Goal: Task Accomplishment & Management: Manage account settings

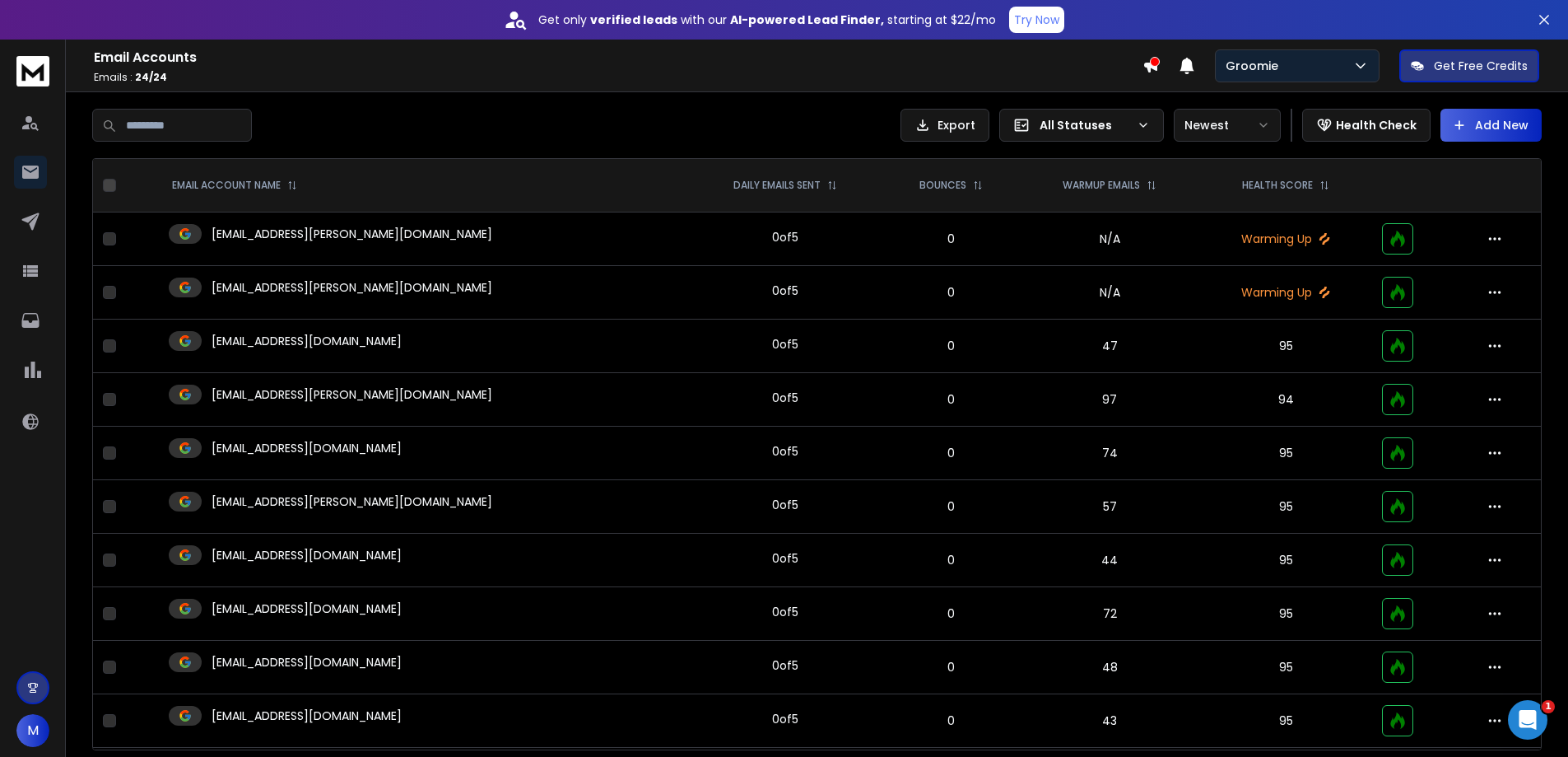
click at [1299, 69] on div "Groomie" at bounding box center [1297, 65] width 143 height 17
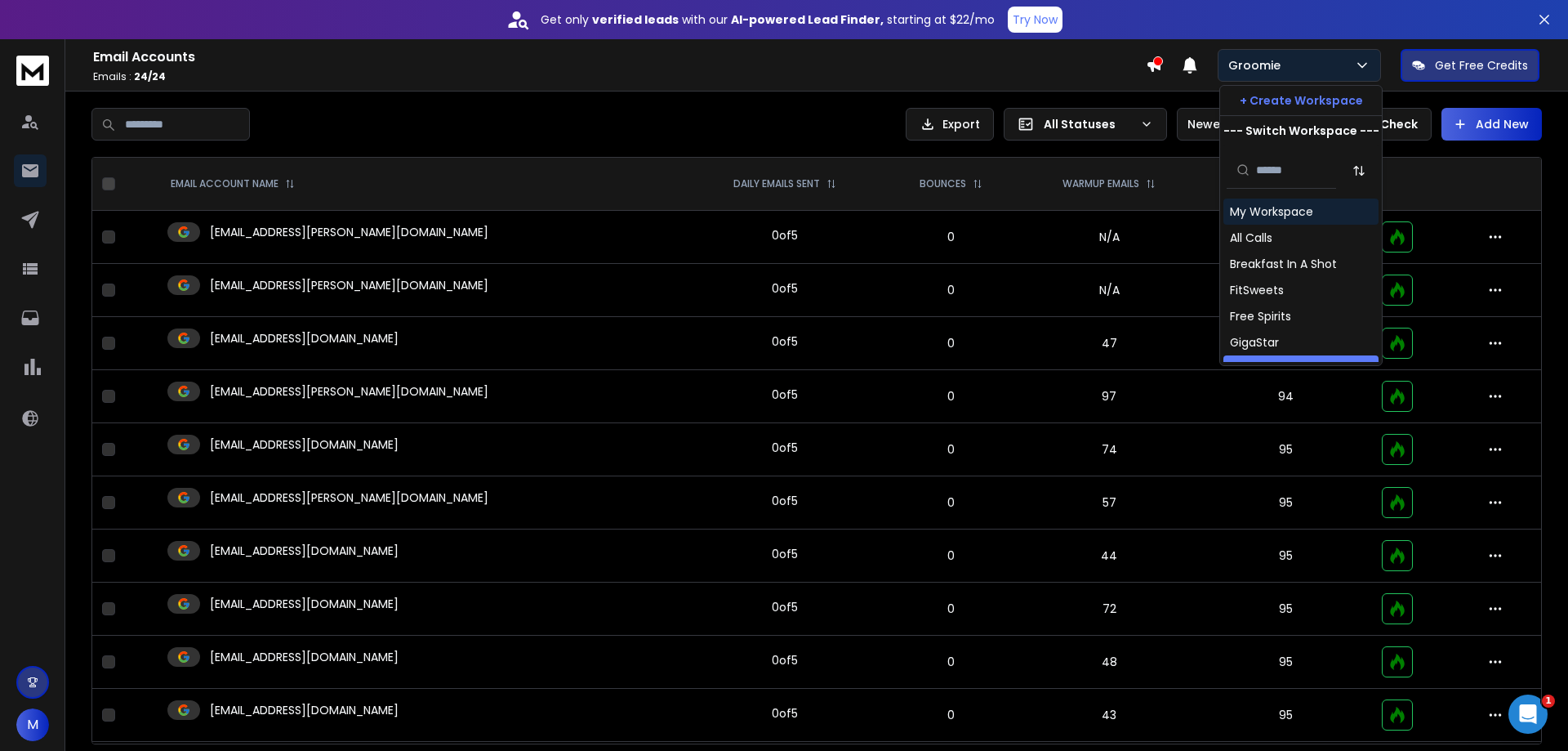
click at [1274, 75] on button "Groomie" at bounding box center [1300, 65] width 163 height 32
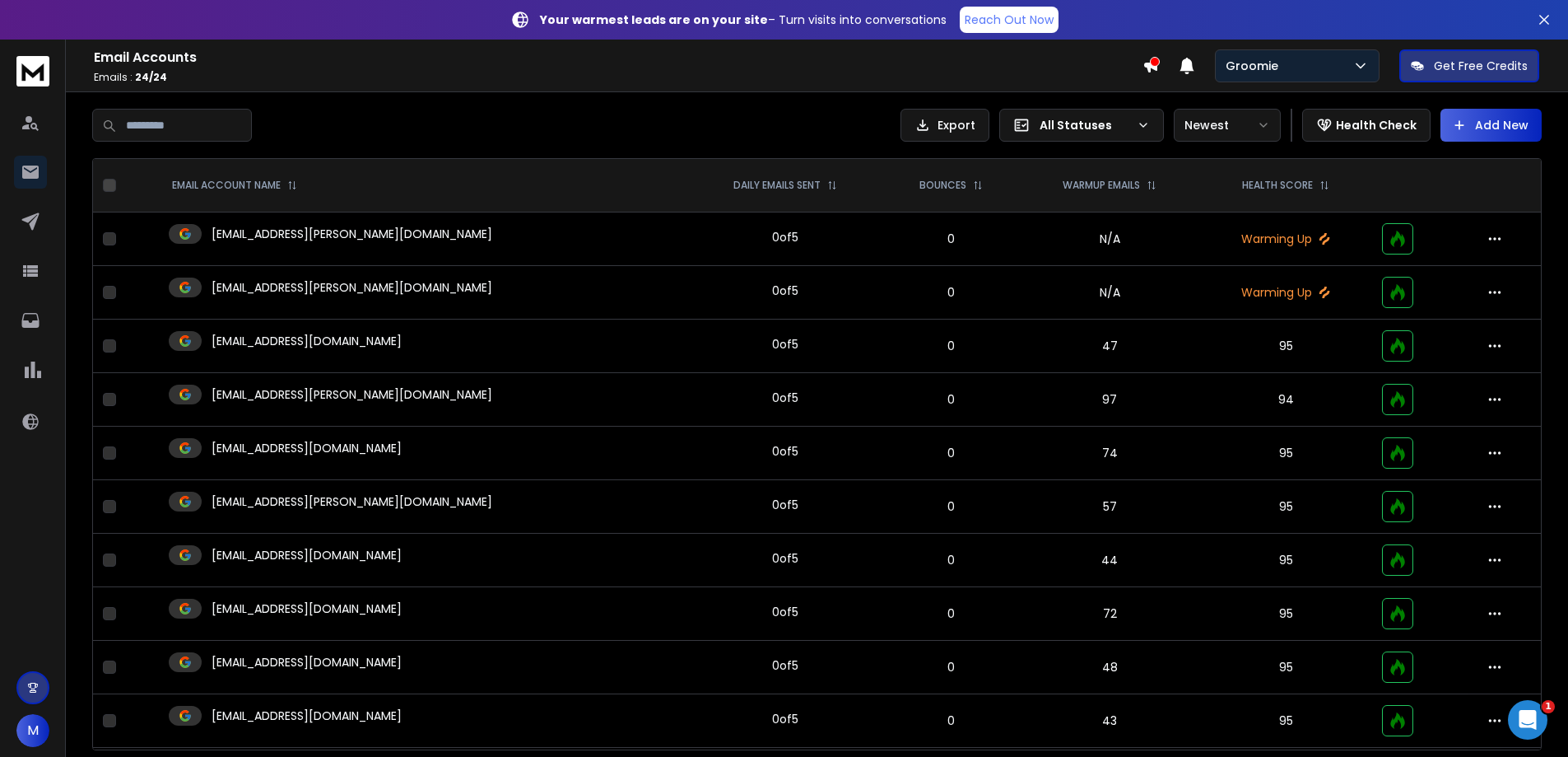
click at [1272, 69] on p "Groomie" at bounding box center [1255, 65] width 59 height 17
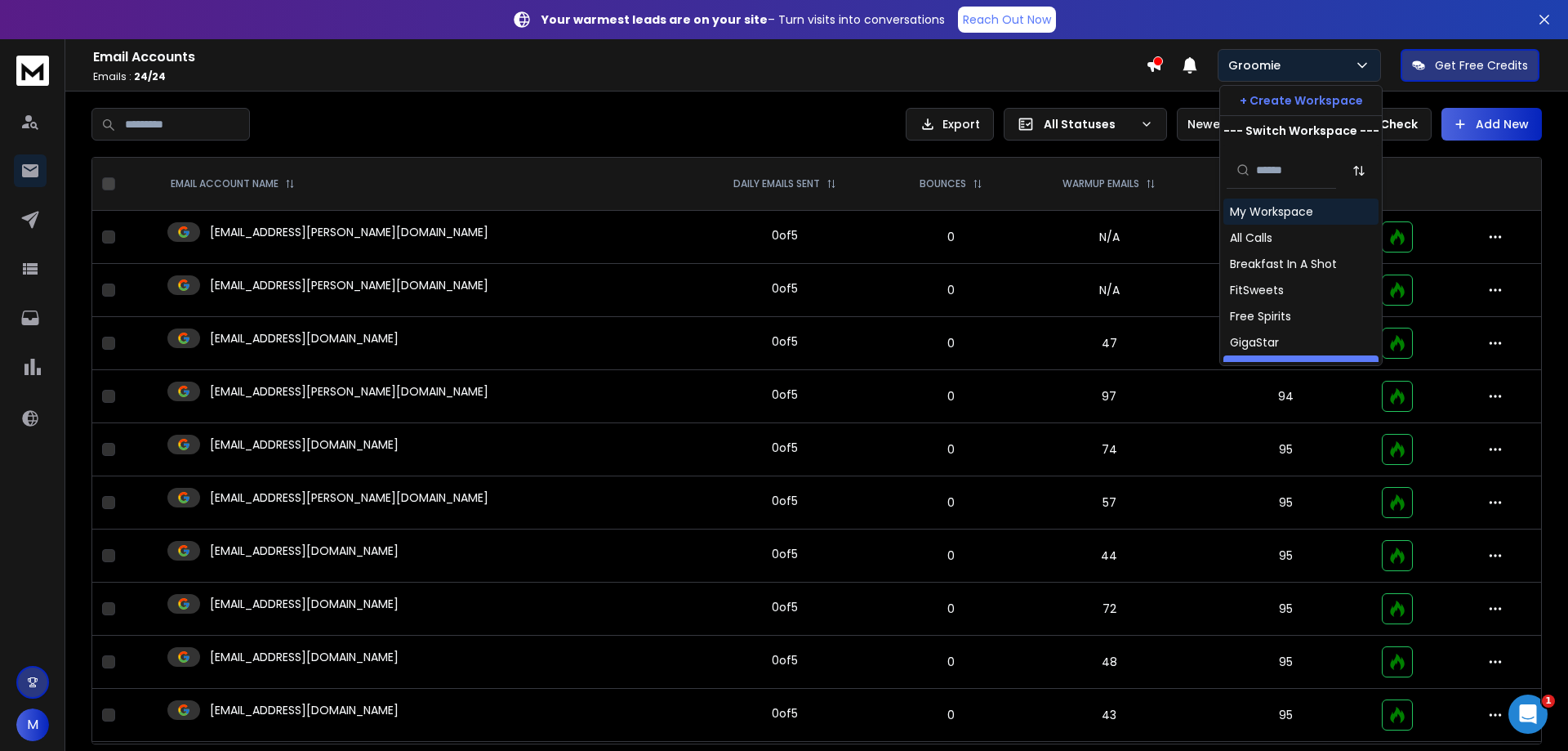
click at [1262, 68] on p "Groomie" at bounding box center [1257, 65] width 59 height 17
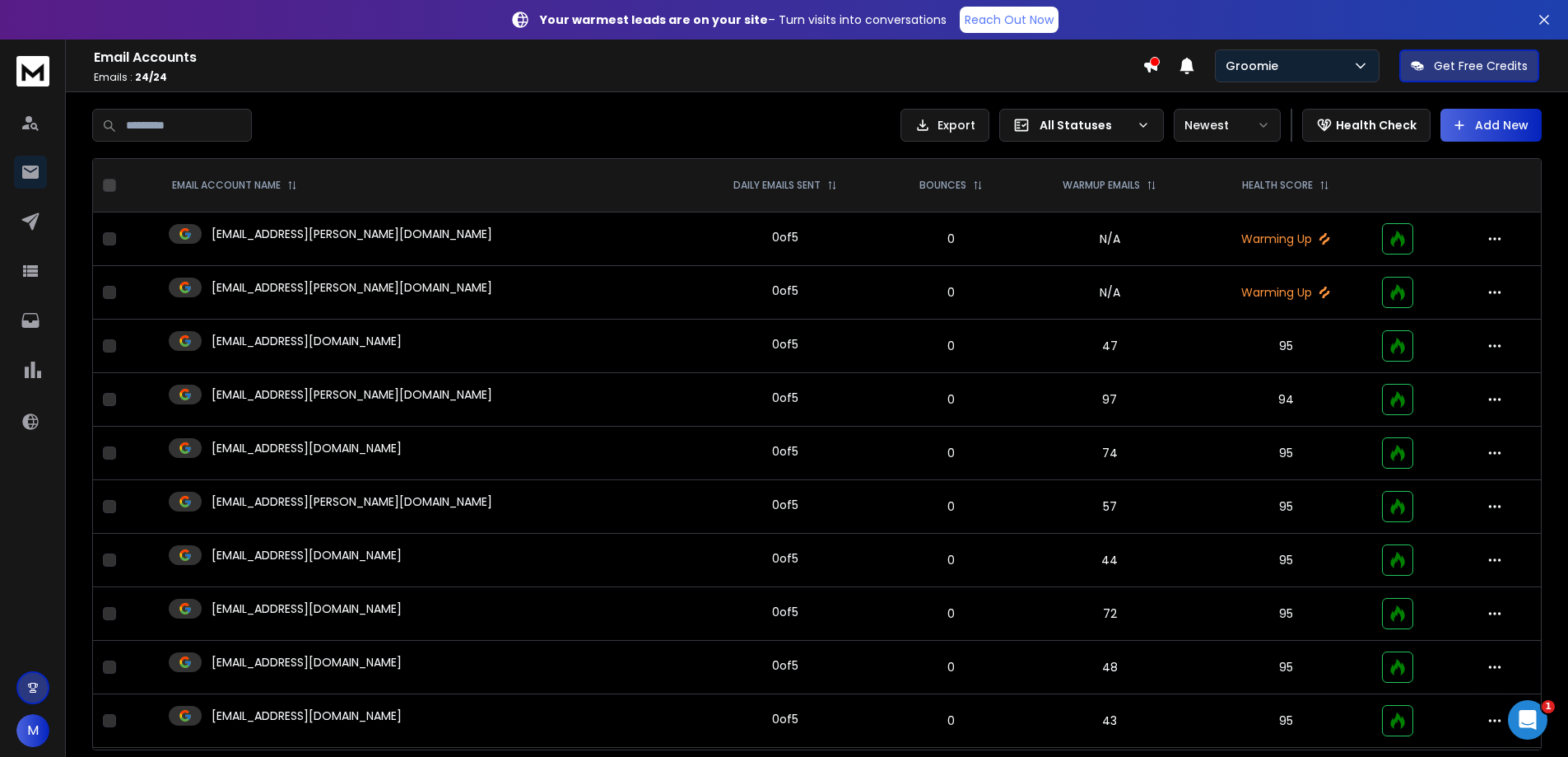
click at [1284, 70] on p "Groomie" at bounding box center [1255, 65] width 59 height 17
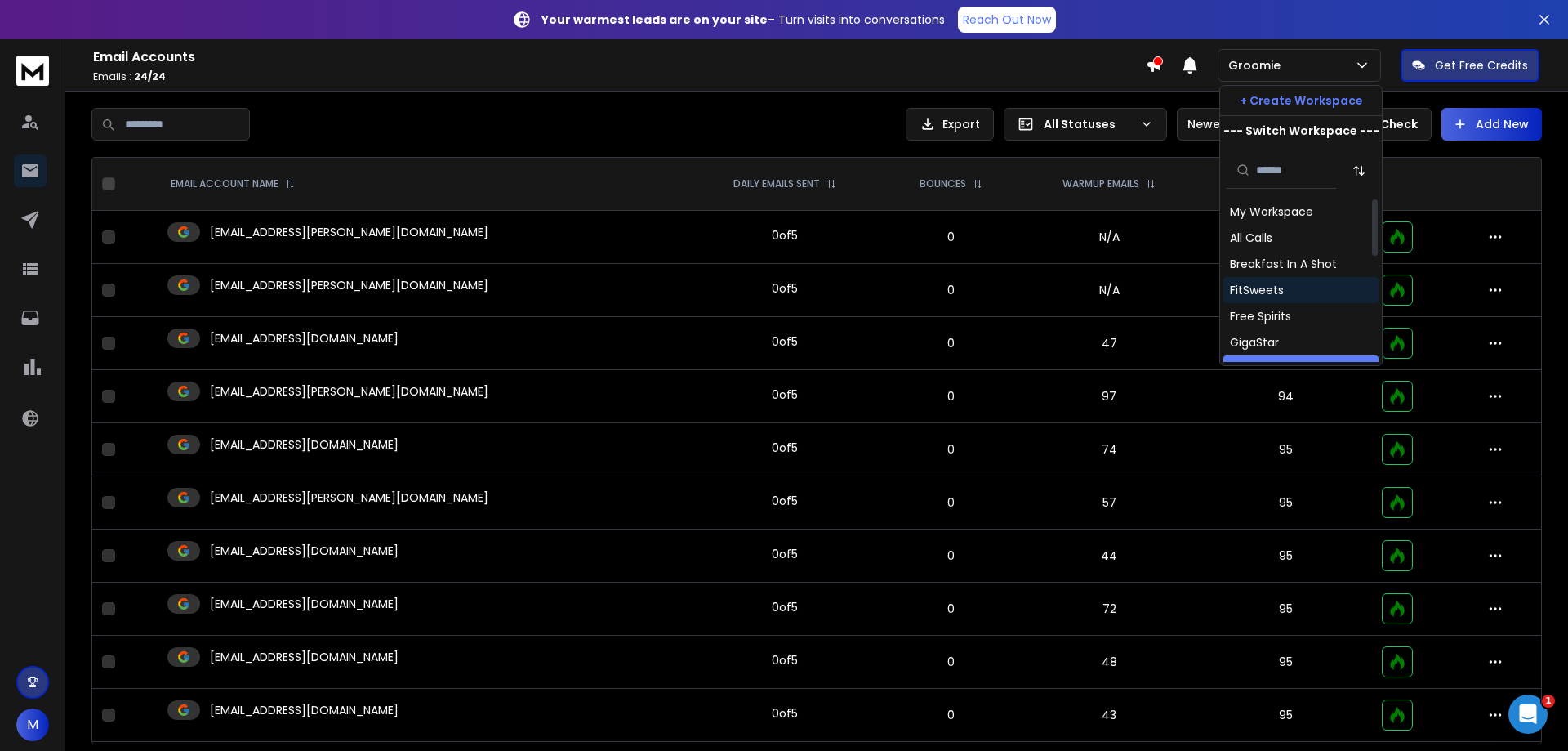
click at [1304, 285] on div "FitSweets" at bounding box center [1301, 290] width 155 height 26
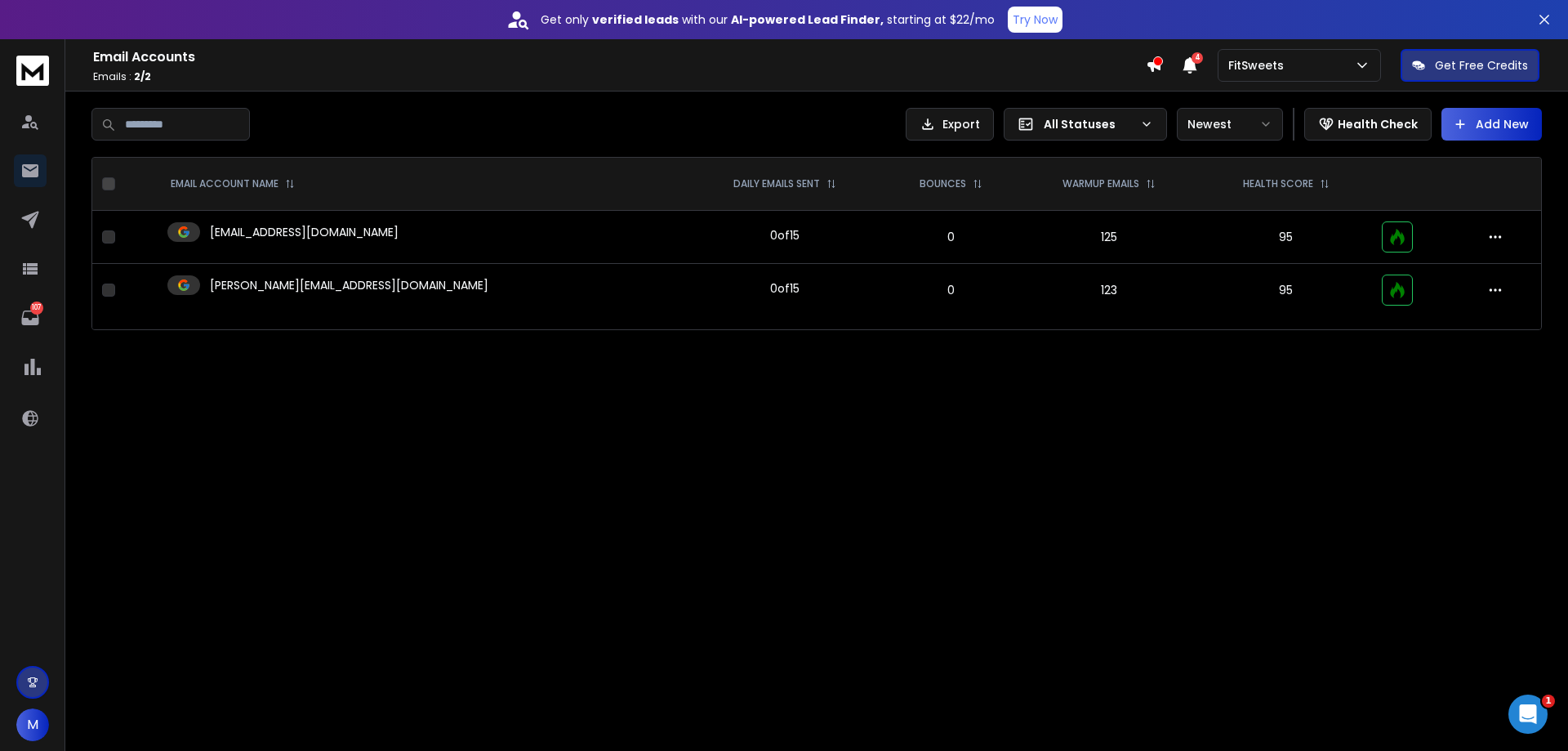
click at [48, 207] on div at bounding box center [32, 223] width 38 height 39
click at [39, 211] on icon at bounding box center [30, 219] width 19 height 19
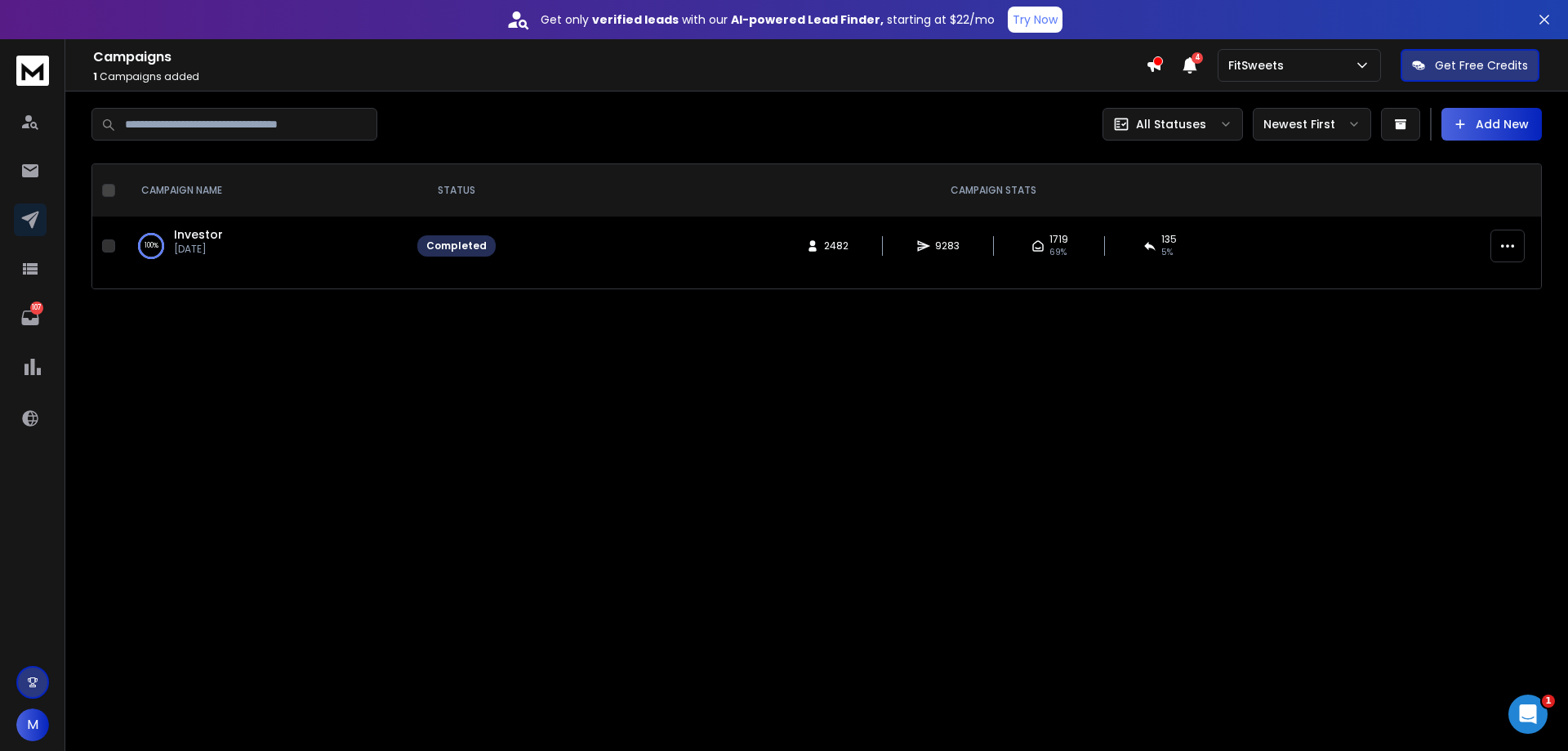
click at [254, 231] on div "100 % Investor 7 months ago" at bounding box center [264, 246] width 254 height 39
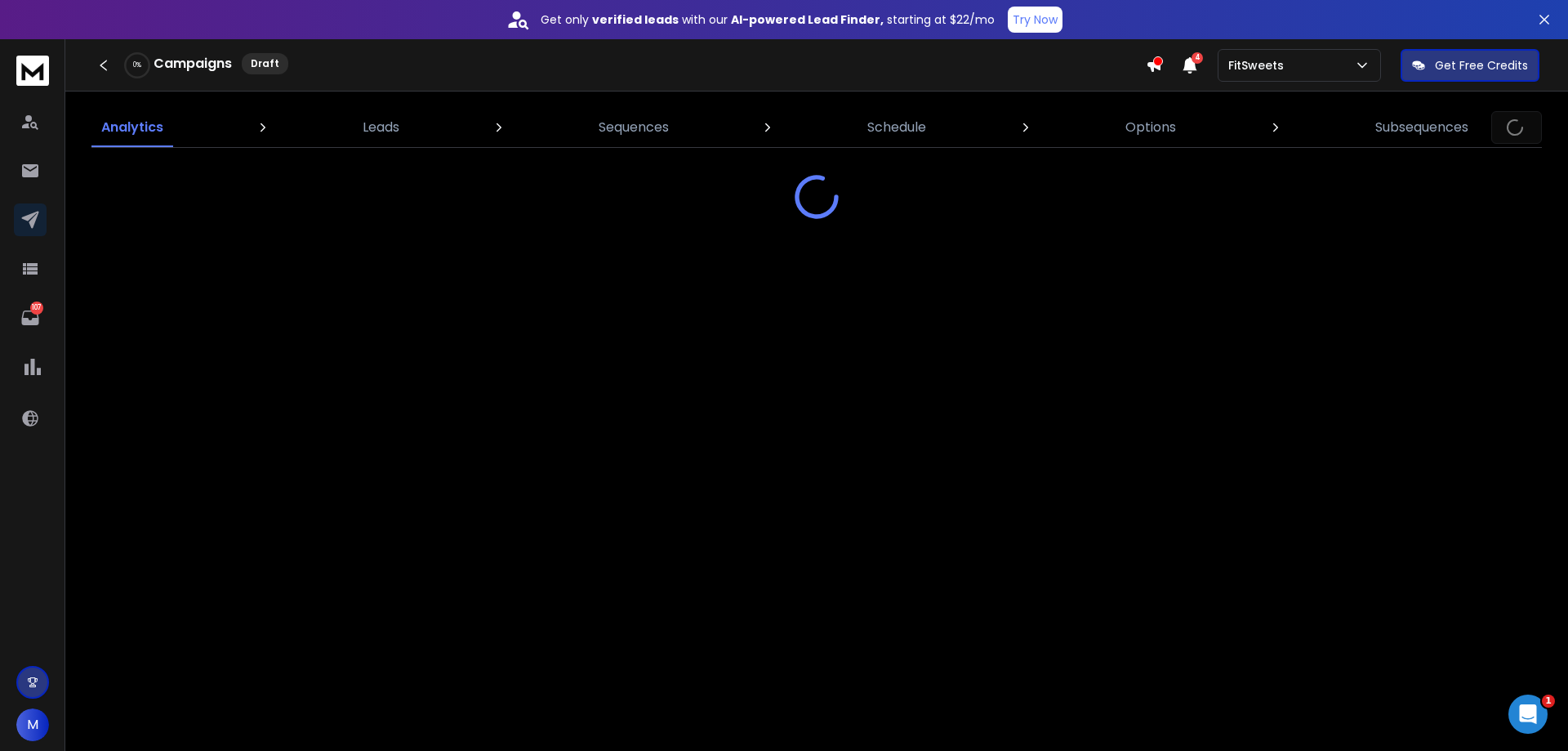
click at [337, 125] on div "Analytics Leads Sequences Schedule Options Subsequences" at bounding box center [784, 127] width 1387 height 39
click at [362, 132] on p "Leads" at bounding box center [381, 127] width 37 height 19
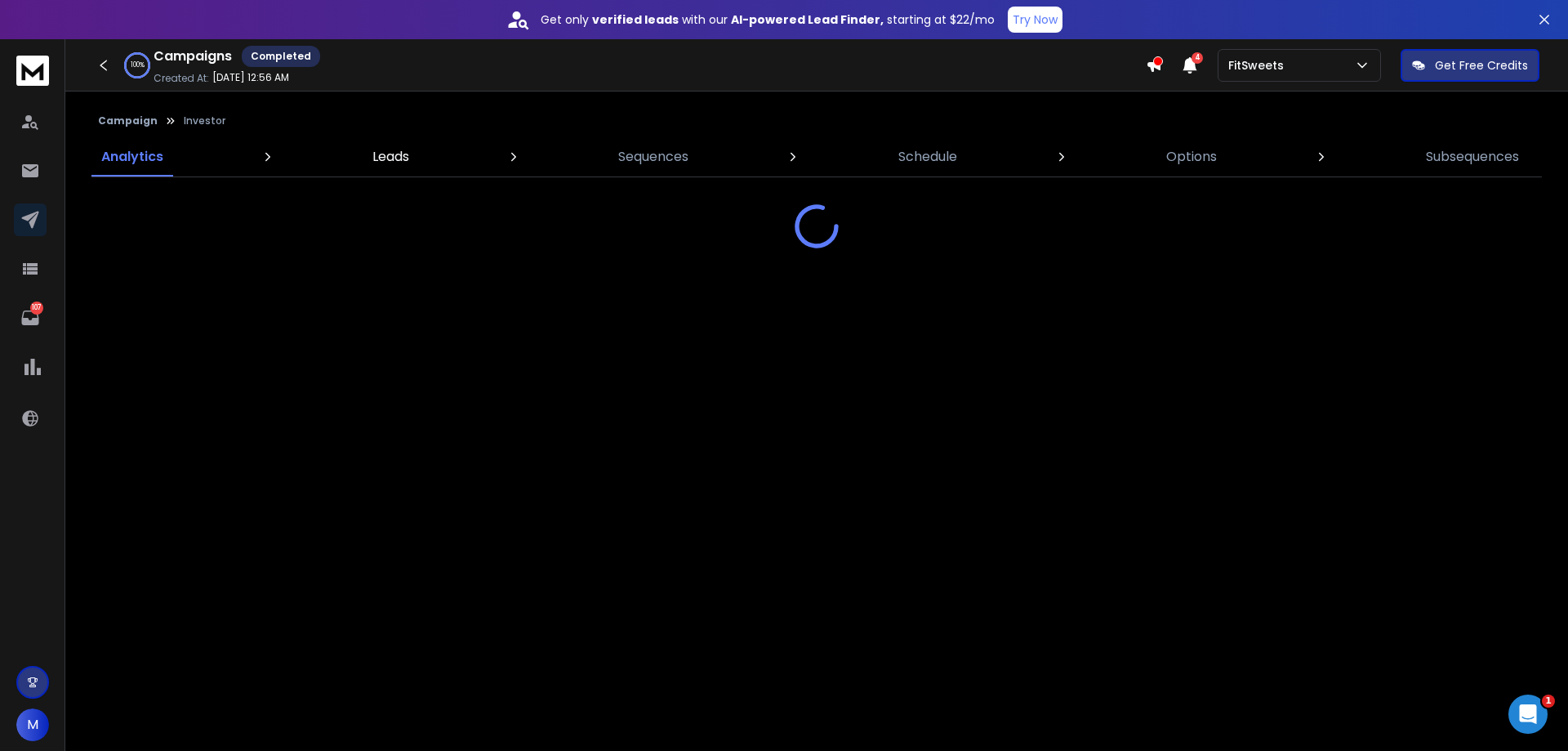
click at [397, 168] on link "Leads" at bounding box center [390, 156] width 56 height 39
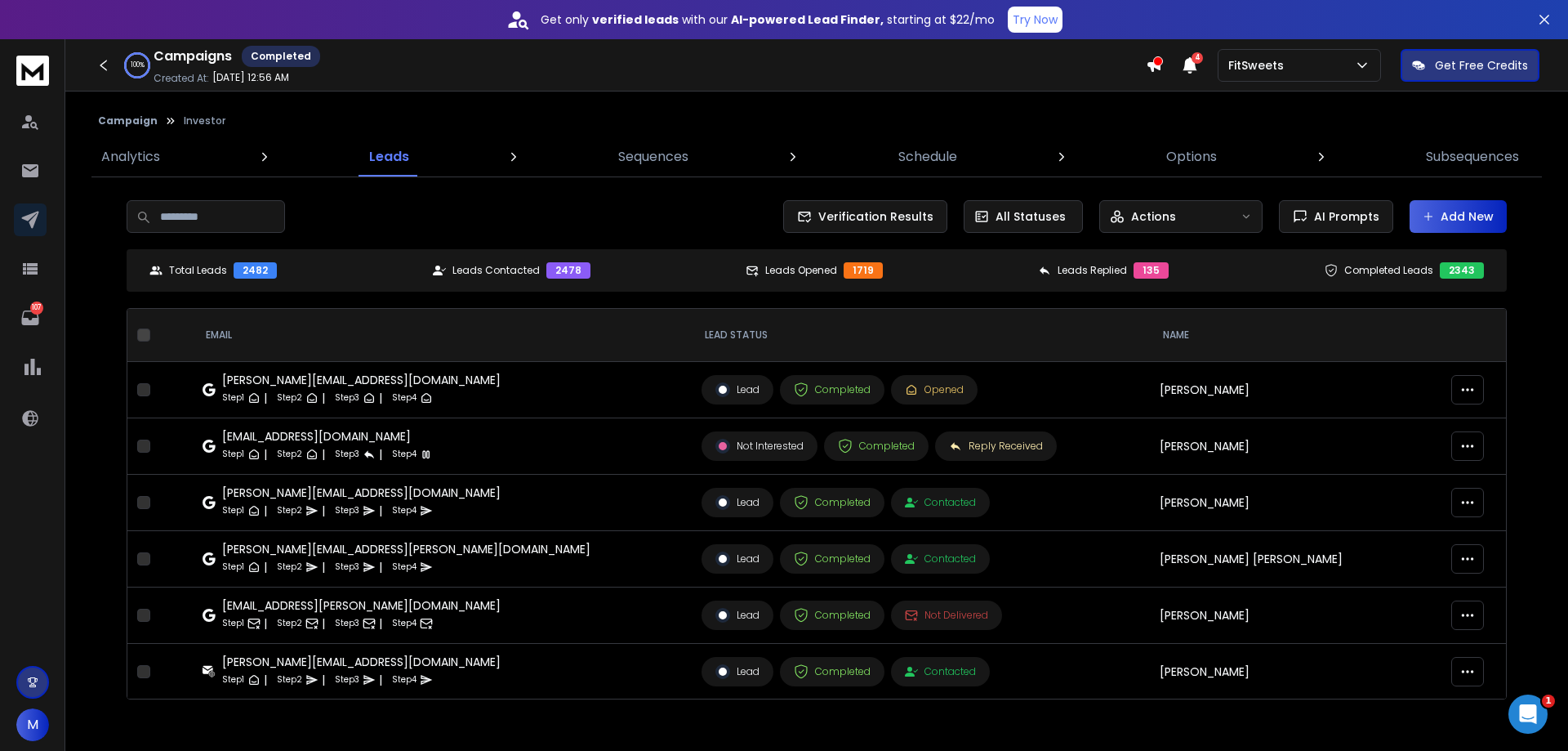
click at [1445, 219] on button "Add New" at bounding box center [1458, 216] width 97 height 32
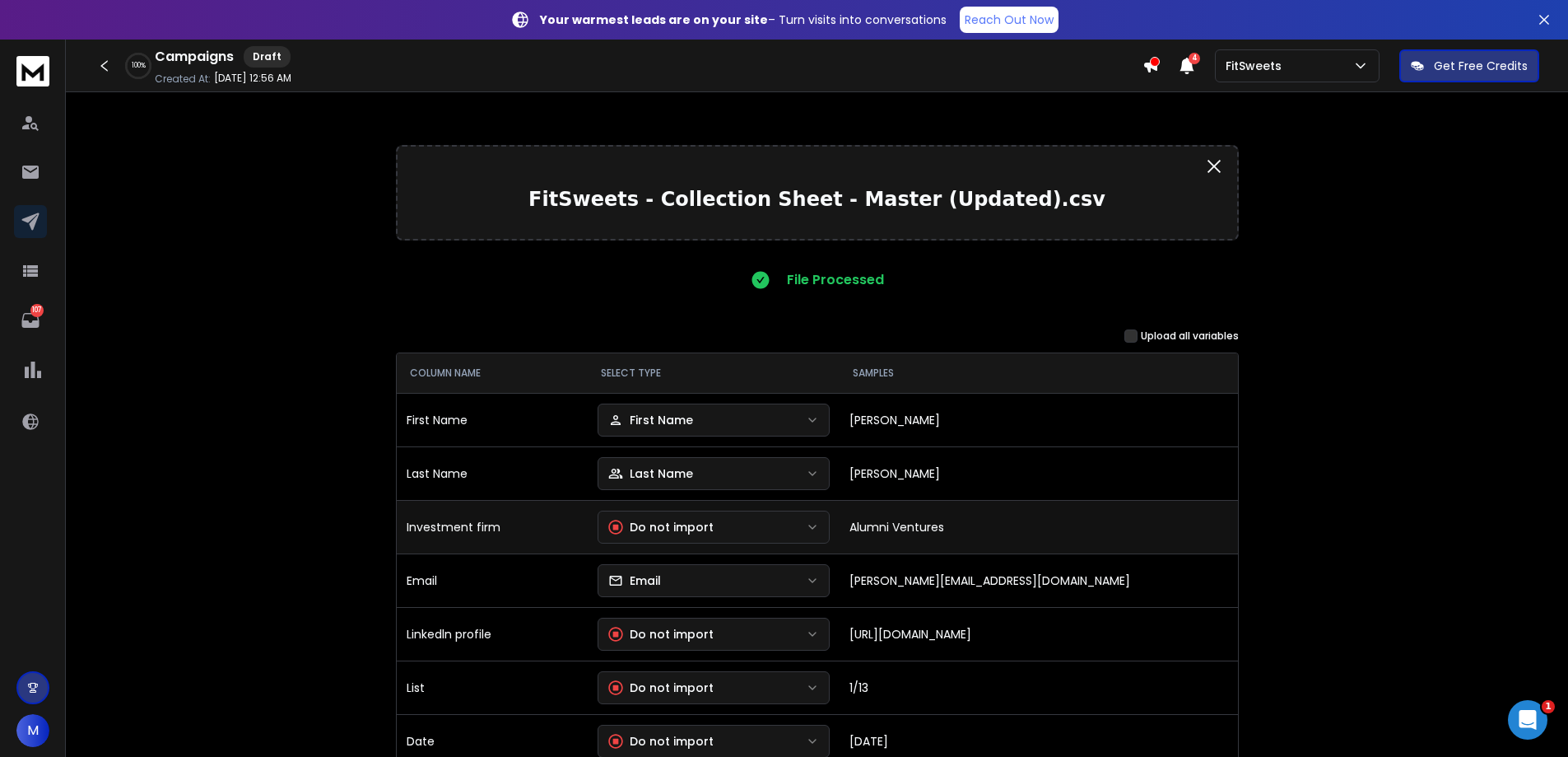
scroll to position [427, 0]
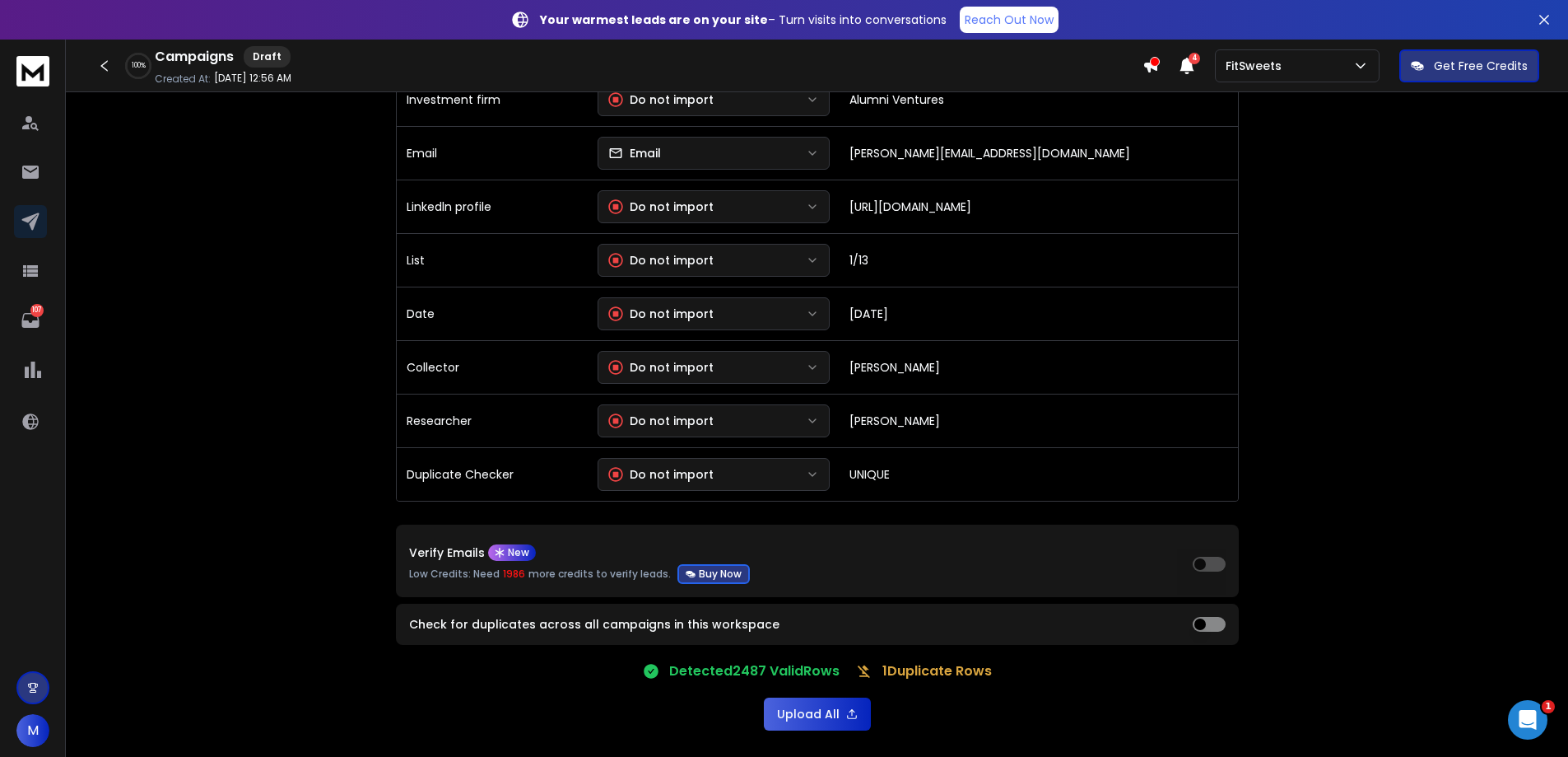
click at [822, 715] on button "Upload All" at bounding box center [817, 714] width 107 height 33
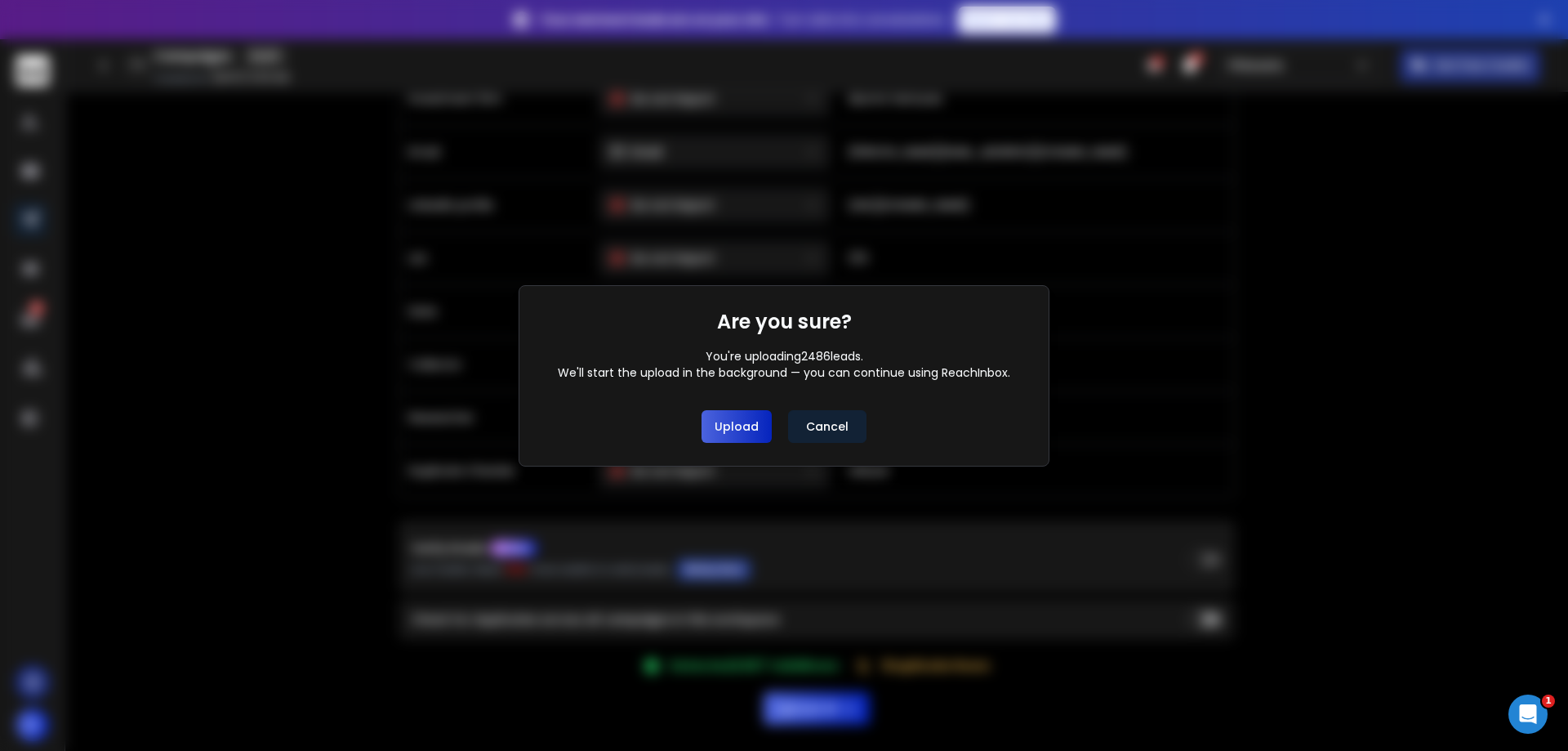
click at [727, 432] on button "Upload" at bounding box center [737, 426] width 70 height 32
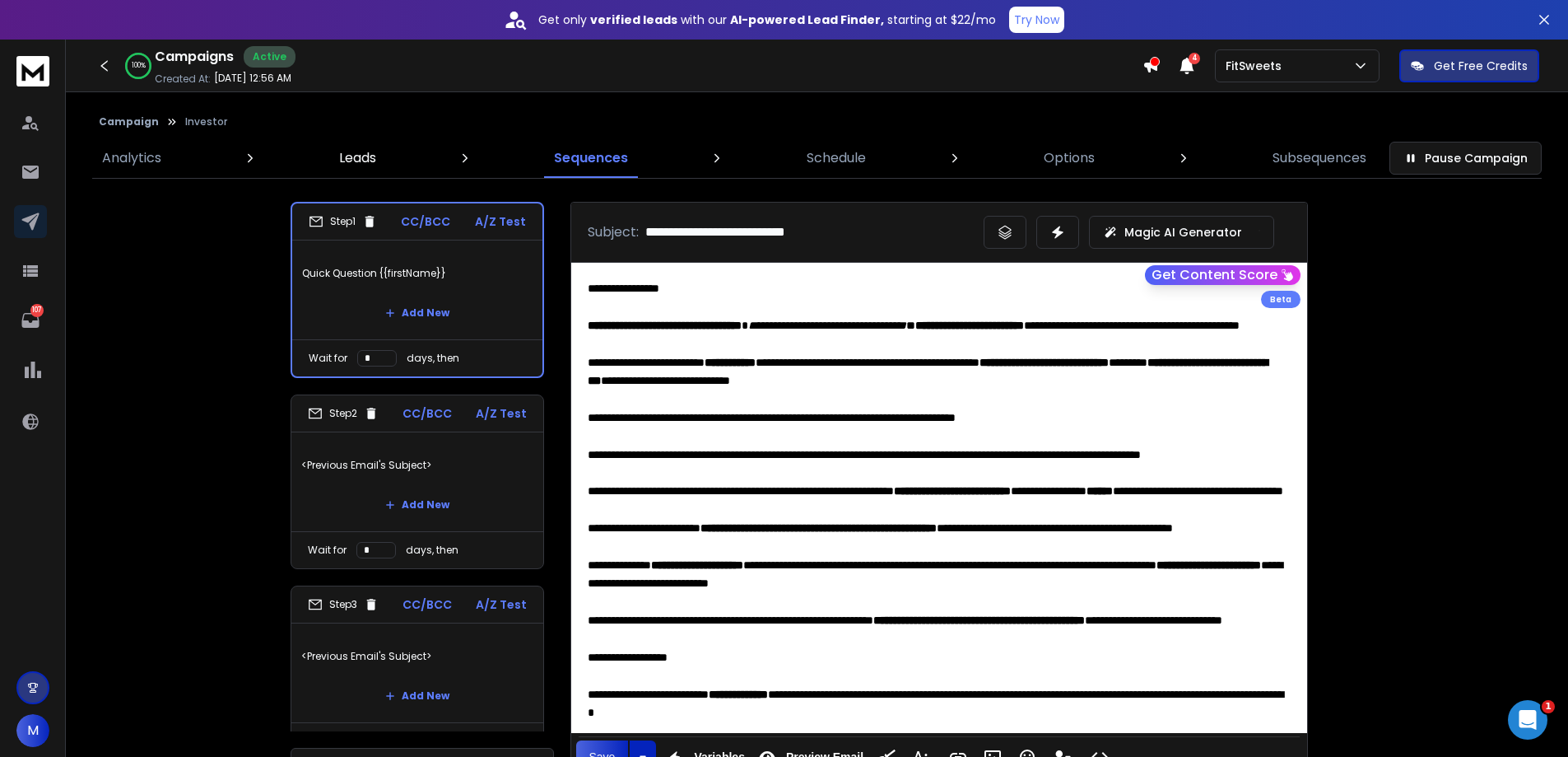
click at [362, 149] on p "Leads" at bounding box center [358, 158] width 37 height 19
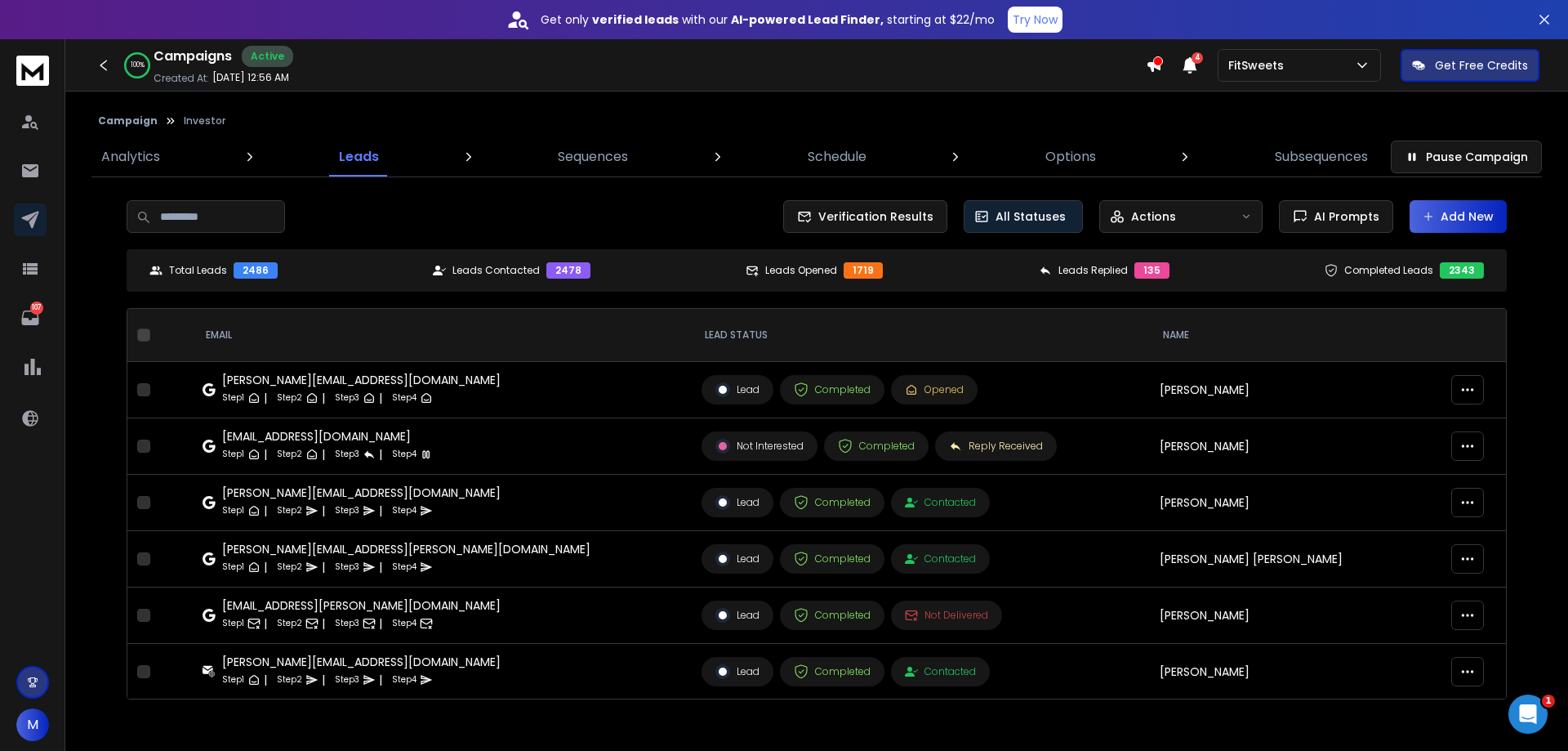
click at [1041, 208] on p "All Statuses" at bounding box center [1031, 216] width 70 height 17
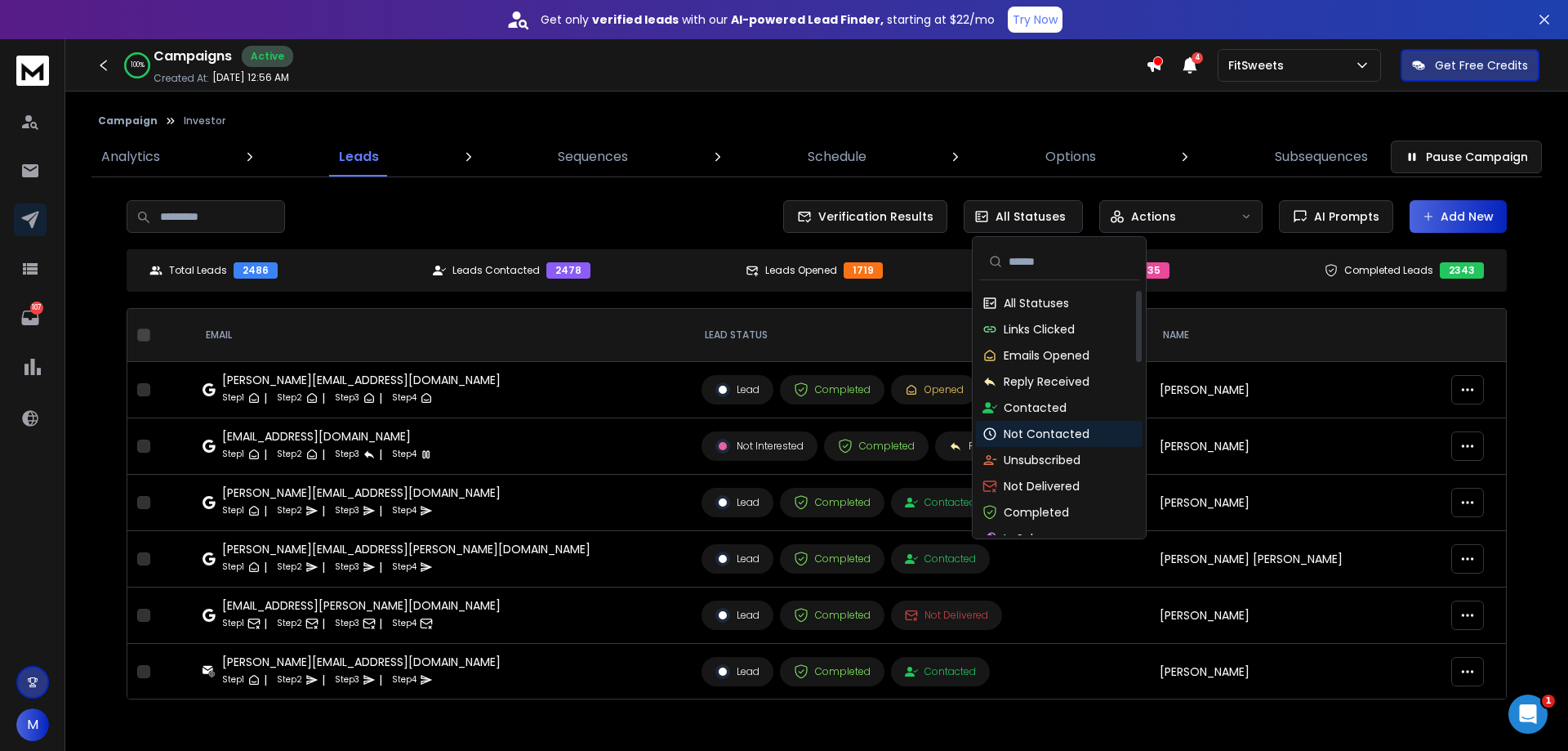
click at [1046, 434] on p "Not Contacted" at bounding box center [1047, 433] width 86 height 17
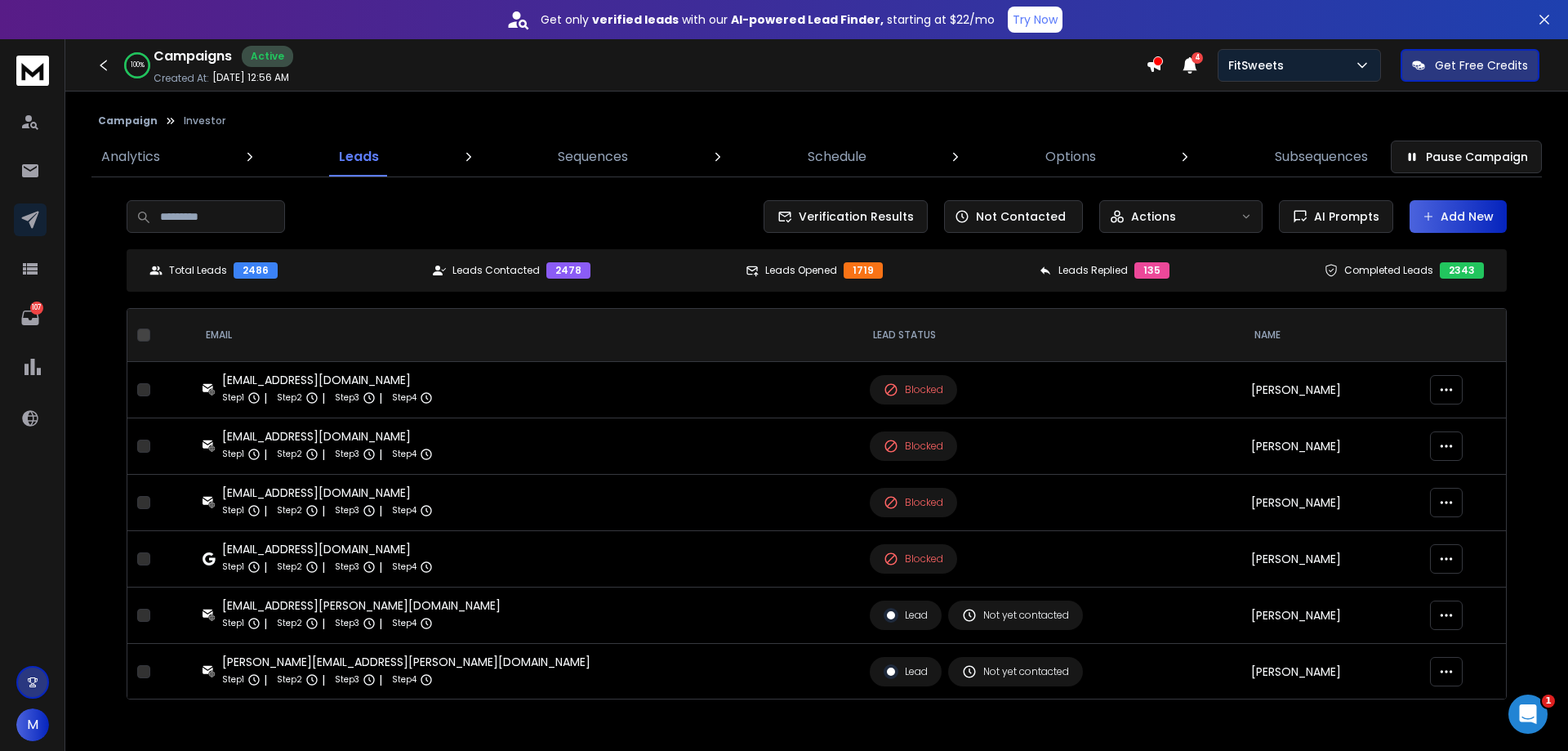
click at [1308, 61] on div "FitSweets" at bounding box center [1300, 65] width 142 height 17
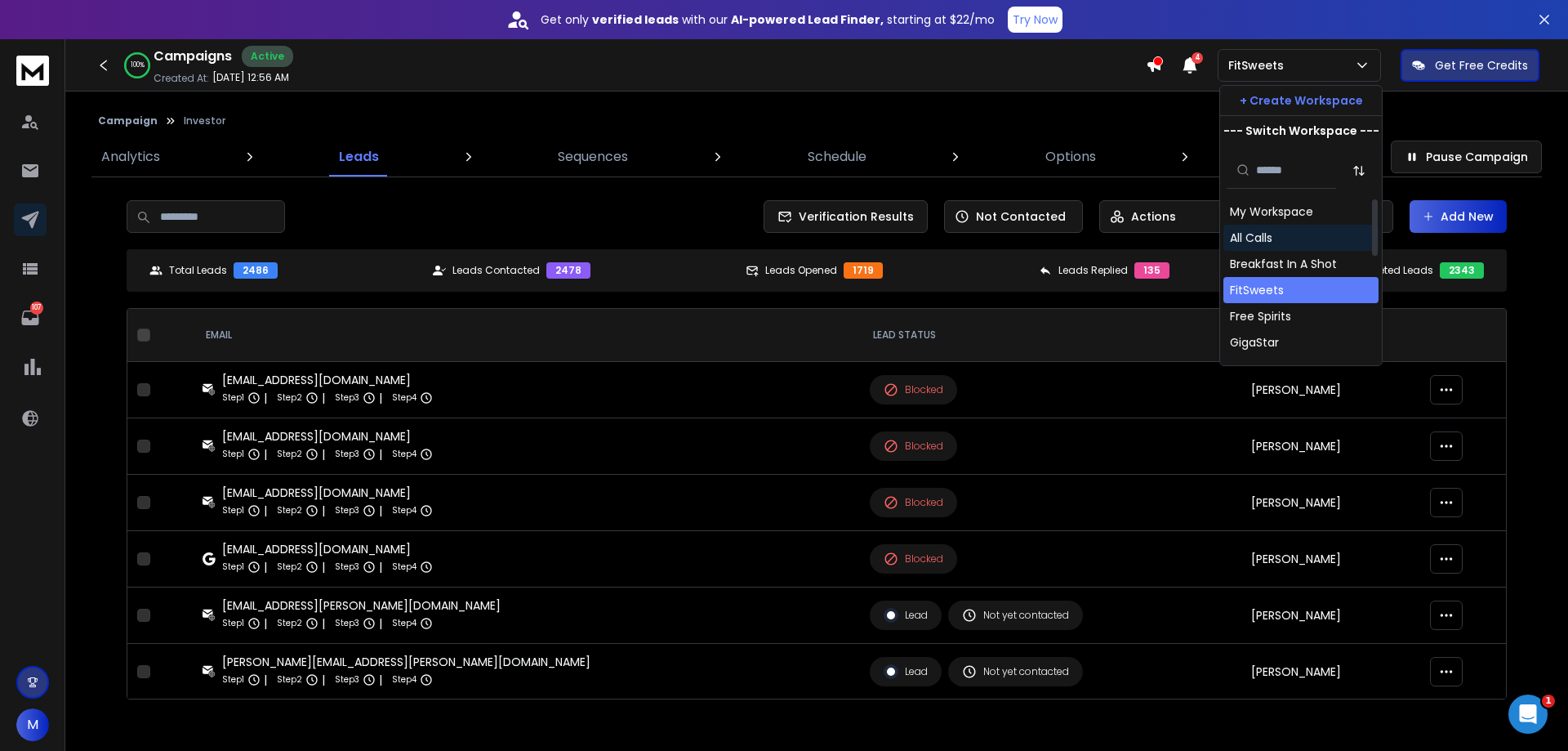
click at [1271, 242] on div "All Calls" at bounding box center [1251, 238] width 42 height 17
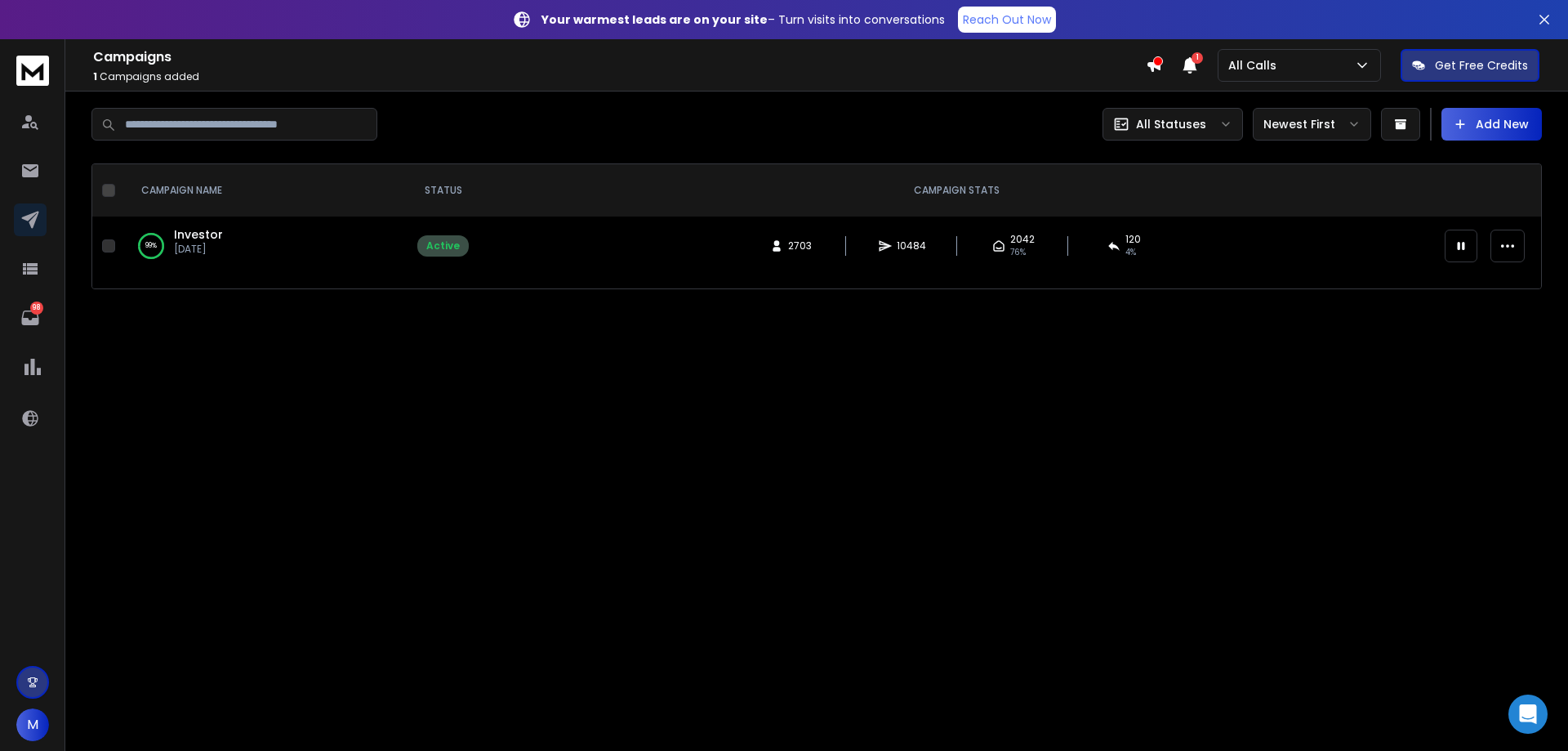
click at [274, 244] on div "99 % Investor [DATE]" at bounding box center [264, 246] width 254 height 39
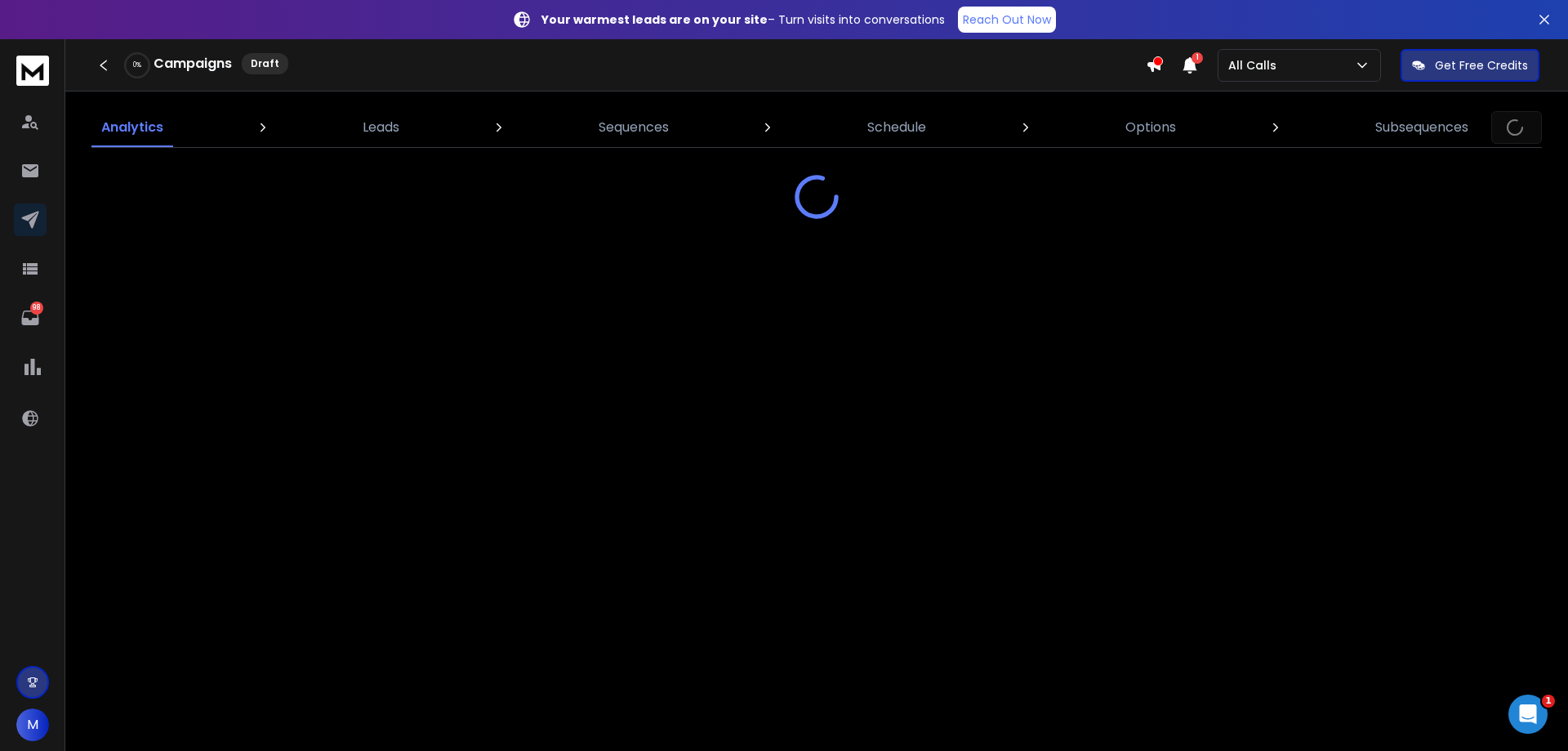
click at [412, 117] on div "Analytics Leads Sequences Schedule Options Subsequences" at bounding box center [784, 127] width 1387 height 39
click at [403, 123] on link "Leads" at bounding box center [381, 127] width 56 height 39
click at [395, 134] on p "Leads" at bounding box center [381, 127] width 37 height 19
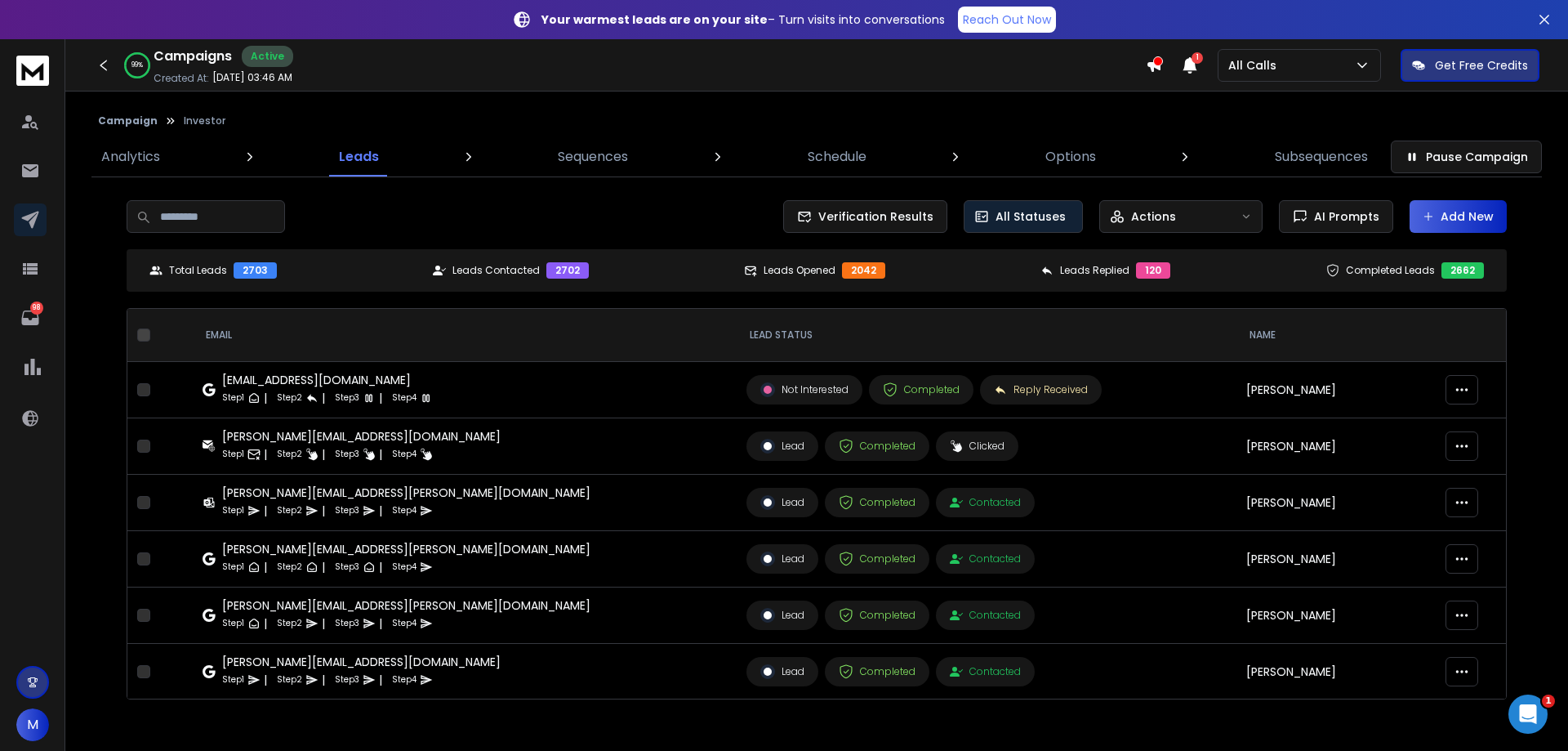
click at [1016, 213] on p "All Statuses" at bounding box center [1031, 216] width 70 height 17
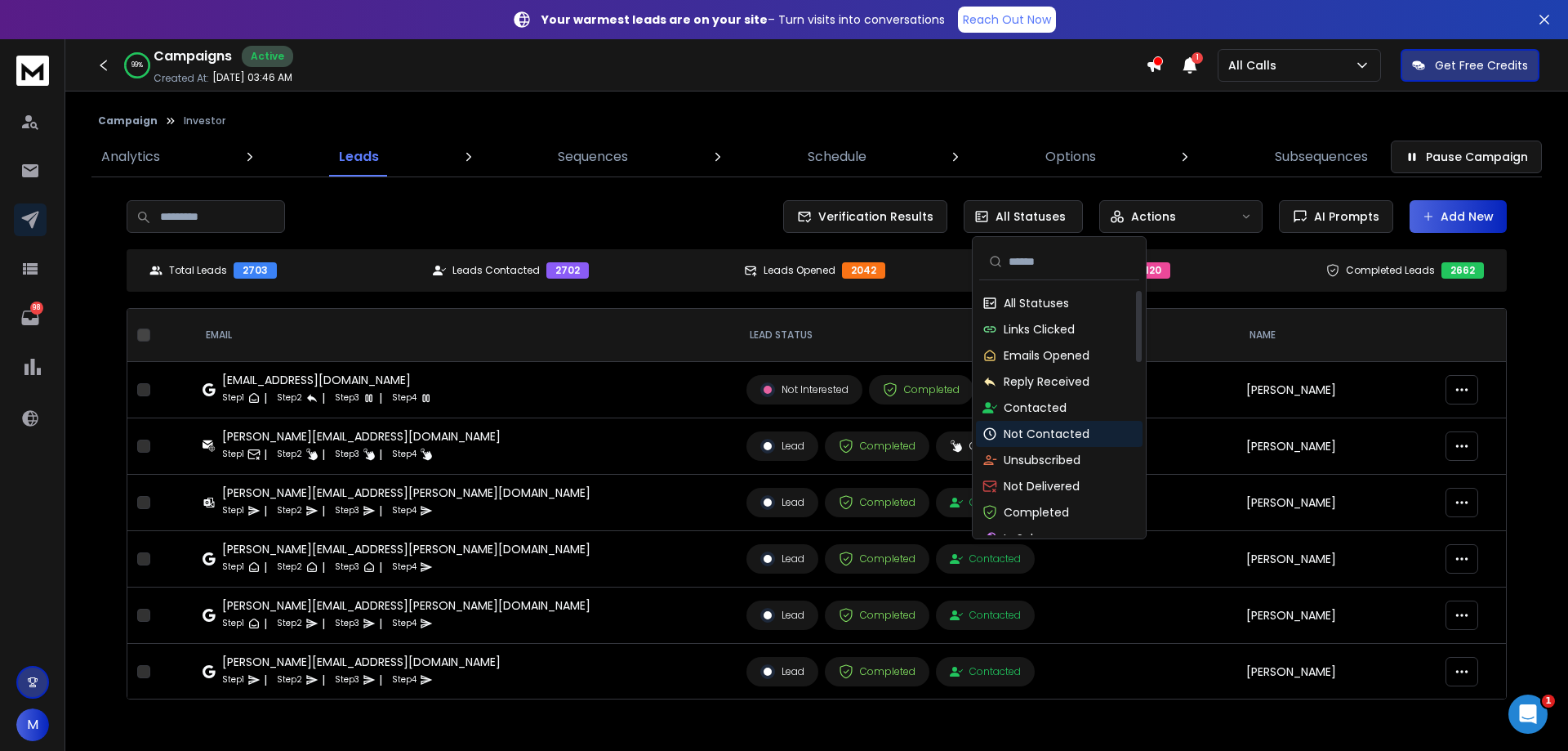
click at [997, 428] on icon at bounding box center [990, 433] width 15 height 15
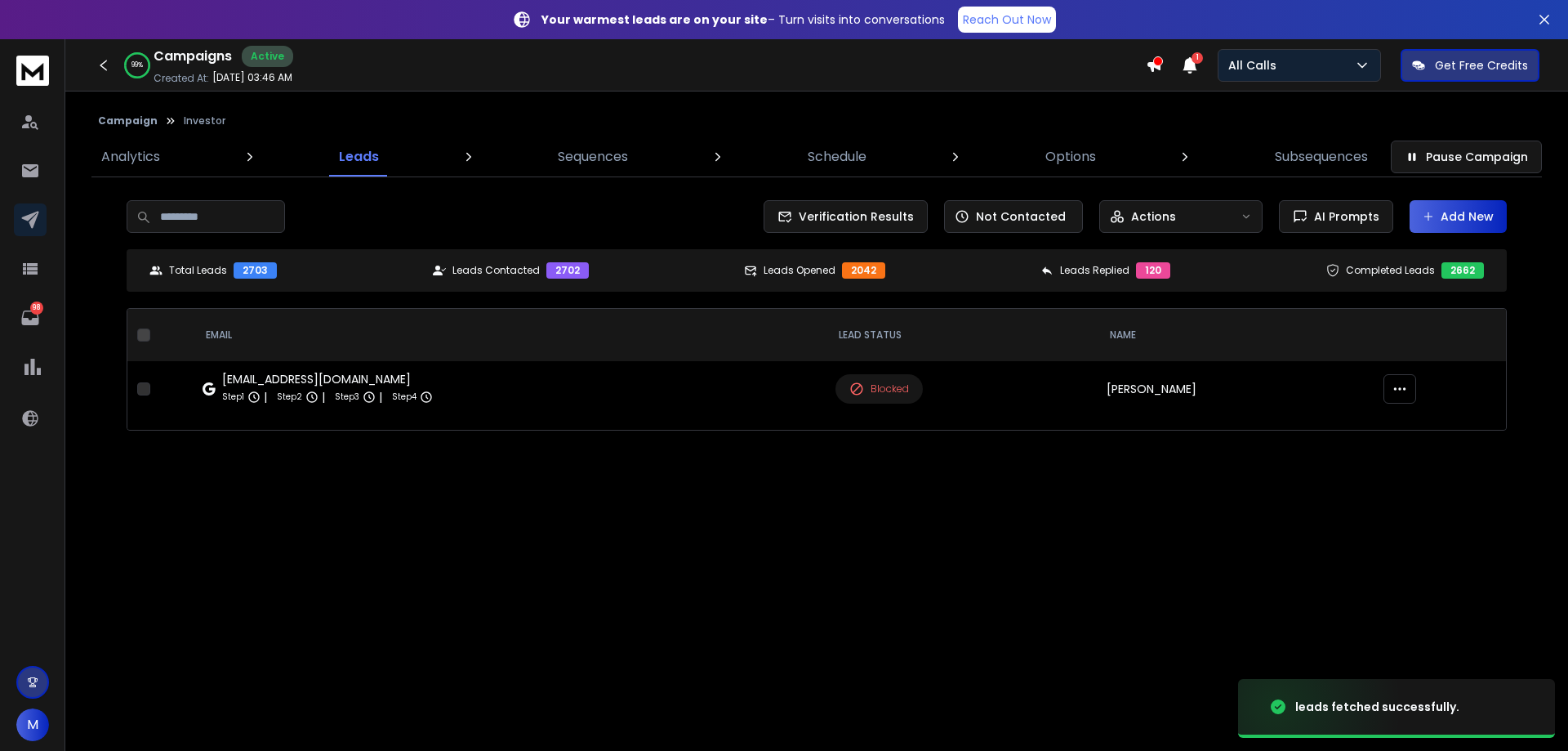
click at [1304, 66] on div "All Calls" at bounding box center [1300, 65] width 142 height 17
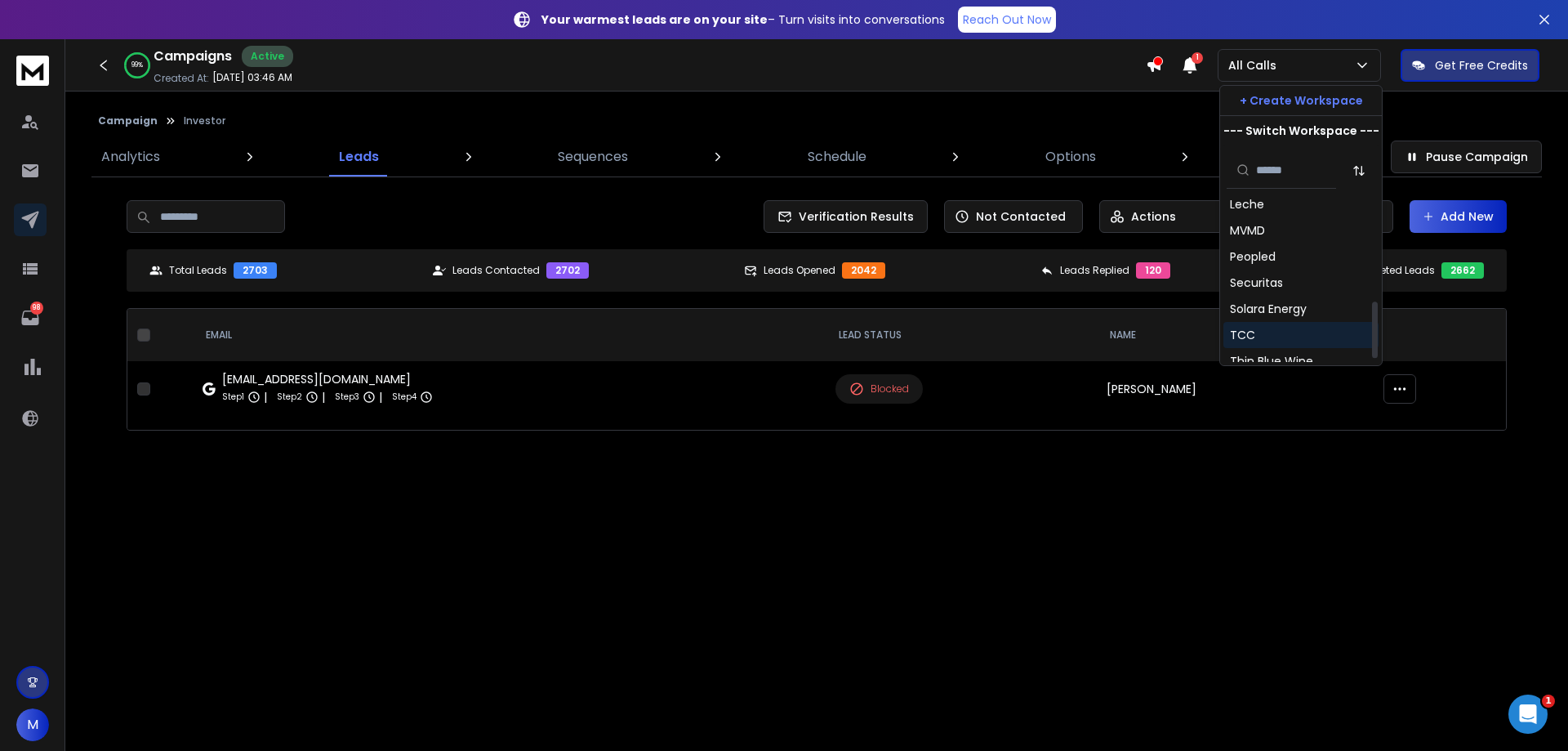
scroll to position [307, 0]
drag, startPoint x: 1374, startPoint y: 340, endPoint x: 1385, endPoint y: 347, distance: 13.0
click at [1378, 347] on div at bounding box center [1375, 333] width 6 height 56
click at [1290, 168] on input "text" at bounding box center [1292, 169] width 70 height 36
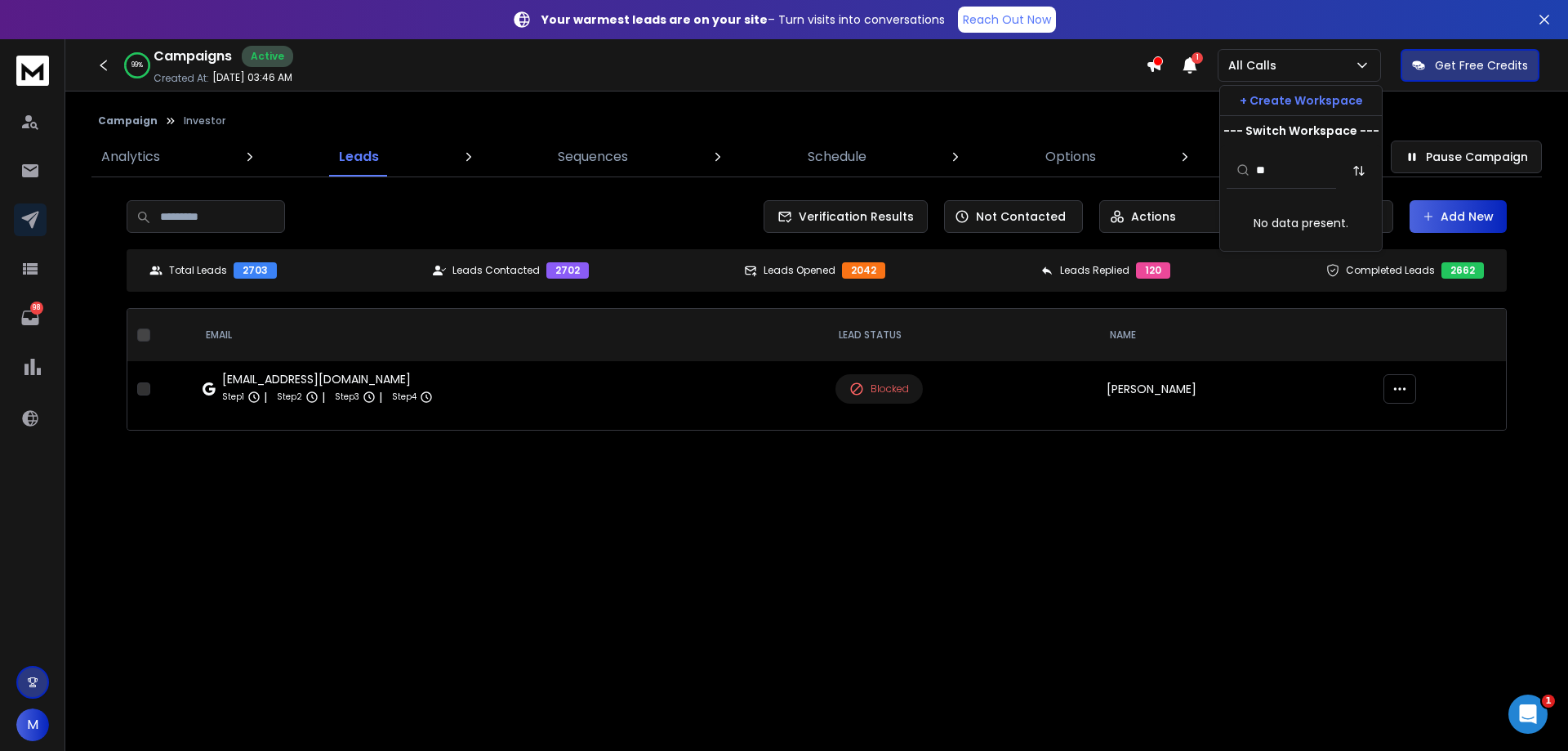
type input "***"
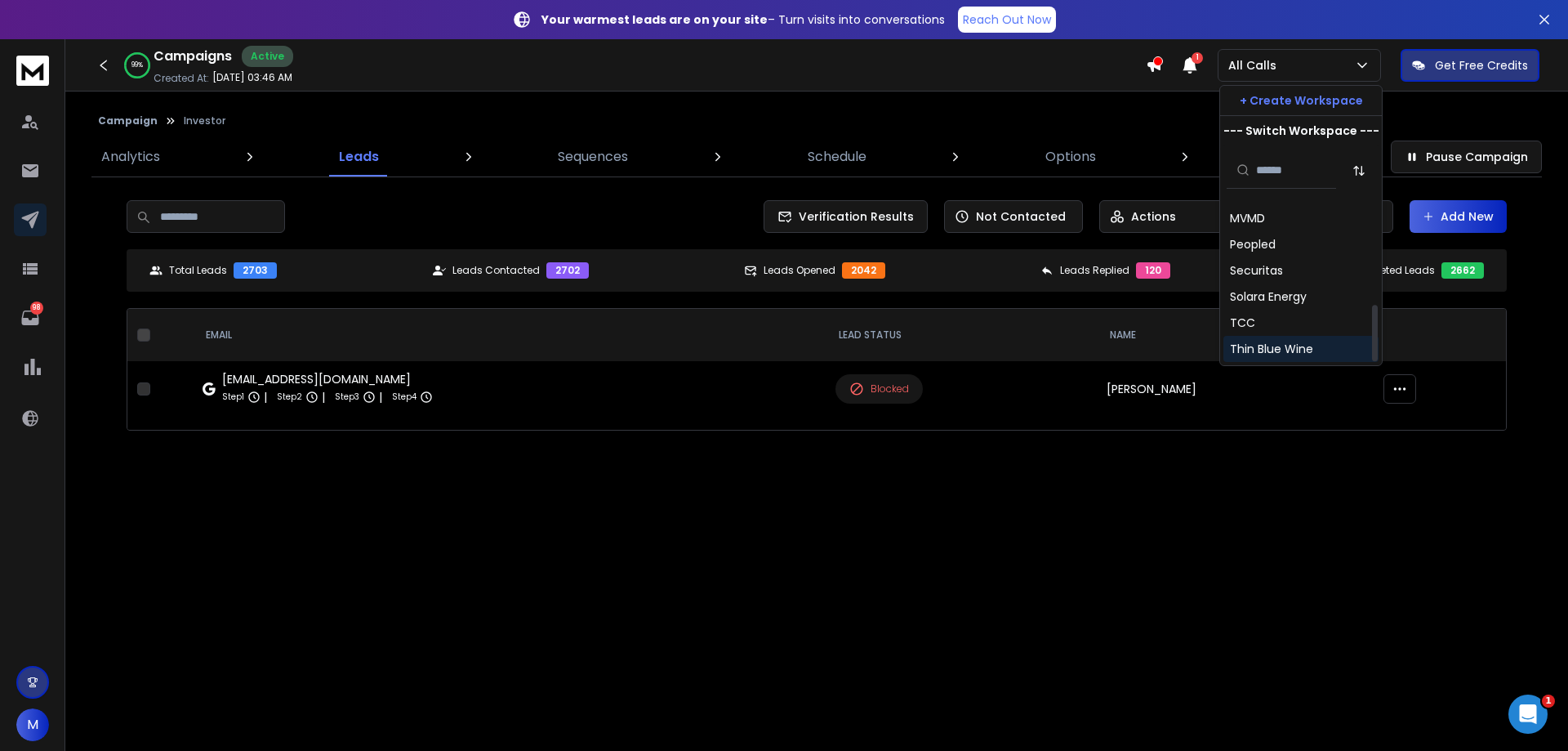
click at [1316, 345] on div "Thin Blue Wine" at bounding box center [1301, 349] width 155 height 26
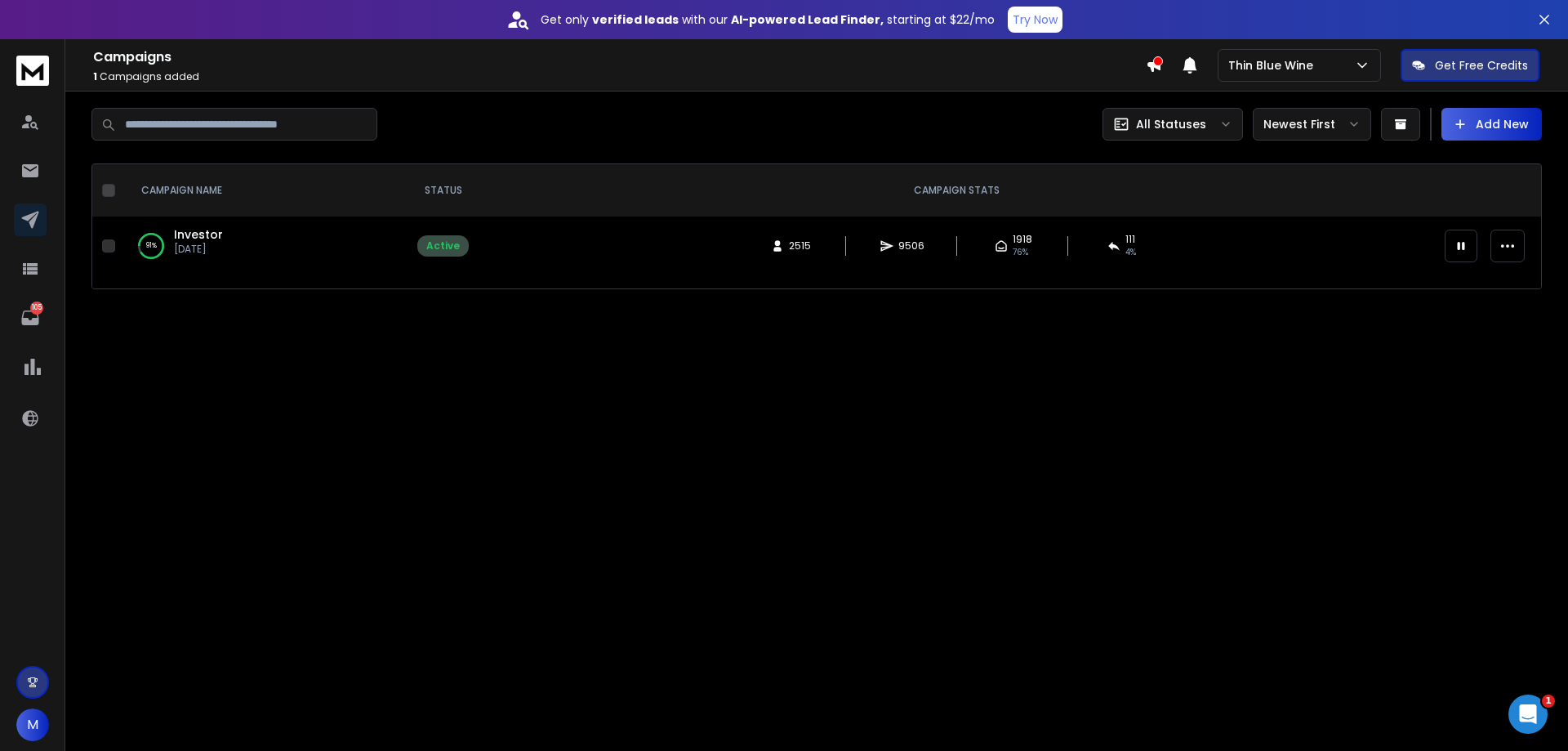
click at [223, 250] on p "[DATE]" at bounding box center [198, 248] width 49 height 13
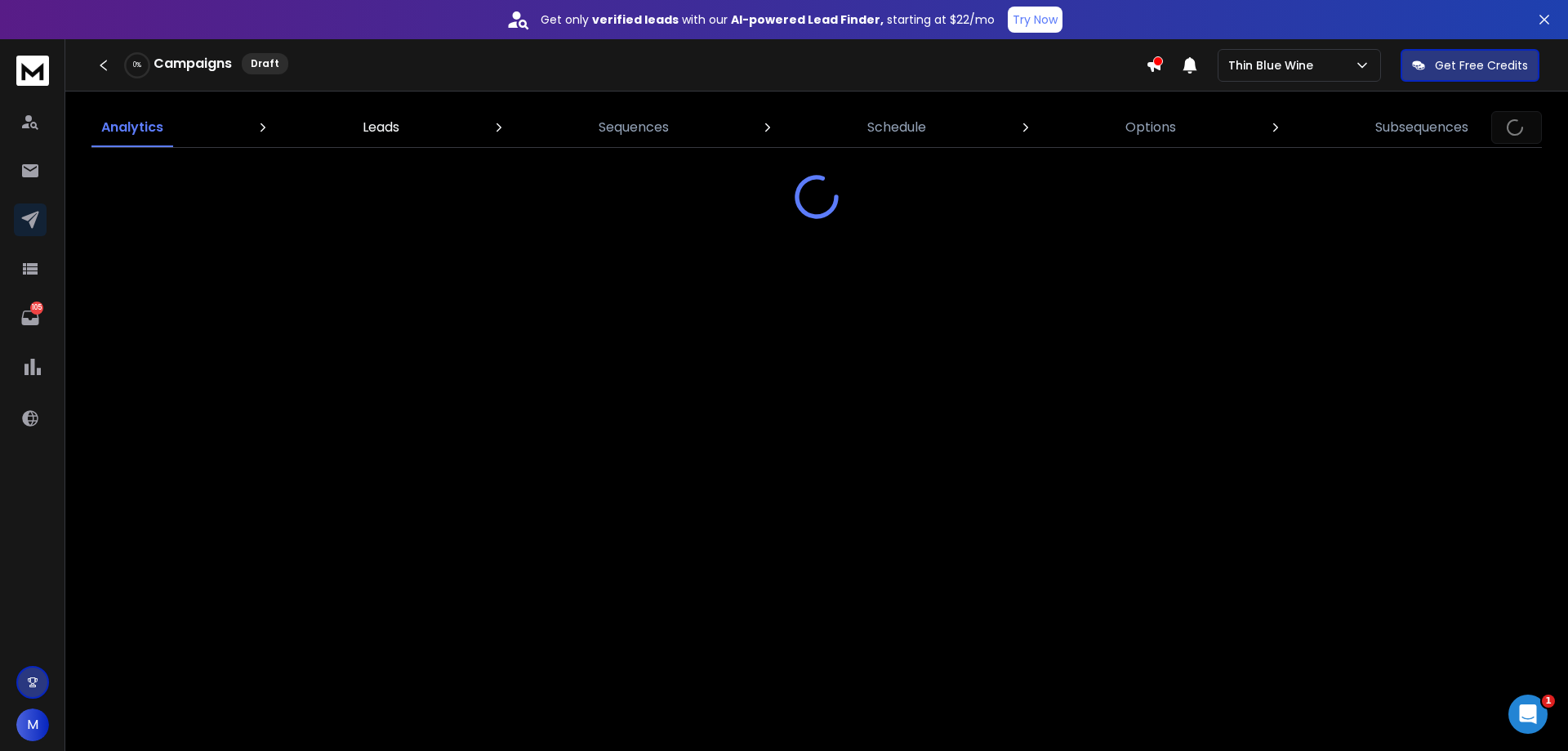
click at [377, 137] on link "Leads" at bounding box center [381, 127] width 56 height 39
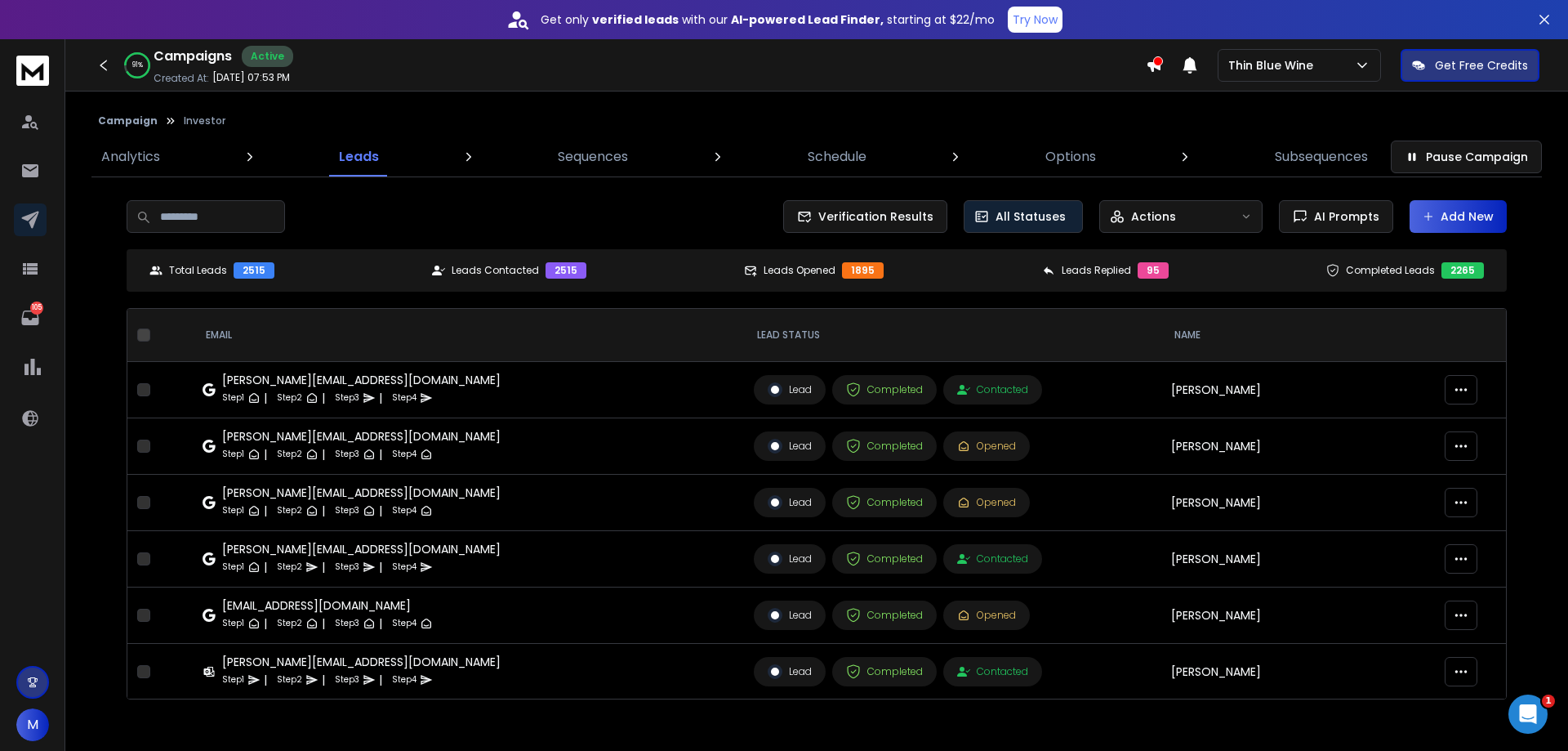
click at [1009, 222] on p "All Statuses" at bounding box center [1031, 216] width 70 height 17
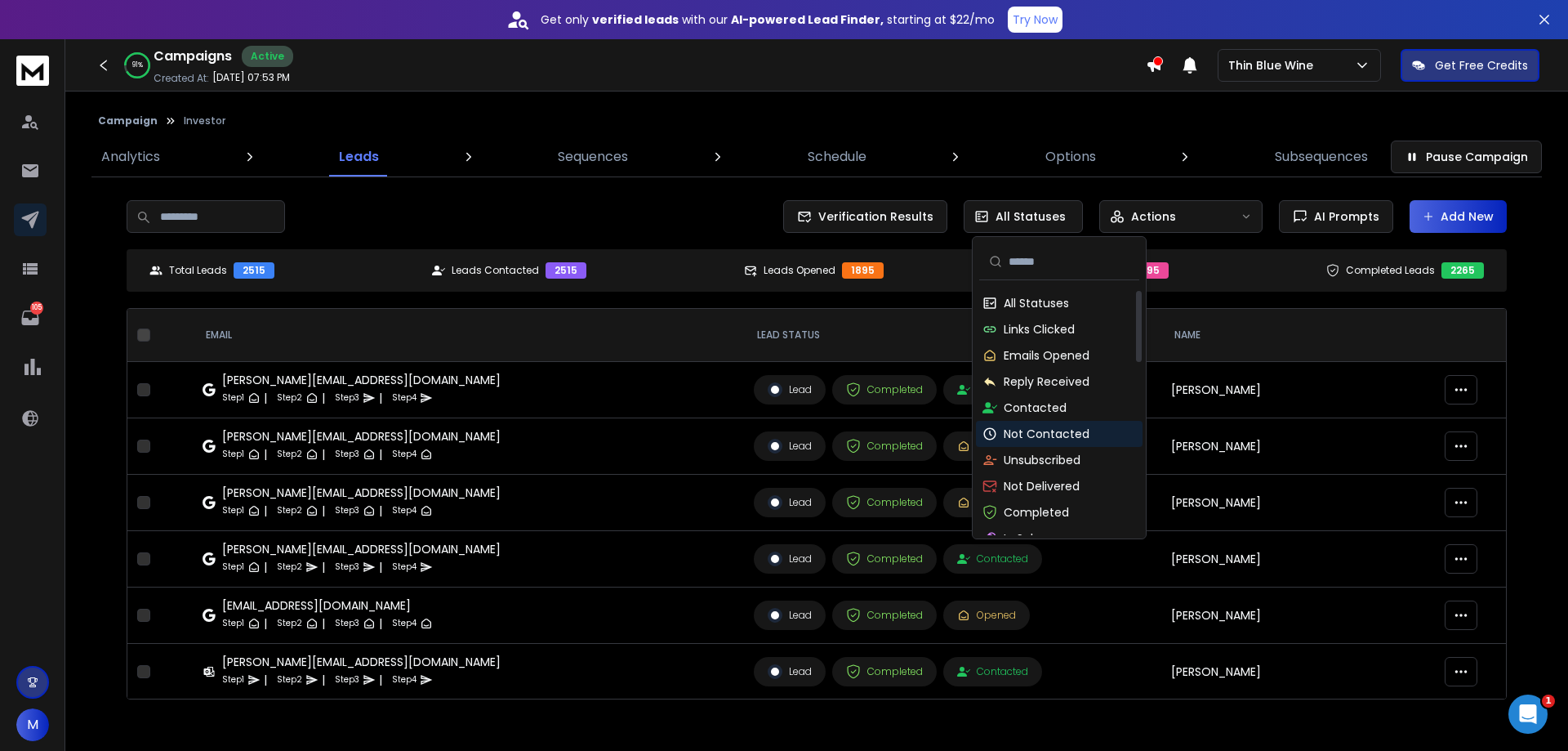
click at [1044, 440] on p "Not Contacted" at bounding box center [1047, 433] width 86 height 17
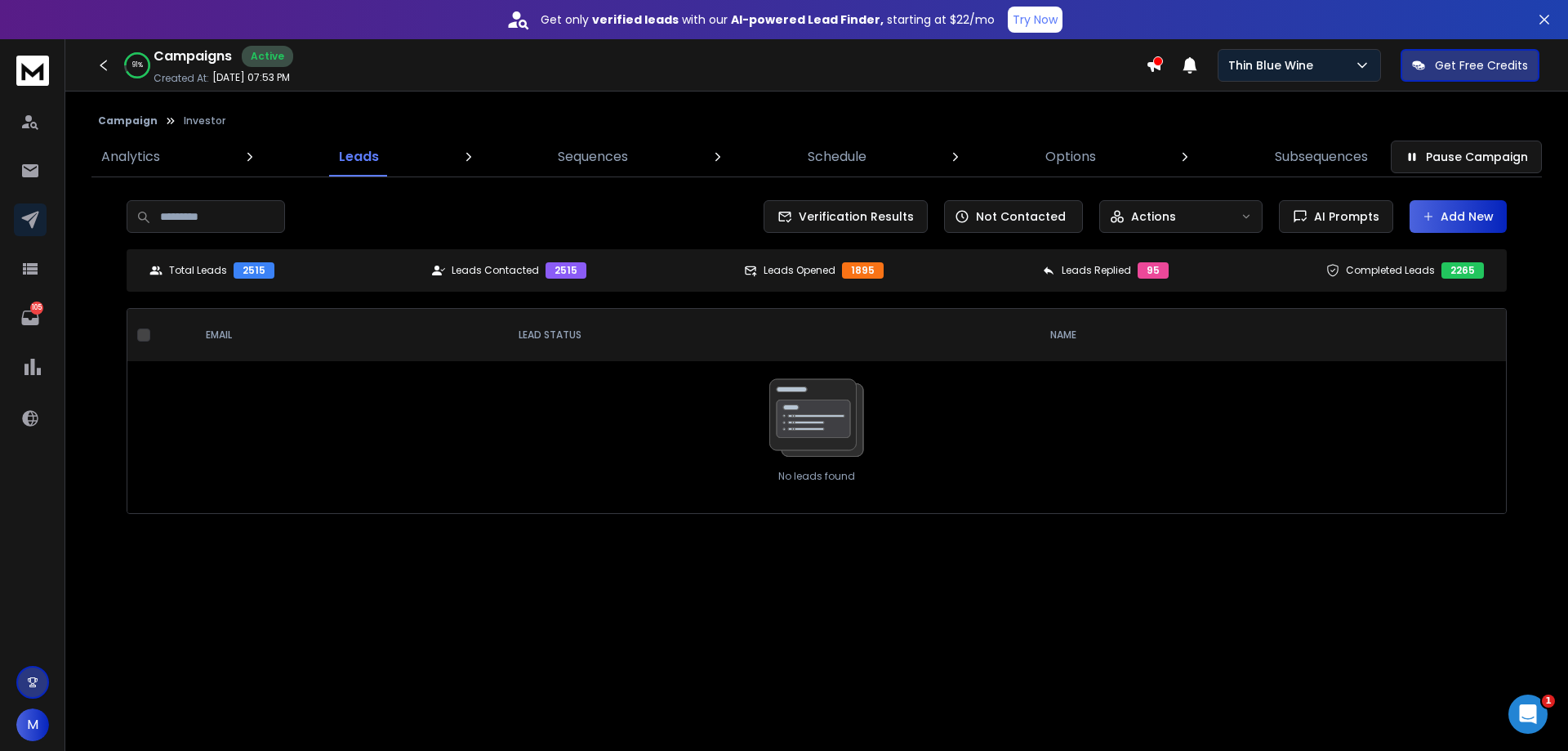
click at [1261, 75] on button "Thin Blue Wine" at bounding box center [1300, 65] width 163 height 32
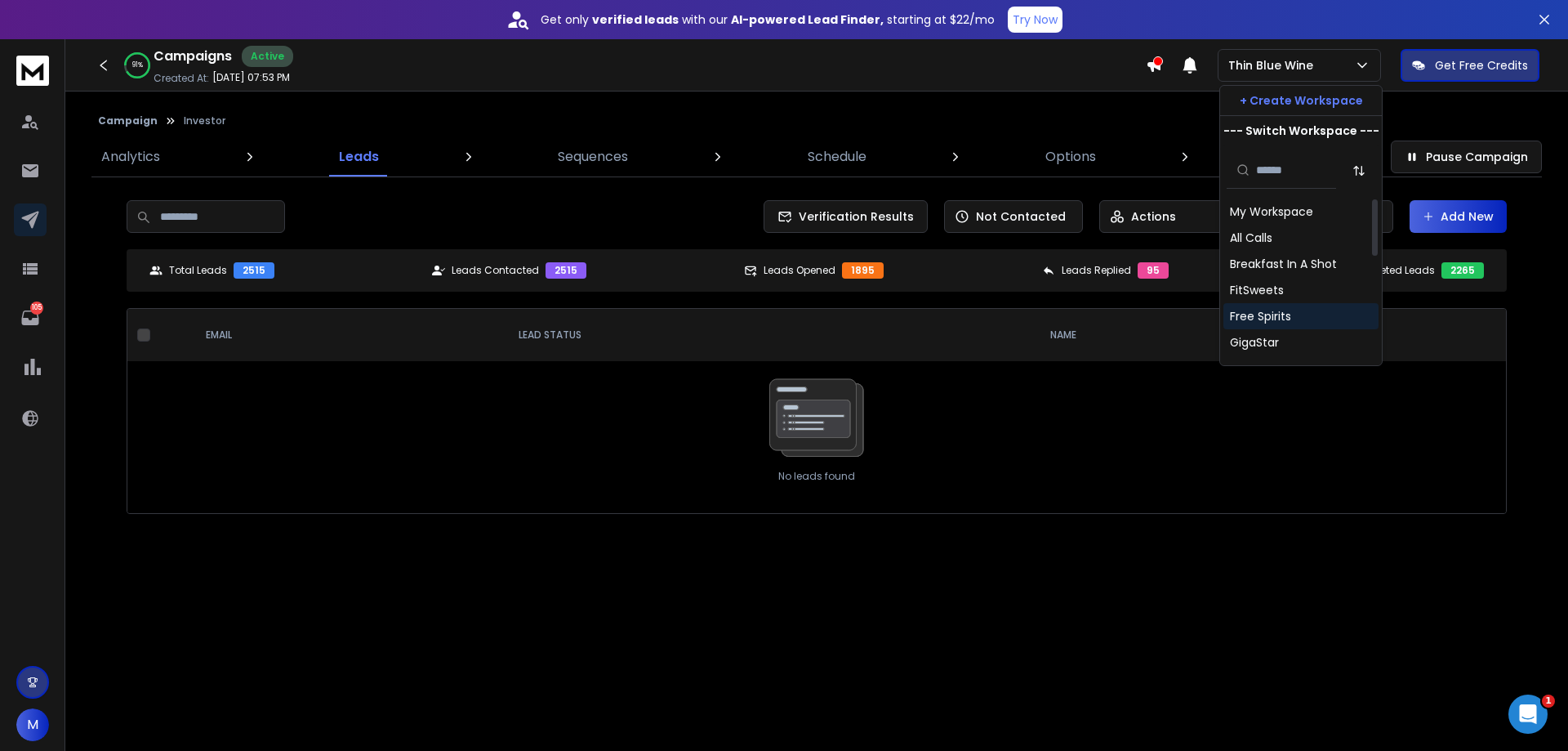
click at [1318, 311] on div "Free Spirits" at bounding box center [1301, 316] width 155 height 26
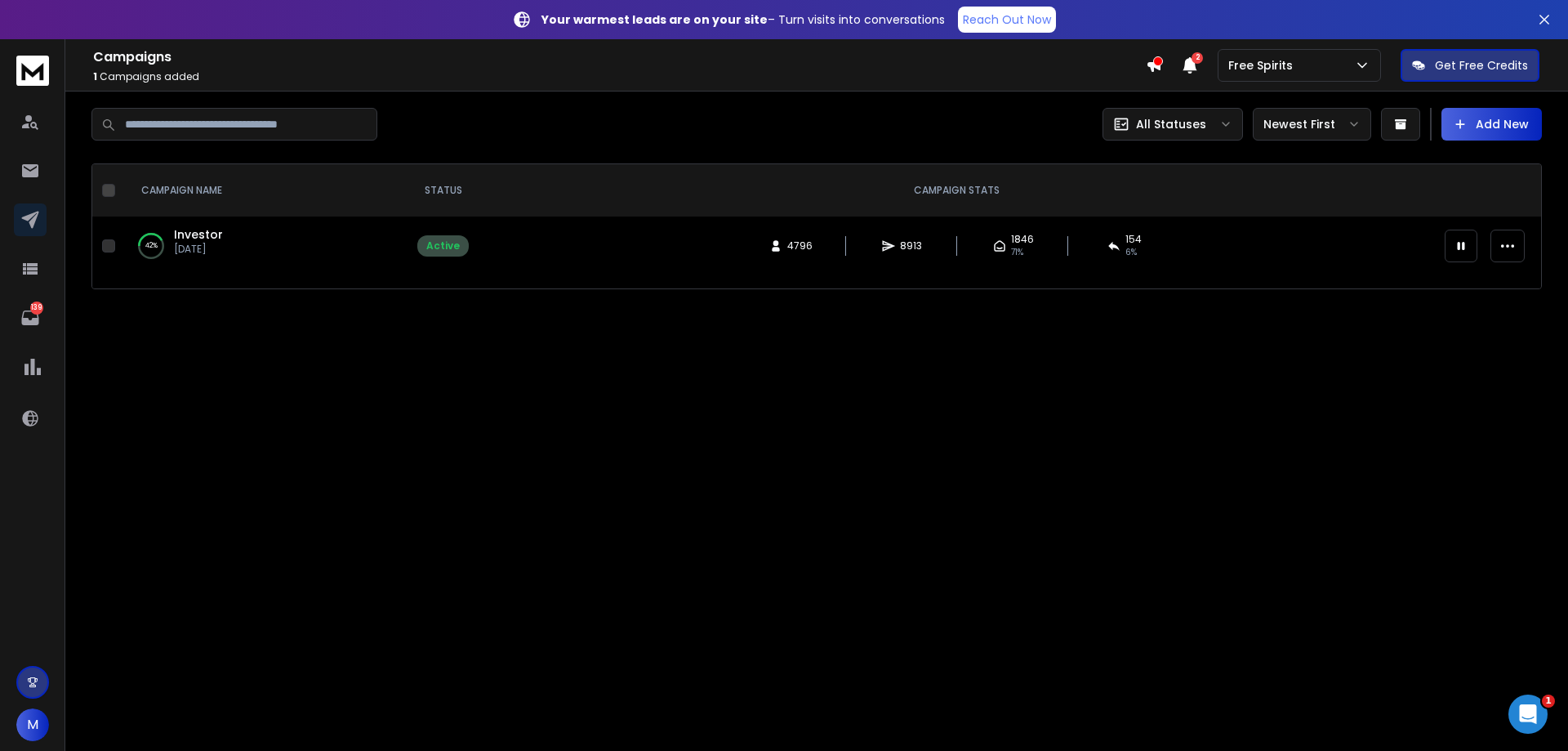
click at [223, 254] on p "[DATE]" at bounding box center [198, 248] width 49 height 13
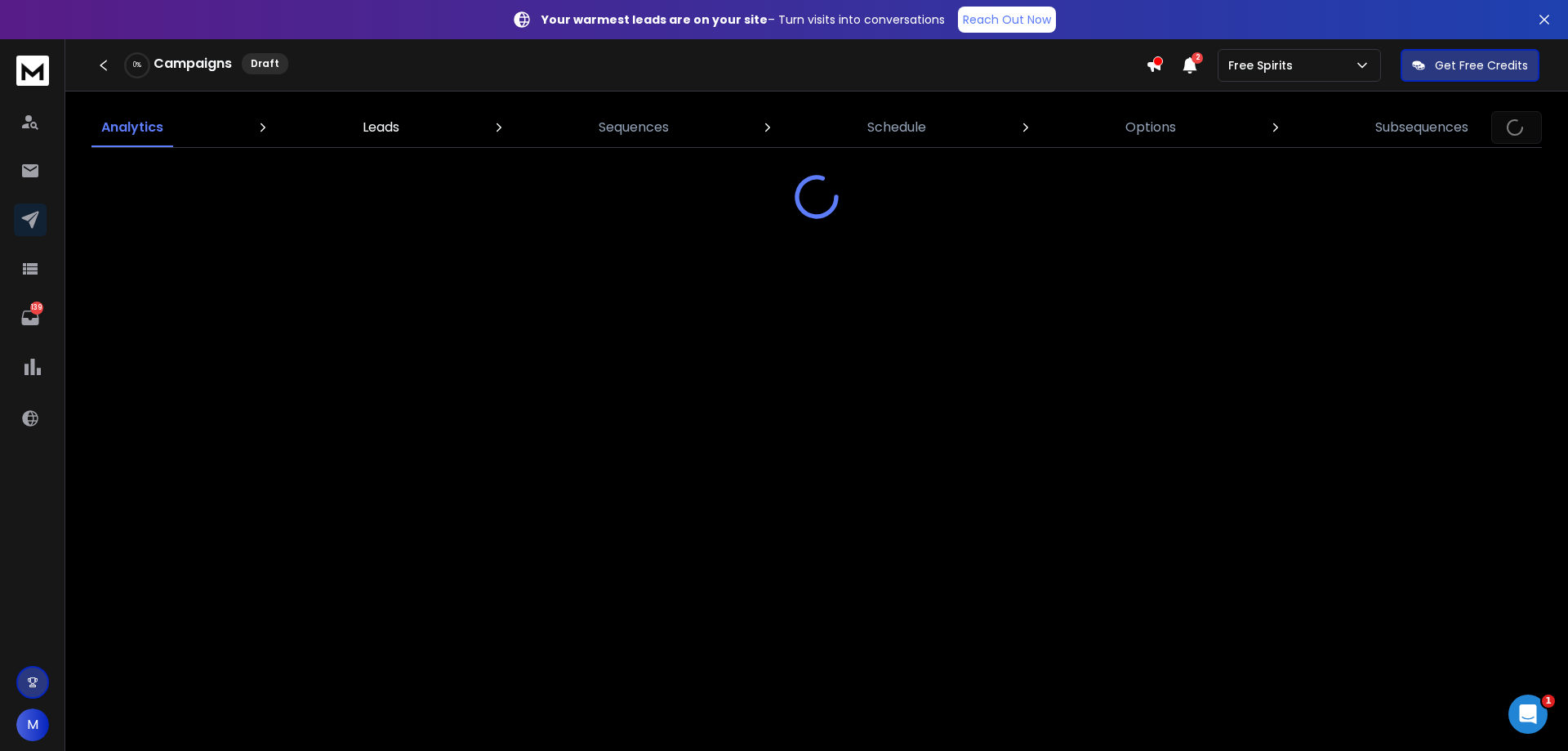
click at [396, 125] on p "Leads" at bounding box center [381, 127] width 37 height 19
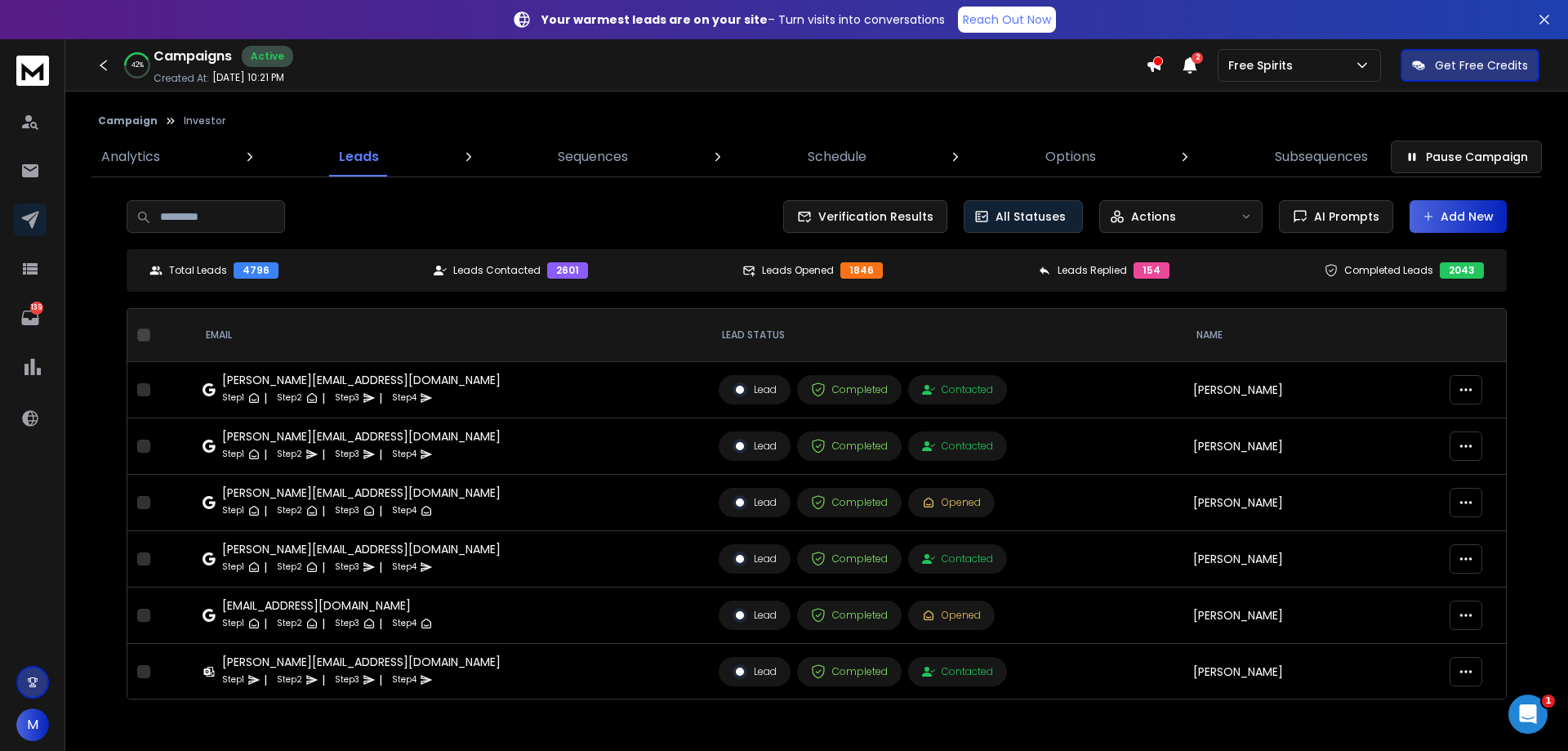
click at [1007, 212] on p "All Statuses" at bounding box center [1031, 216] width 70 height 17
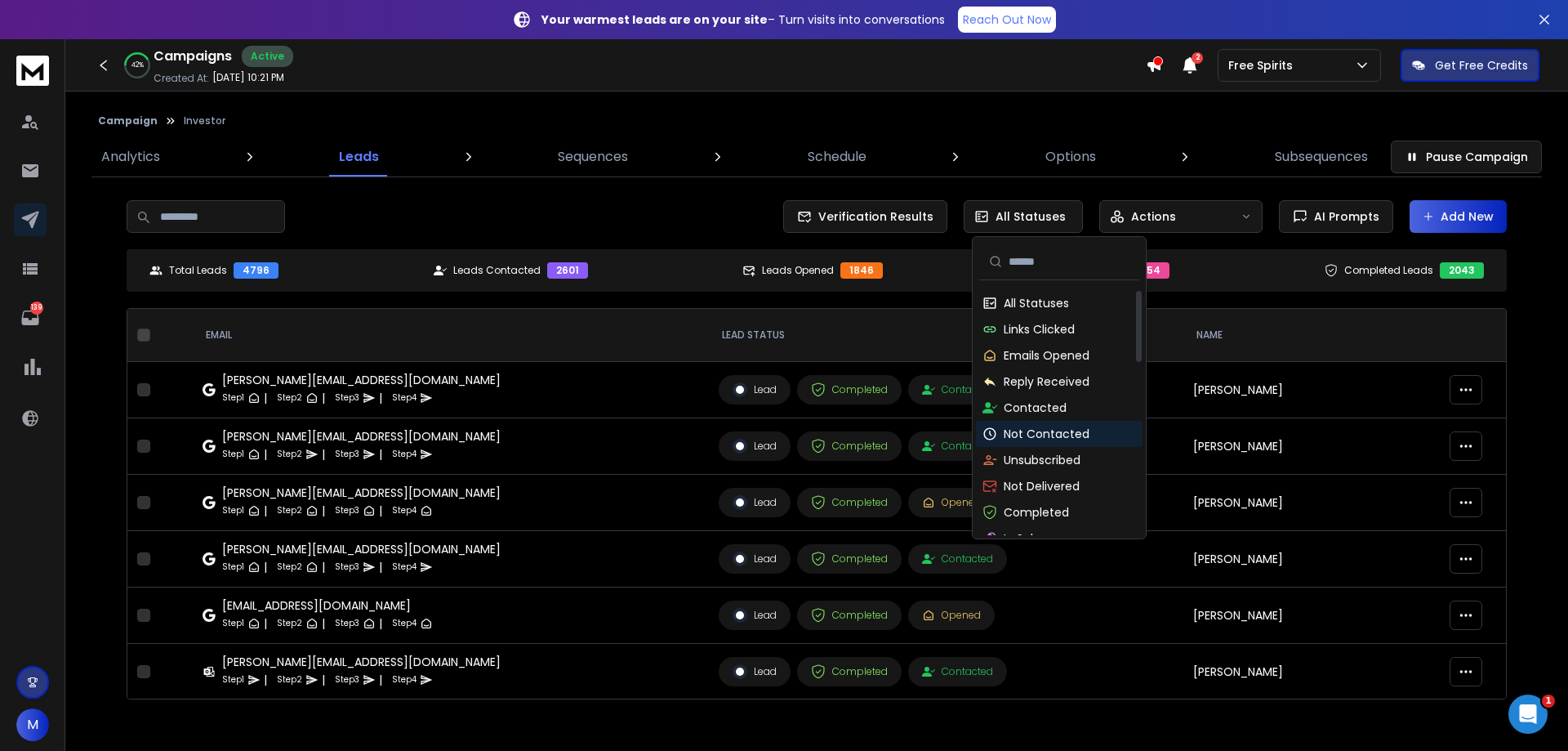
click at [1004, 429] on p "Not Contacted" at bounding box center [1047, 433] width 86 height 17
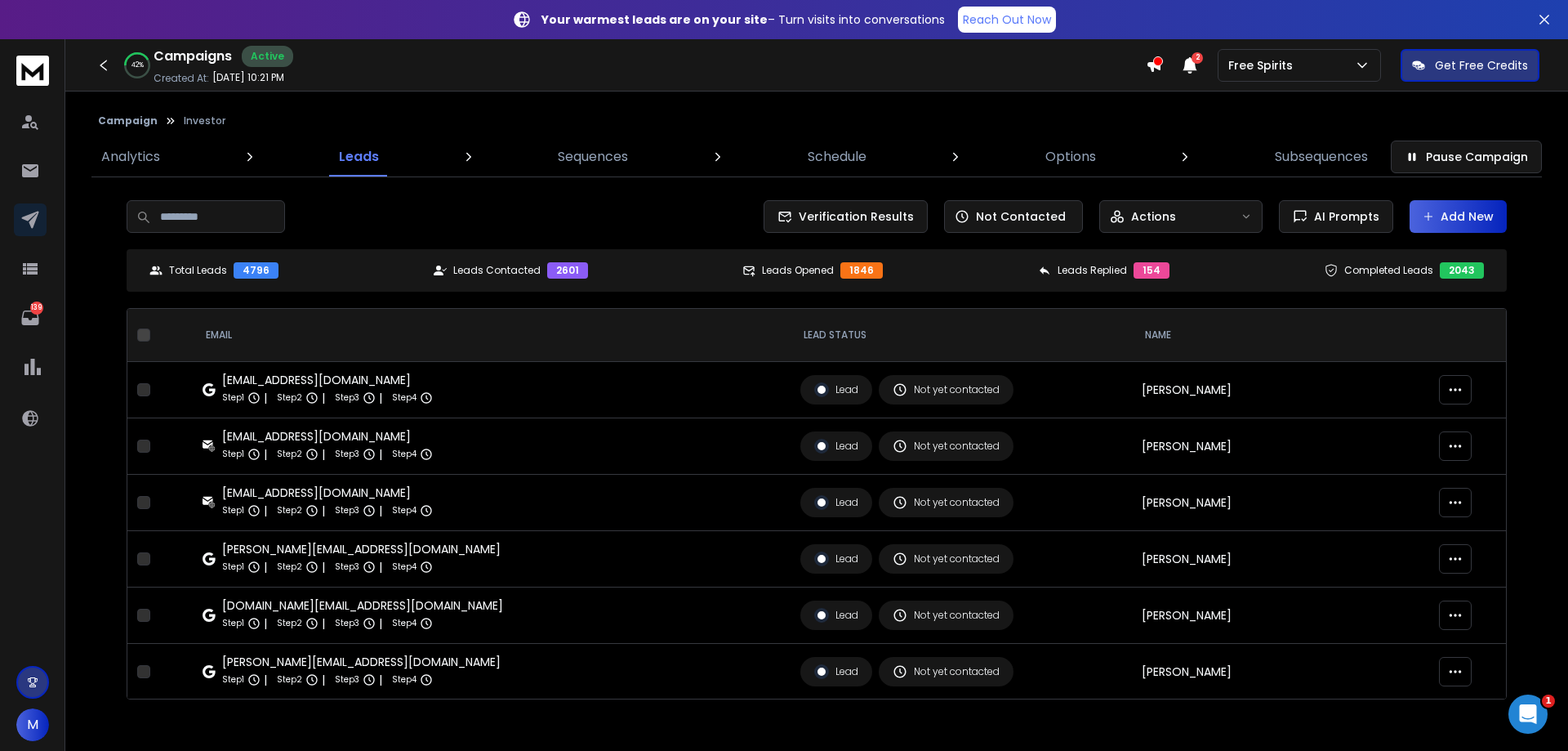
click at [1438, 217] on button "Add New" at bounding box center [1458, 216] width 97 height 32
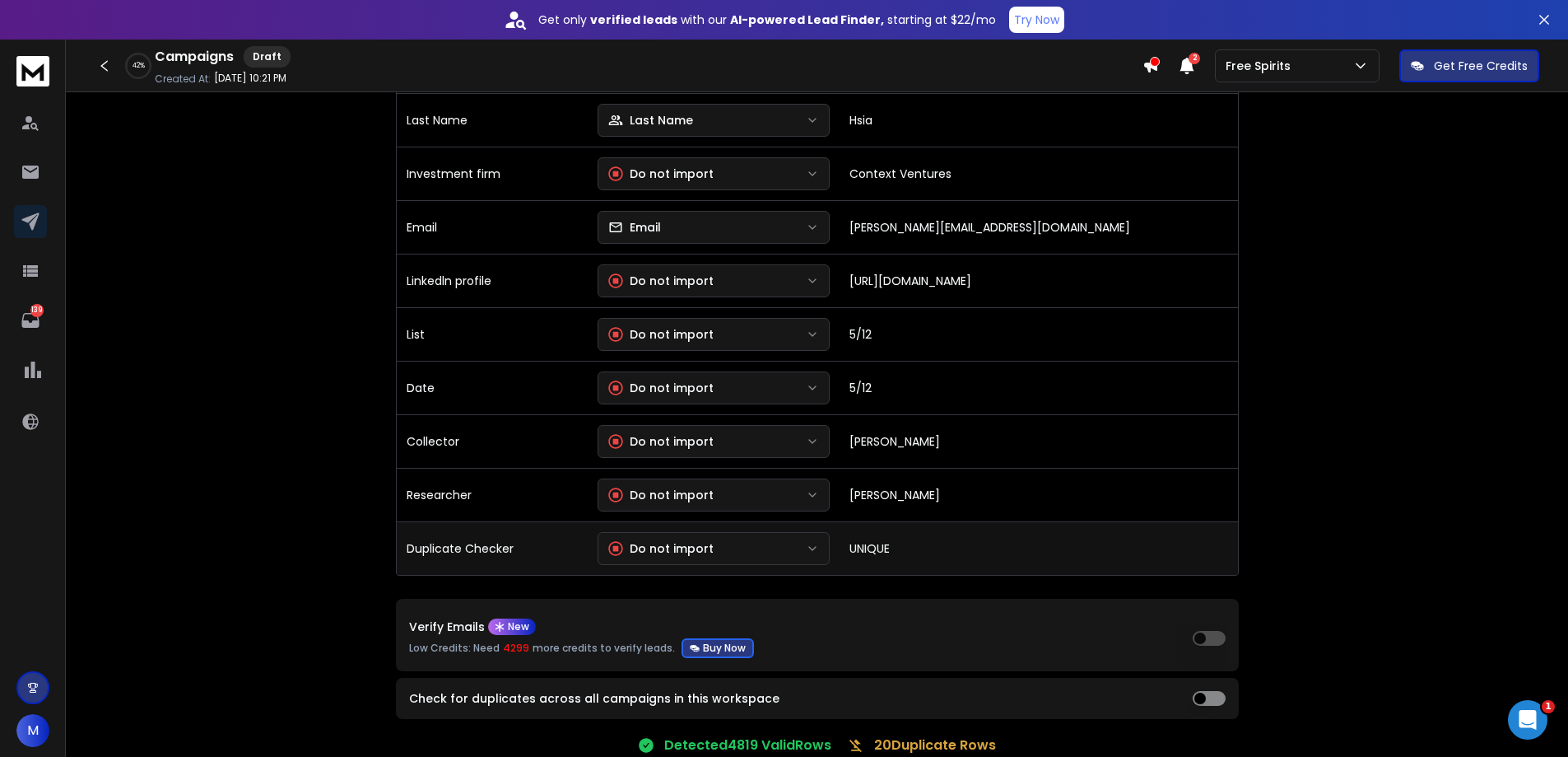
scroll to position [427, 0]
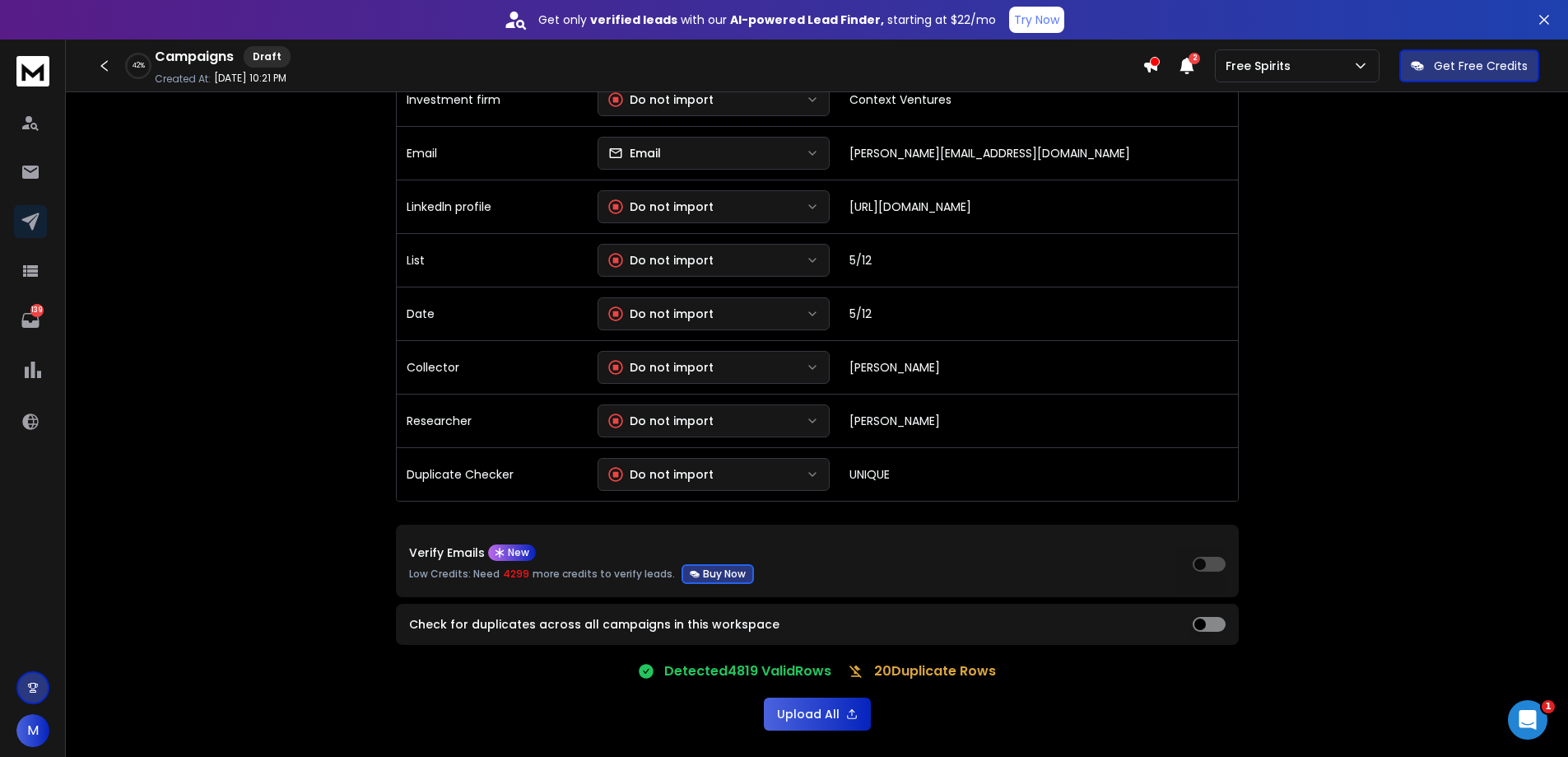
click at [811, 719] on button "Upload All" at bounding box center [817, 714] width 107 height 33
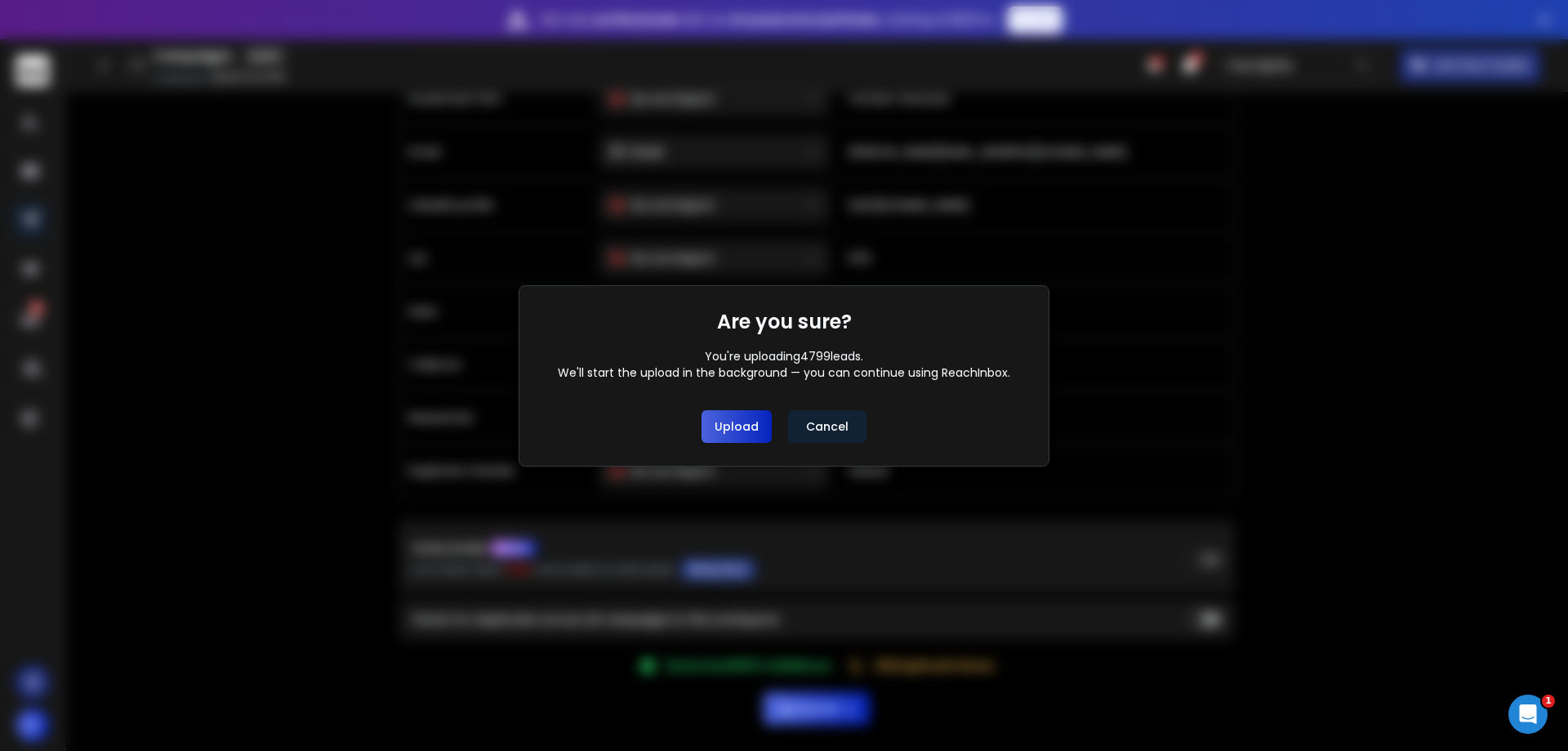
click at [716, 415] on button "Upload" at bounding box center [737, 426] width 70 height 32
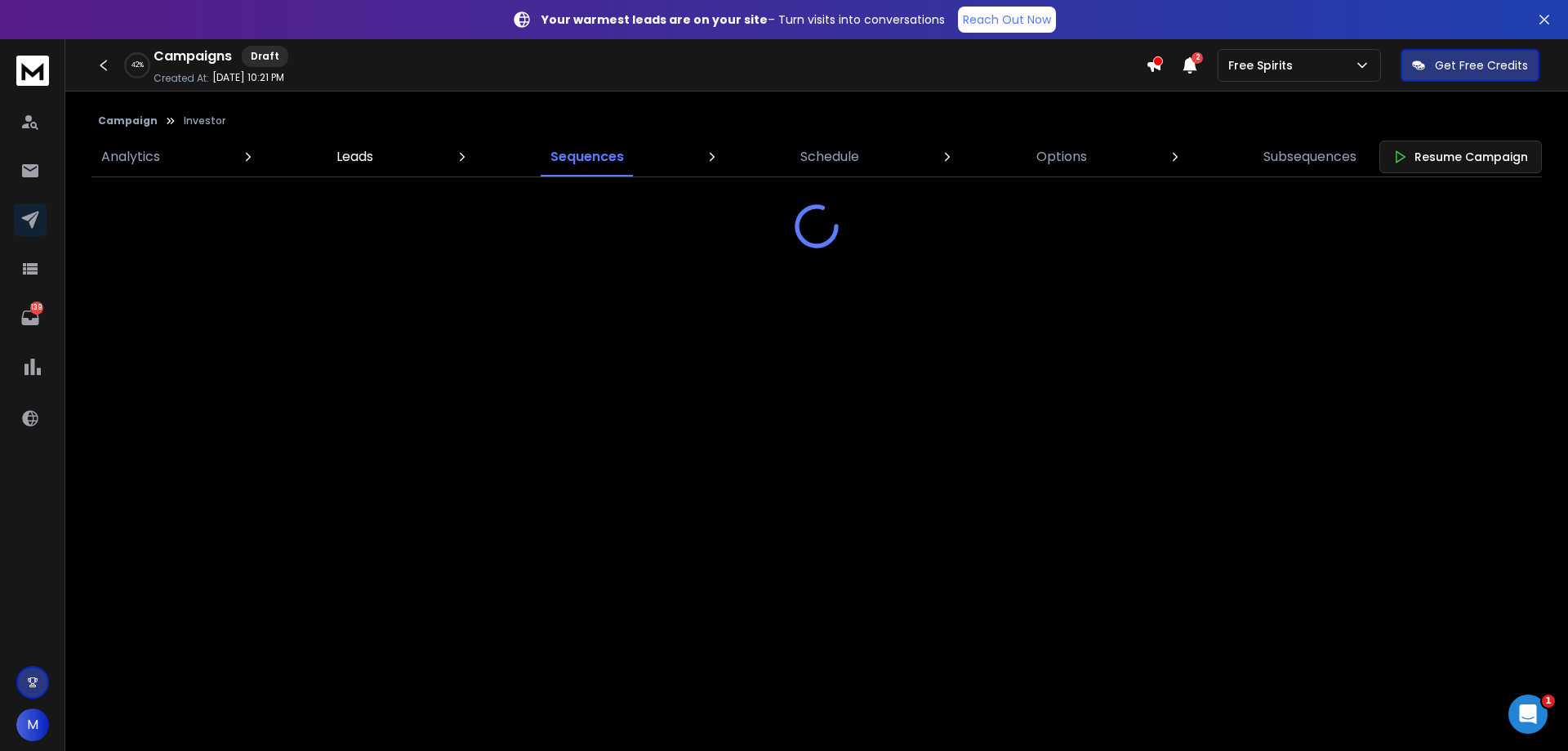
click at [351, 152] on p "Leads" at bounding box center [355, 157] width 37 height 19
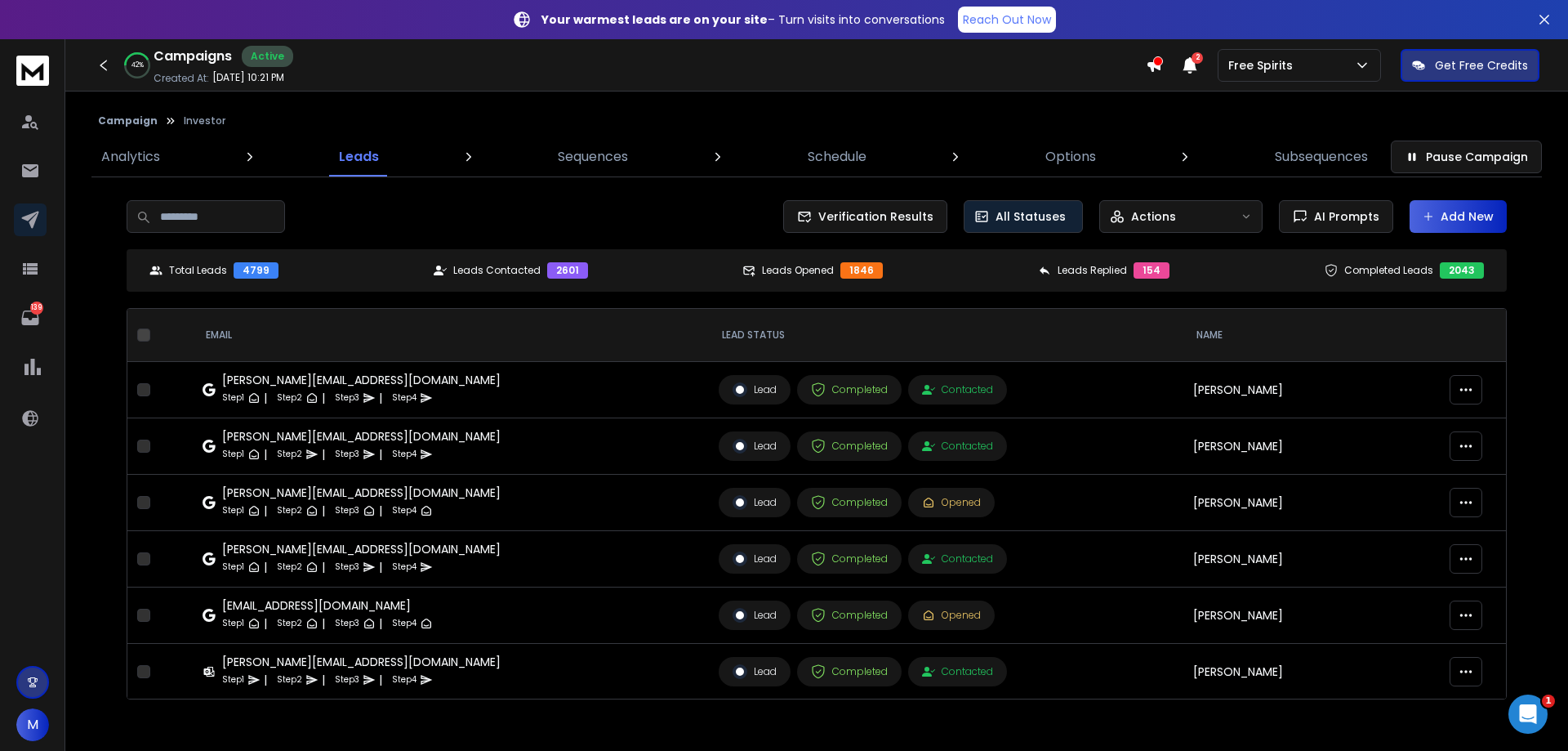
click at [1013, 220] on p "All Statuses" at bounding box center [1031, 216] width 70 height 17
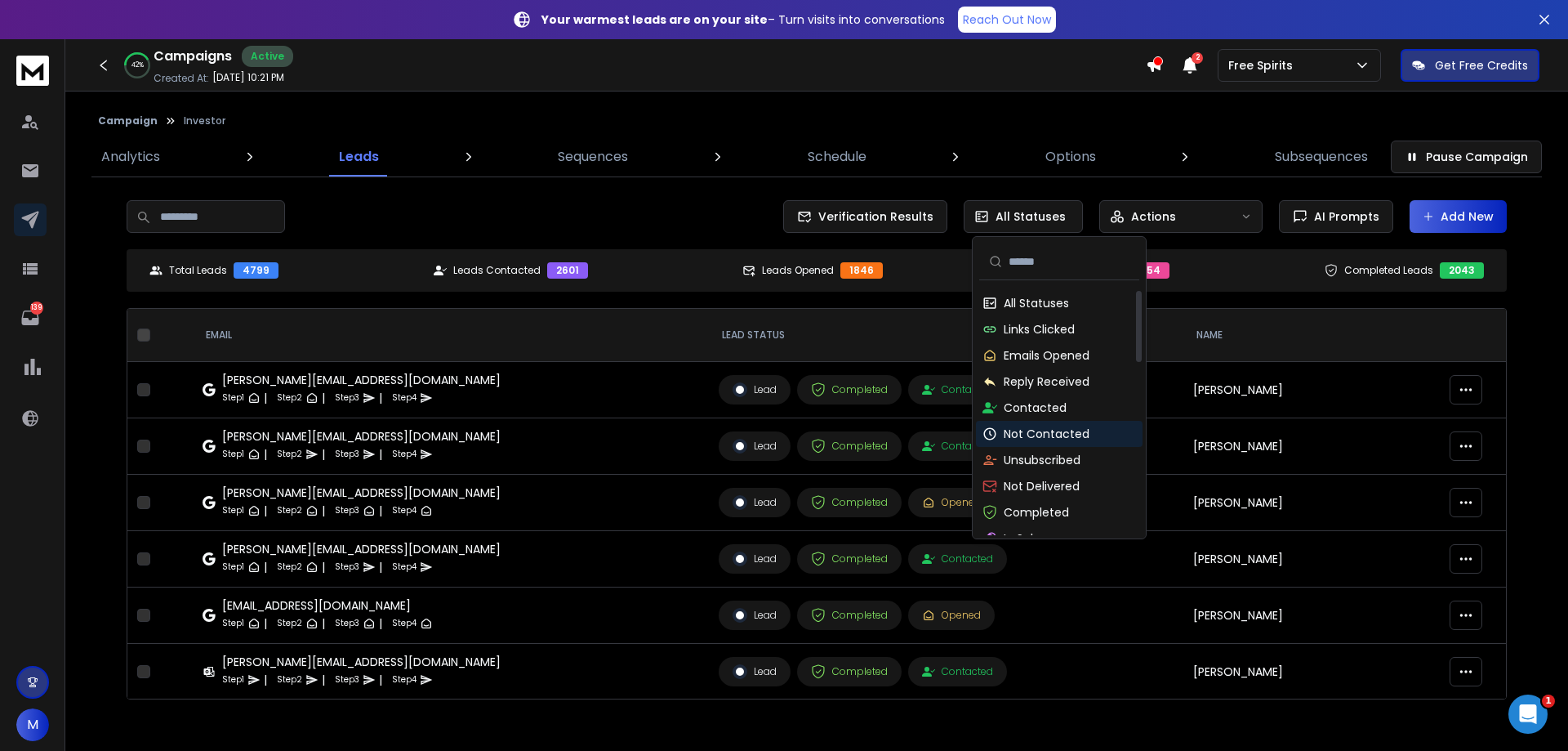
click at [1030, 437] on p "Not Contacted" at bounding box center [1047, 433] width 86 height 17
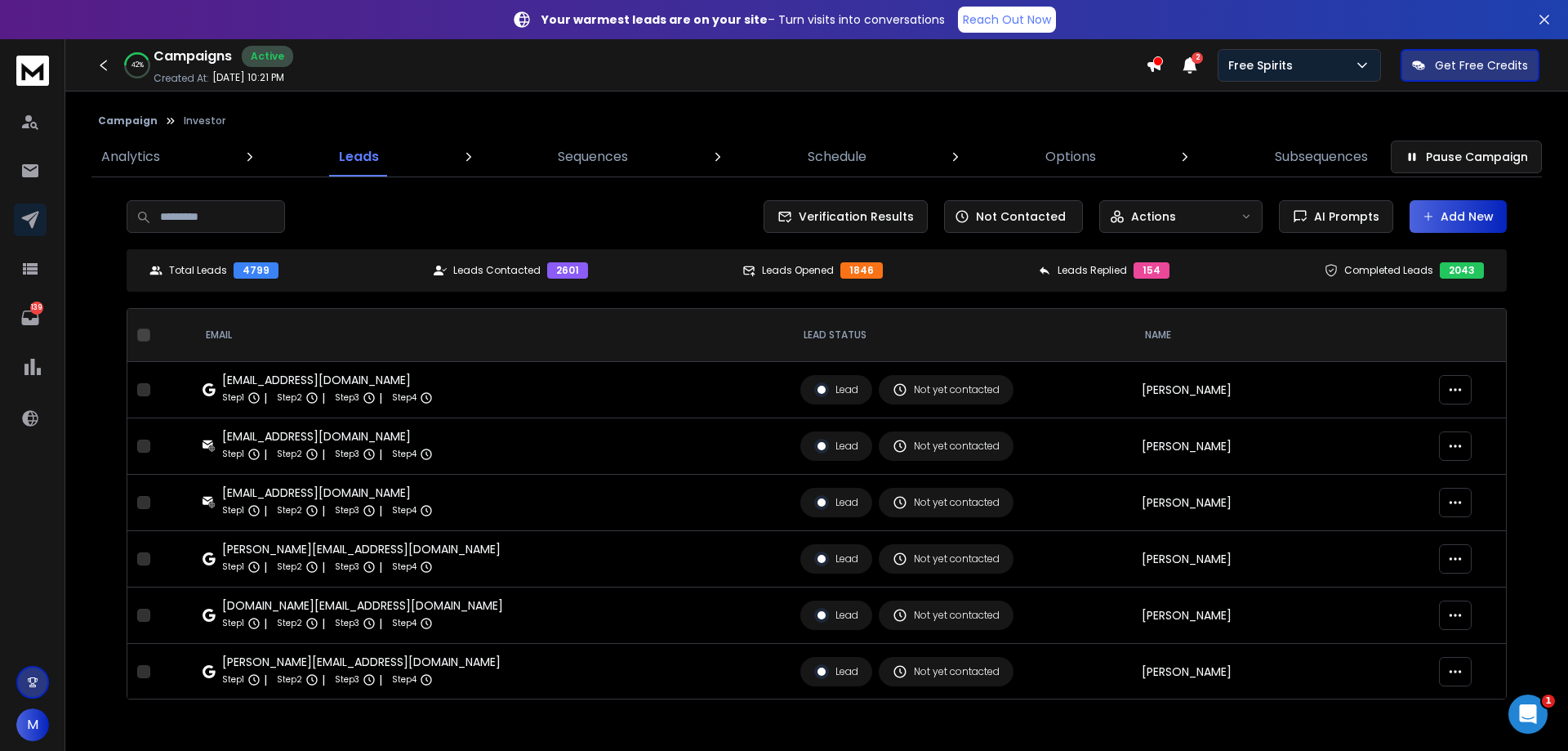
click at [1325, 68] on div "Free Spirits" at bounding box center [1300, 65] width 142 height 17
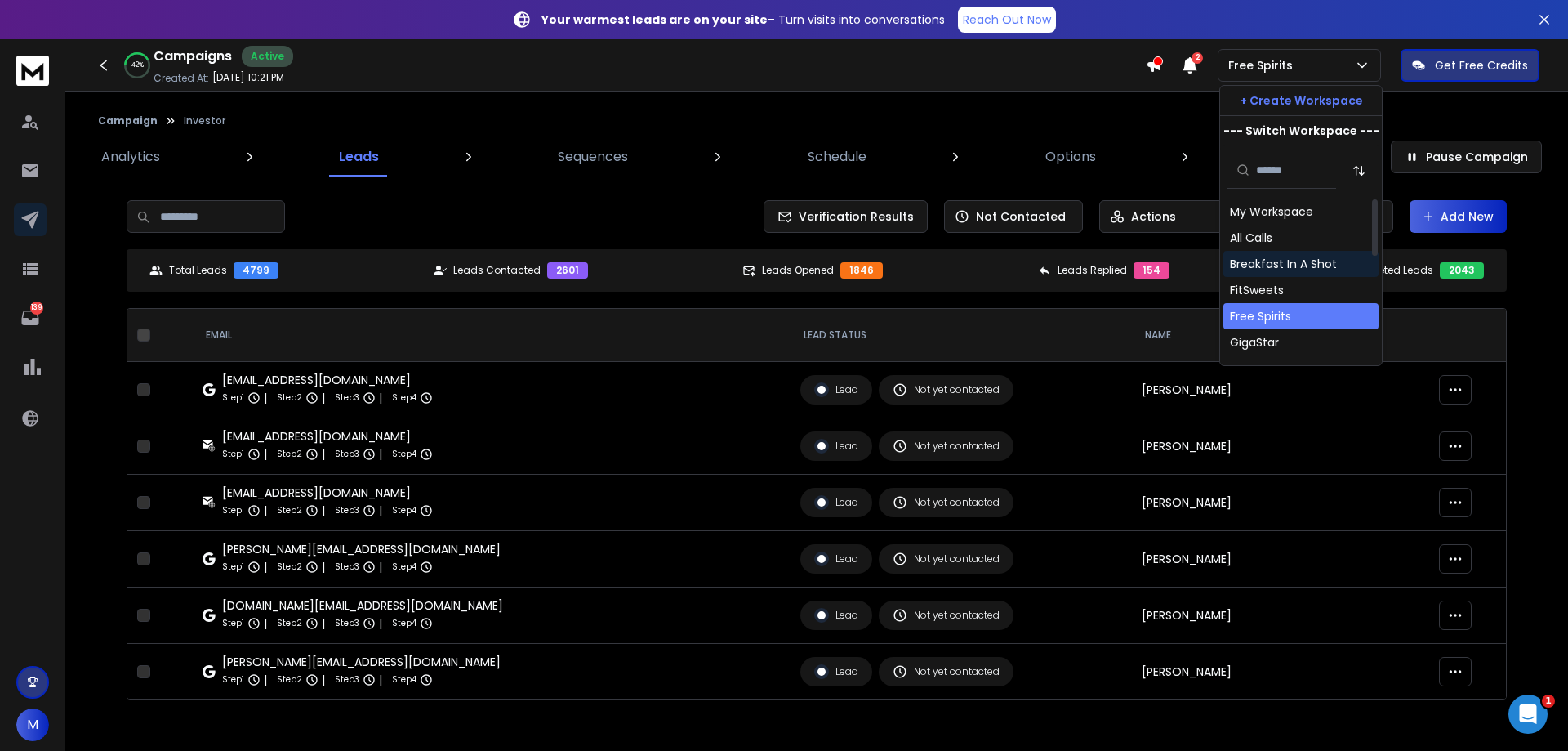
click at [1320, 263] on div "Breakfast In A Shot" at bounding box center [1284, 263] width 107 height 17
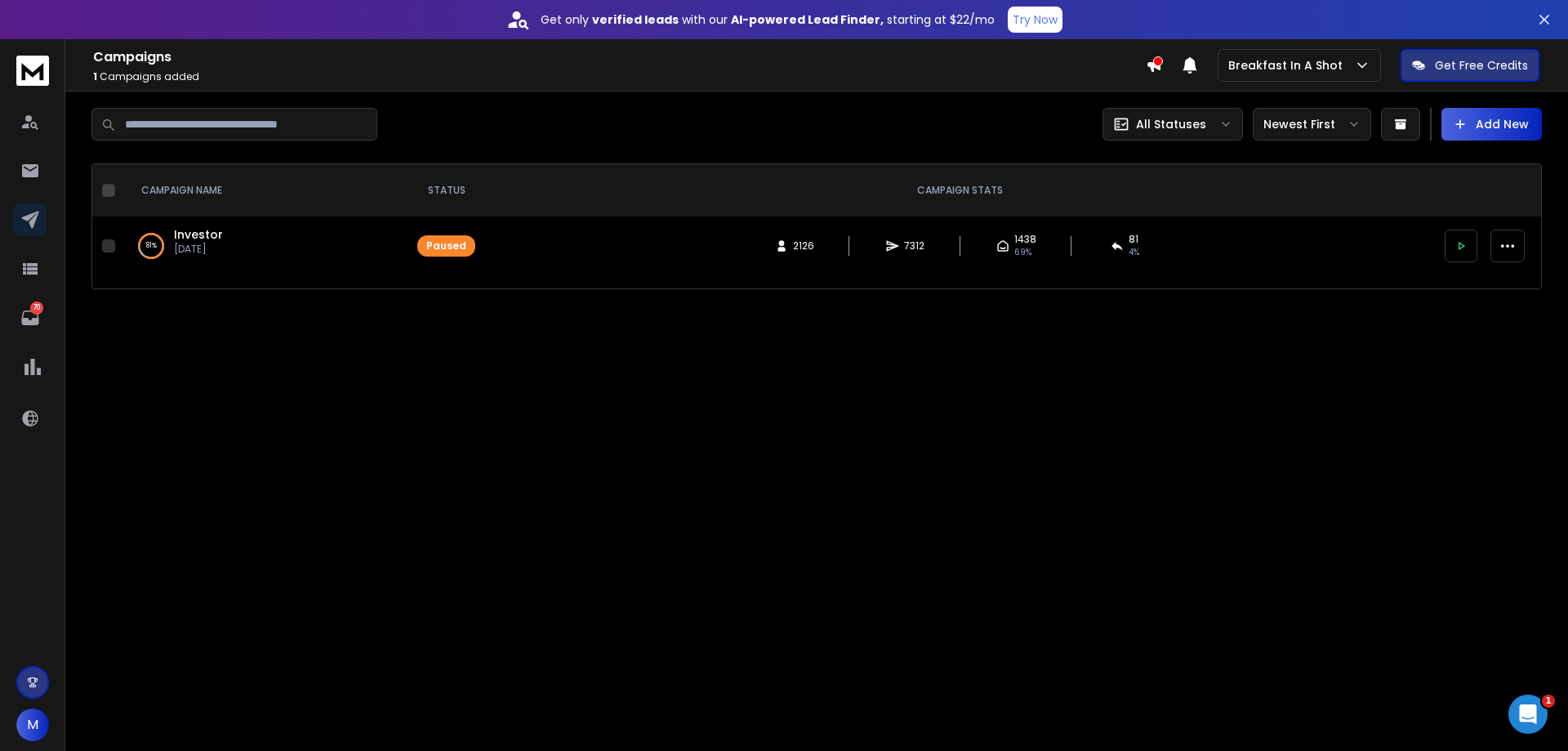
click at [182, 253] on p "[DATE]" at bounding box center [198, 248] width 49 height 13
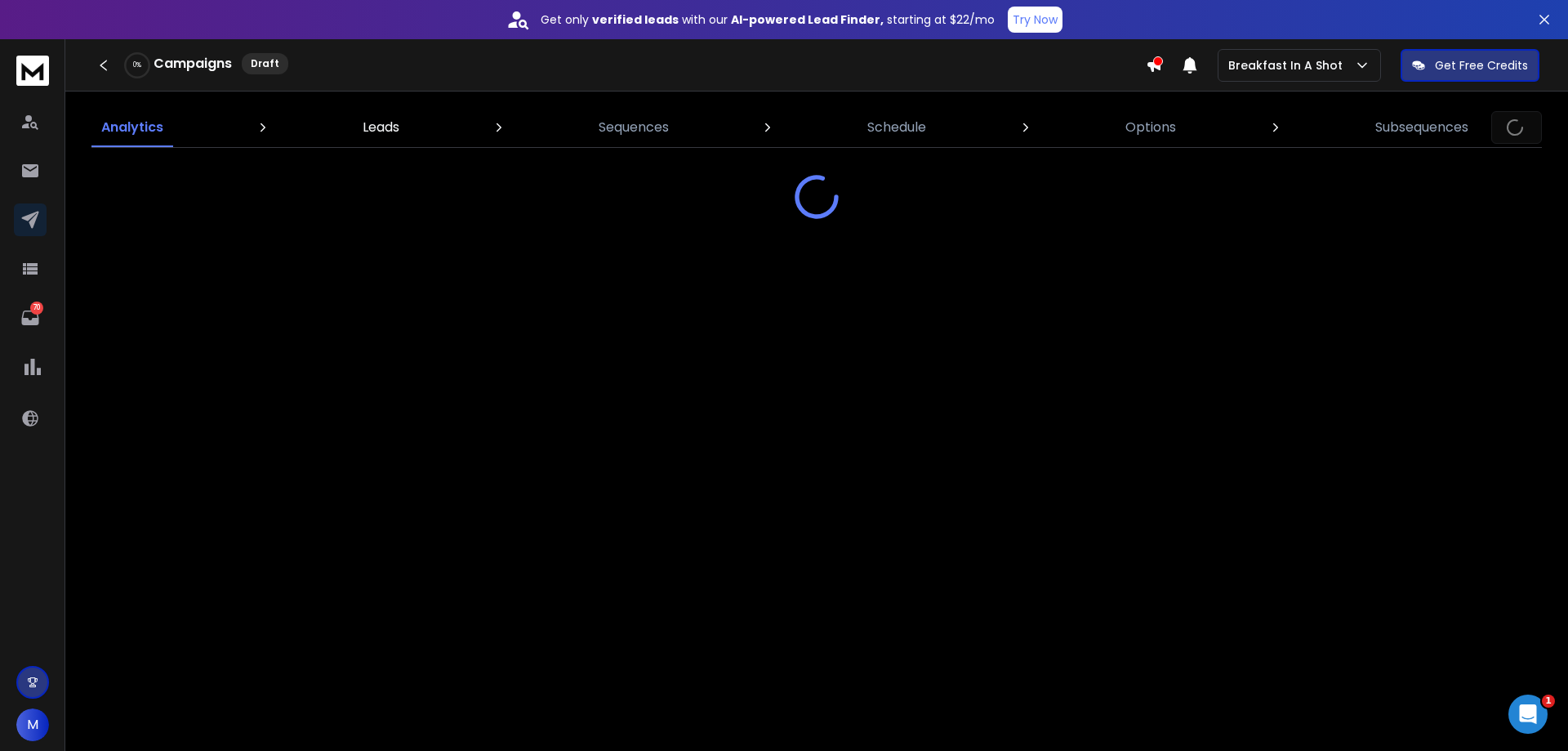
click at [377, 132] on p "Leads" at bounding box center [381, 127] width 37 height 19
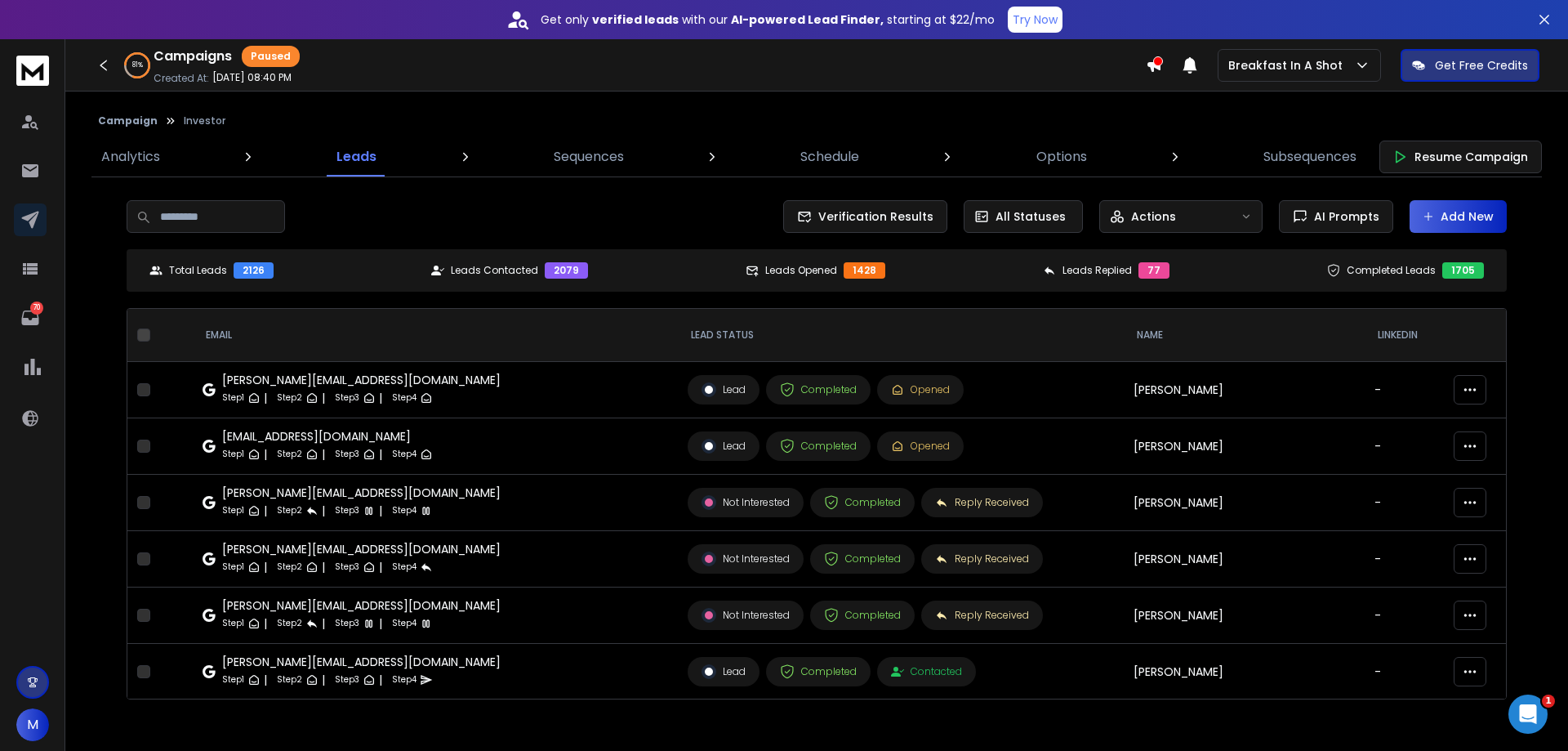
drag, startPoint x: 404, startPoint y: 196, endPoint x: 856, endPoint y: 197, distance: 452.0
click at [407, 196] on div "Verification Results All Statuses Actions AI Prompts Add New Total Leads 2126 L…" at bounding box center [816, 441] width 1450 height 496
click at [1454, 214] on button "Add New" at bounding box center [1458, 216] width 97 height 32
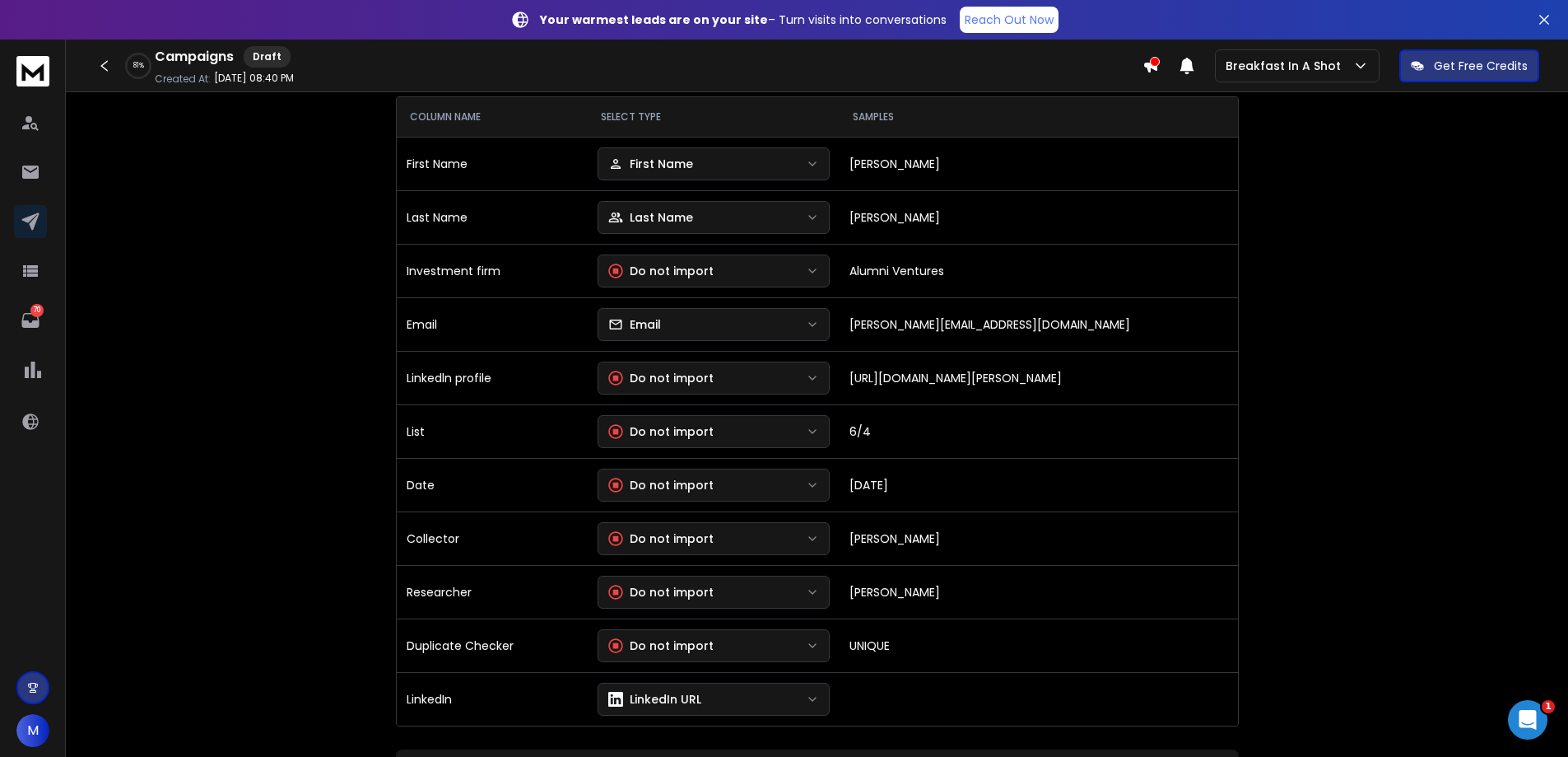
scroll to position [481, 0]
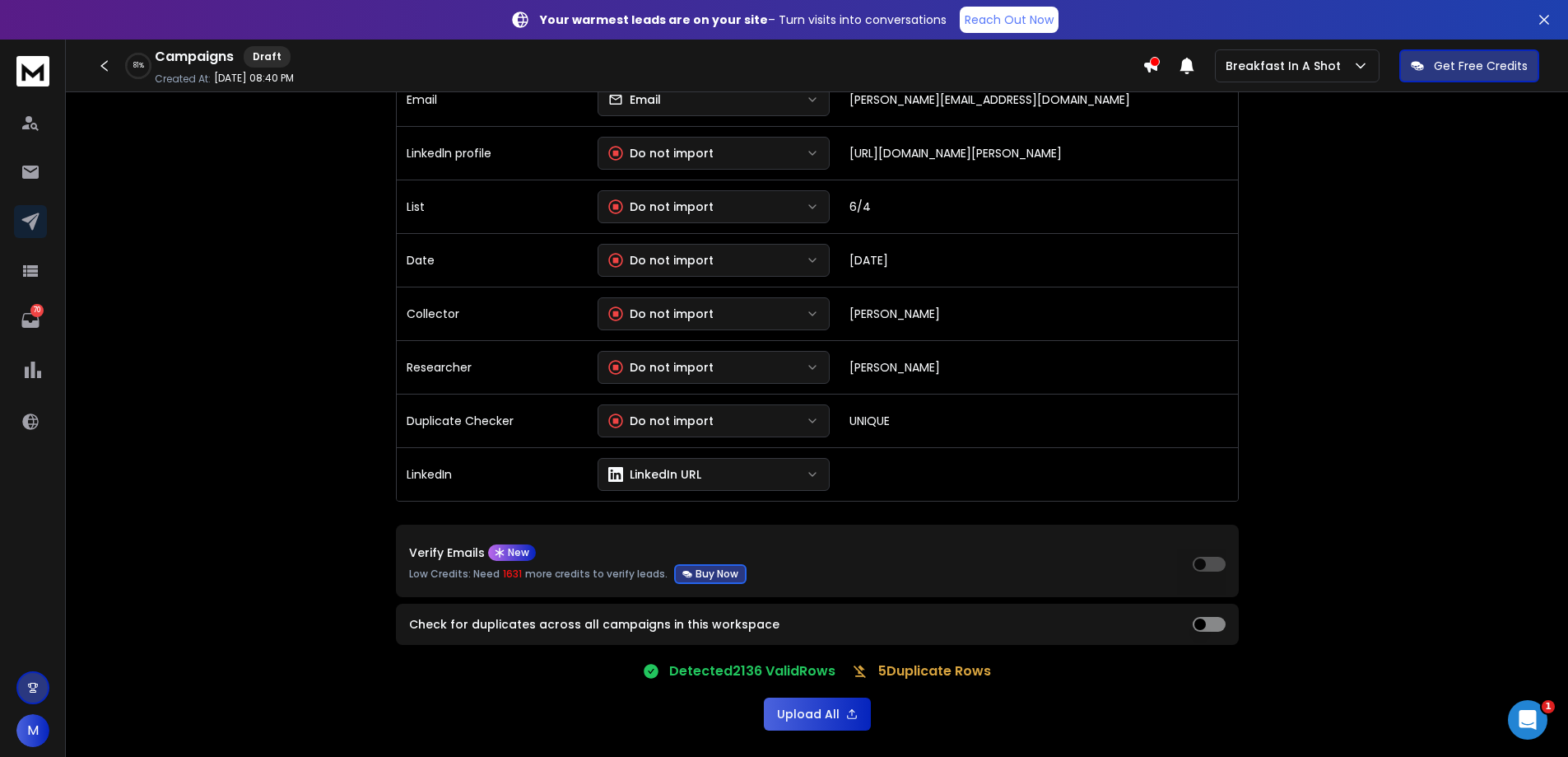
click at [817, 712] on button "Upload All" at bounding box center [817, 714] width 107 height 33
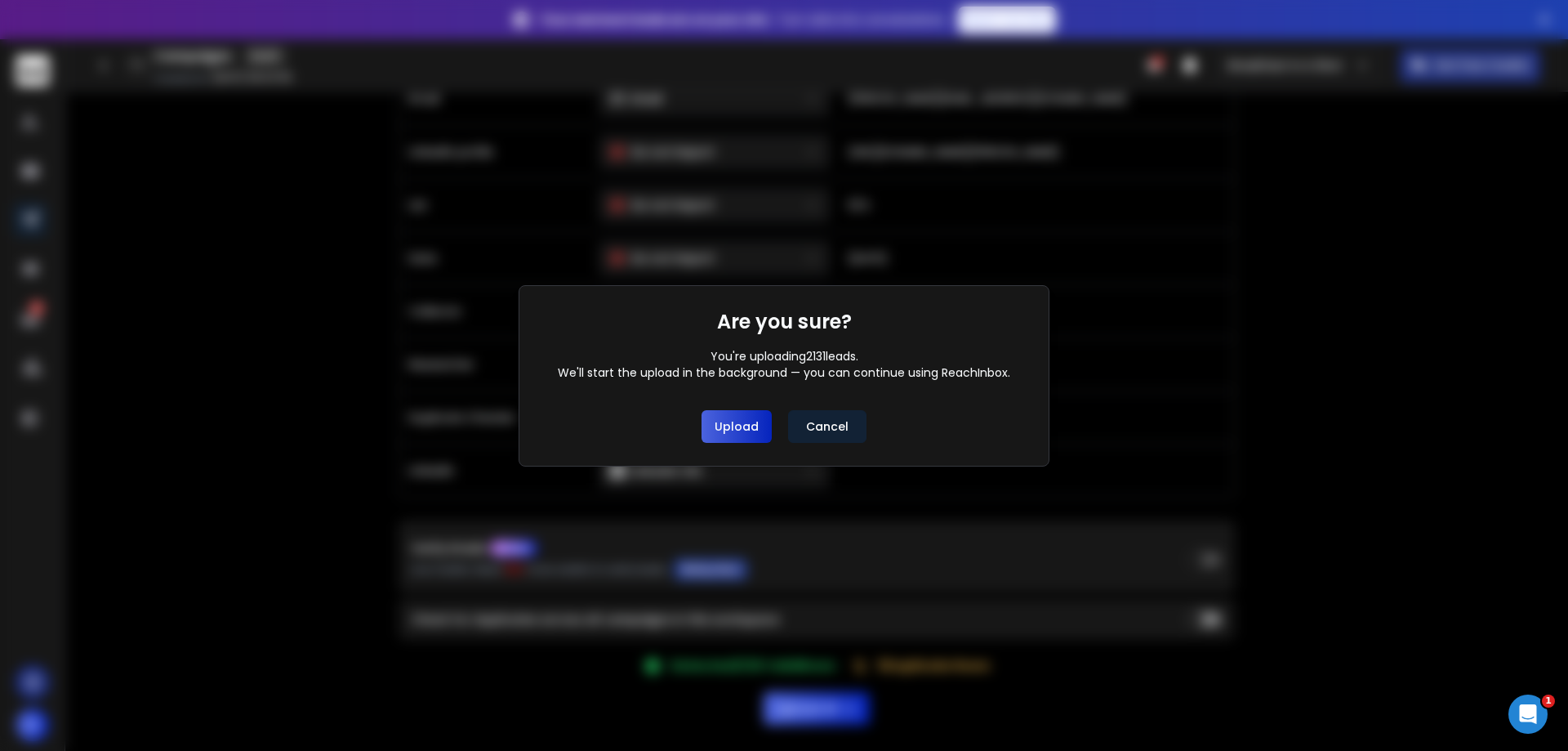
click at [740, 417] on button "Upload" at bounding box center [737, 426] width 70 height 32
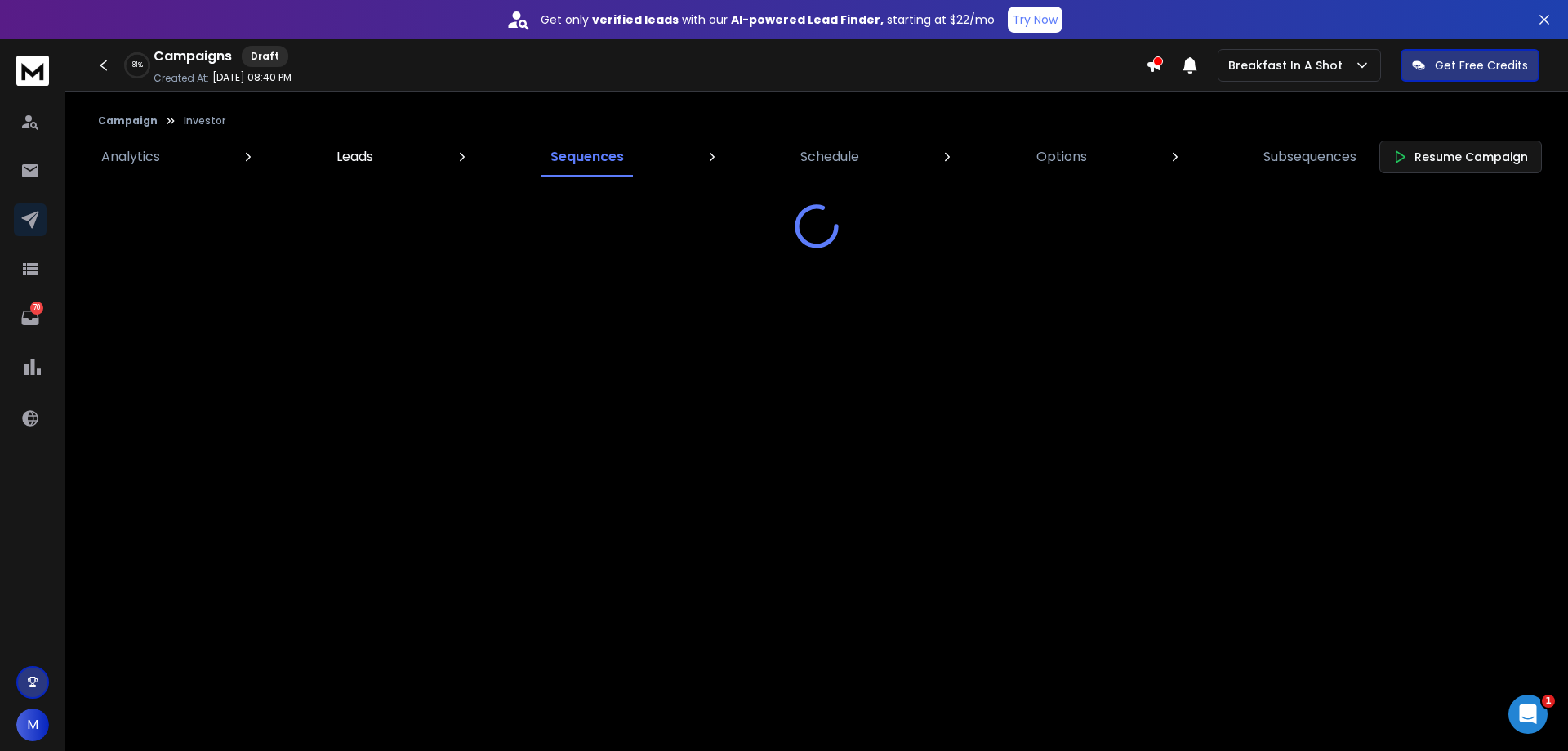
click at [349, 162] on p "Leads" at bounding box center [355, 157] width 37 height 19
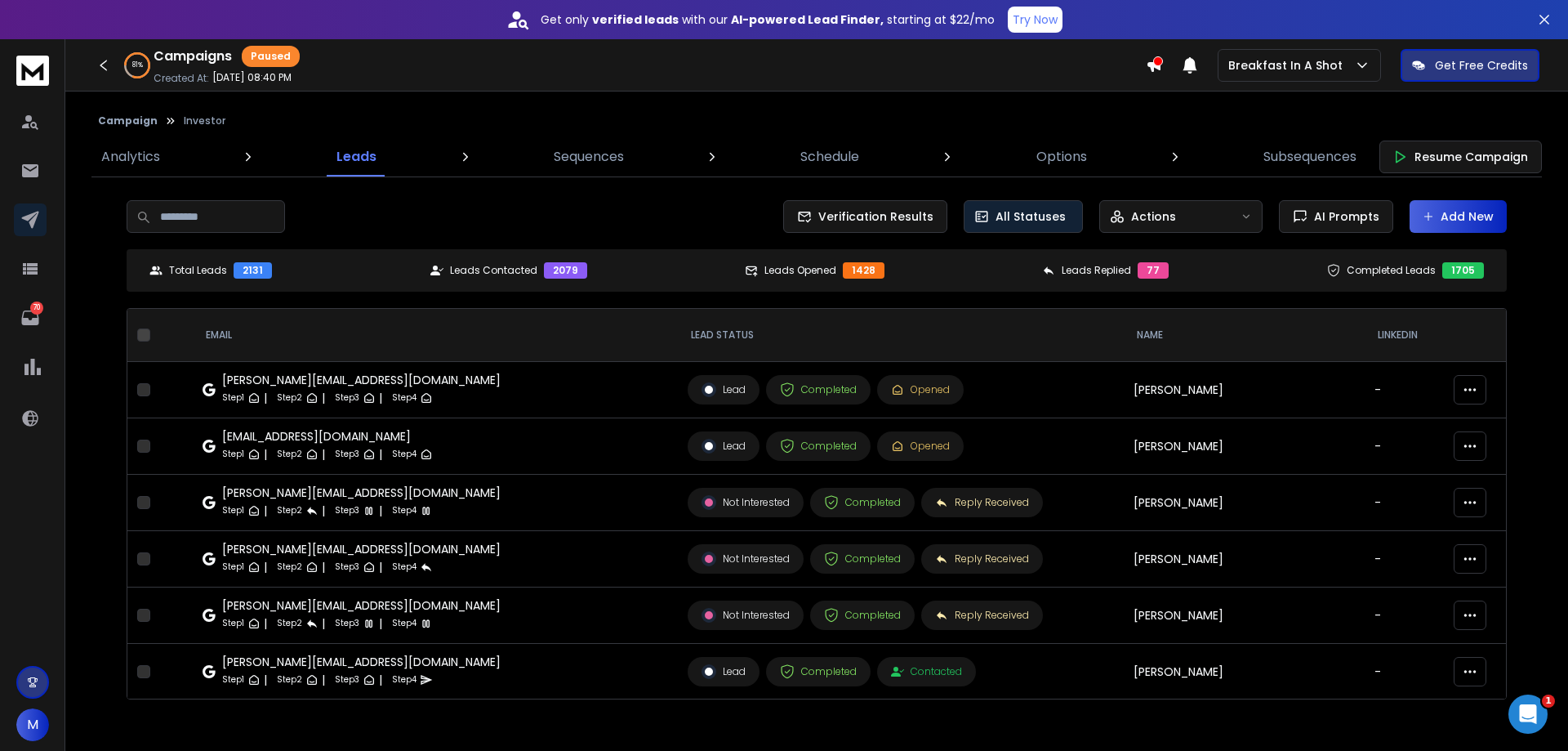
click at [1059, 218] on p "All Statuses" at bounding box center [1031, 216] width 70 height 17
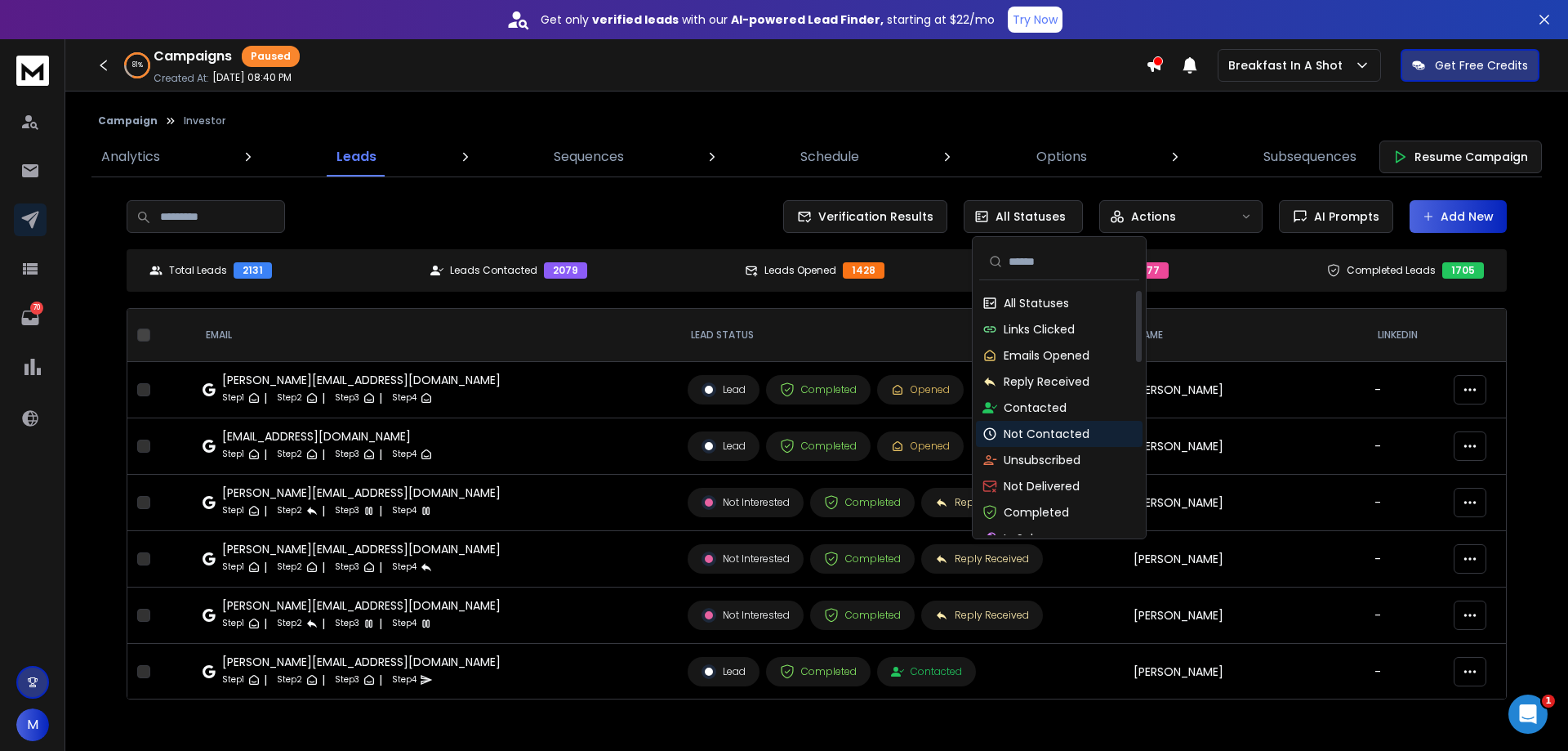
click at [1053, 442] on div "Not Contacted" at bounding box center [1060, 433] width 167 height 26
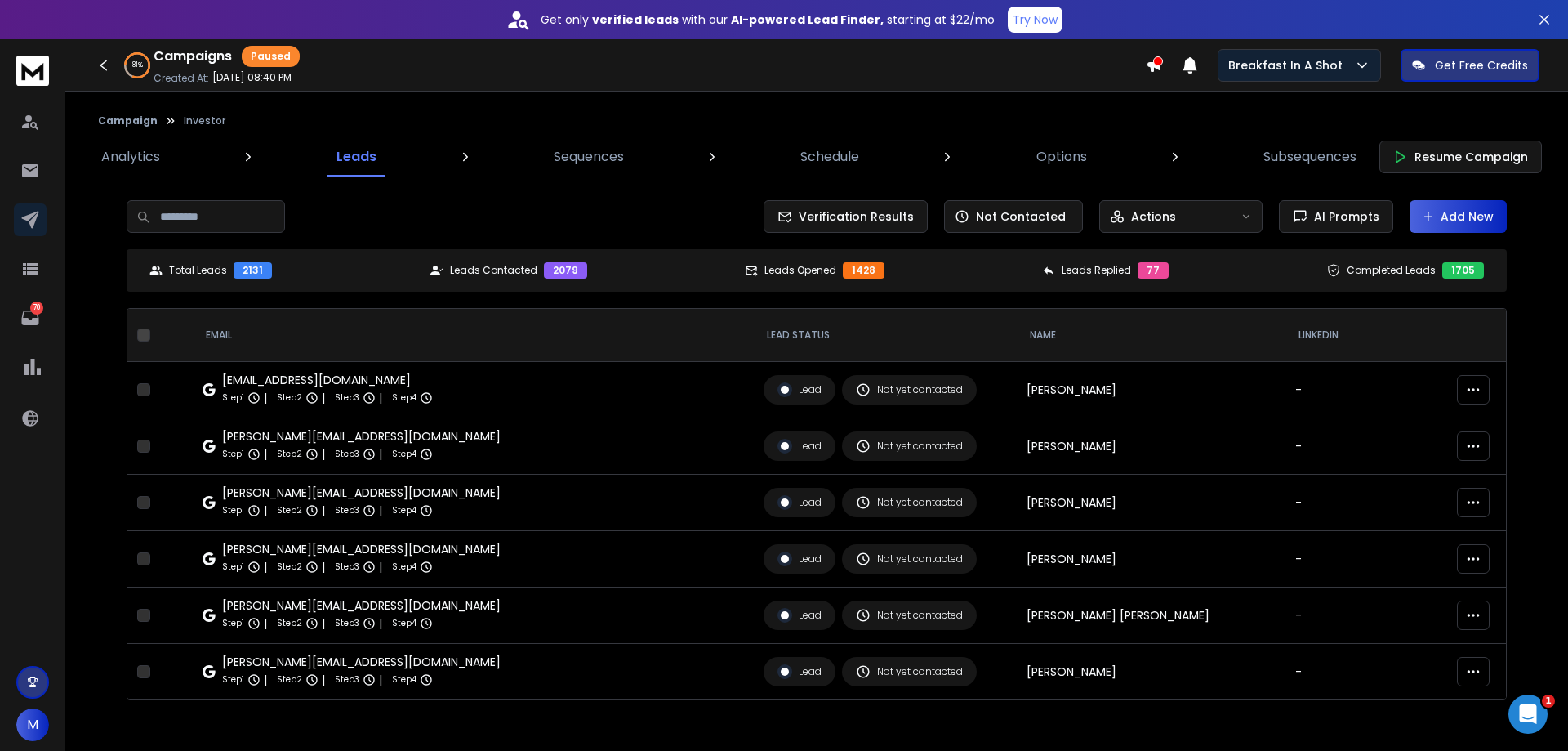
click at [1307, 53] on button "Breakfast In A Shot" at bounding box center [1300, 65] width 163 height 32
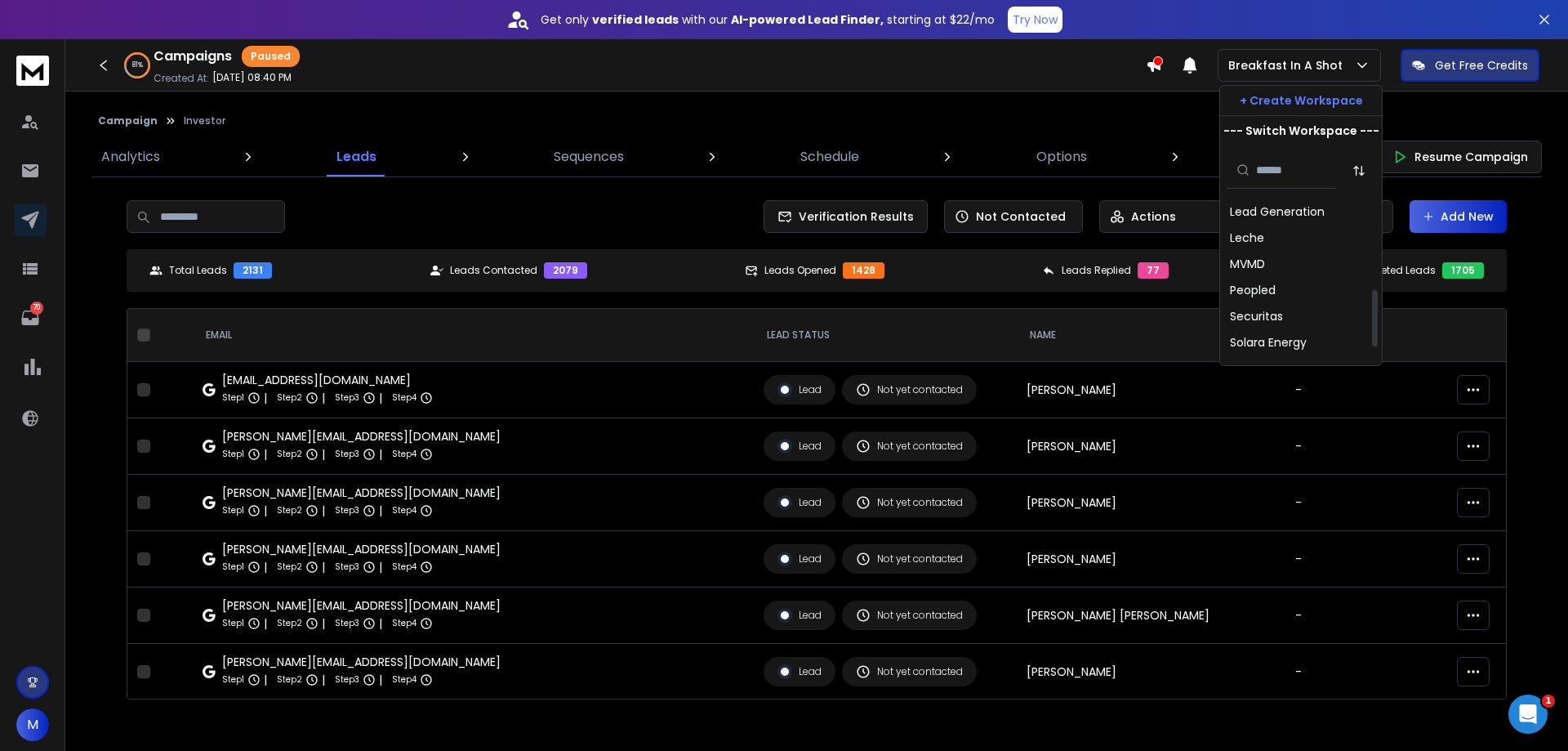
scroll to position [268, 0]
drag, startPoint x: 1376, startPoint y: 218, endPoint x: 1378, endPoint y: 311, distance: 93.0
click at [1378, 311] on div at bounding box center [1375, 319] width 6 height 56
click at [1285, 234] on div "Leche" at bounding box center [1301, 231] width 155 height 26
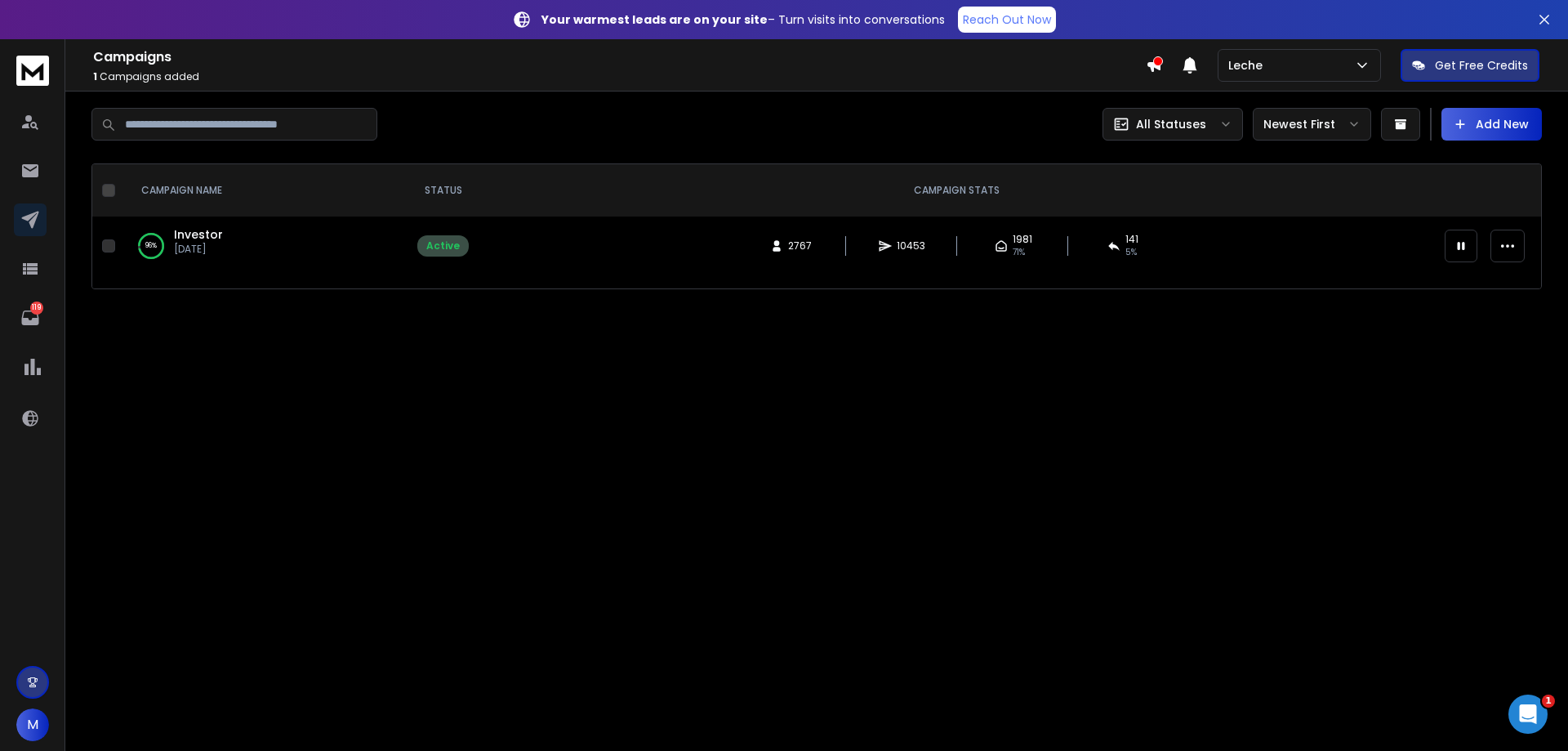
click at [208, 246] on p "[DATE]" at bounding box center [198, 248] width 49 height 13
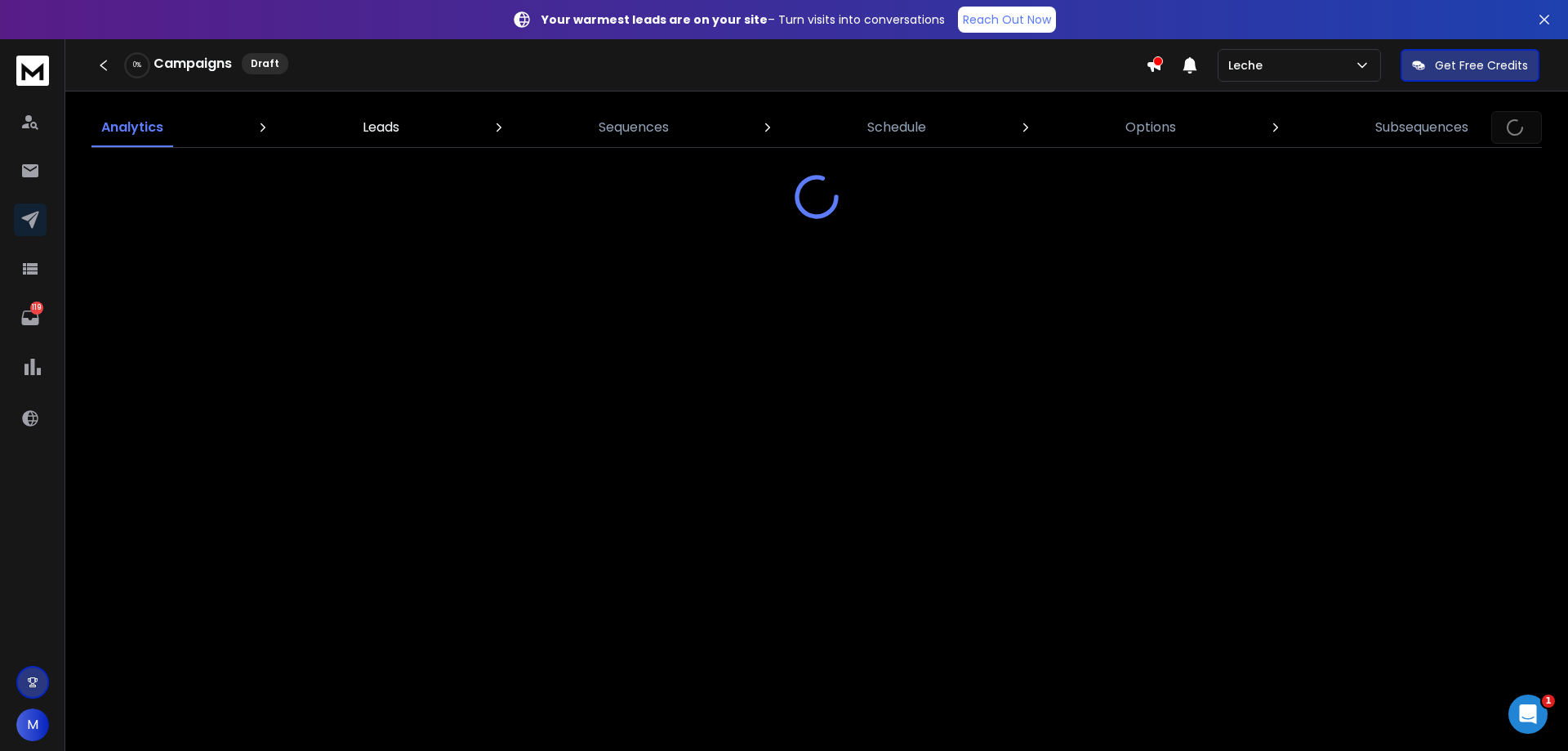
click at [375, 125] on p "Leads" at bounding box center [381, 127] width 37 height 19
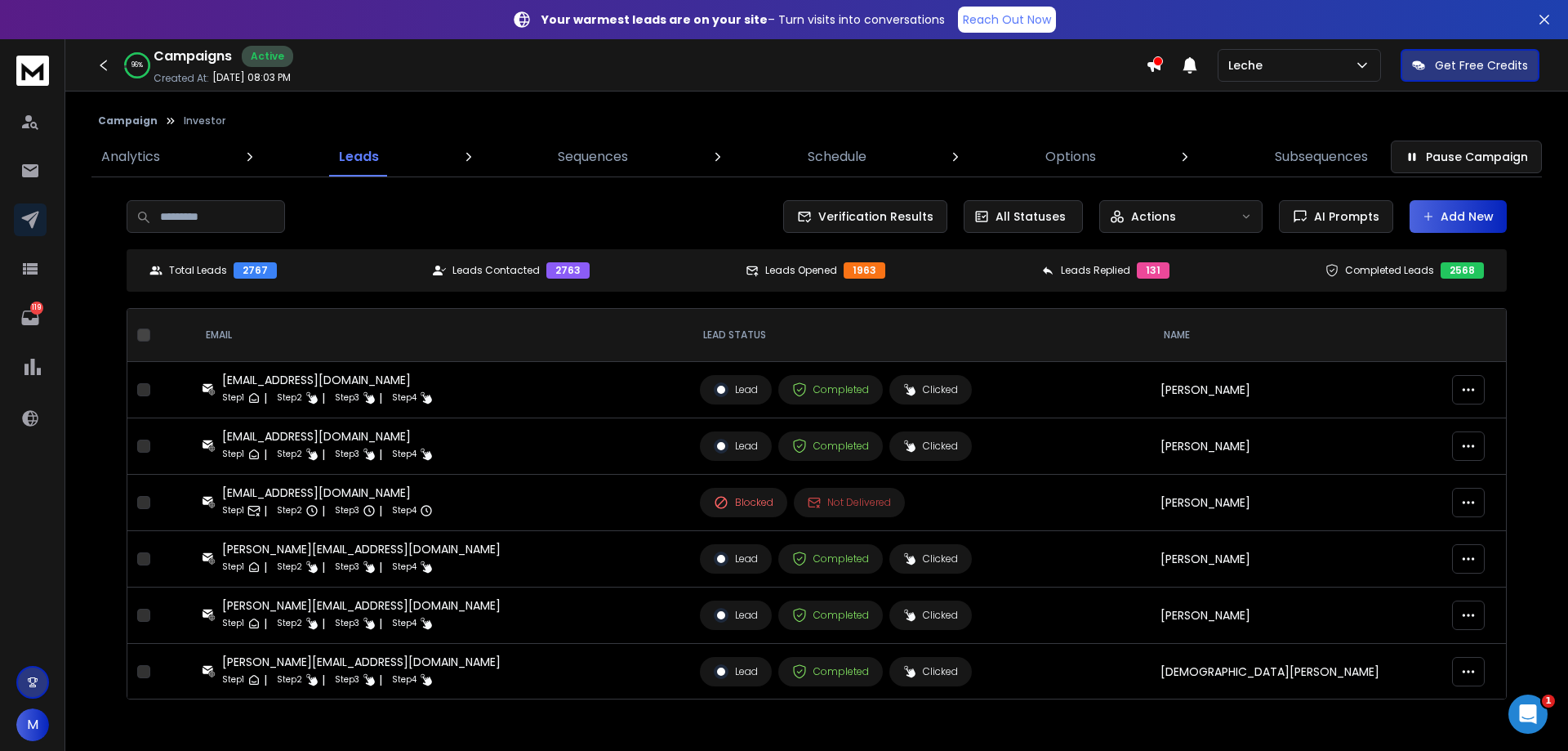
drag, startPoint x: 1437, startPoint y: 219, endPoint x: 1450, endPoint y: 184, distance: 37.3
click at [1438, 218] on button "Add New" at bounding box center [1458, 216] width 97 height 32
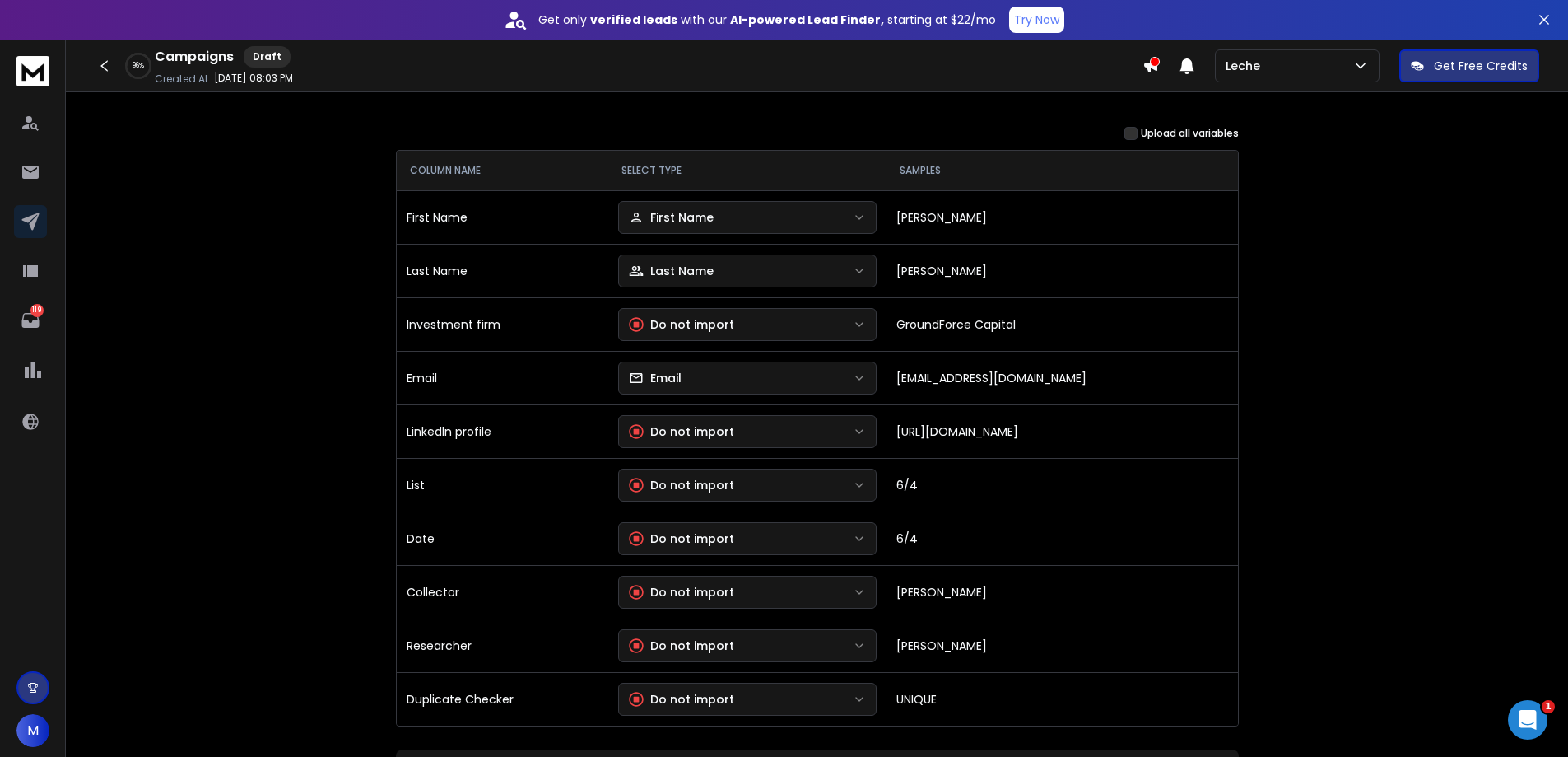
scroll to position [421, 0]
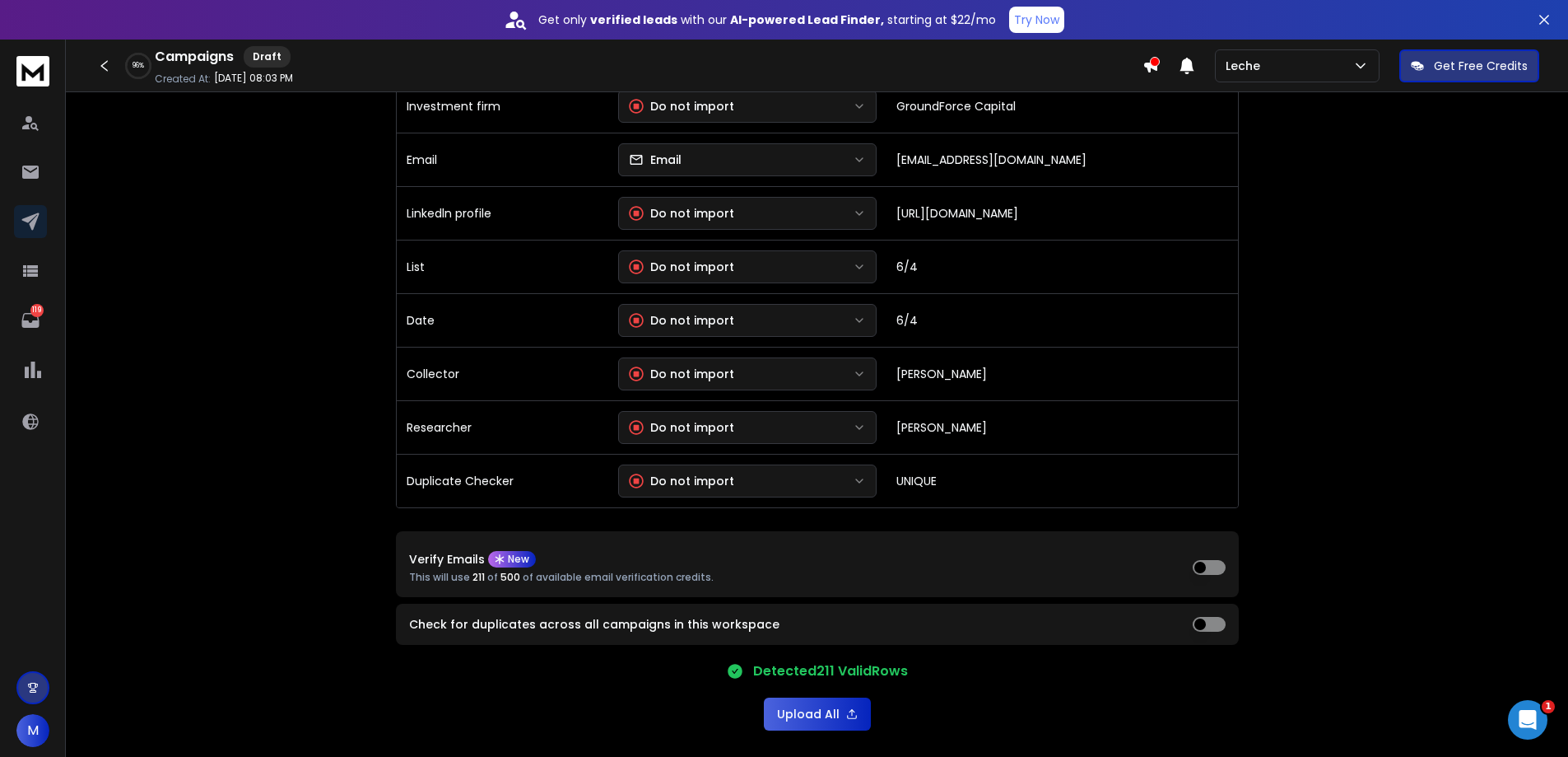
click at [813, 729] on button "Upload All" at bounding box center [817, 714] width 107 height 33
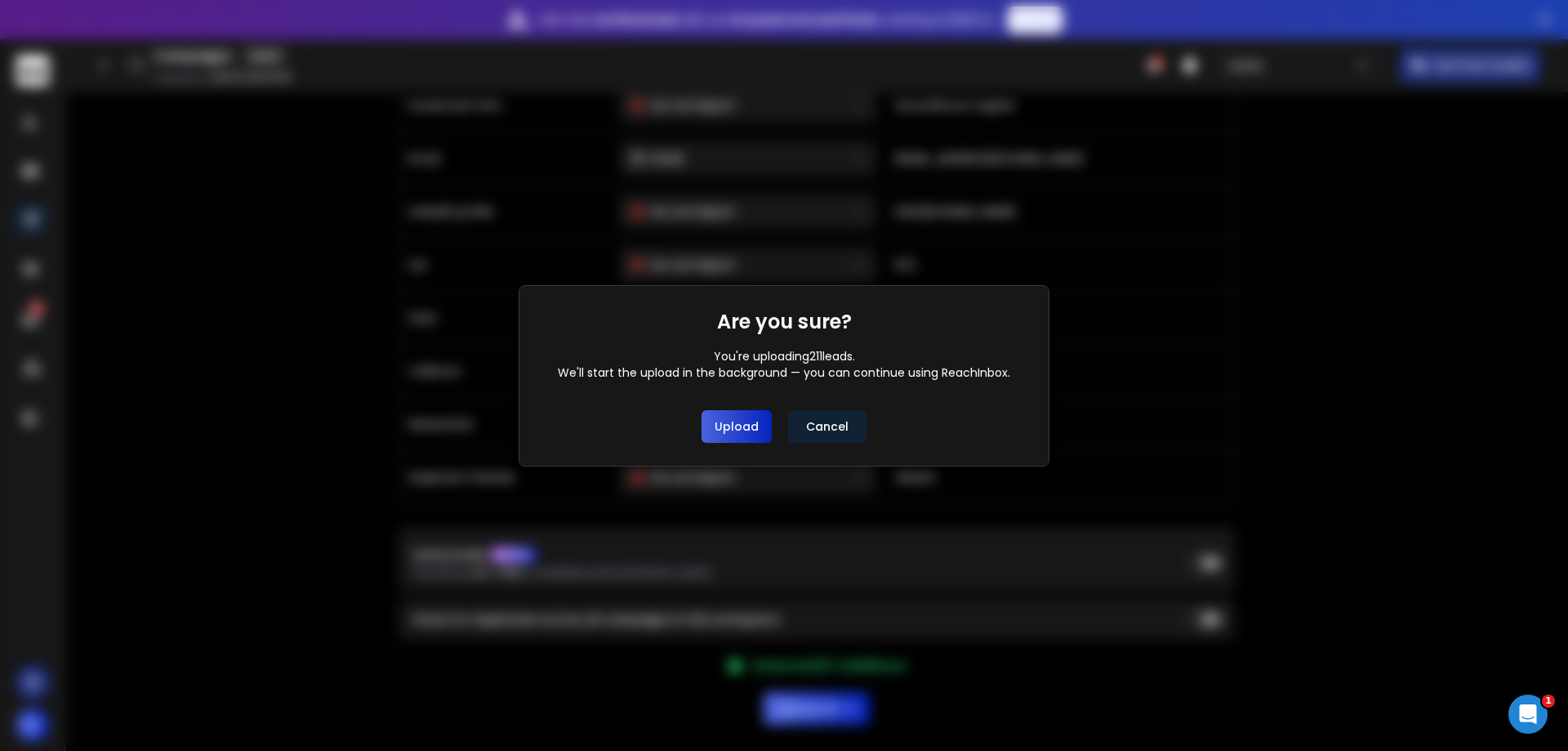
click at [724, 426] on button "Upload" at bounding box center [737, 426] width 70 height 32
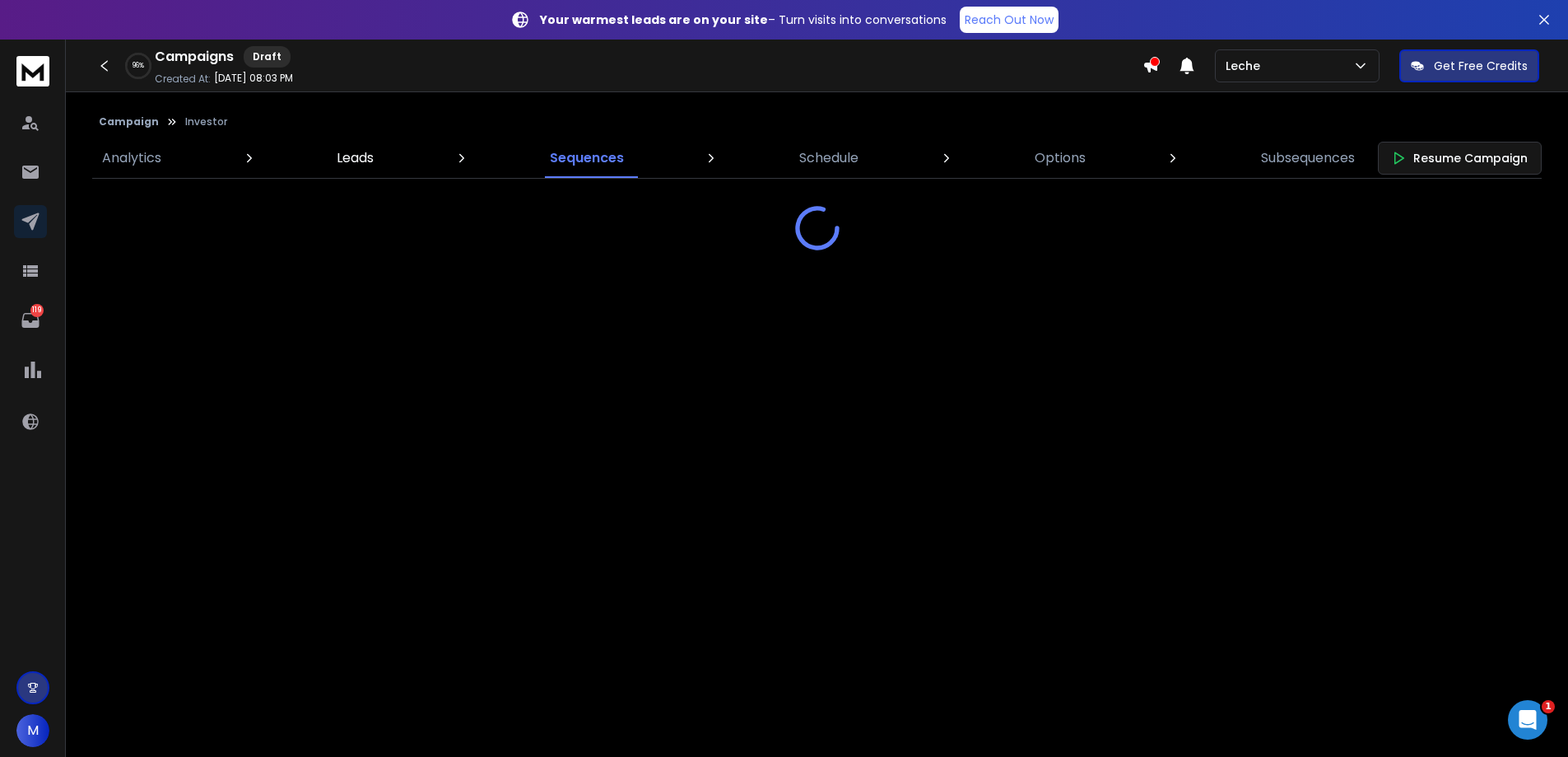
click at [350, 155] on p "Leads" at bounding box center [356, 158] width 37 height 19
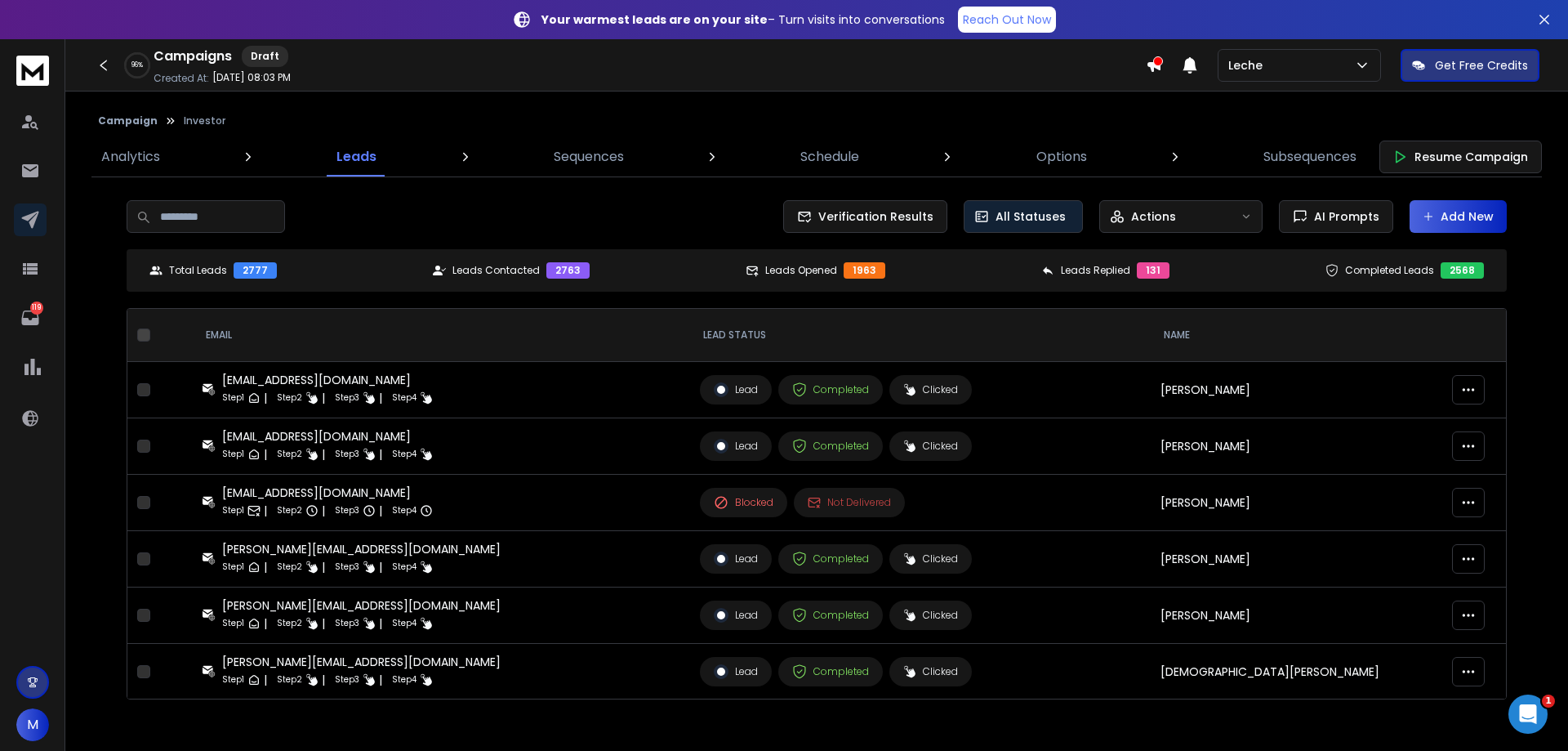
click at [1006, 216] on p "All Statuses" at bounding box center [1031, 216] width 70 height 17
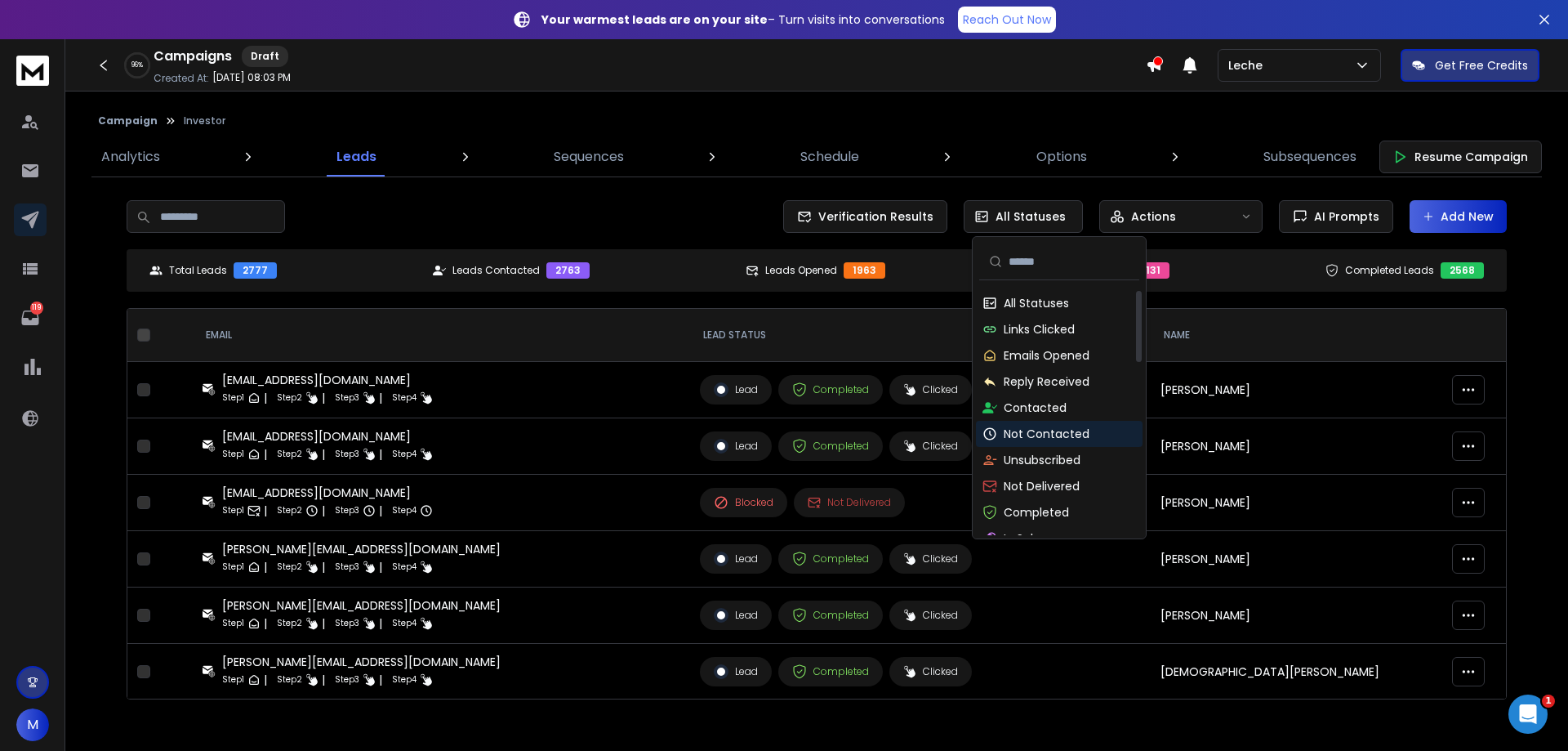
click at [1057, 428] on p "Not Contacted" at bounding box center [1047, 433] width 86 height 17
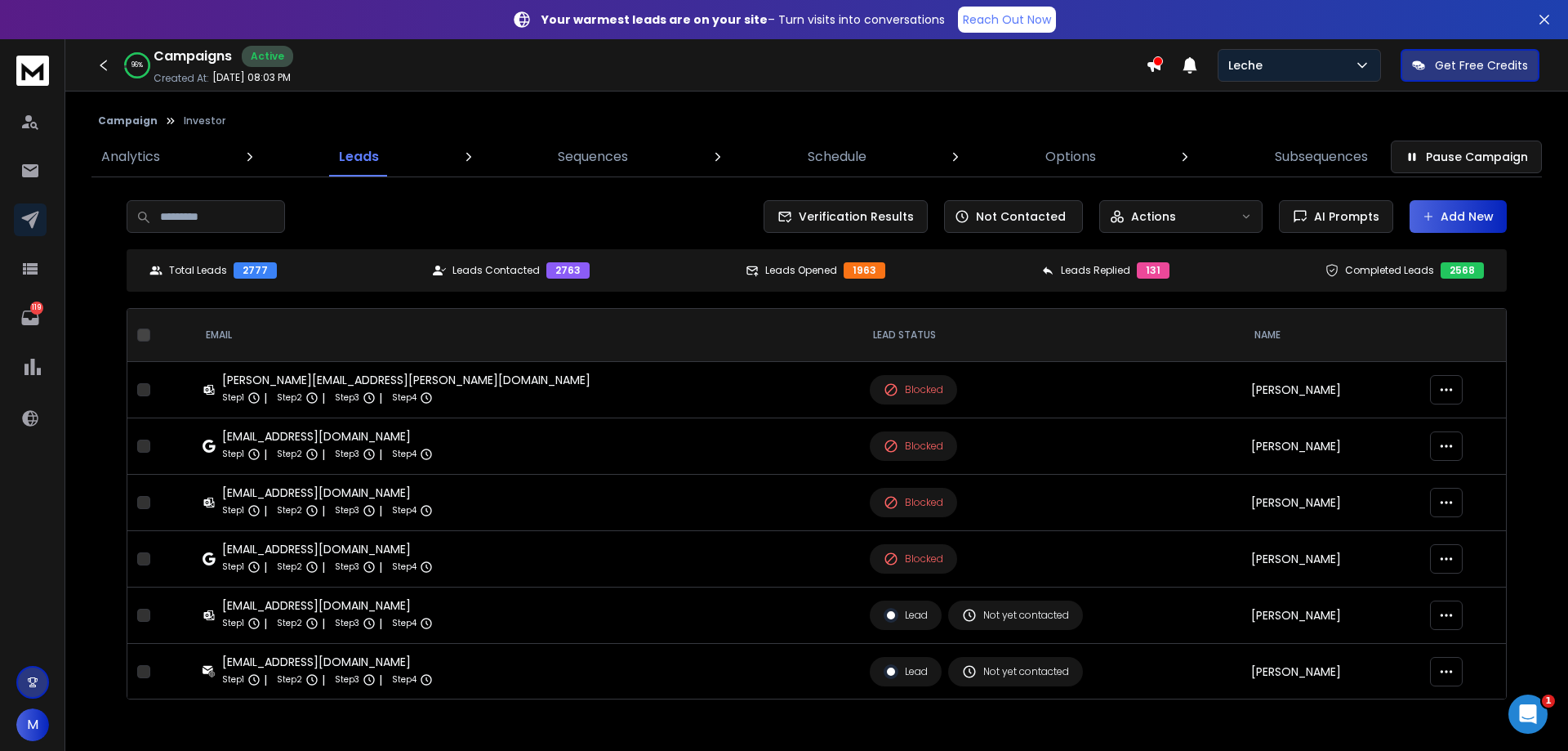
click at [1257, 65] on p "Leche" at bounding box center [1249, 65] width 41 height 17
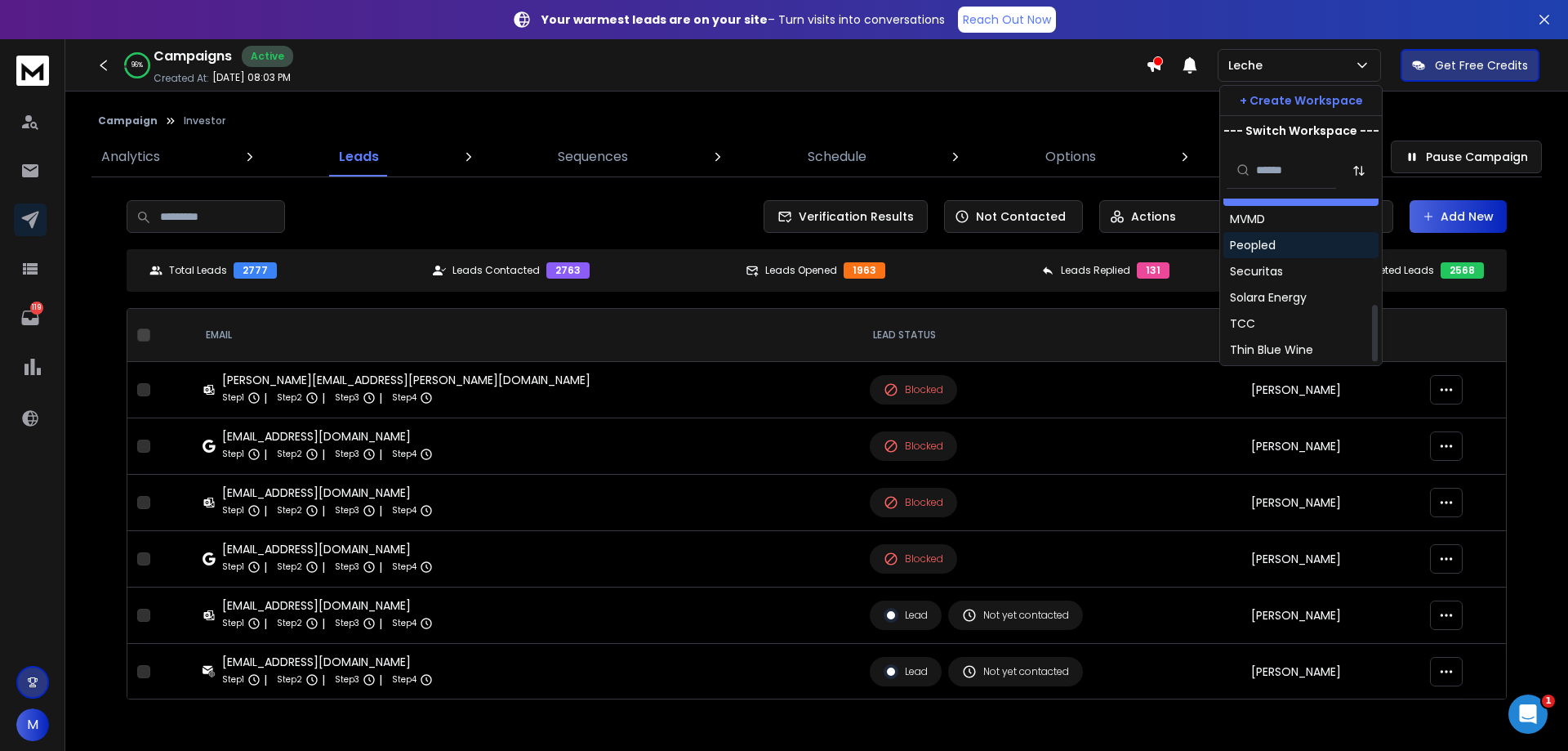
scroll to position [307, 0]
click at [1319, 300] on div "Solara Energy" at bounding box center [1301, 297] width 155 height 26
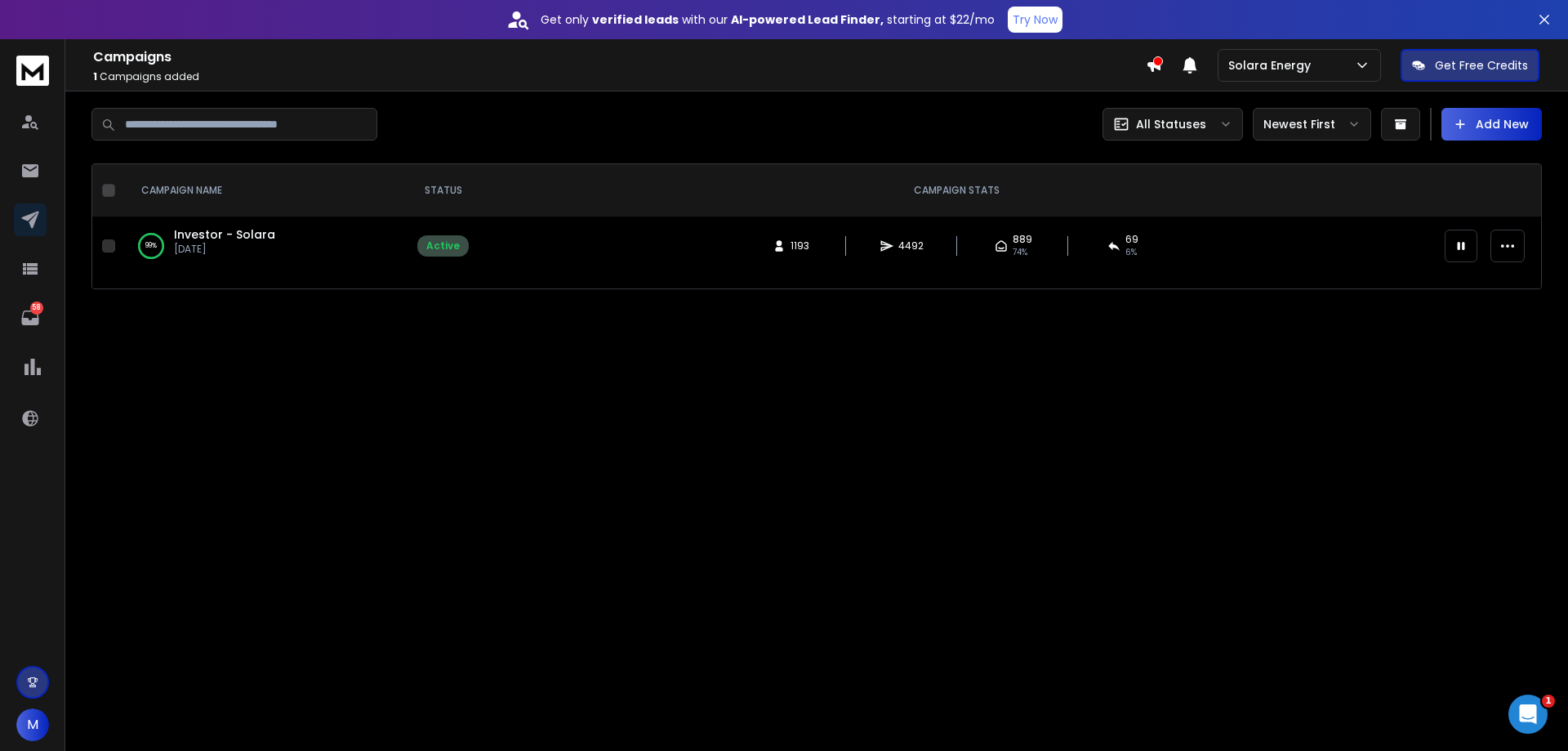
click at [242, 246] on p "[DATE]" at bounding box center [224, 248] width 101 height 13
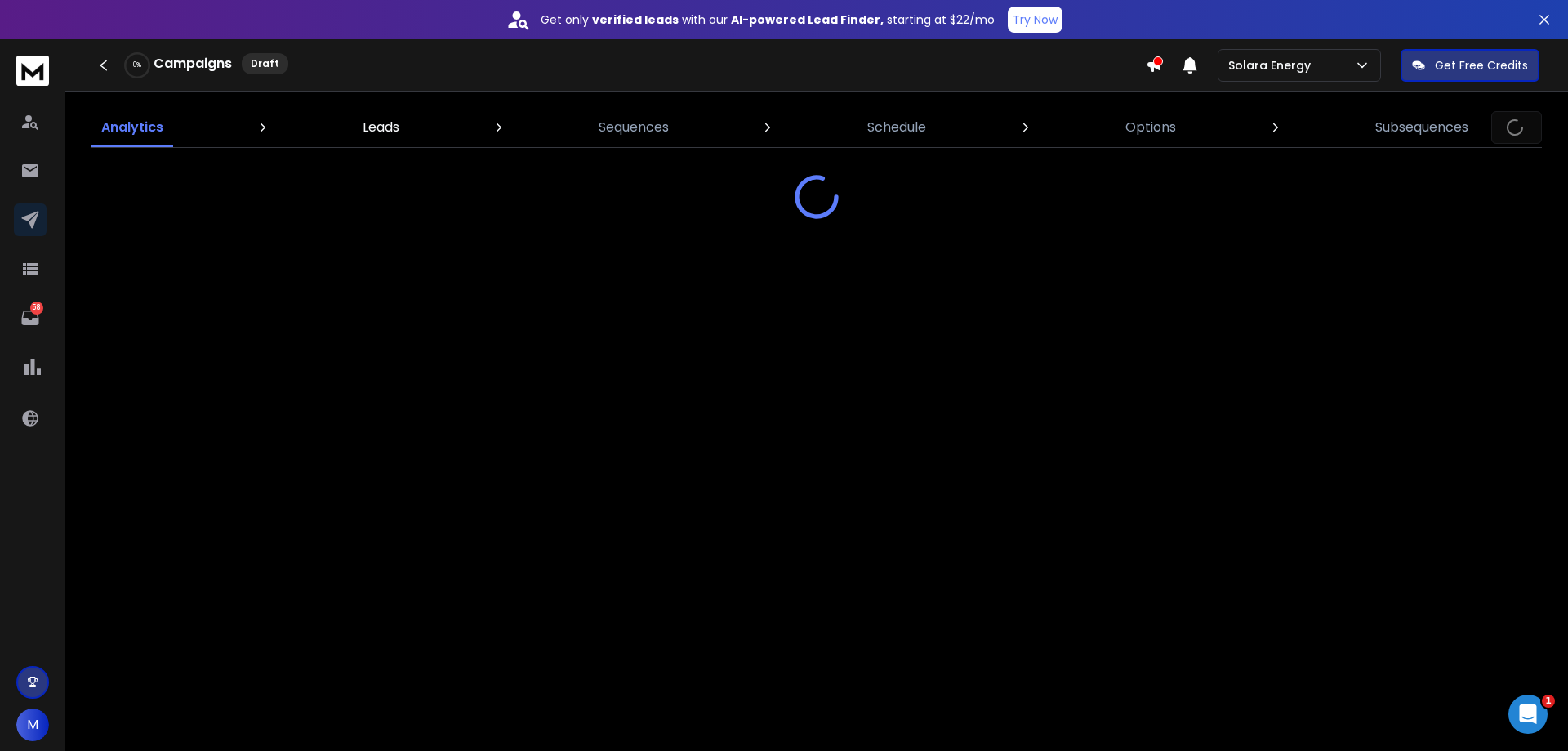
click at [385, 136] on p "Leads" at bounding box center [381, 127] width 37 height 19
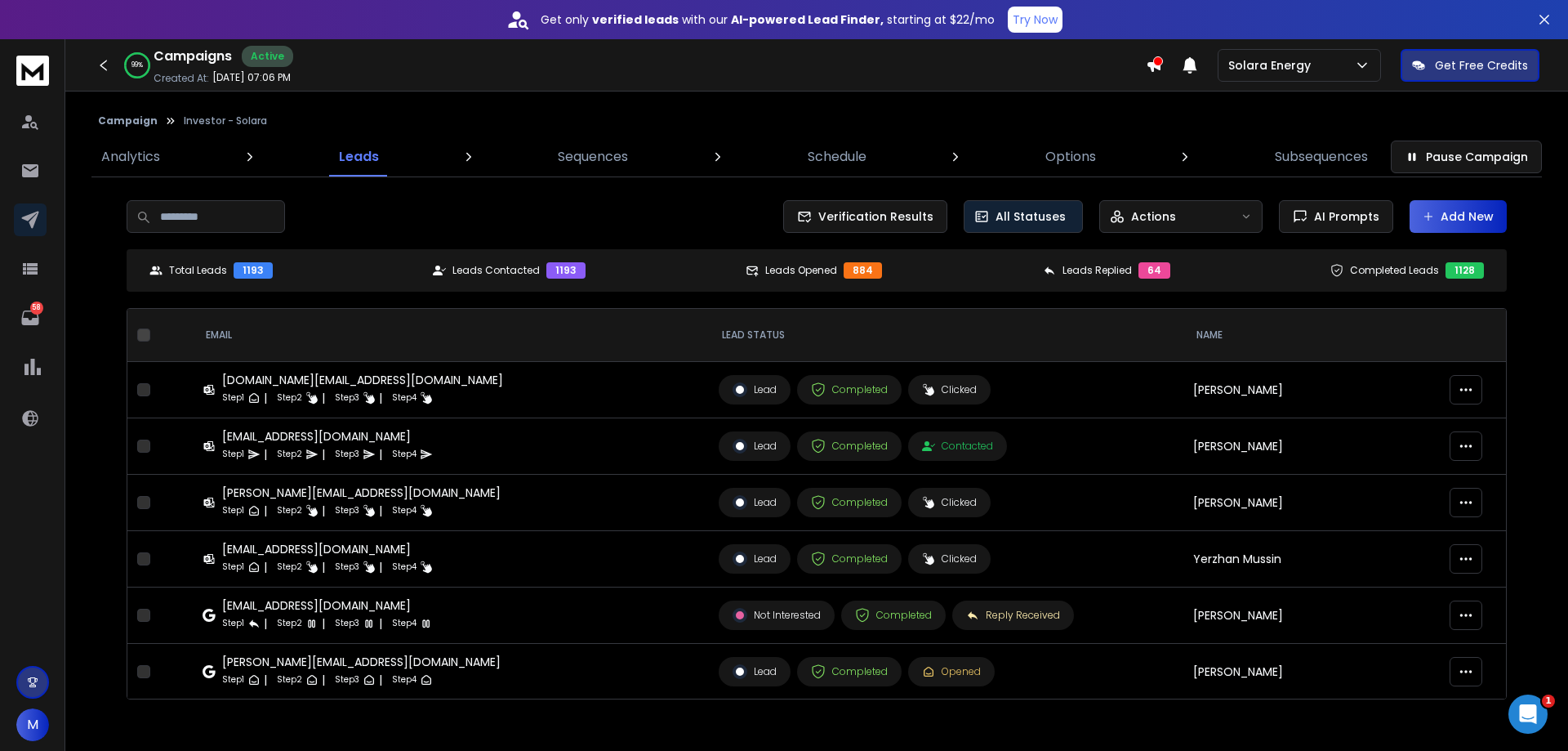
click at [1054, 219] on p "All Statuses" at bounding box center [1031, 216] width 70 height 17
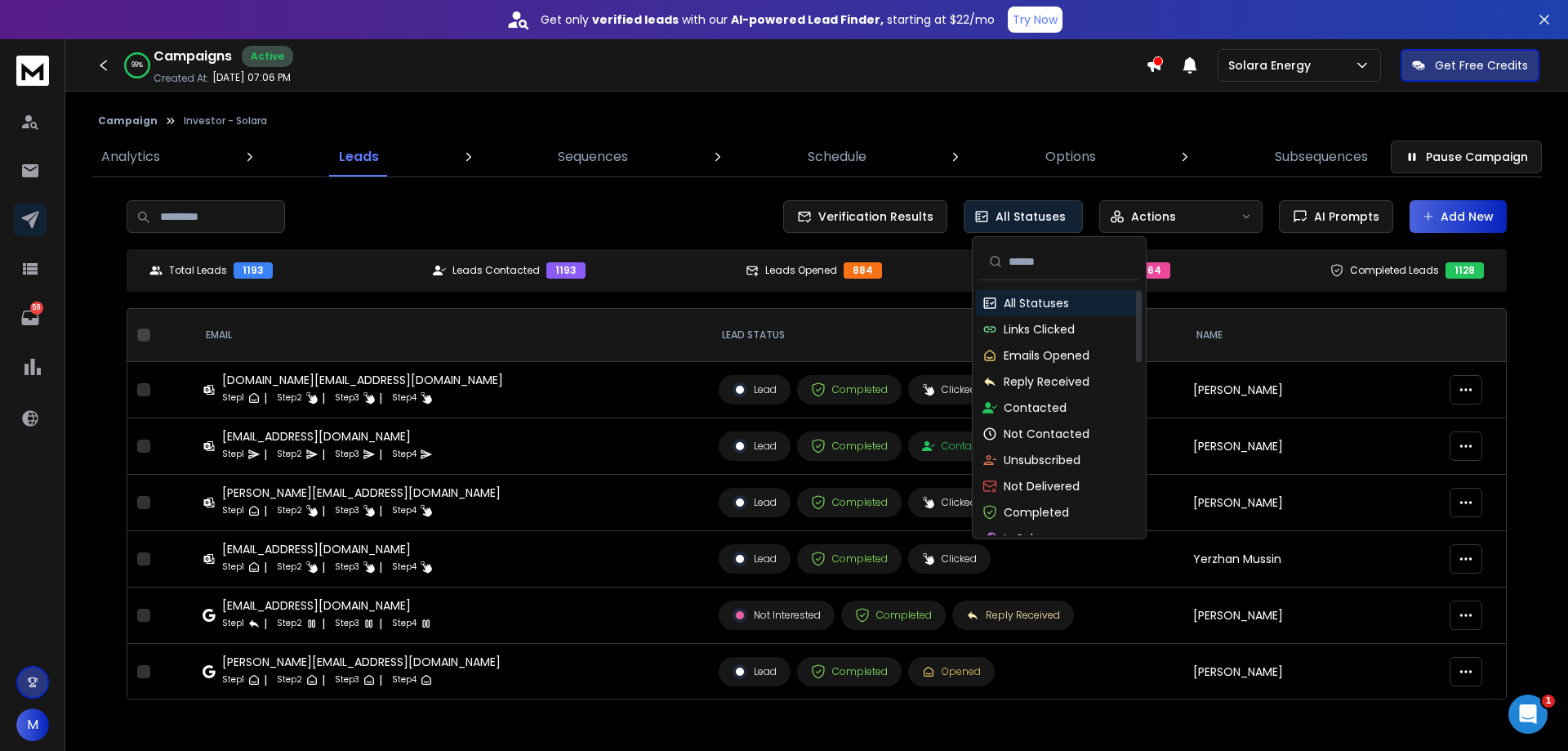
click at [1035, 218] on p "All Statuses" at bounding box center [1031, 216] width 70 height 17
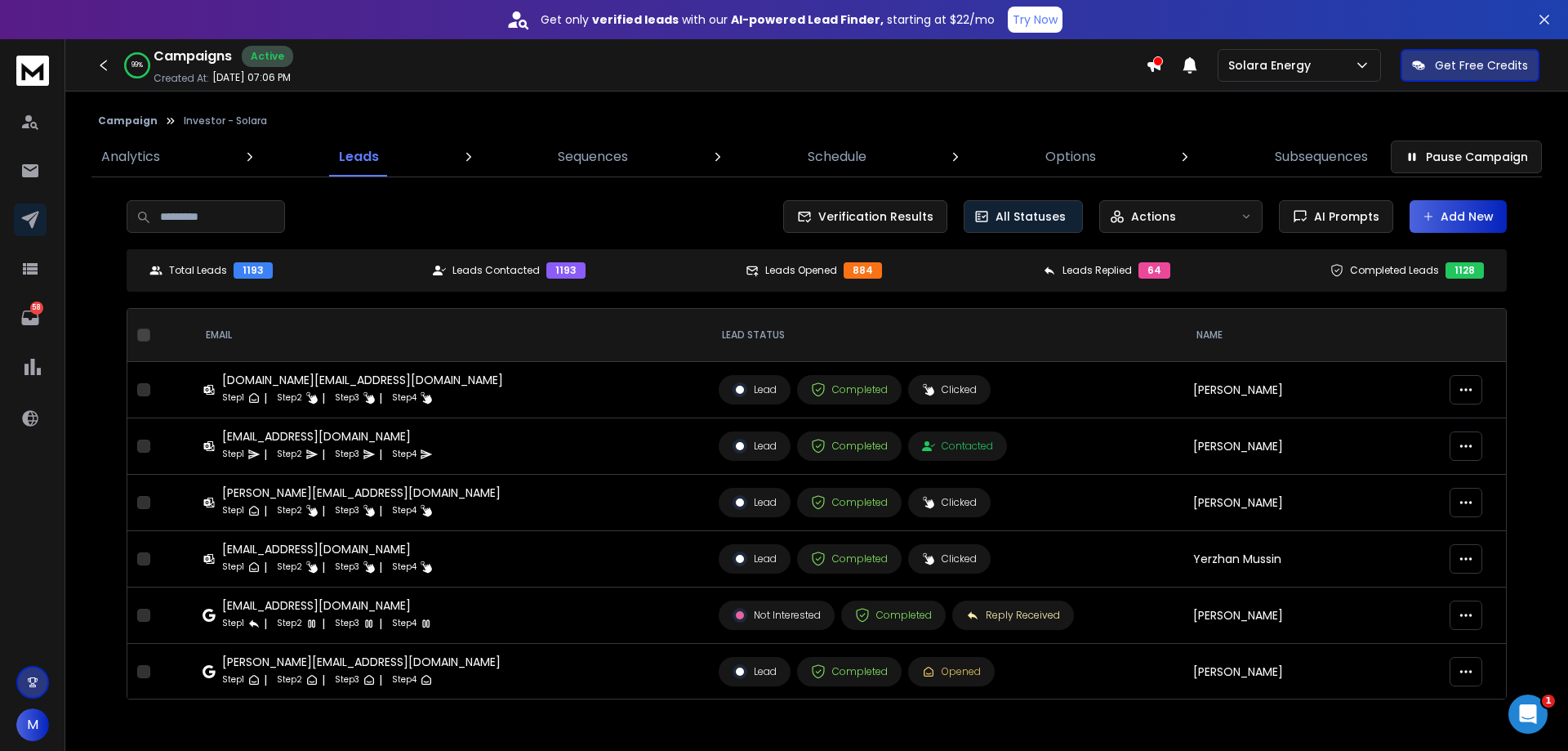
click at [1020, 220] on p "All Statuses" at bounding box center [1031, 216] width 70 height 17
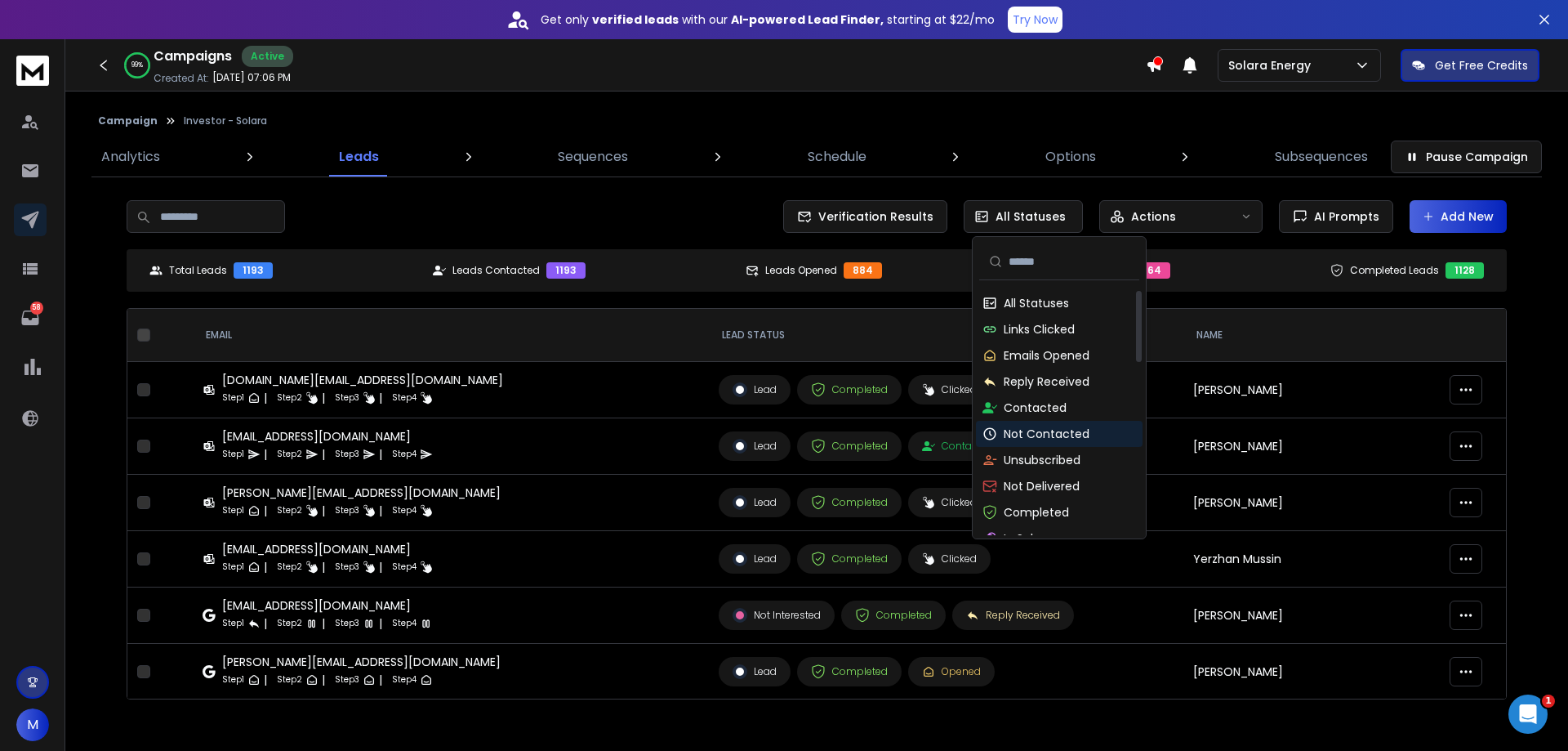
click at [1019, 430] on p "Not Contacted" at bounding box center [1047, 433] width 86 height 17
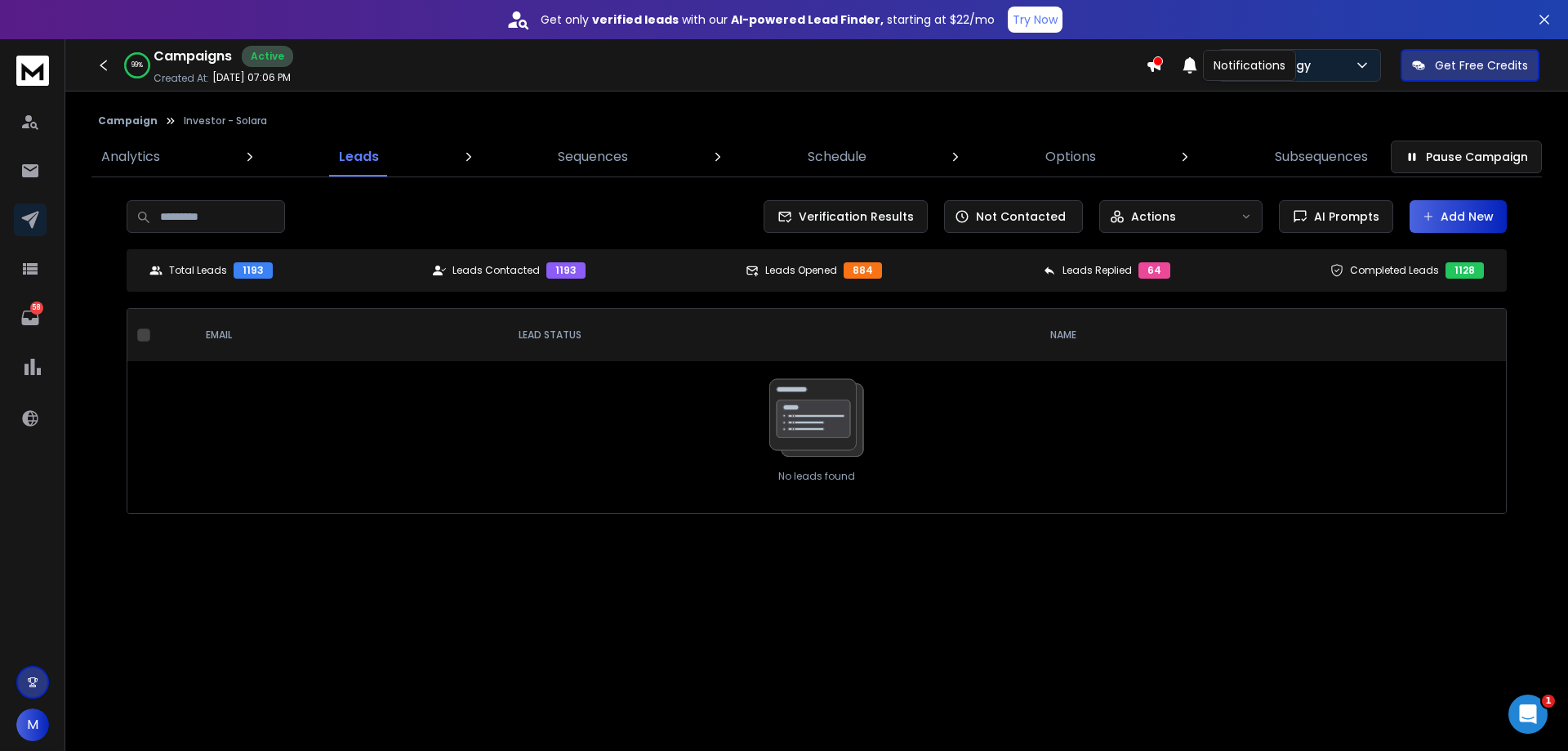
click at [1307, 67] on p "Solara Energy" at bounding box center [1272, 65] width 89 height 17
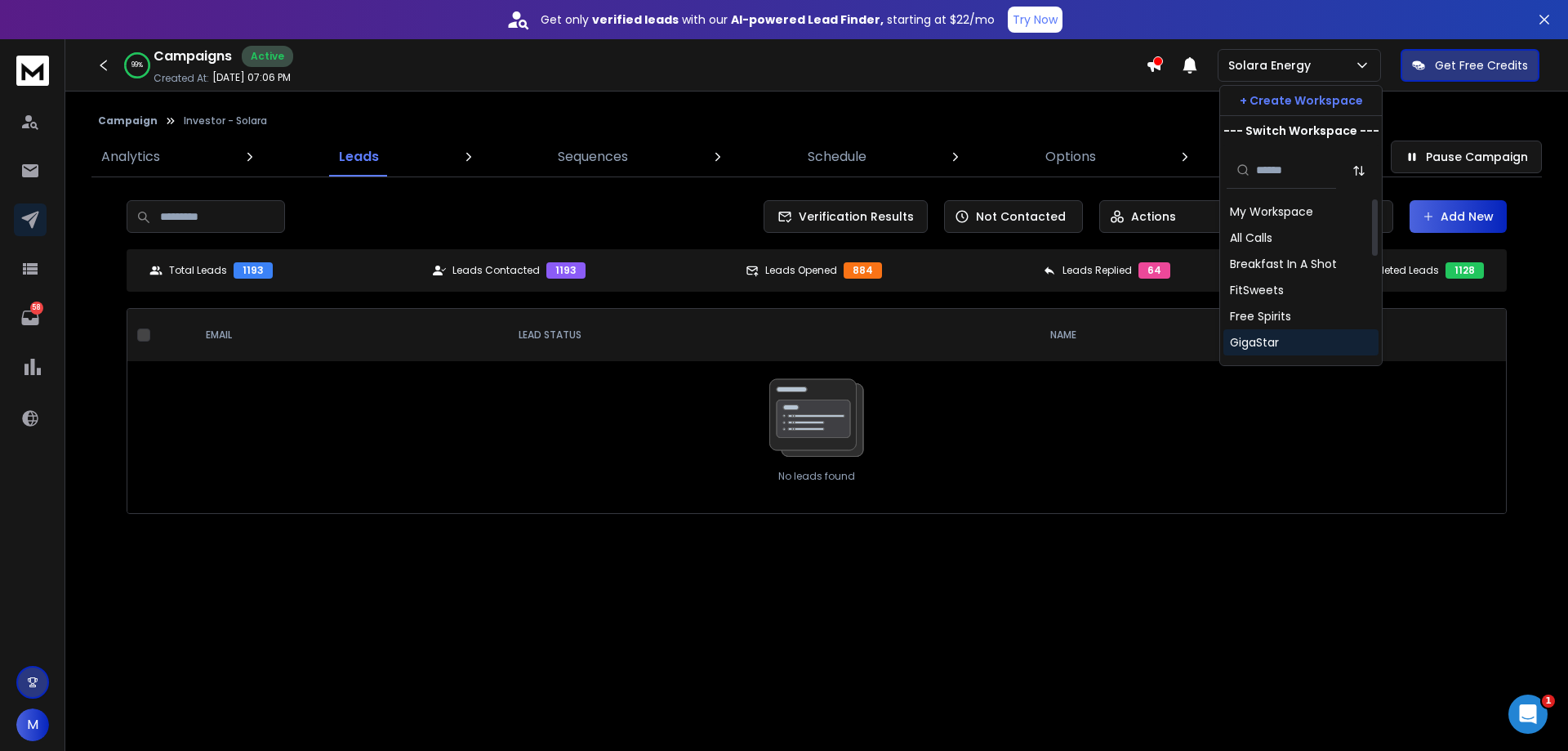
click at [1284, 341] on div "GigaStar" at bounding box center [1301, 342] width 155 height 26
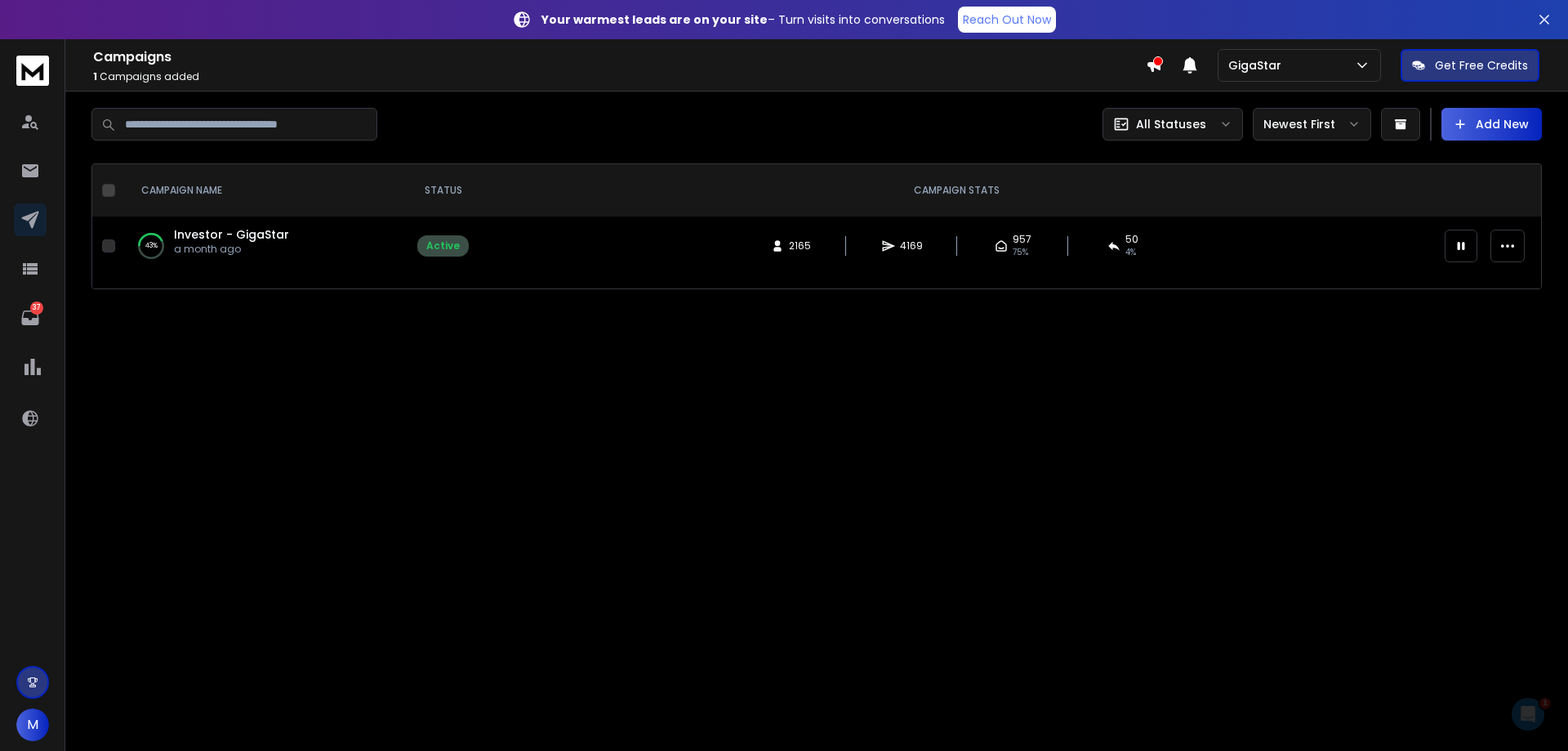
click at [247, 252] on p "a month ago" at bounding box center [231, 248] width 115 height 13
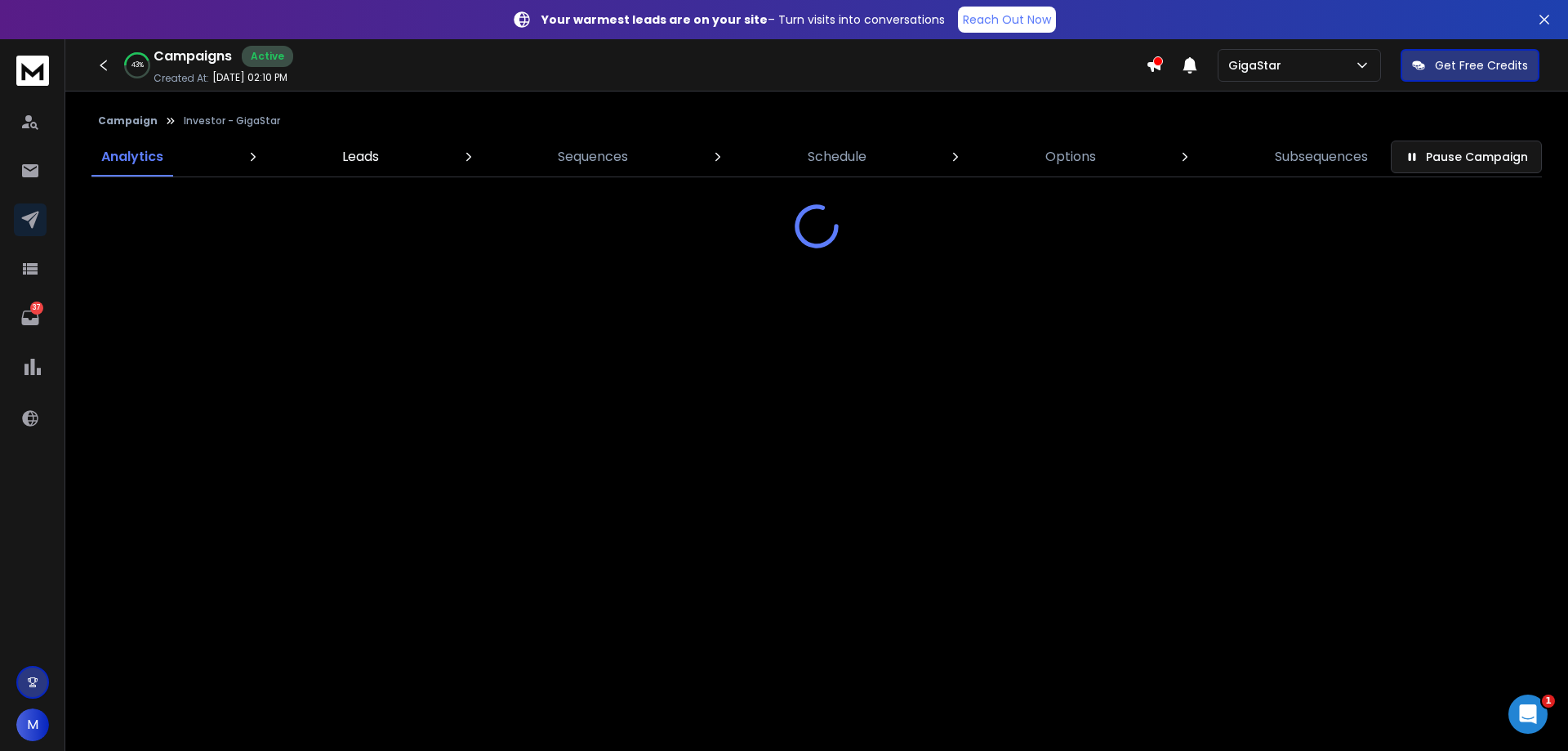
click at [369, 158] on p "Leads" at bounding box center [361, 157] width 37 height 19
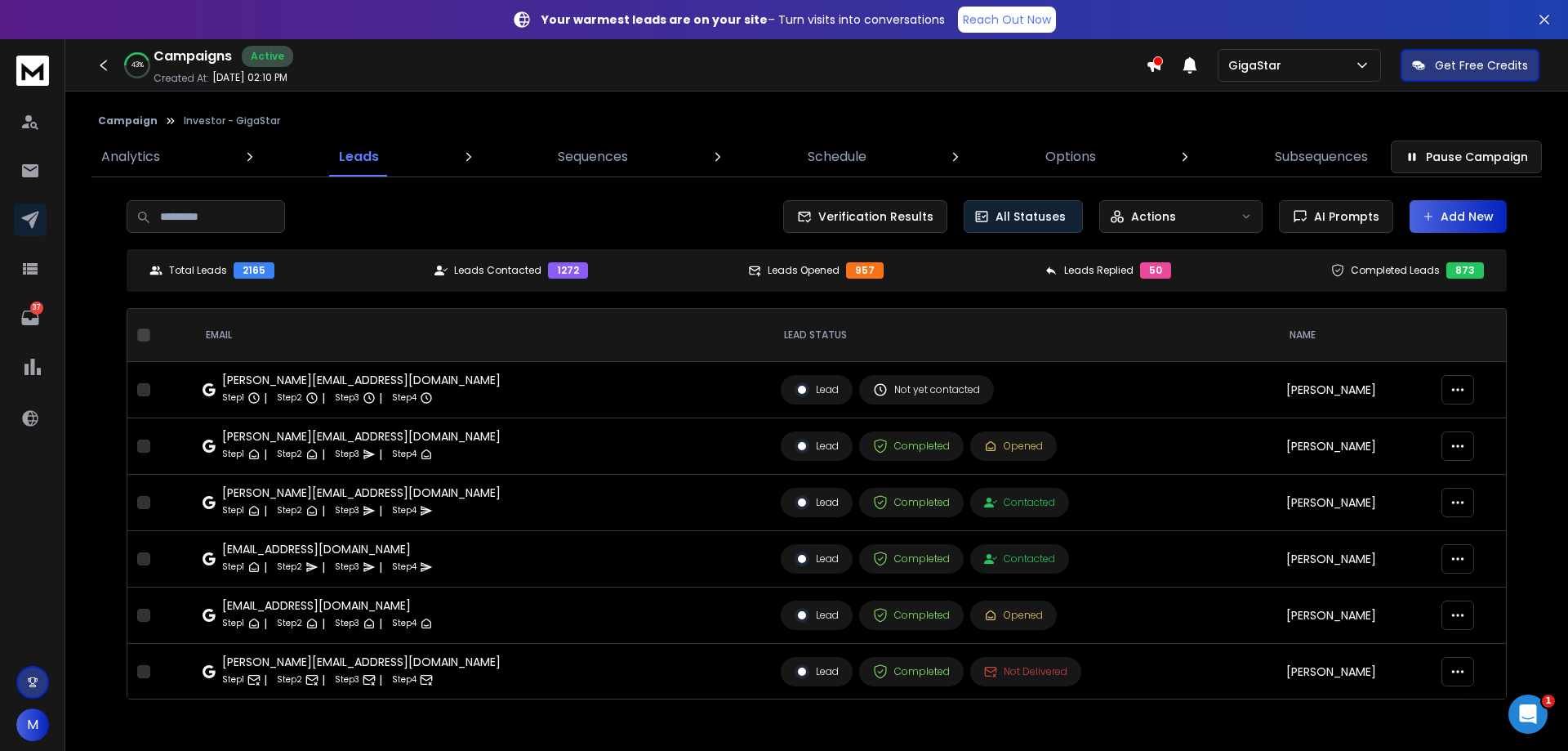
click at [1013, 218] on p "All Statuses" at bounding box center [1031, 216] width 70 height 17
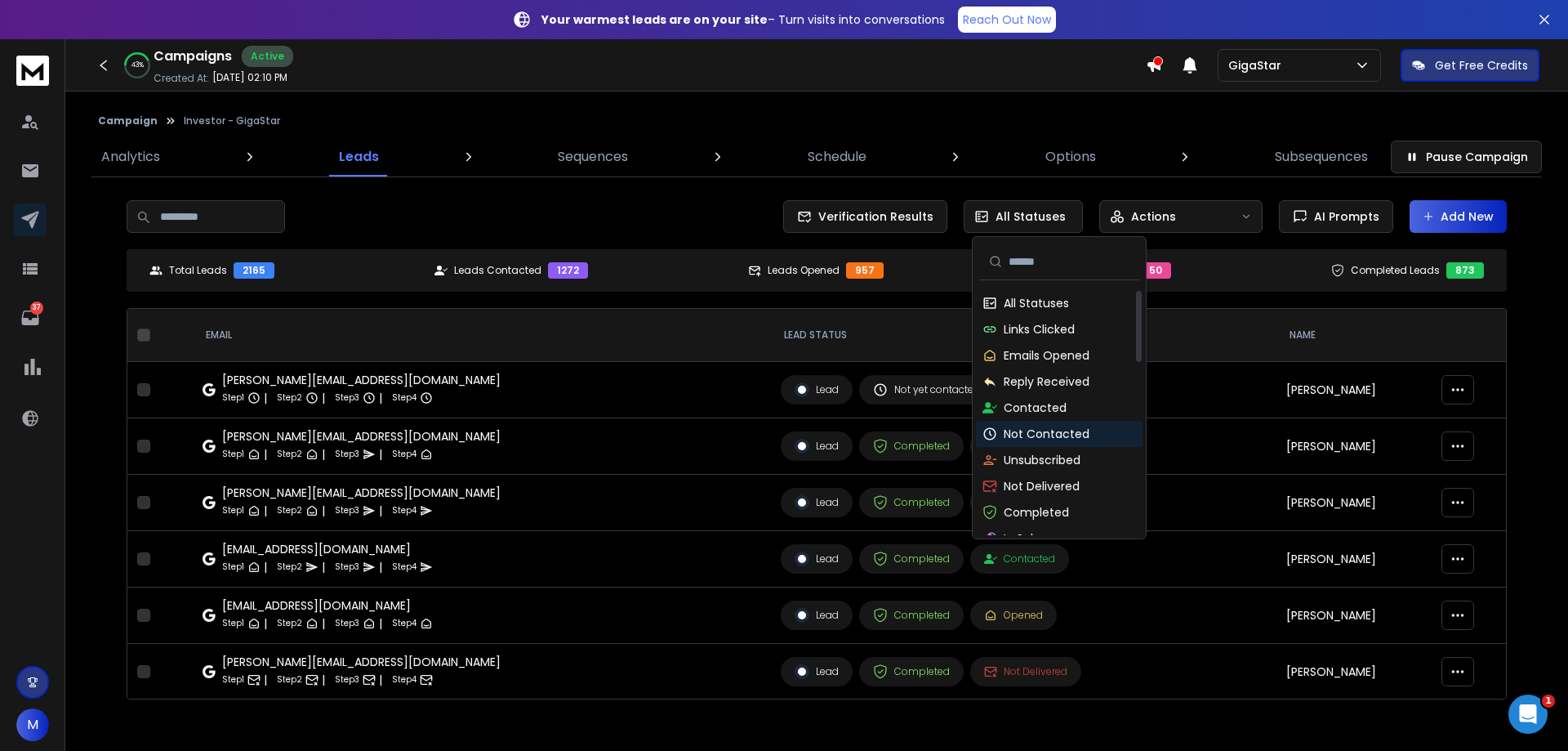
click at [1055, 435] on p "Not Contacted" at bounding box center [1047, 433] width 86 height 17
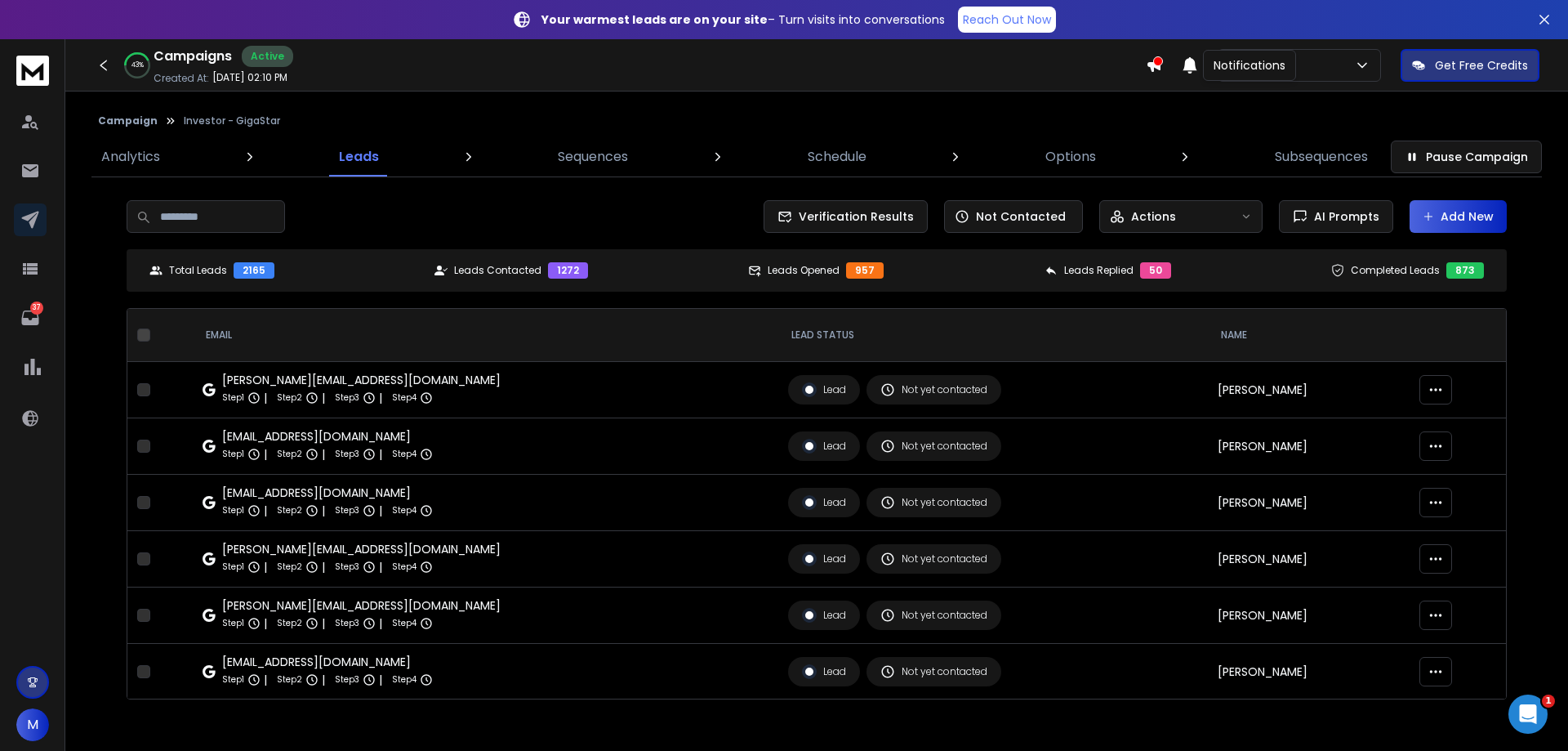
click at [1281, 61] on div "Notifications" at bounding box center [1249, 65] width 93 height 31
click at [1335, 69] on div "GigaStar" at bounding box center [1300, 65] width 142 height 17
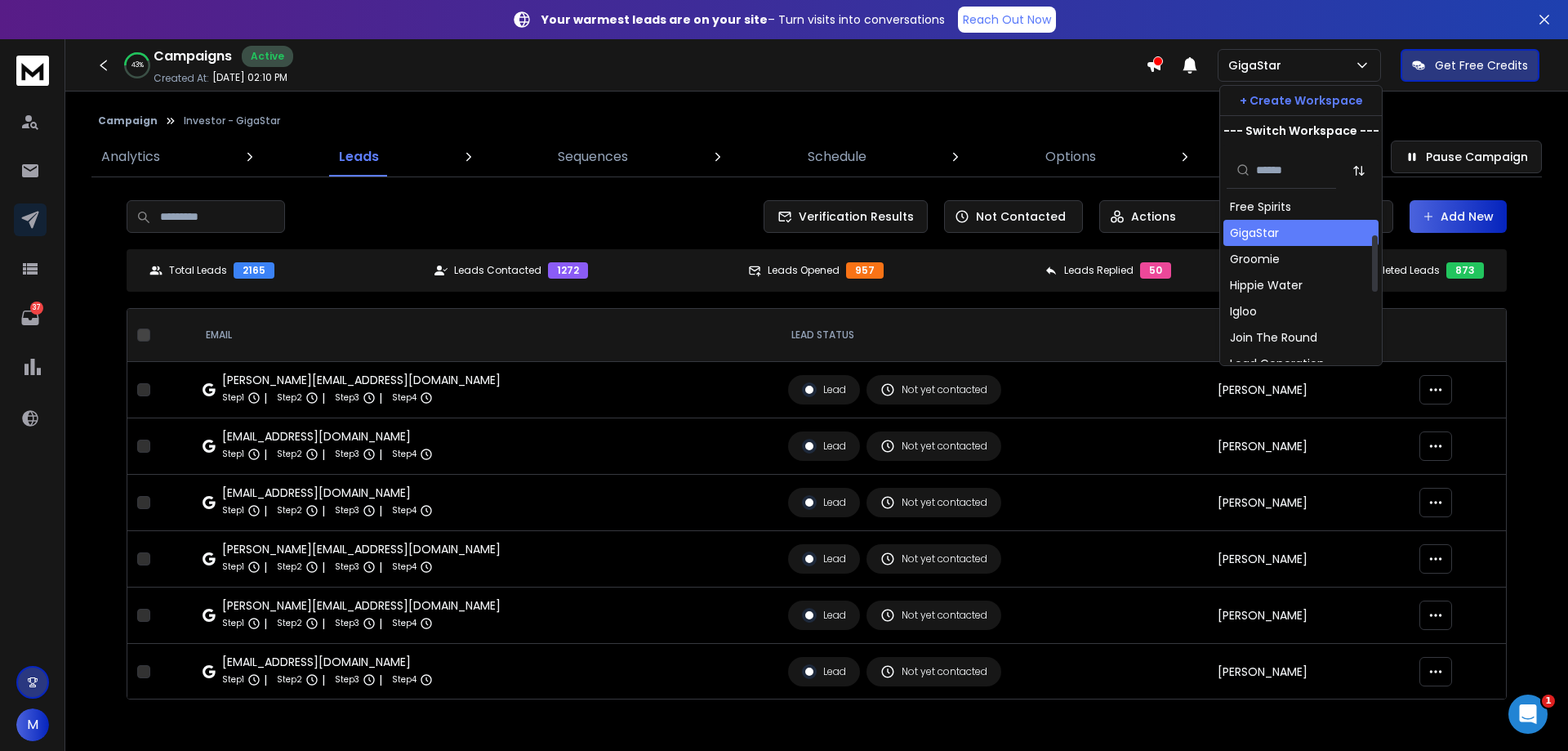
scroll to position [112, 0]
drag, startPoint x: 1374, startPoint y: 230, endPoint x: 1377, endPoint y: 267, distance: 37.1
click at [1377, 267] on div at bounding box center [1375, 263] width 6 height 56
click at [1327, 283] on div "Hippie Water" at bounding box center [1301, 283] width 155 height 26
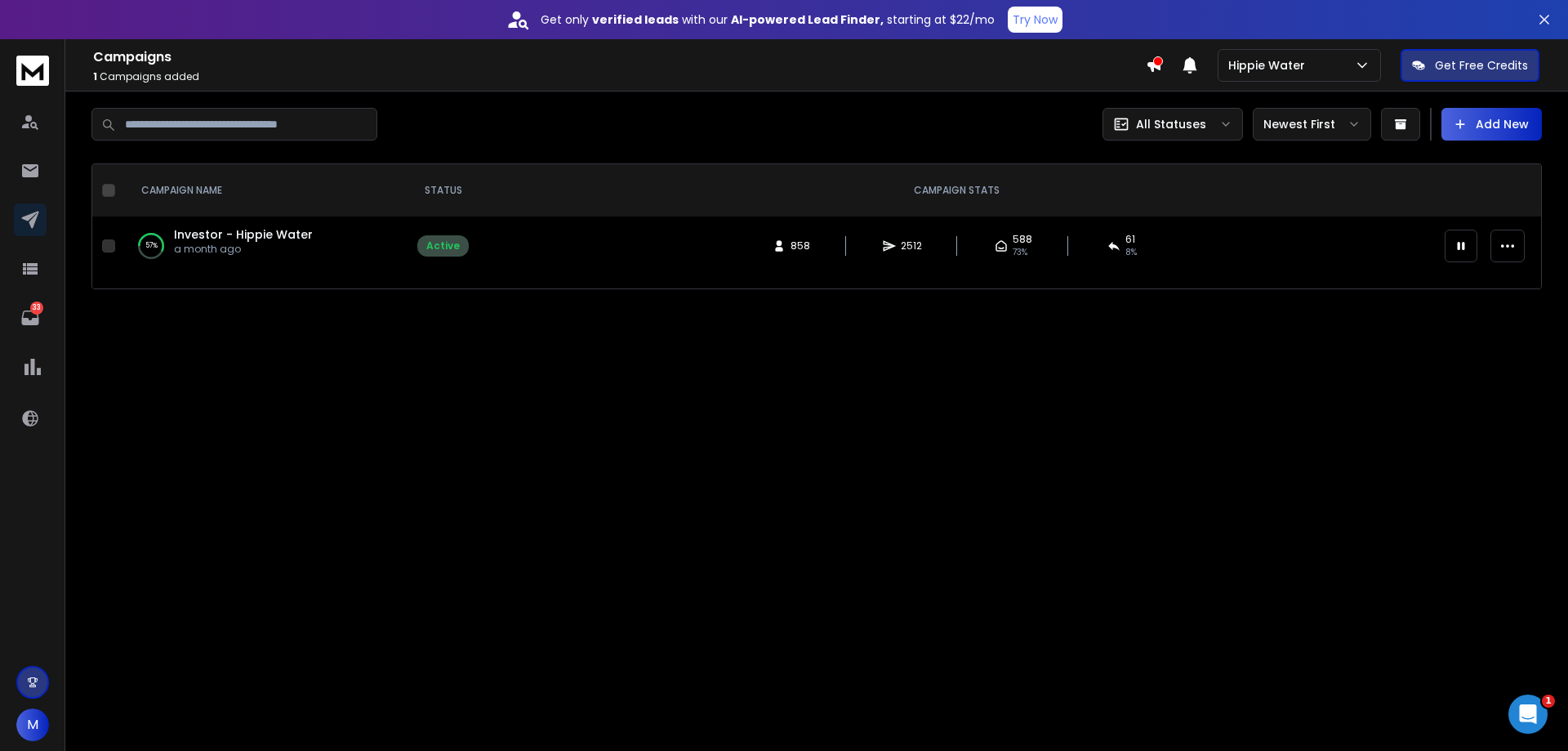
click at [273, 240] on span "Investor - Hippie Water" at bounding box center [243, 234] width 139 height 17
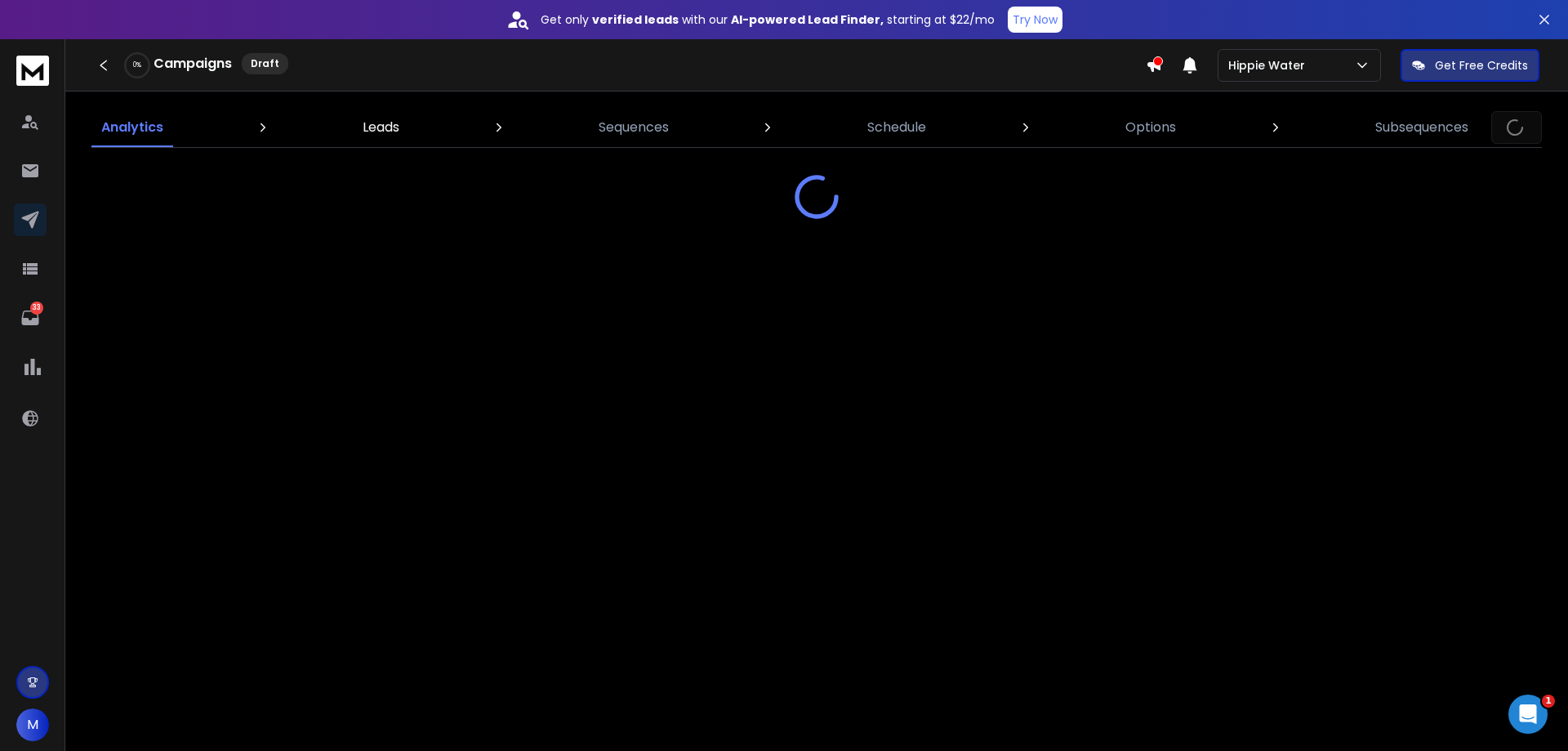
click at [387, 130] on p "Leads" at bounding box center [381, 127] width 37 height 19
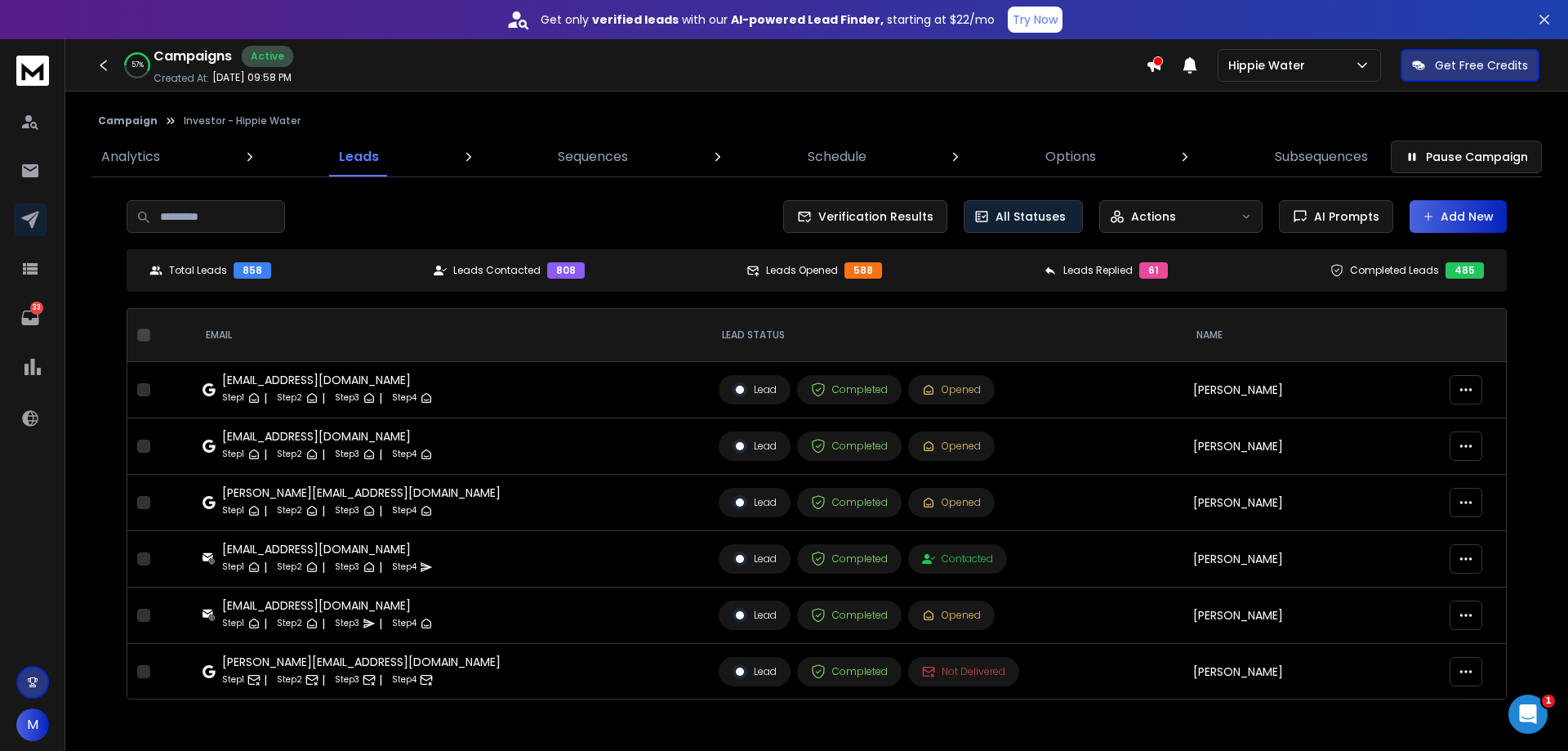
click at [1046, 224] on p "All Statuses" at bounding box center [1031, 216] width 70 height 17
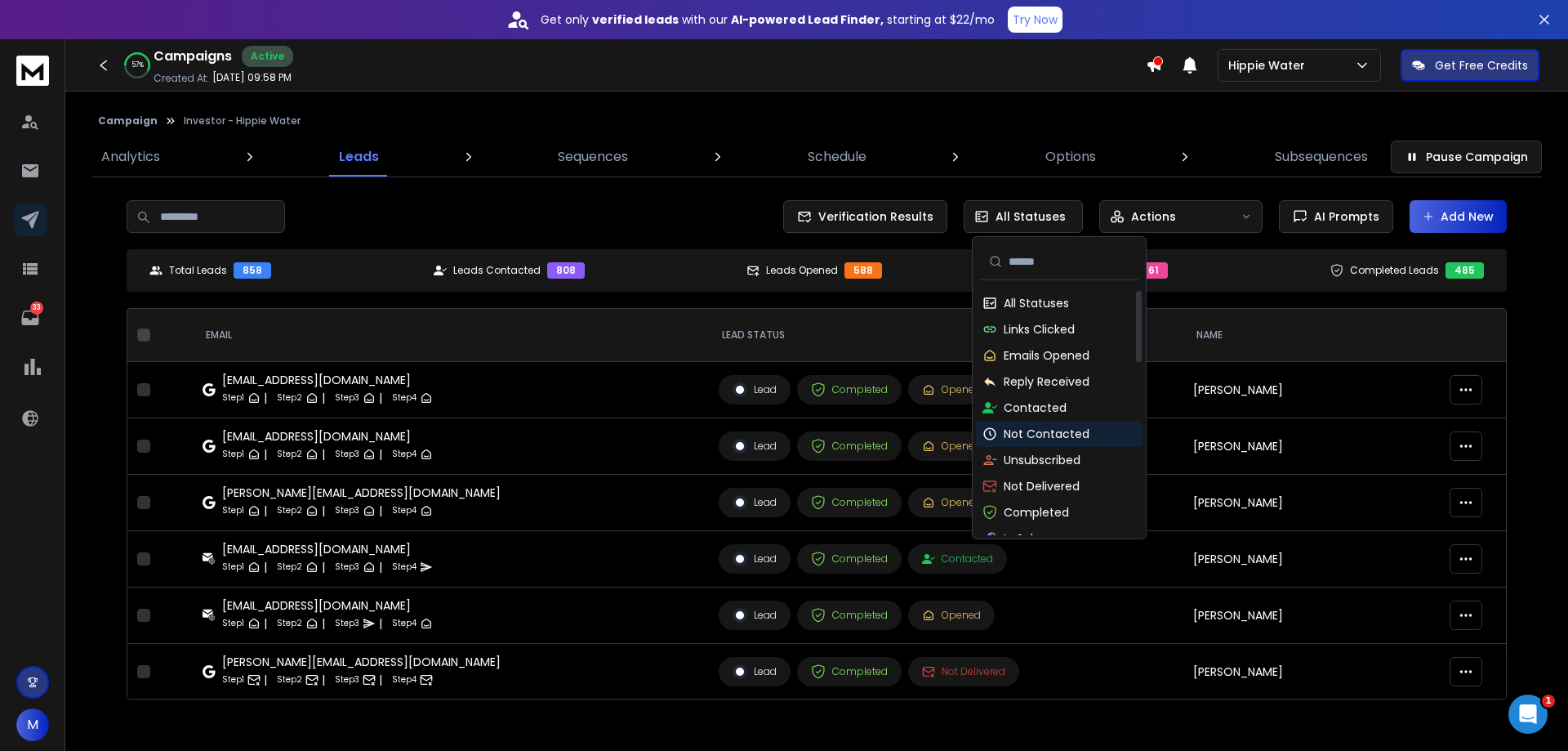
click at [1070, 437] on p "Not Contacted" at bounding box center [1047, 433] width 86 height 17
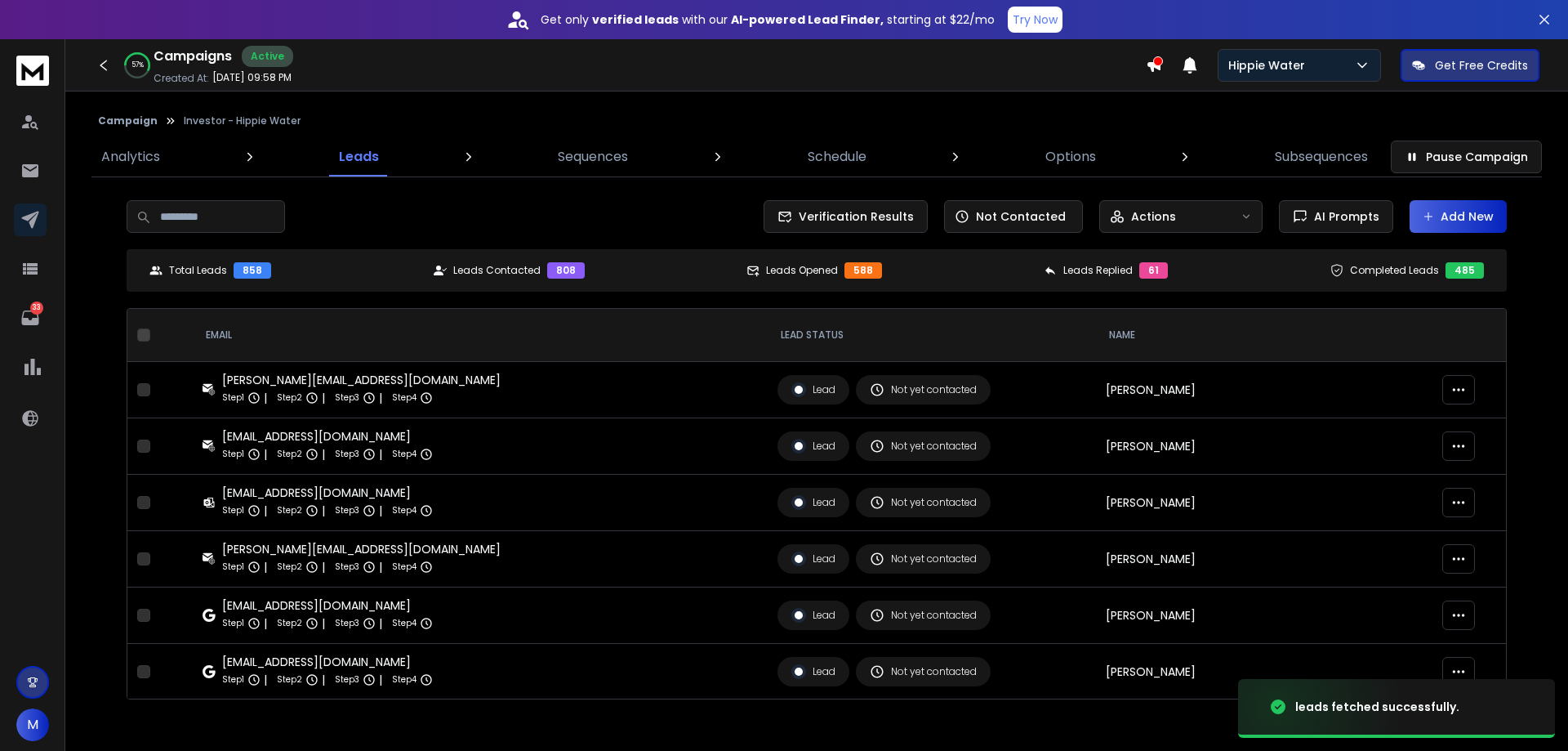
click at [1270, 60] on p "Hippie Water" at bounding box center [1270, 65] width 83 height 17
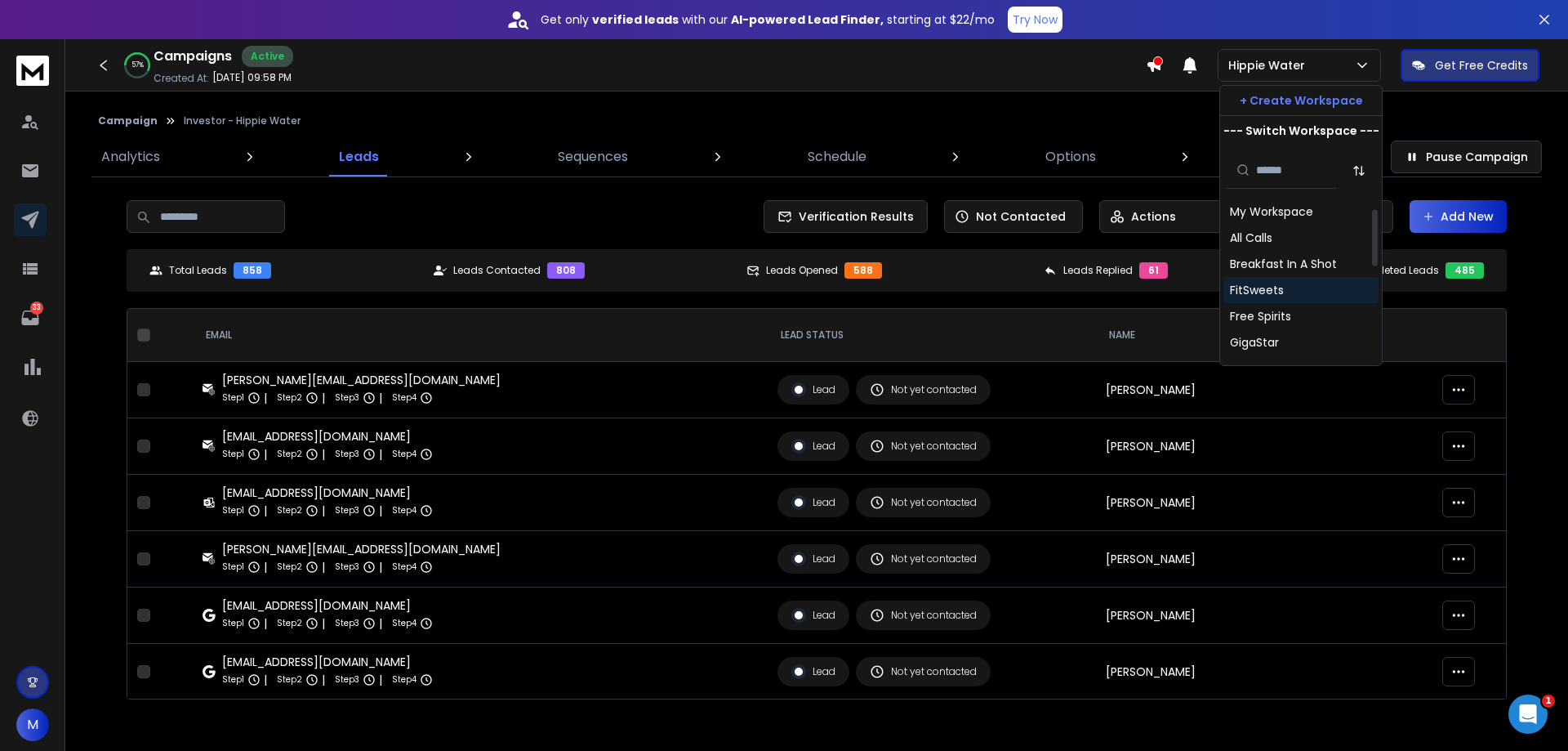
scroll to position [109, 0]
click at [1291, 308] on div "Igloo" at bounding box center [1301, 312] width 155 height 26
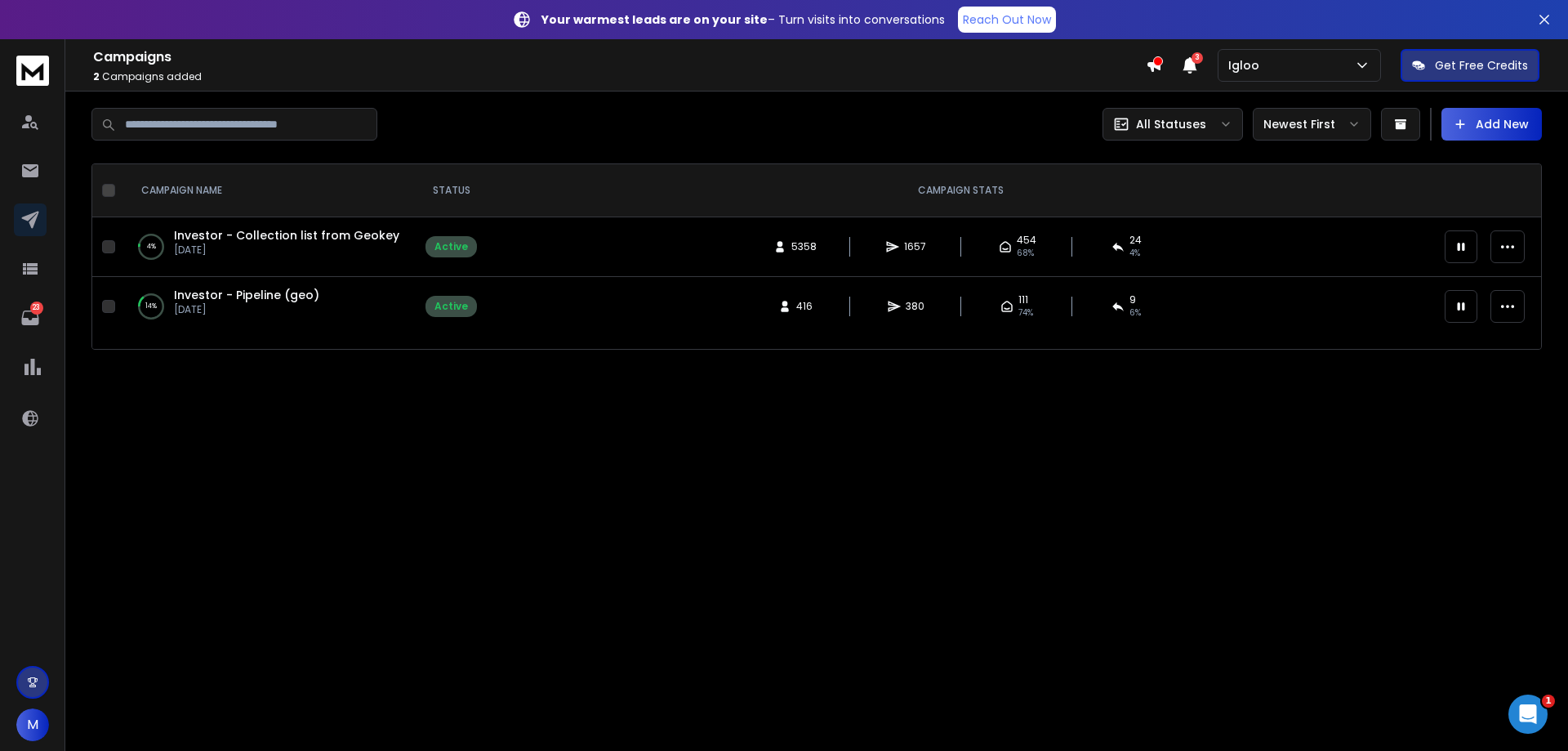
click at [225, 308] on p "[DATE]" at bounding box center [247, 309] width 146 height 13
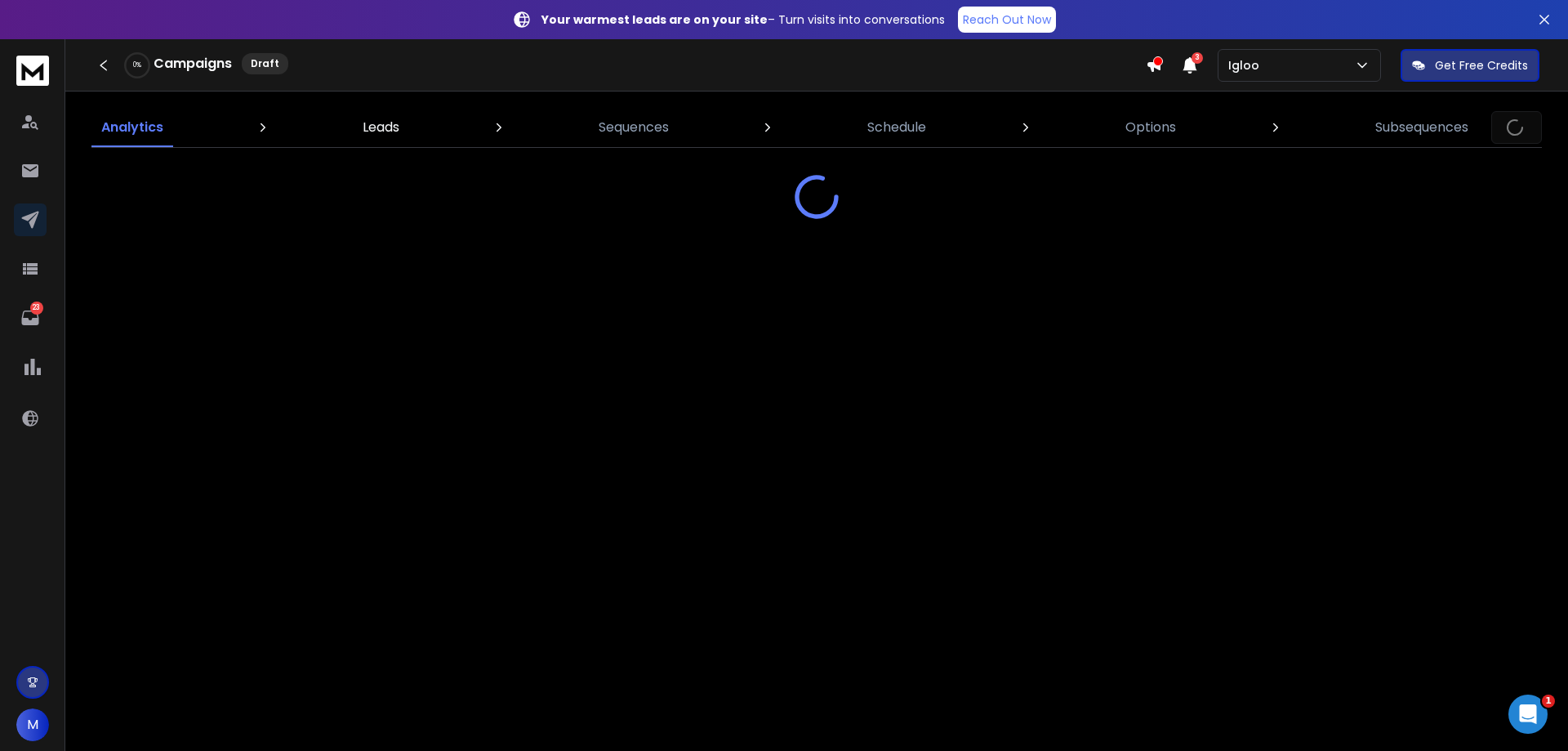
click at [381, 136] on p "Leads" at bounding box center [381, 127] width 37 height 19
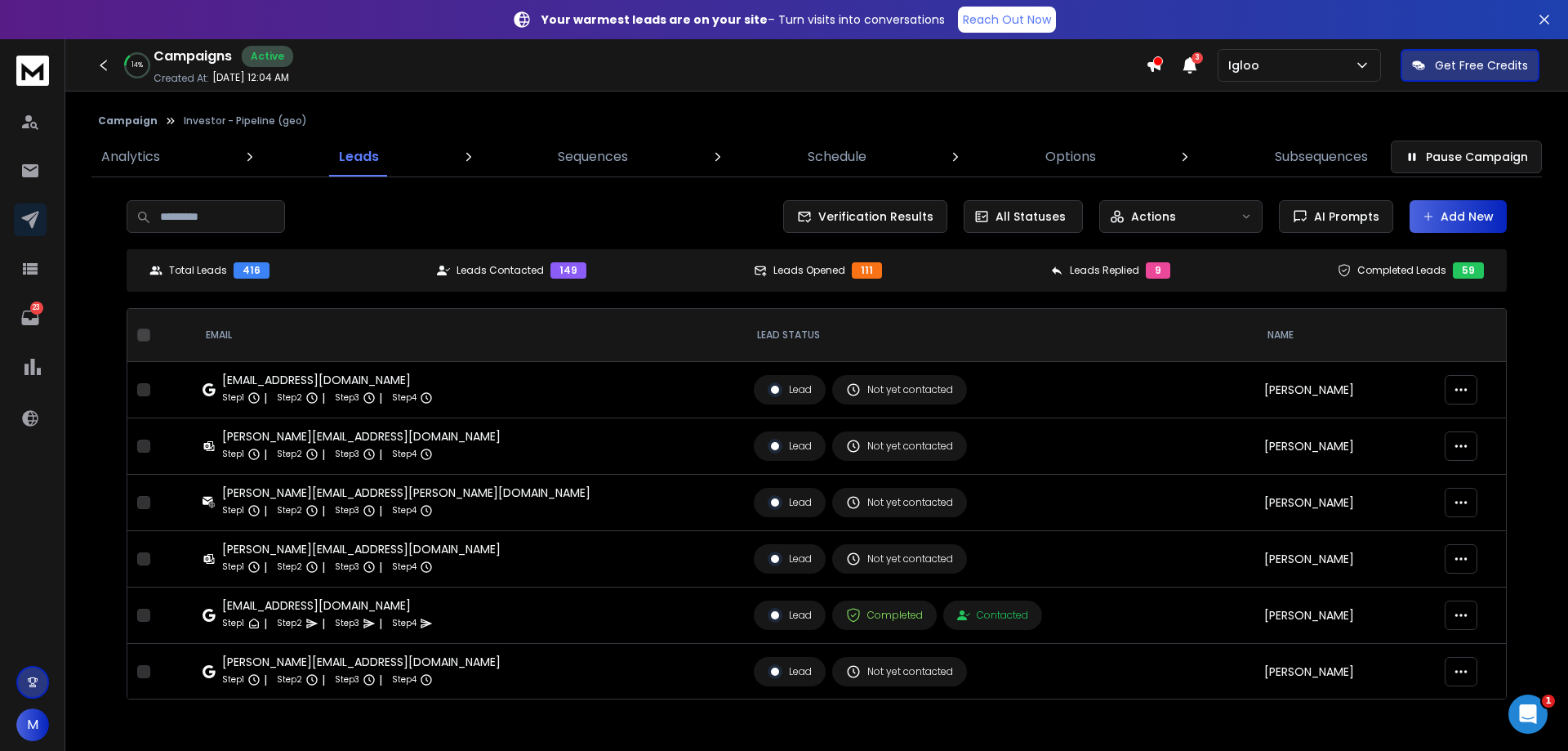
click at [1451, 218] on button "Add New" at bounding box center [1458, 216] width 97 height 32
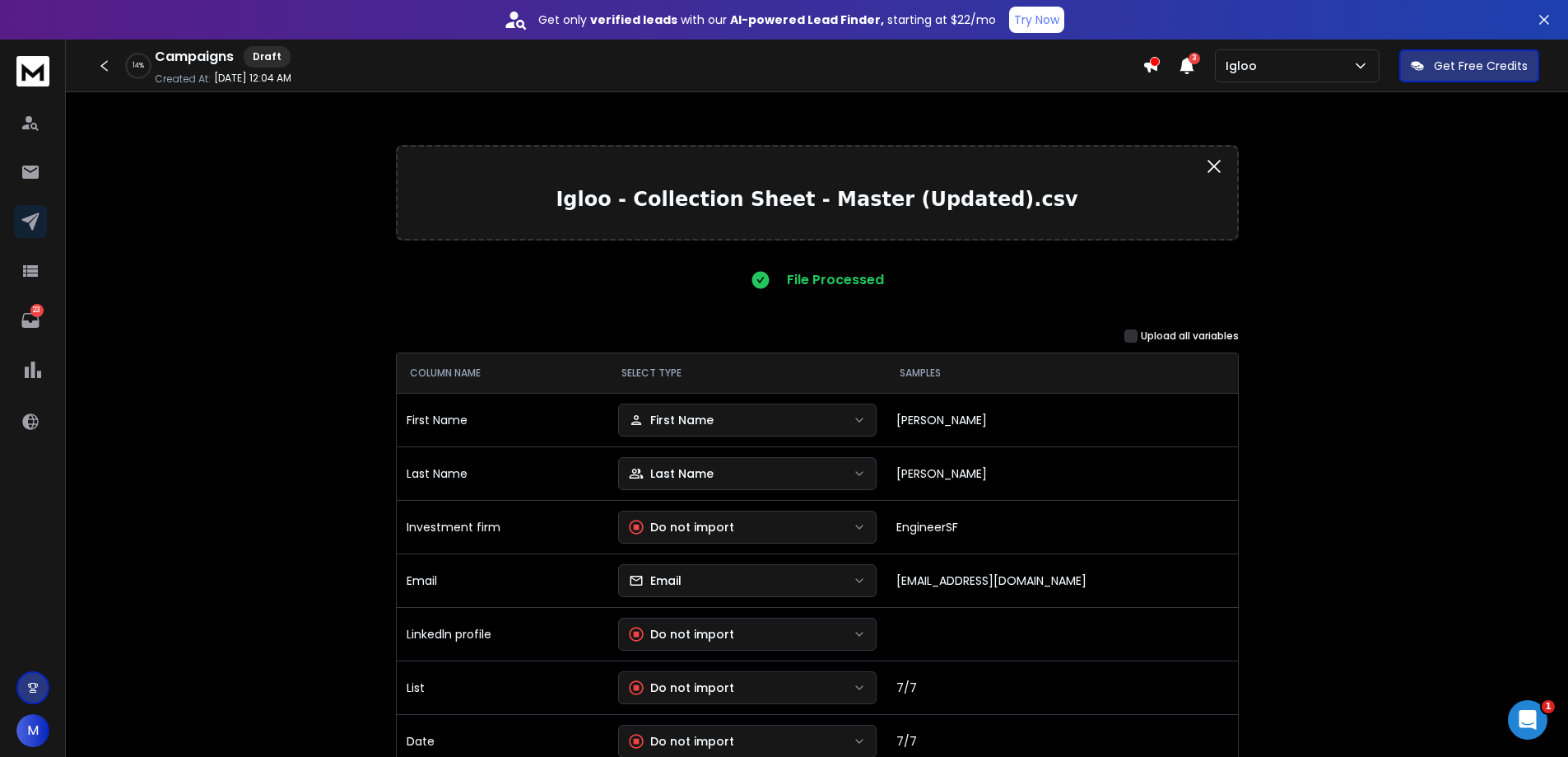
drag, startPoint x: 626, startPoint y: 307, endPoint x: 643, endPoint y: 293, distance: 22.0
click at [626, 306] on div "Igloo - Collection Sheet - Master (Updated).csv File Processed Upload all varia…" at bounding box center [817, 661] width 843 height 1032
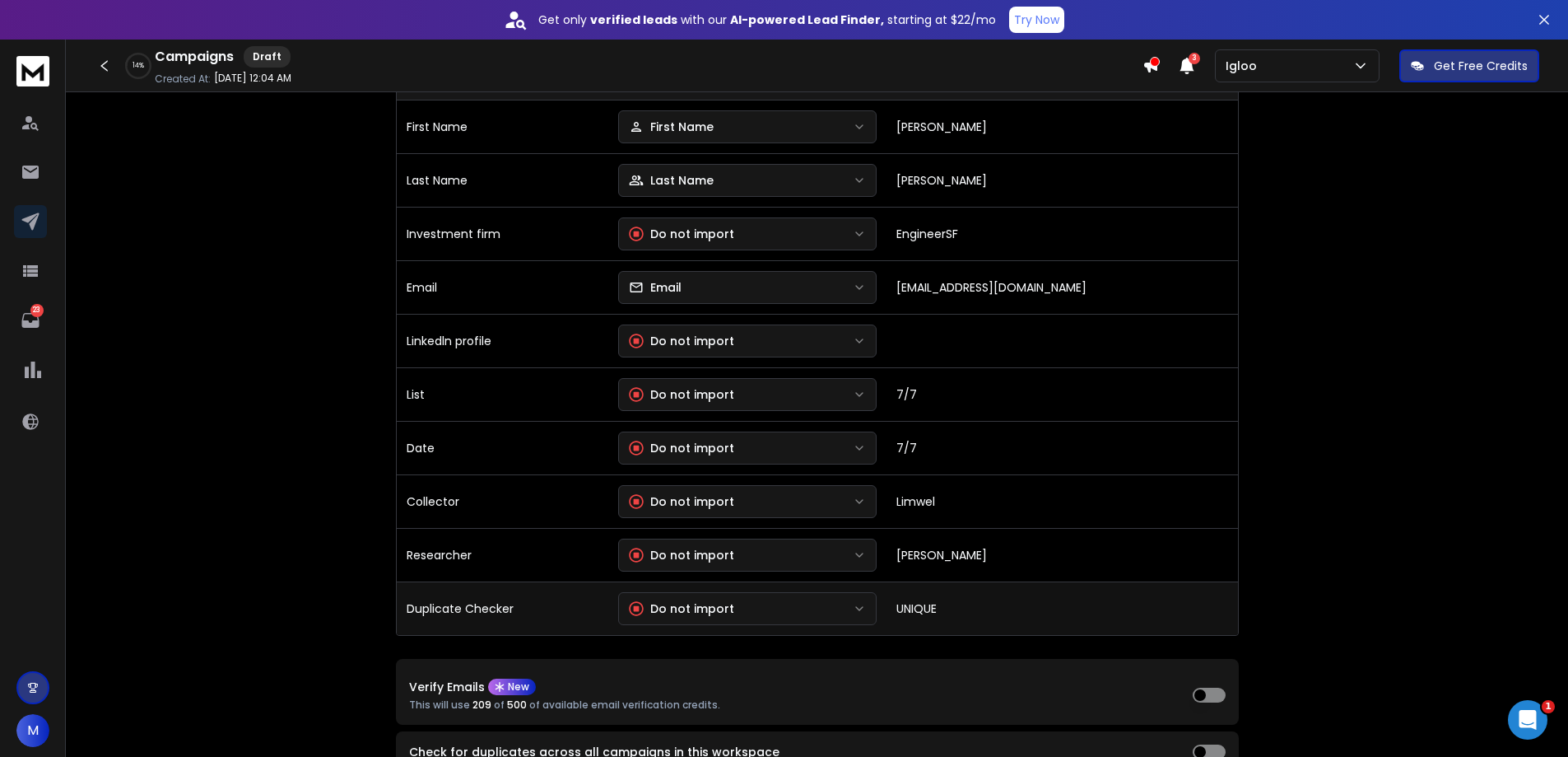
scroll to position [421, 0]
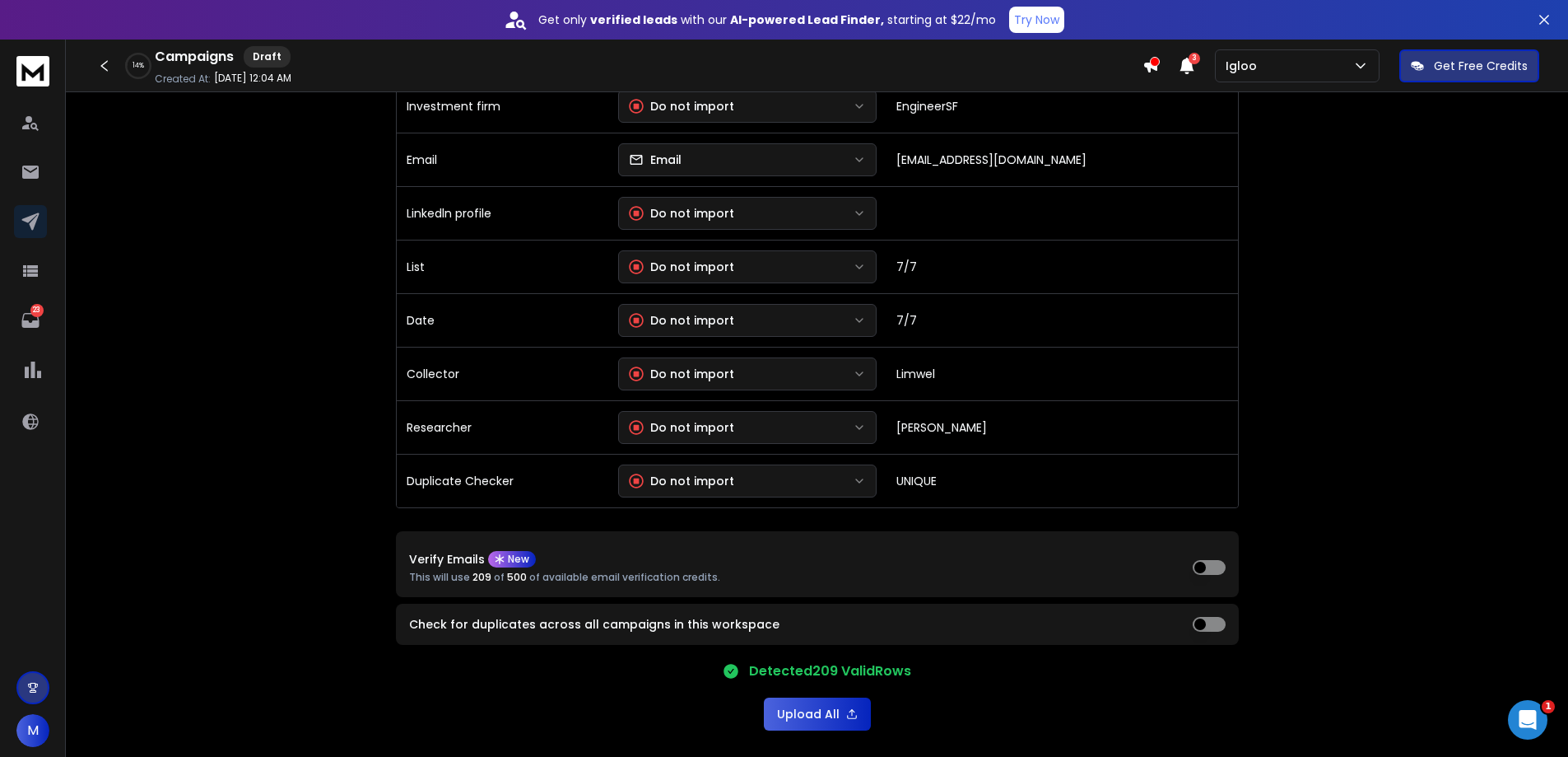
click at [817, 723] on button "Upload All" at bounding box center [817, 714] width 107 height 33
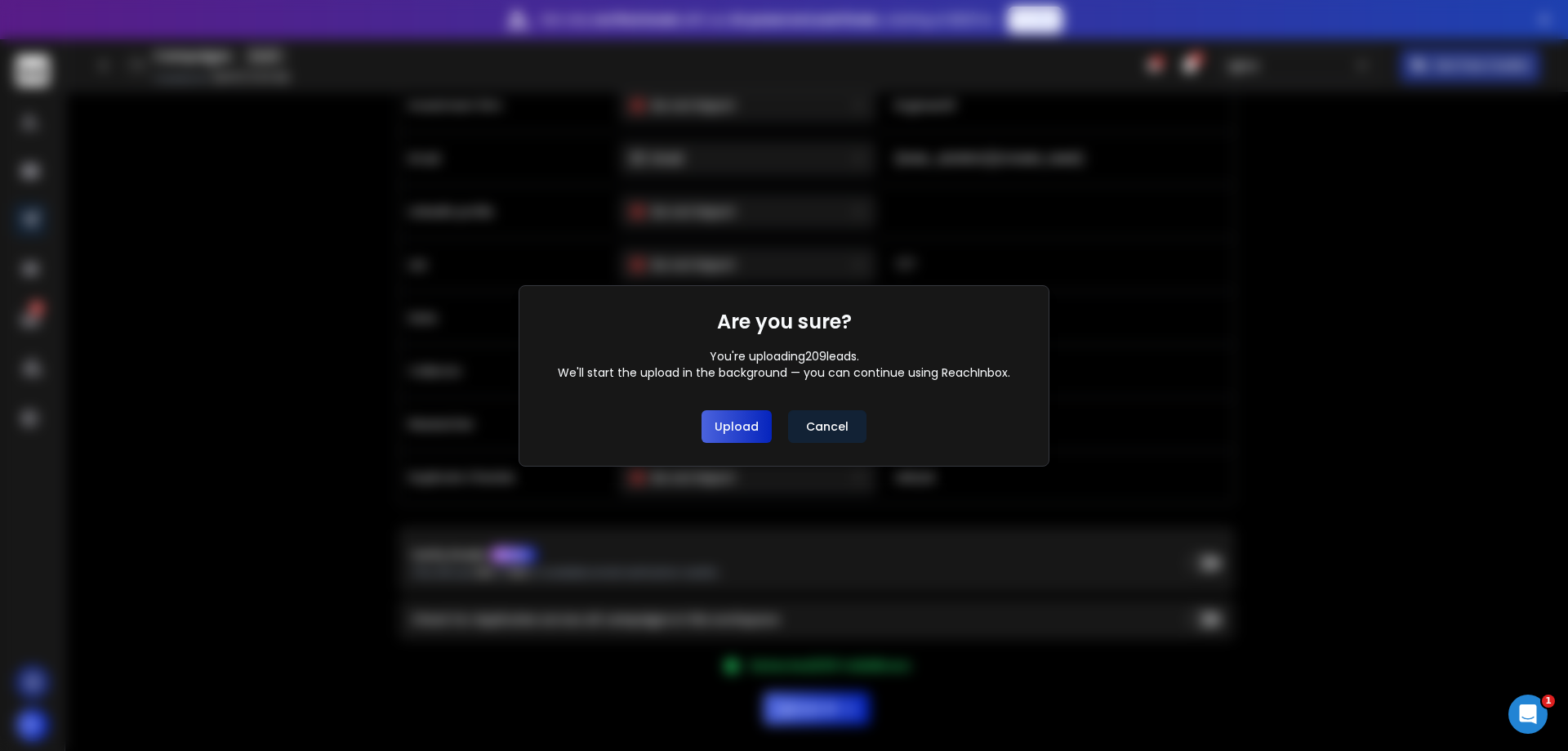
click at [729, 431] on button "Upload" at bounding box center [737, 426] width 70 height 32
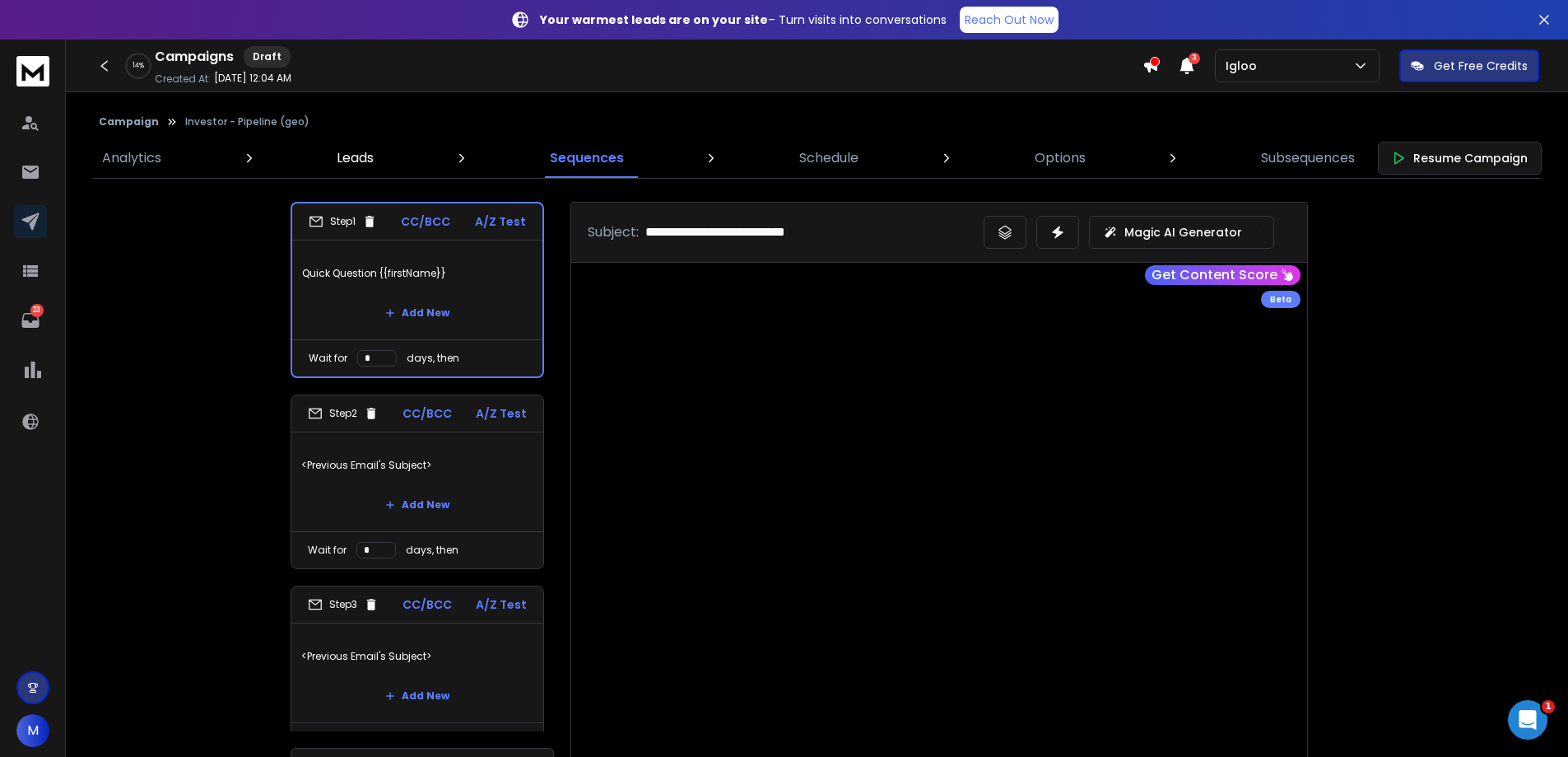
click at [359, 161] on p "Leads" at bounding box center [356, 158] width 37 height 19
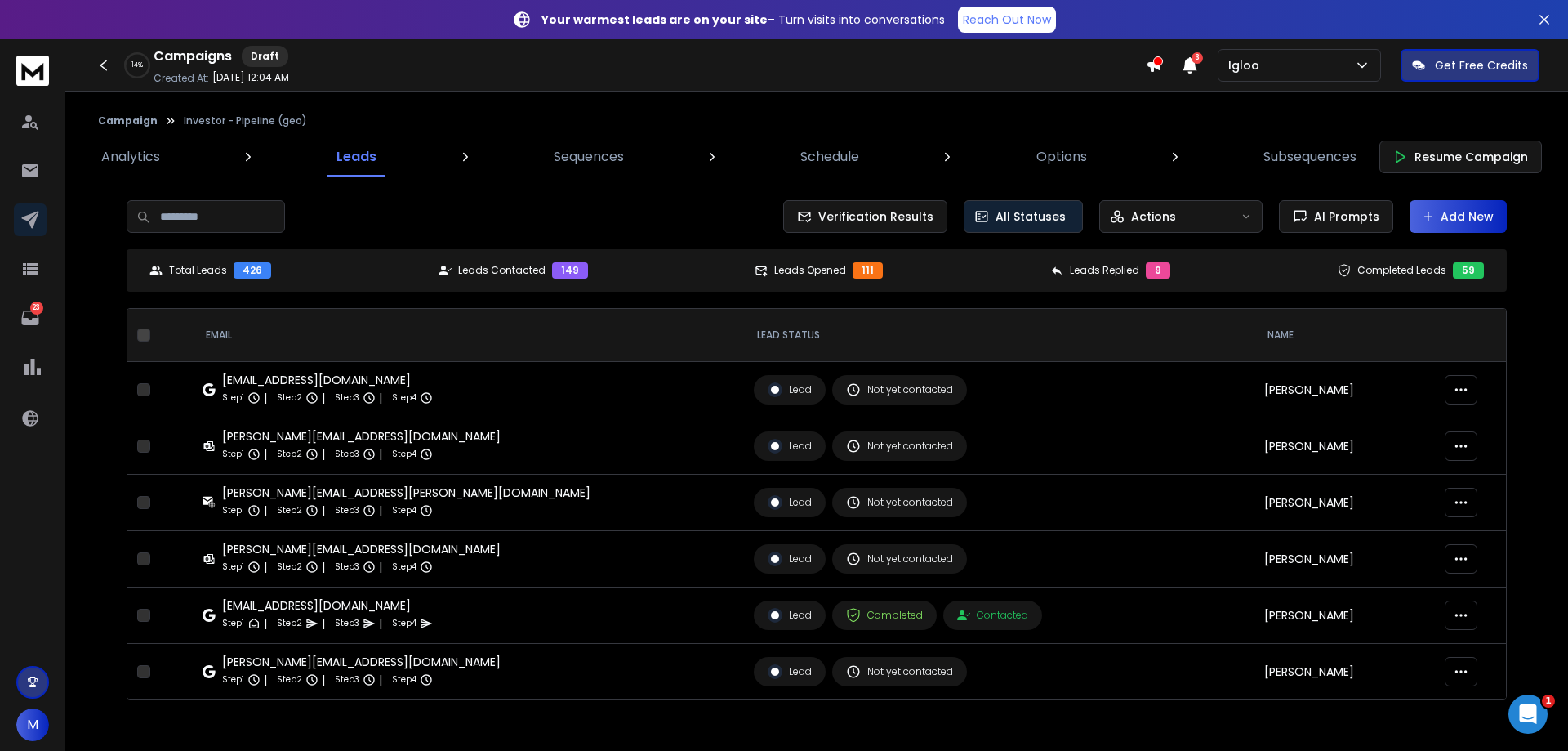
click at [1052, 223] on p "All Statuses" at bounding box center [1031, 216] width 70 height 17
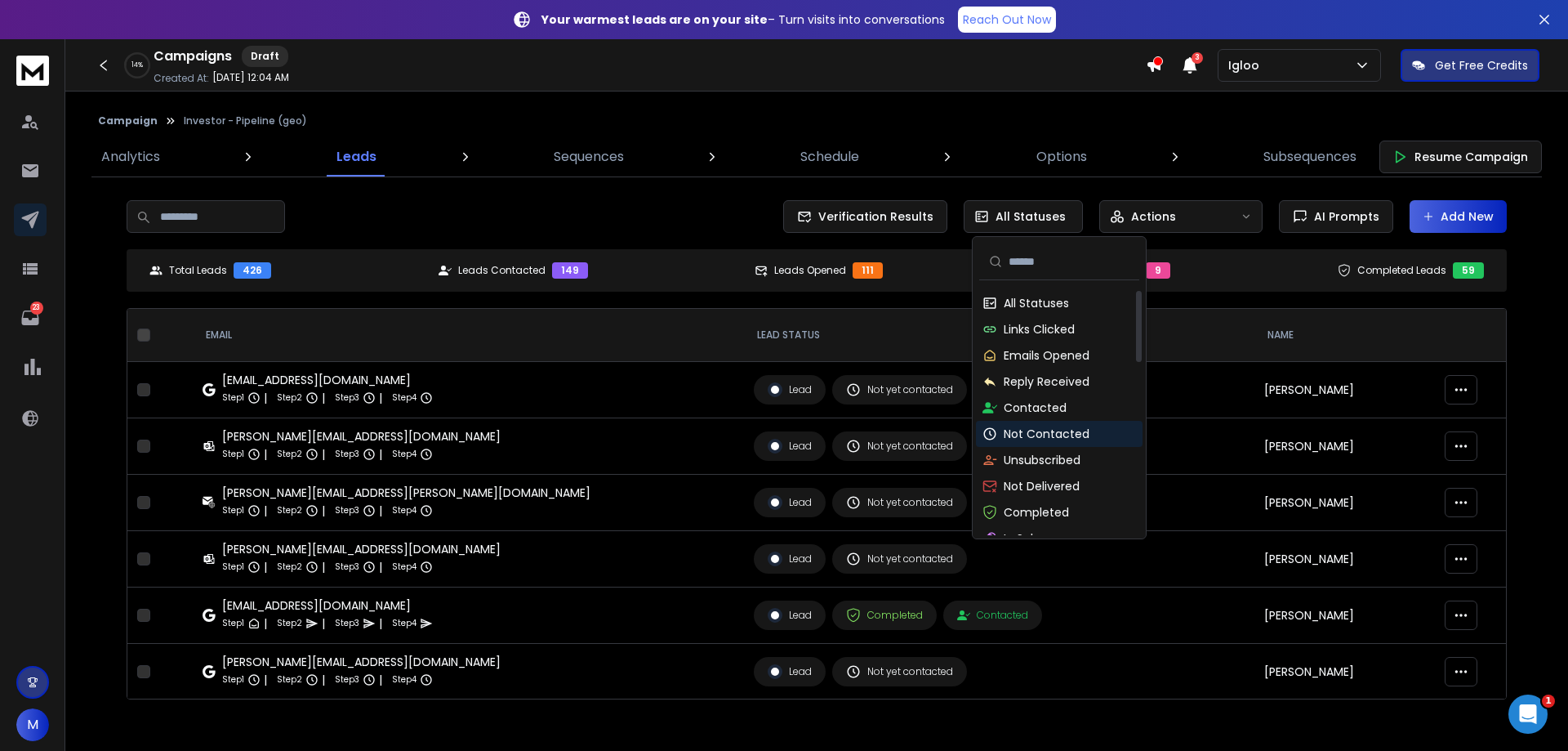
click at [1031, 432] on p "Not Contacted" at bounding box center [1047, 433] width 86 height 17
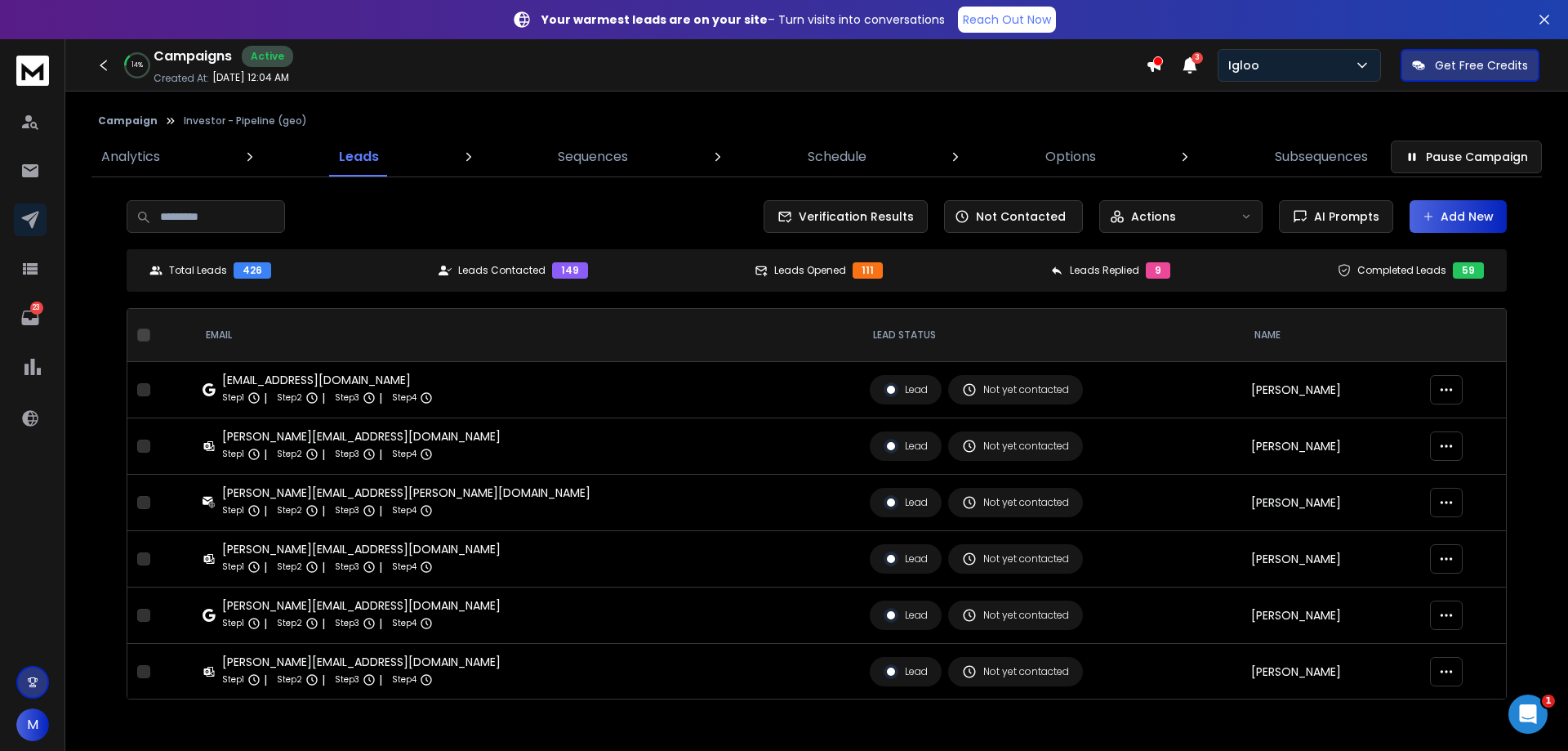
click at [1326, 65] on div "Igloo" at bounding box center [1300, 65] width 142 height 17
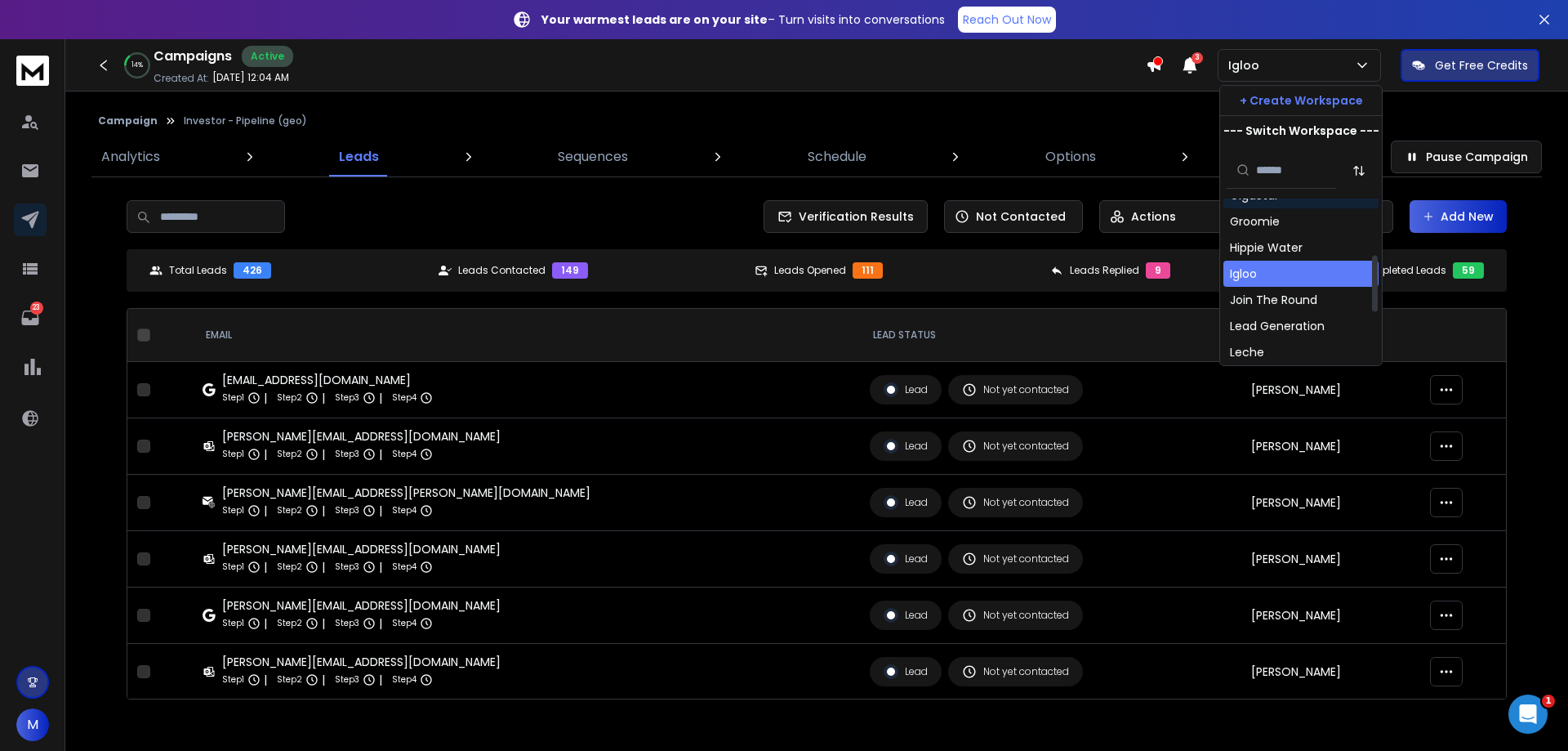
scroll to position [218, 0]
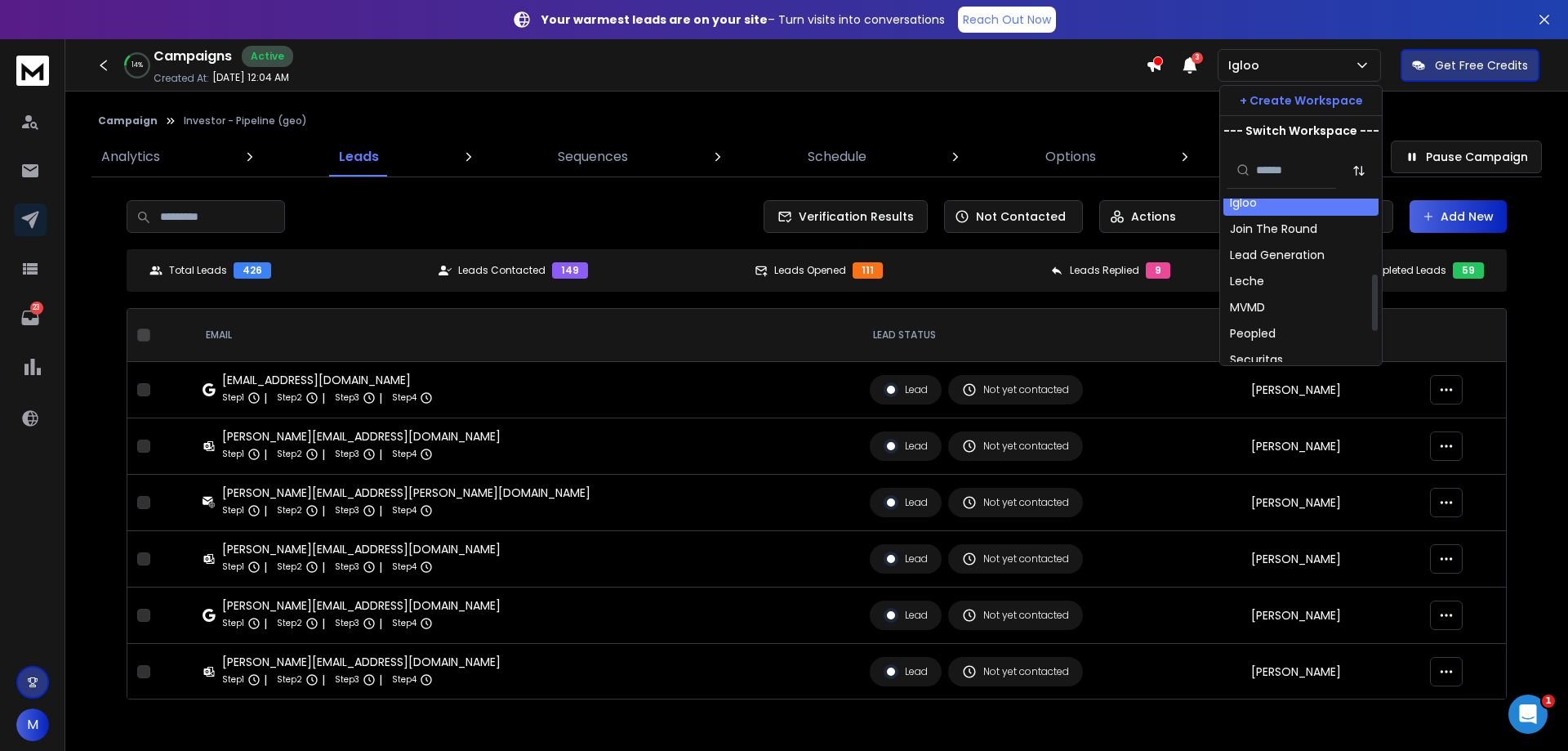
click at [1261, 204] on div "Igloo" at bounding box center [1301, 203] width 155 height 26
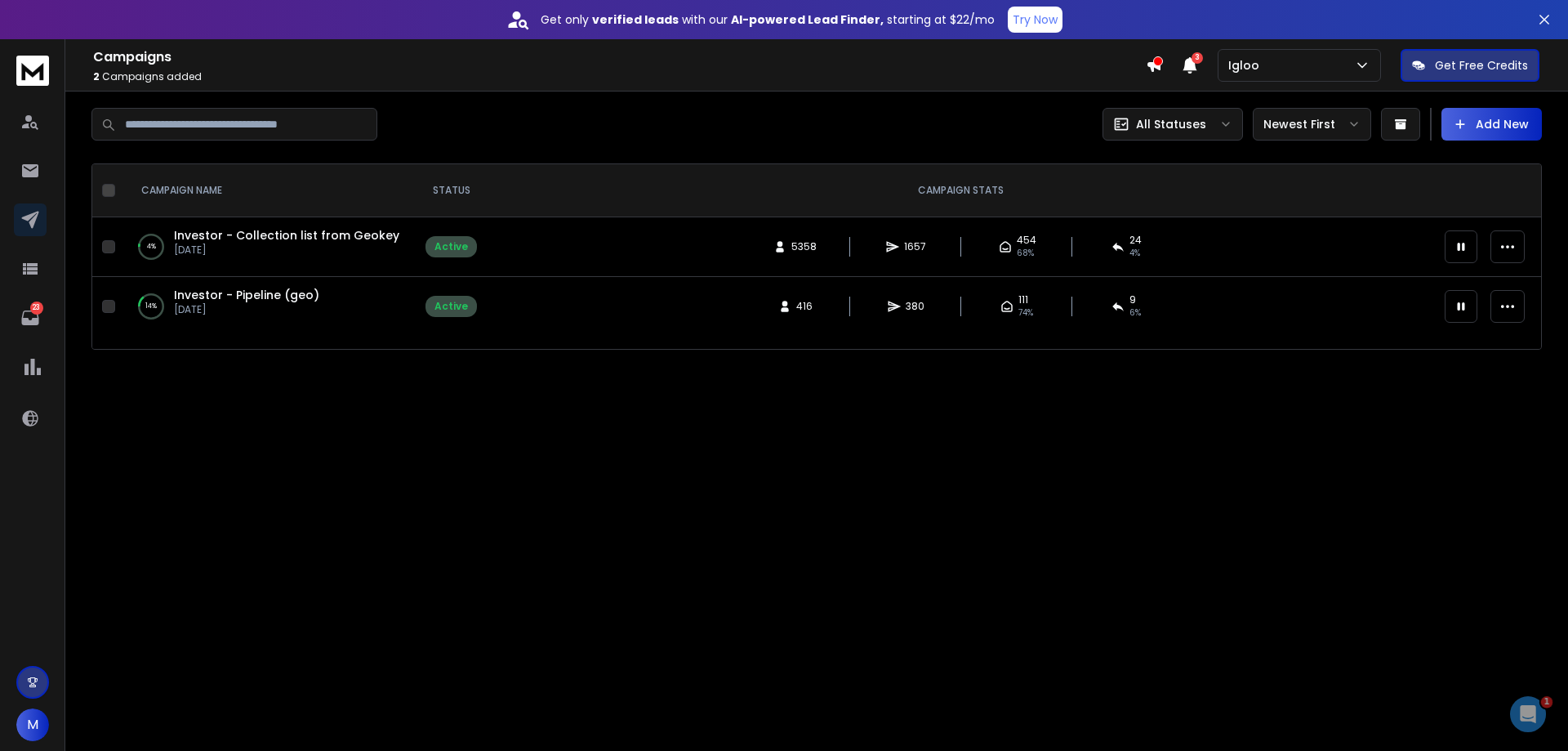
click at [341, 252] on p "[DATE]" at bounding box center [286, 249] width 226 height 13
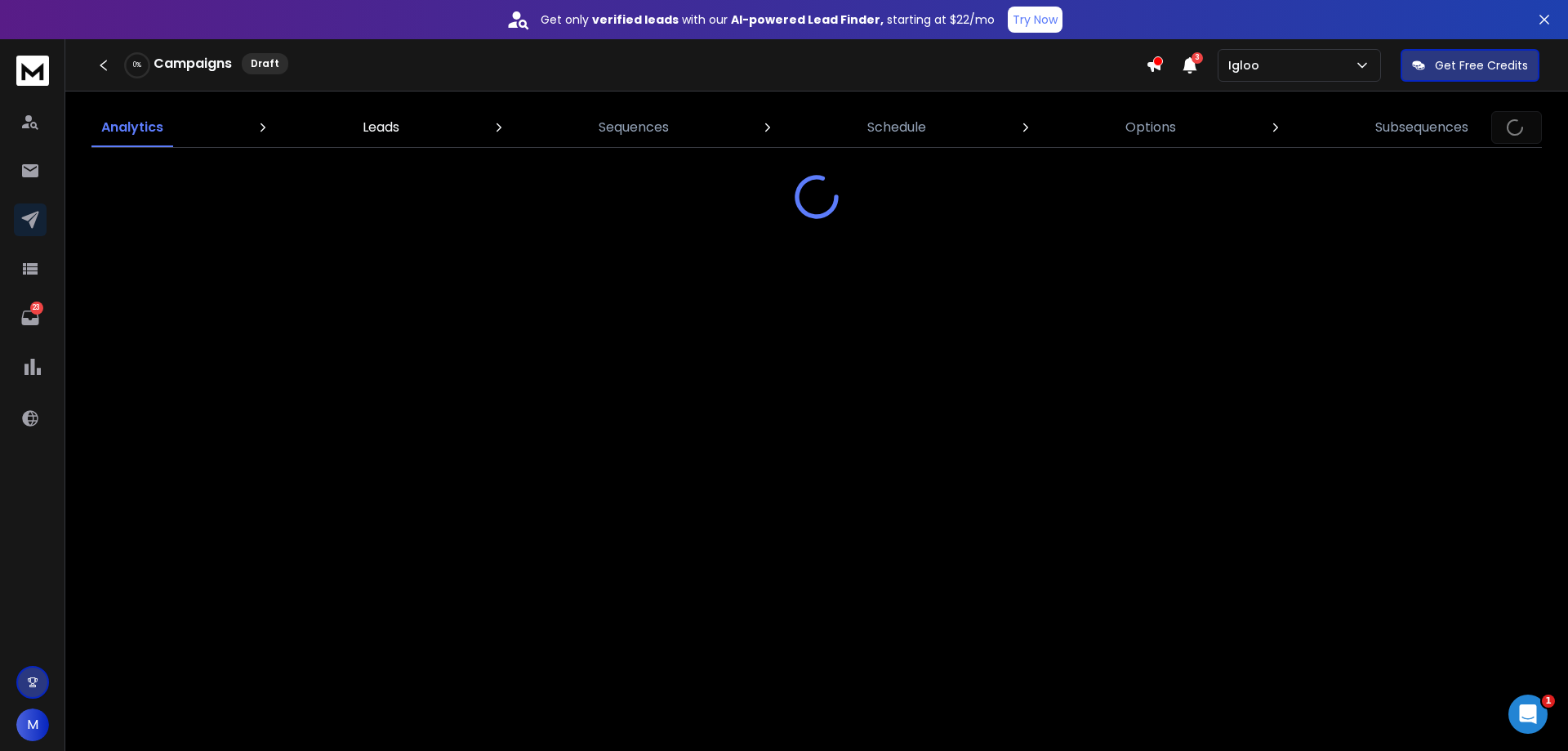
click at [374, 142] on link "Leads" at bounding box center [381, 127] width 56 height 39
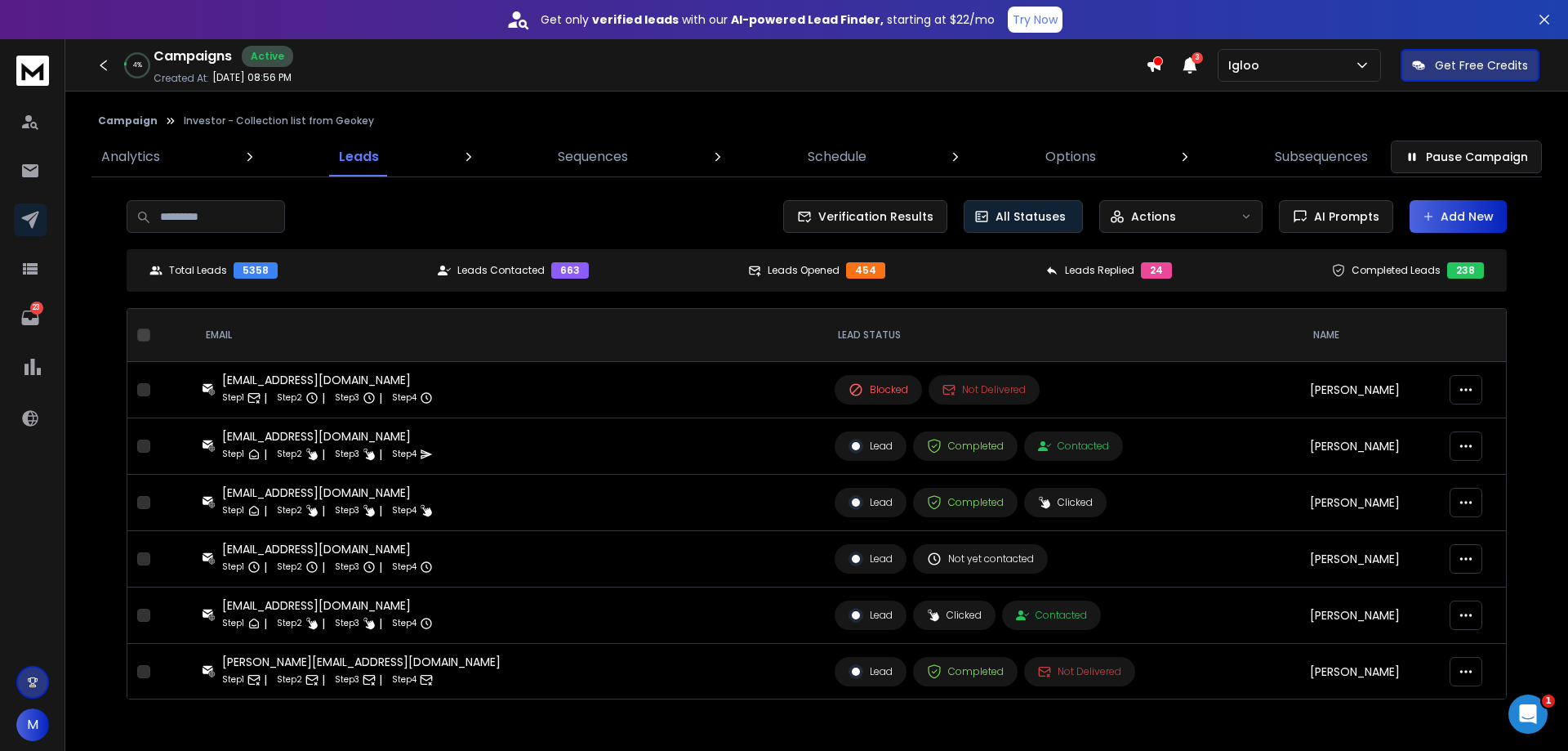
click at [986, 211] on icon "button" at bounding box center [982, 216] width 12 height 11
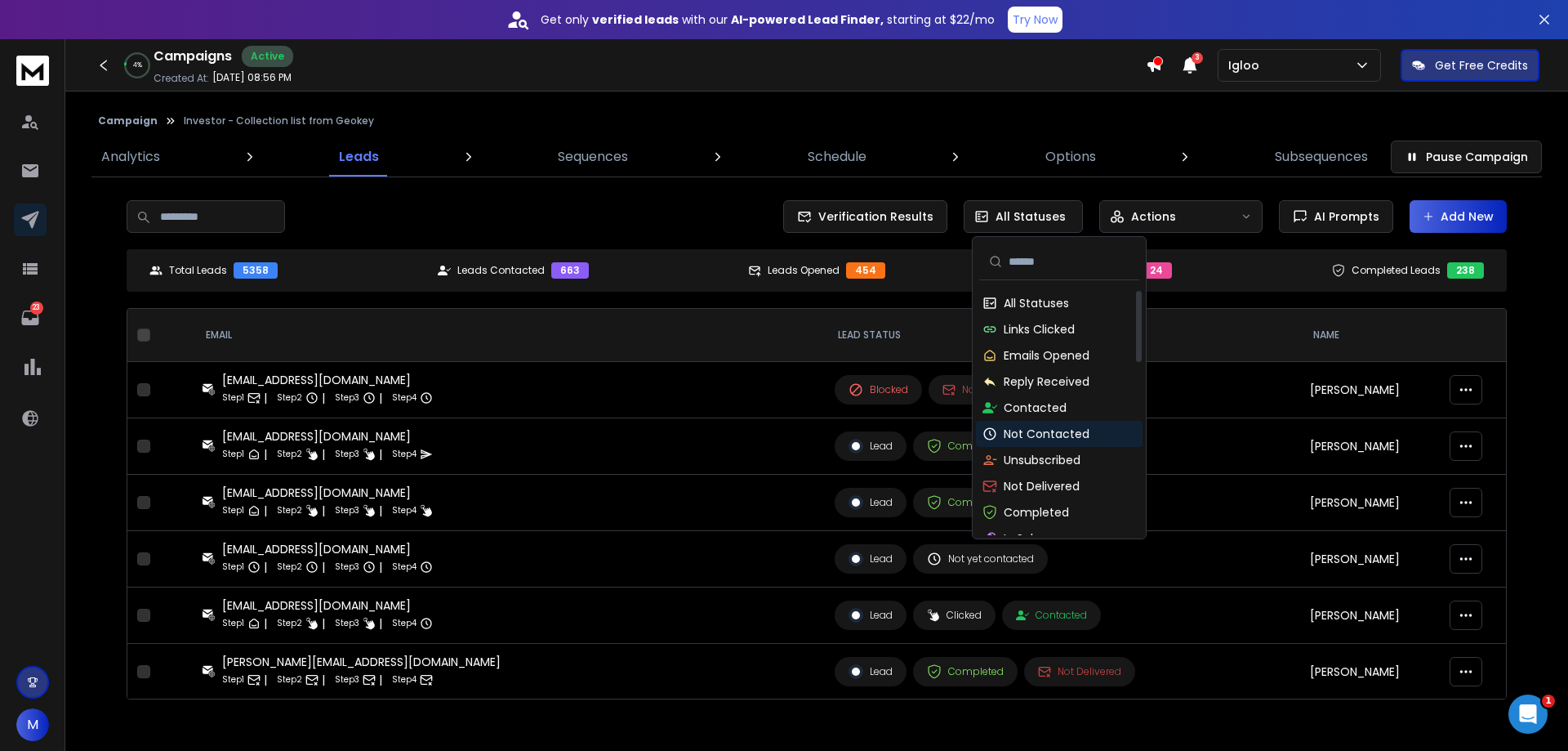
click at [1035, 442] on div "Not Contacted" at bounding box center [1060, 433] width 167 height 26
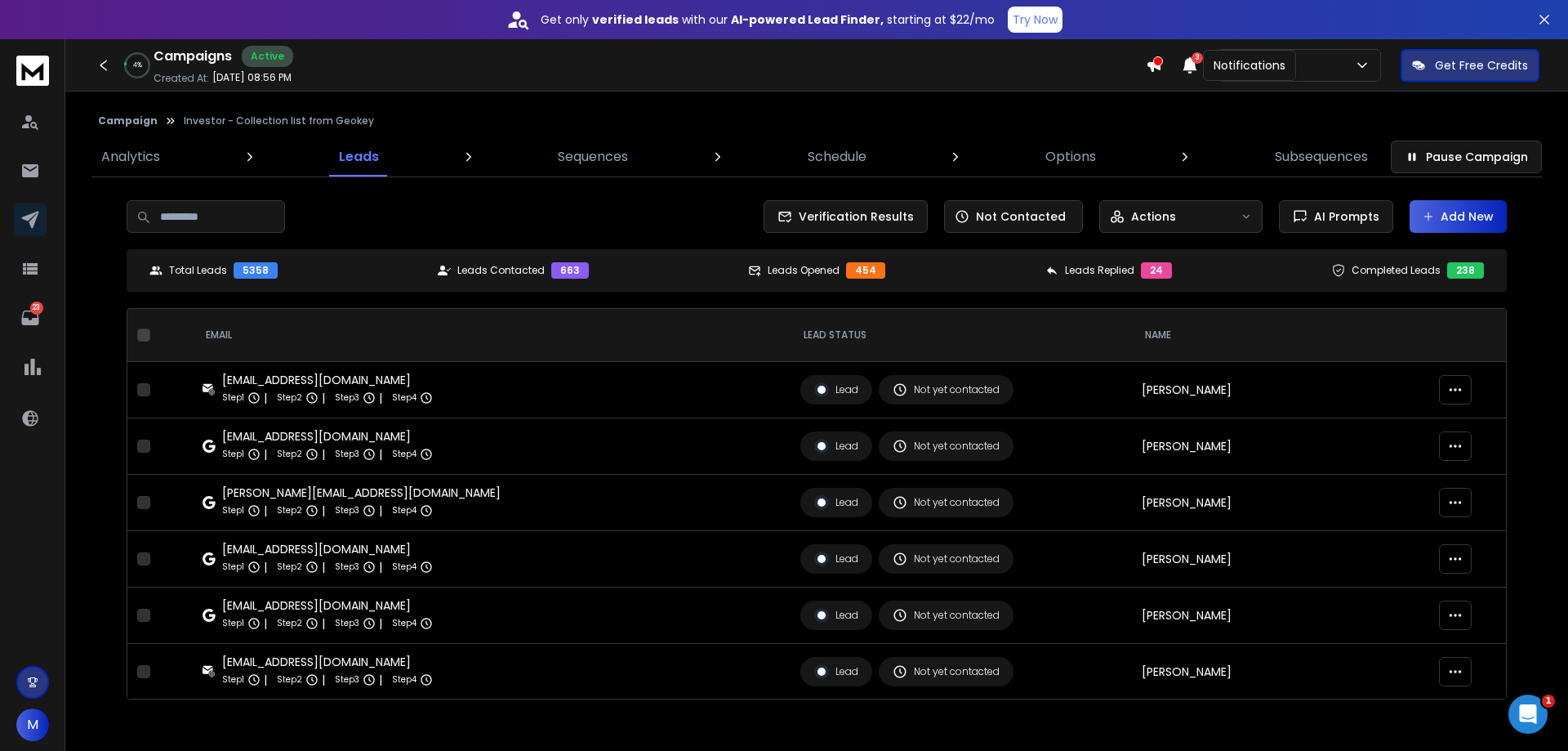
click at [1275, 61] on div "Notifications" at bounding box center [1249, 65] width 93 height 31
click at [1325, 66] on div "Igloo" at bounding box center [1300, 65] width 142 height 17
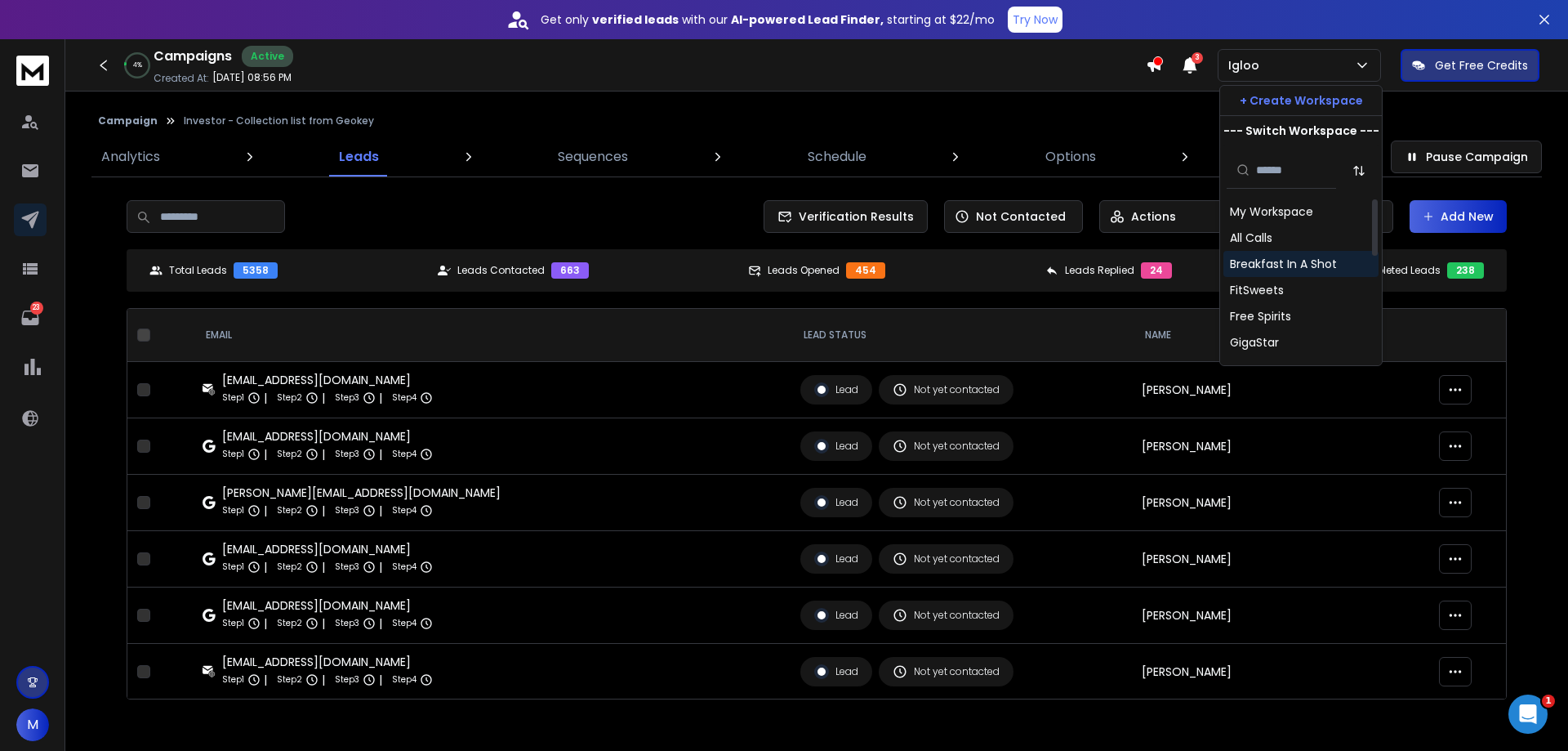
drag, startPoint x: 1378, startPoint y: 234, endPoint x: 1379, endPoint y: 275, distance: 41.0
click at [1379, 275] on div "My Workspace All Calls Breakfast In A Shot FitSweets Free Spirits GigaStar Groo…" at bounding box center [1301, 281] width 161 height 170
drag, startPoint x: 1378, startPoint y: 249, endPoint x: 1382, endPoint y: 340, distance: 91.1
click at [1378, 340] on div at bounding box center [1375, 324] width 6 height 56
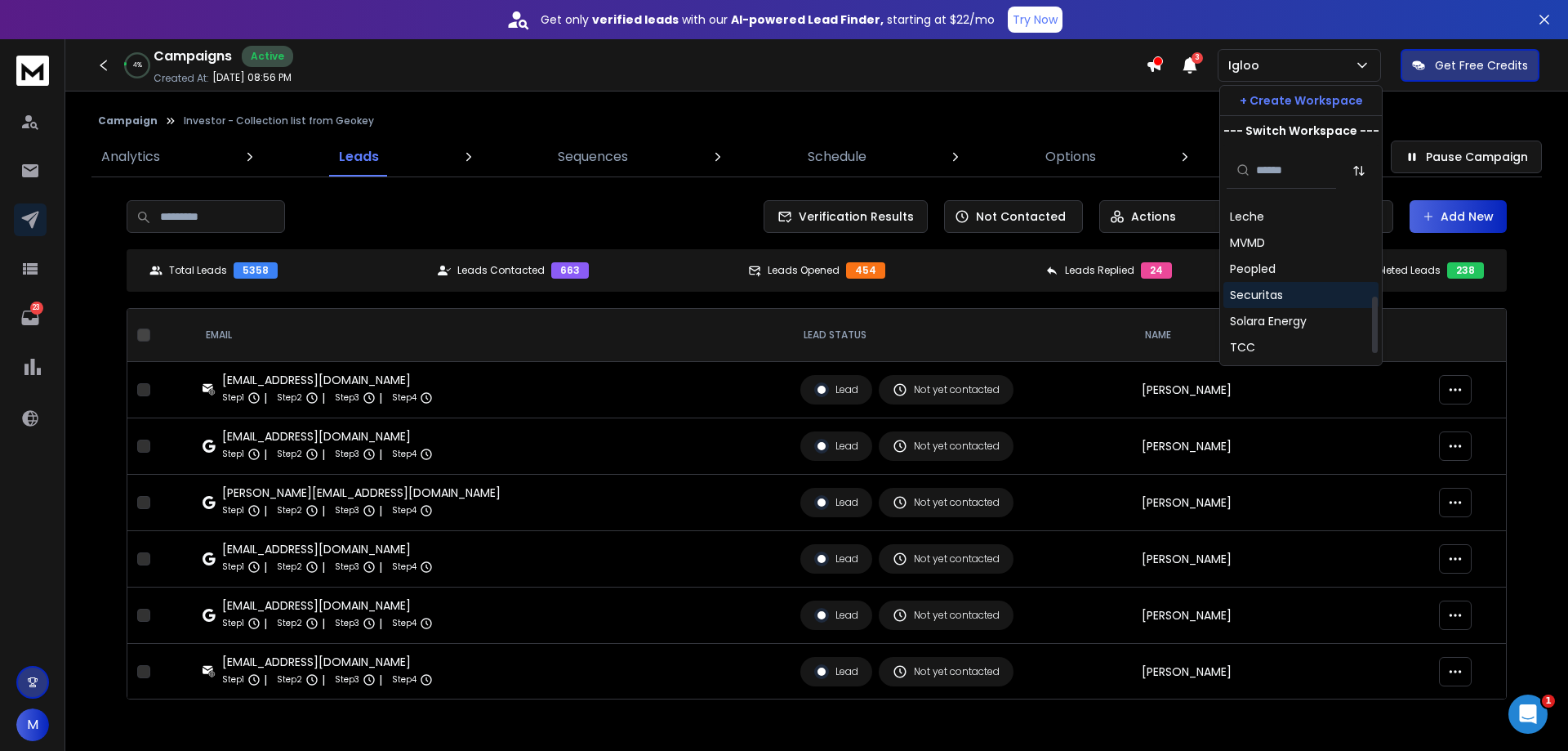
click at [1319, 300] on div "Securitas" at bounding box center [1301, 295] width 155 height 26
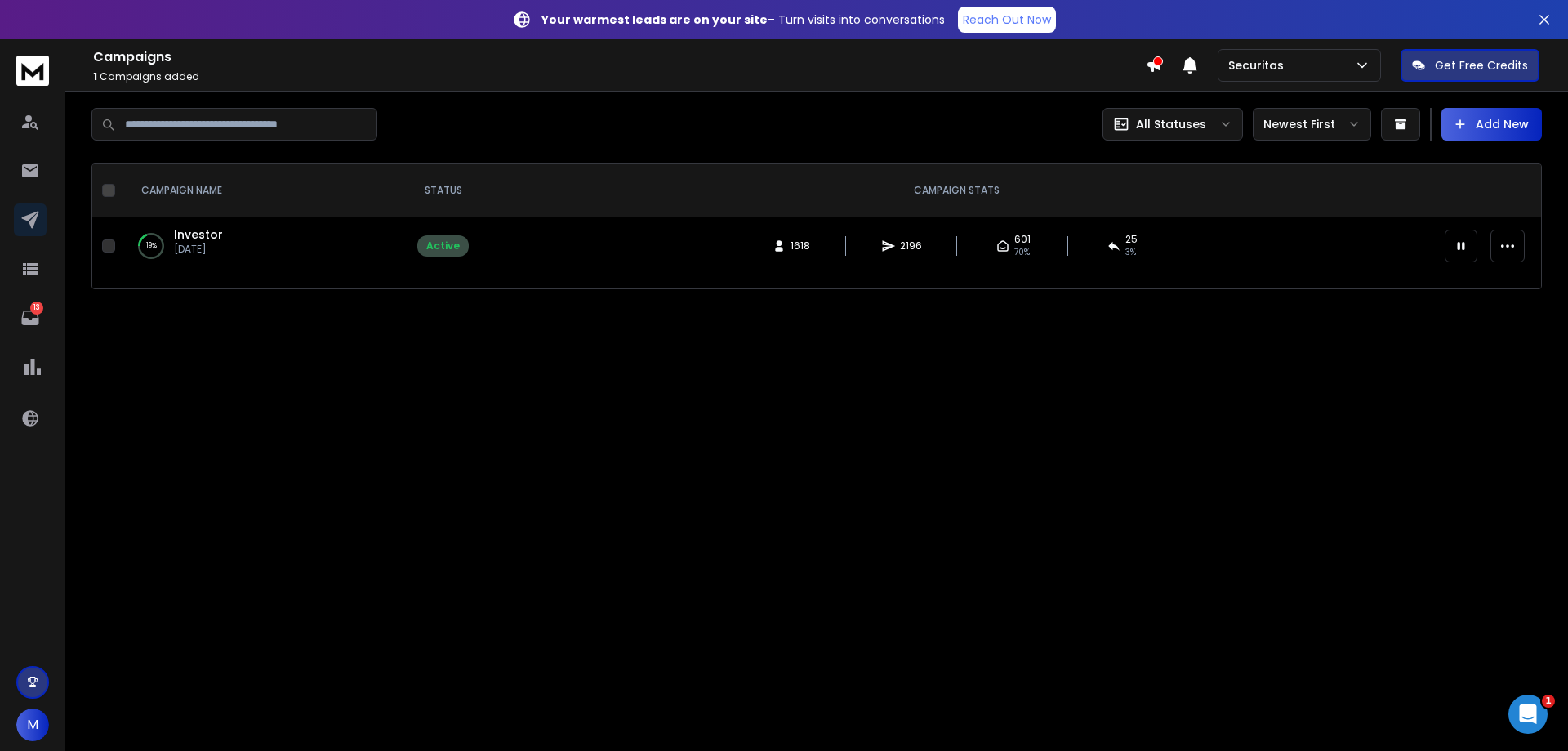
click at [268, 256] on div "19 % Investor [DATE]" at bounding box center [264, 246] width 254 height 39
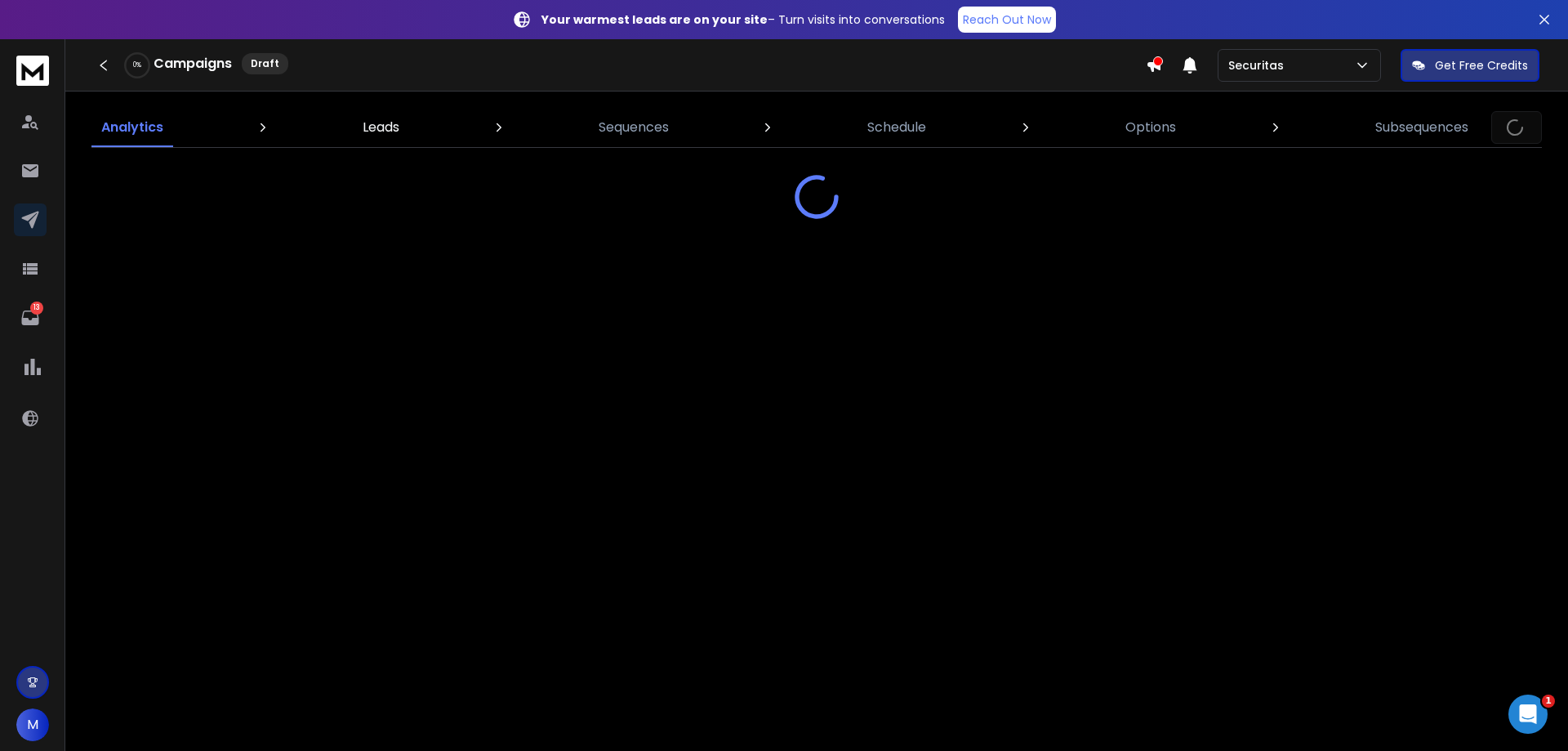
click at [389, 131] on p "Leads" at bounding box center [381, 127] width 37 height 19
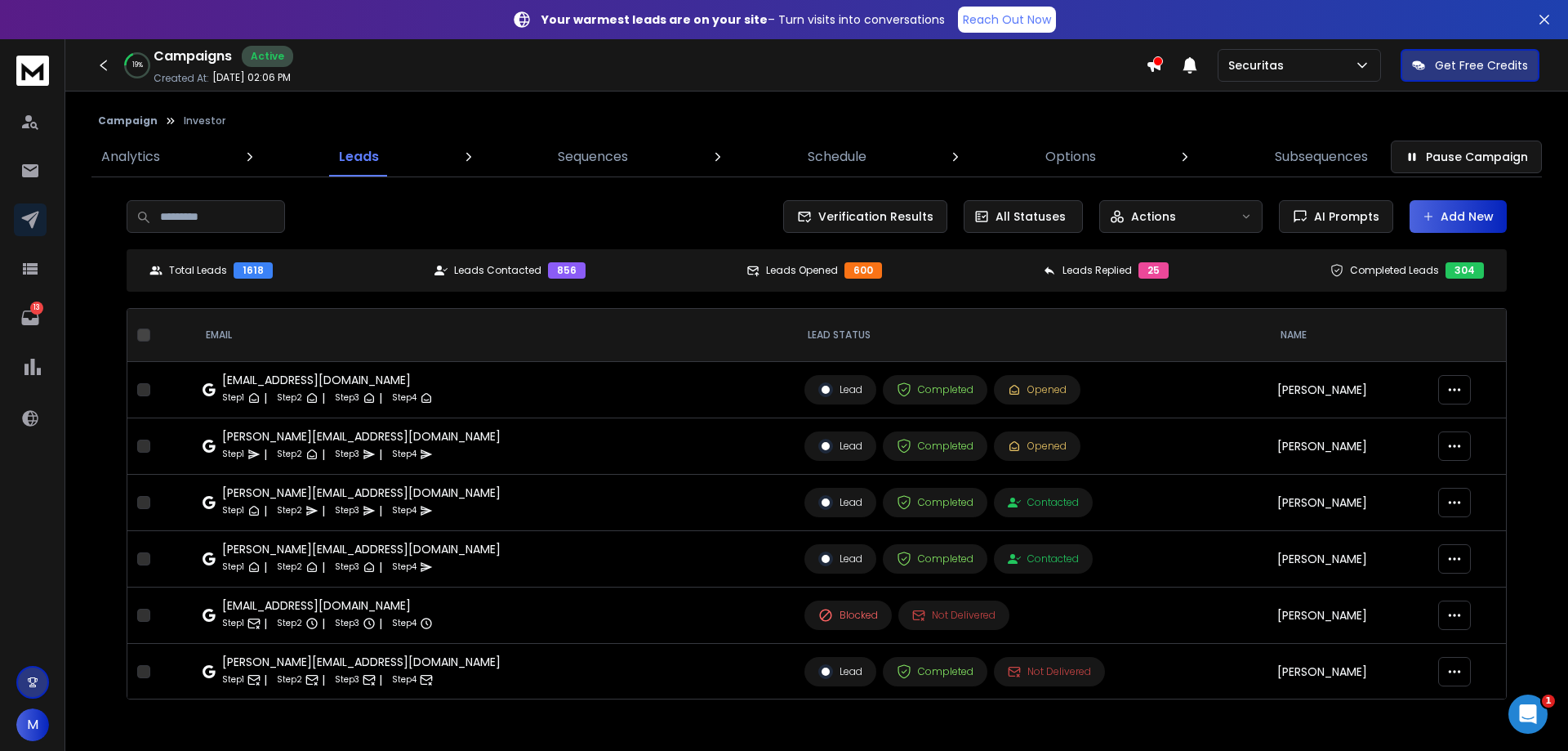
click at [1479, 223] on button "Add New" at bounding box center [1458, 216] width 97 height 32
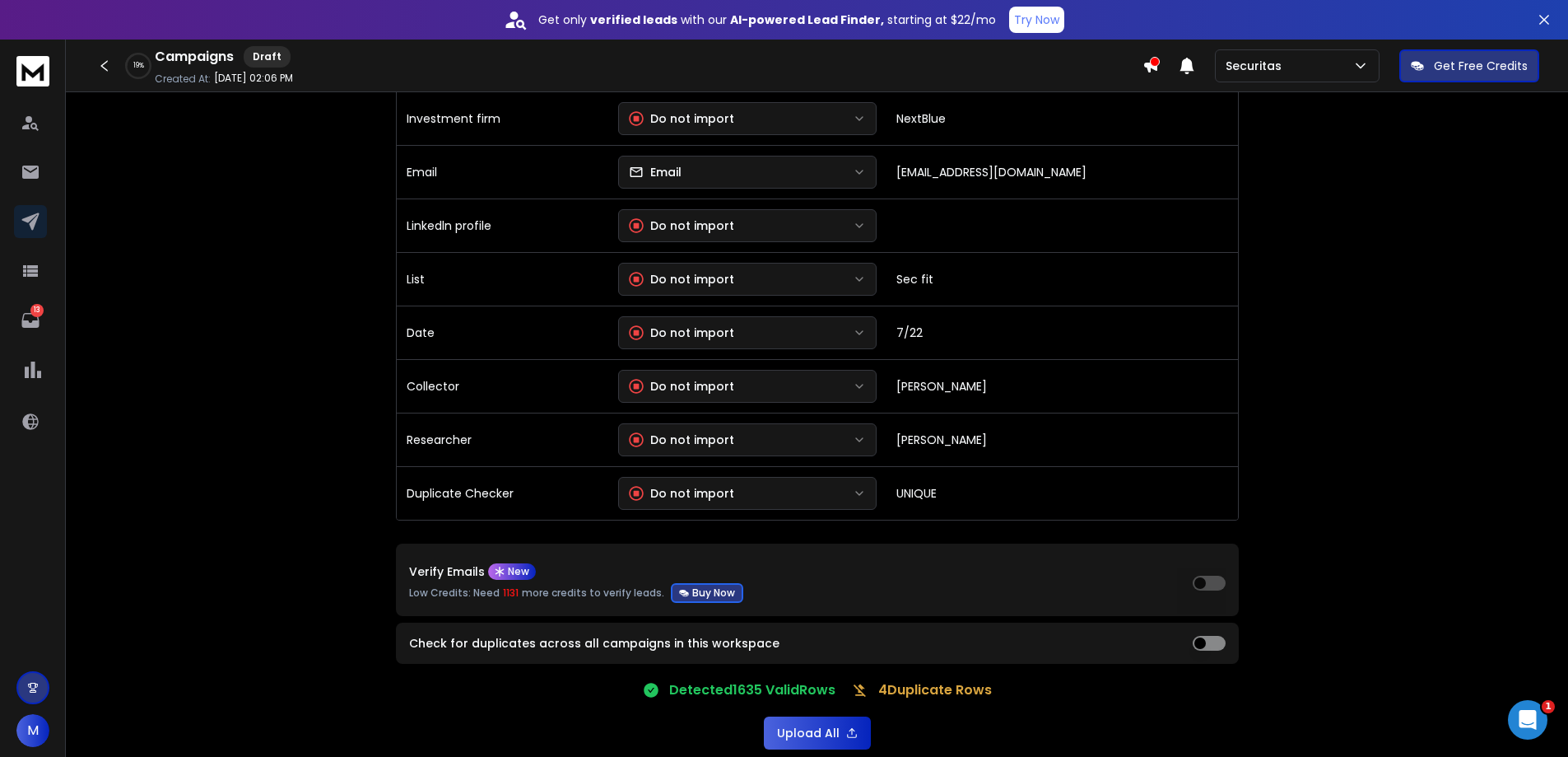
scroll to position [427, 0]
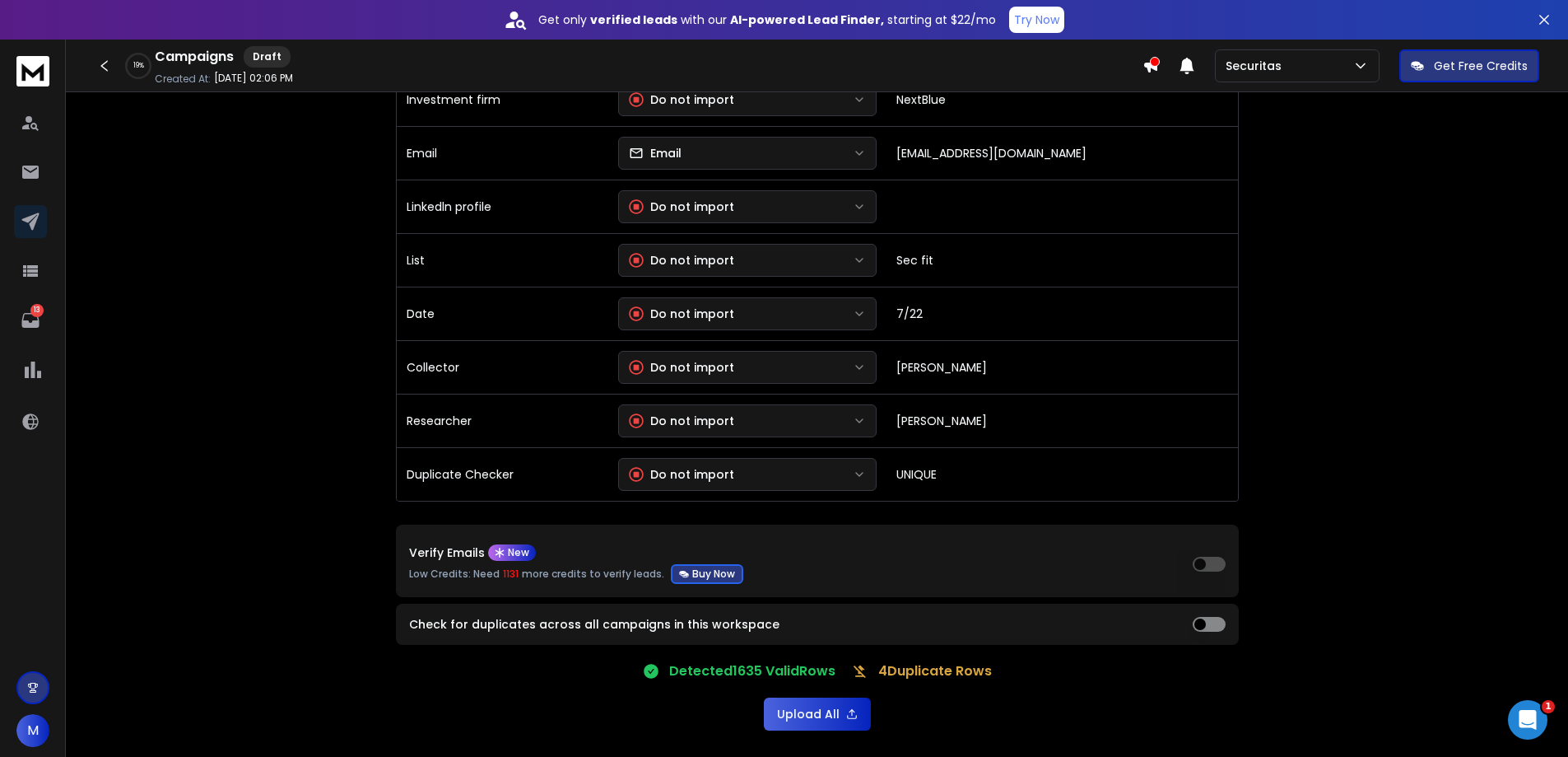
click at [848, 703] on button "Upload All" at bounding box center [817, 714] width 107 height 33
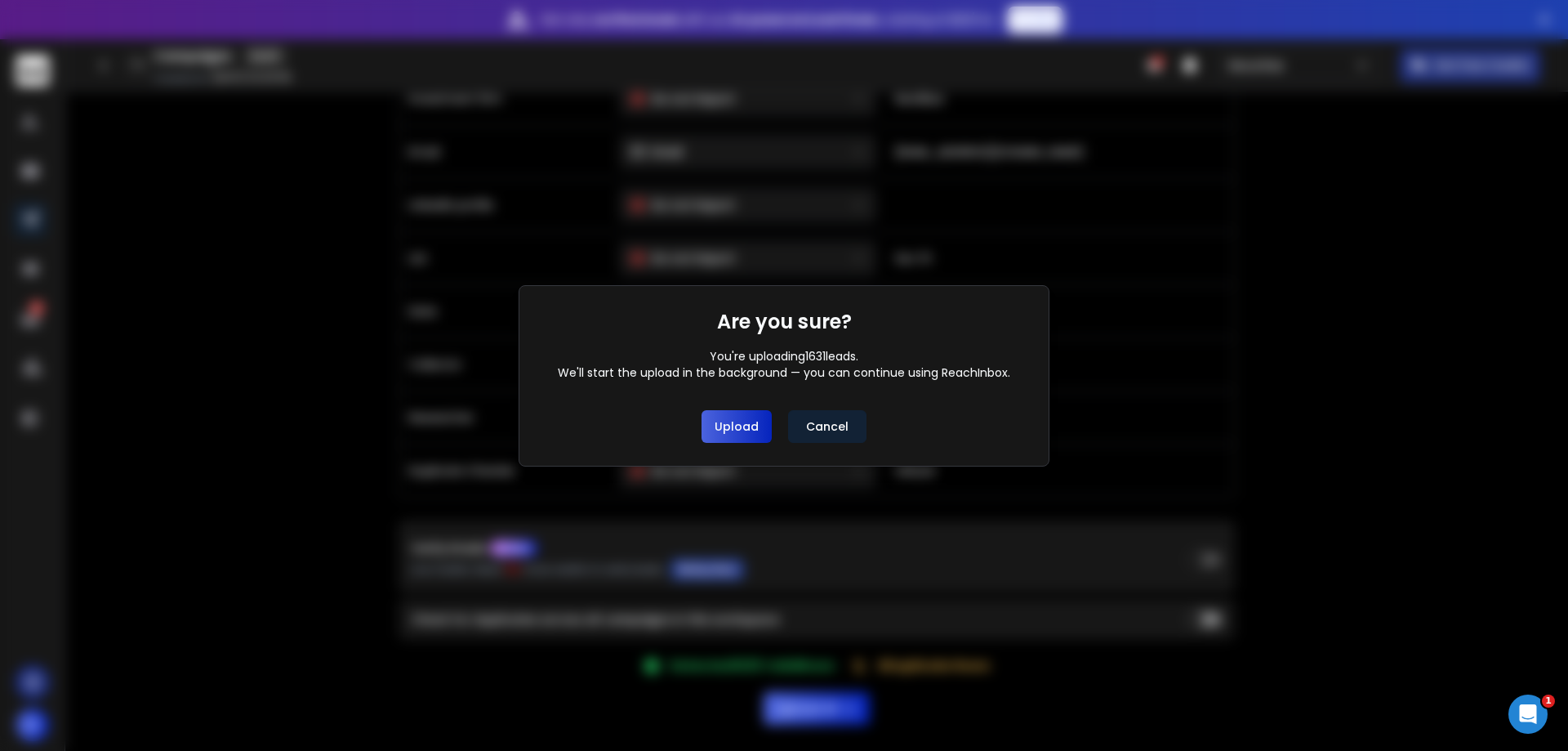
click at [733, 435] on button "Upload" at bounding box center [737, 426] width 70 height 32
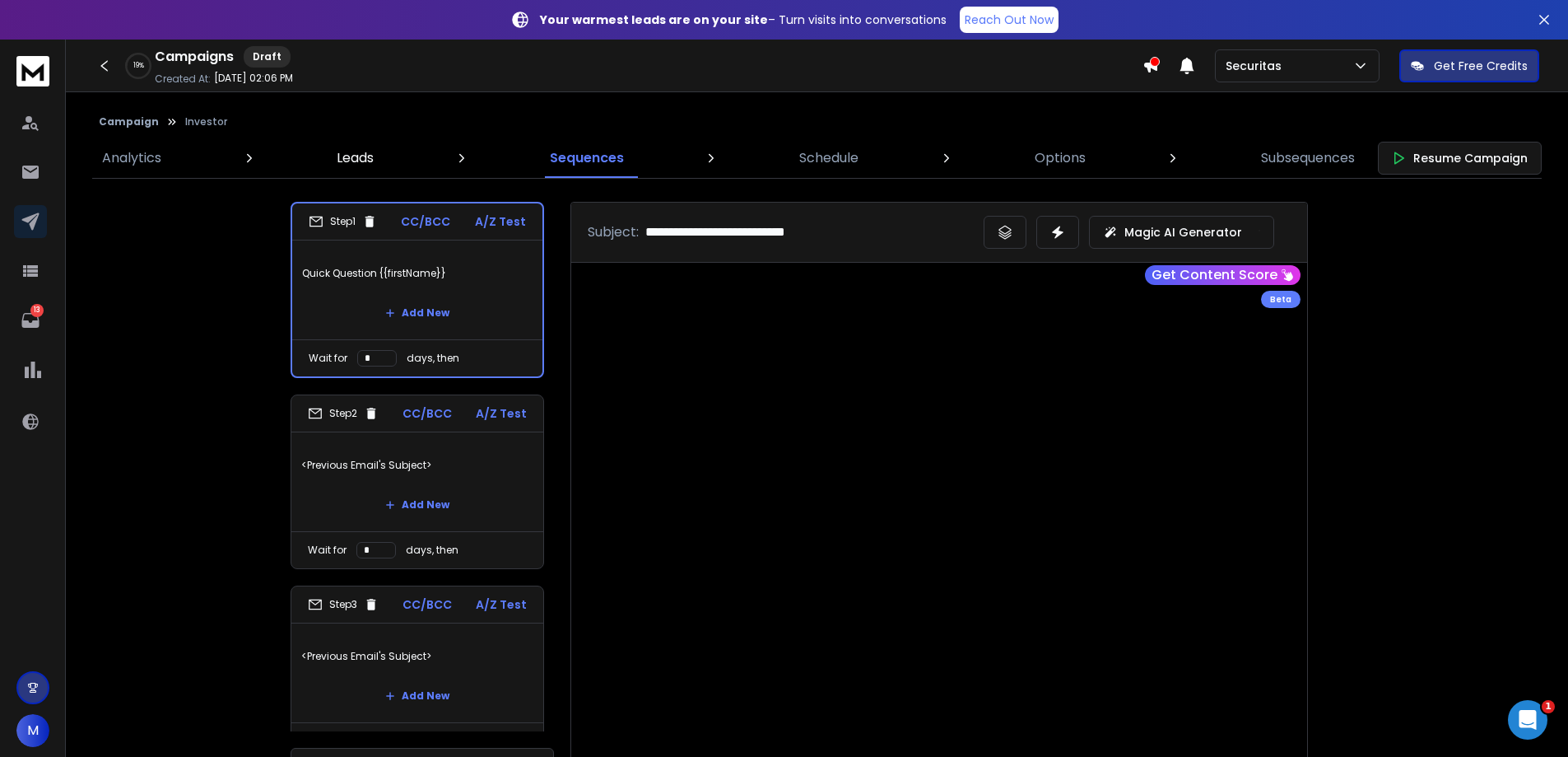
click at [356, 154] on p "Leads" at bounding box center [356, 158] width 37 height 19
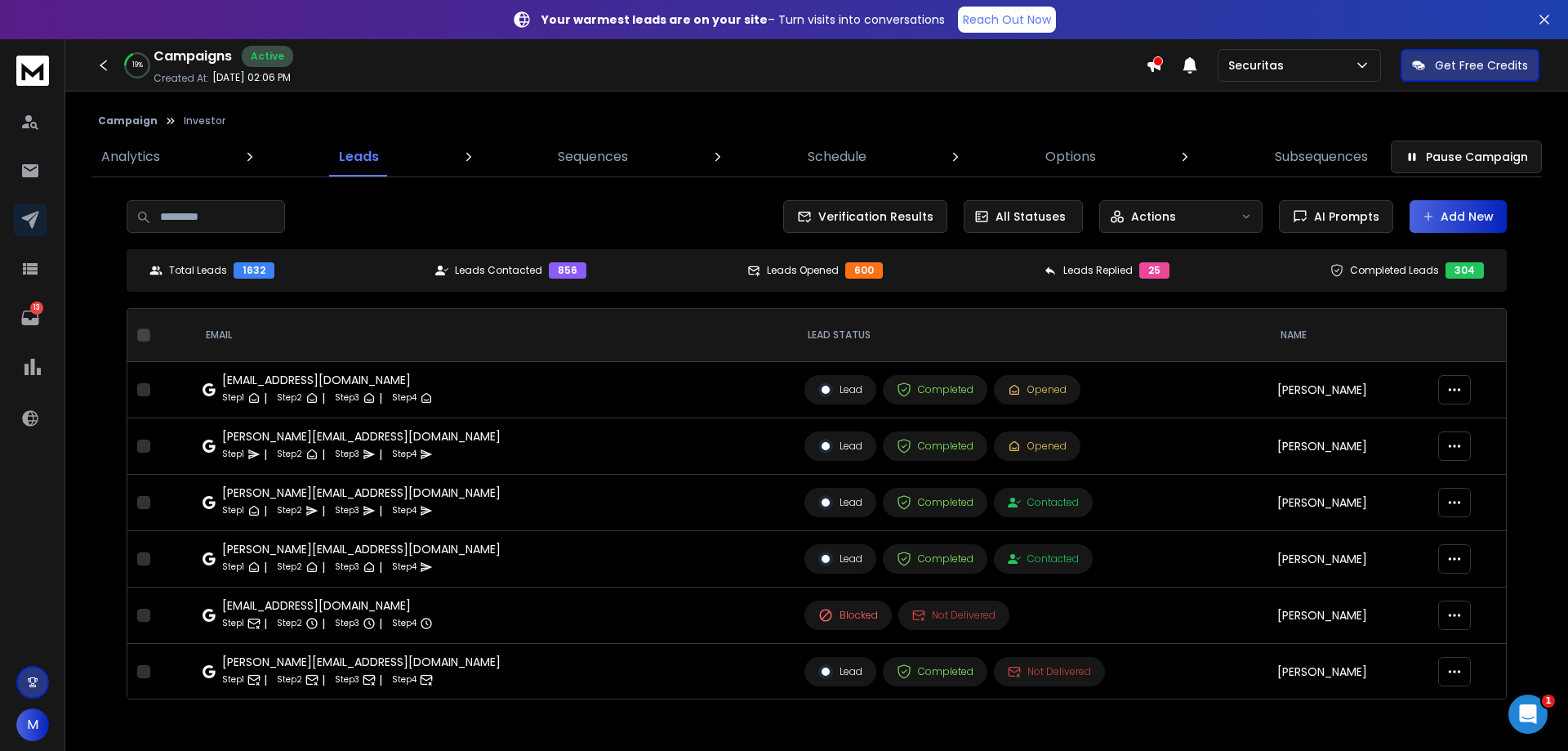
click at [1436, 222] on button "Add New" at bounding box center [1458, 216] width 97 height 32
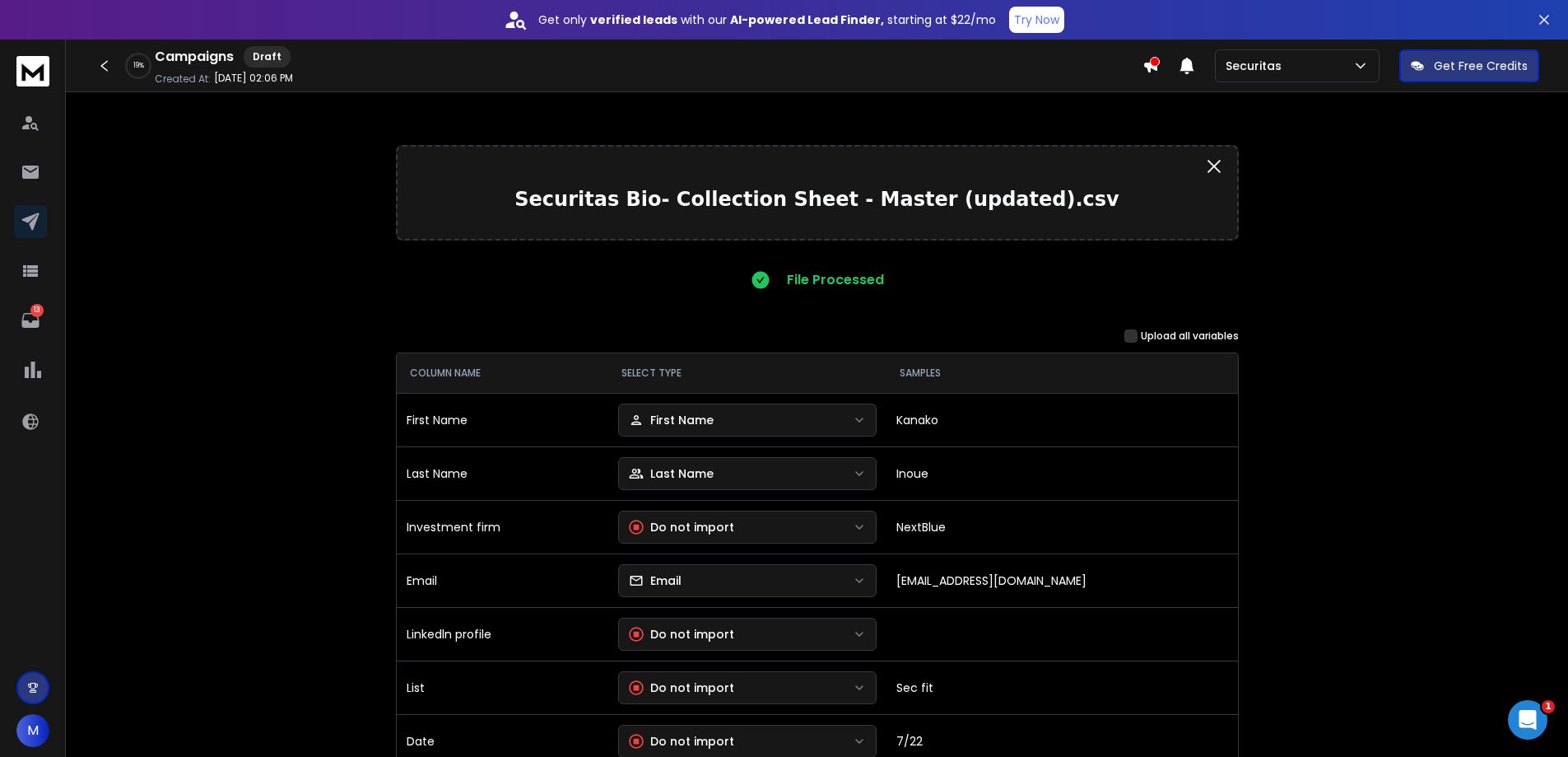
drag, startPoint x: 685, startPoint y: 287, endPoint x: 677, endPoint y: 266, distance: 22.5
click at [685, 287] on div "Securitas Bio- Collection Sheet - Master (updated).csv File Processed Upload al…" at bounding box center [817, 664] width 843 height 1039
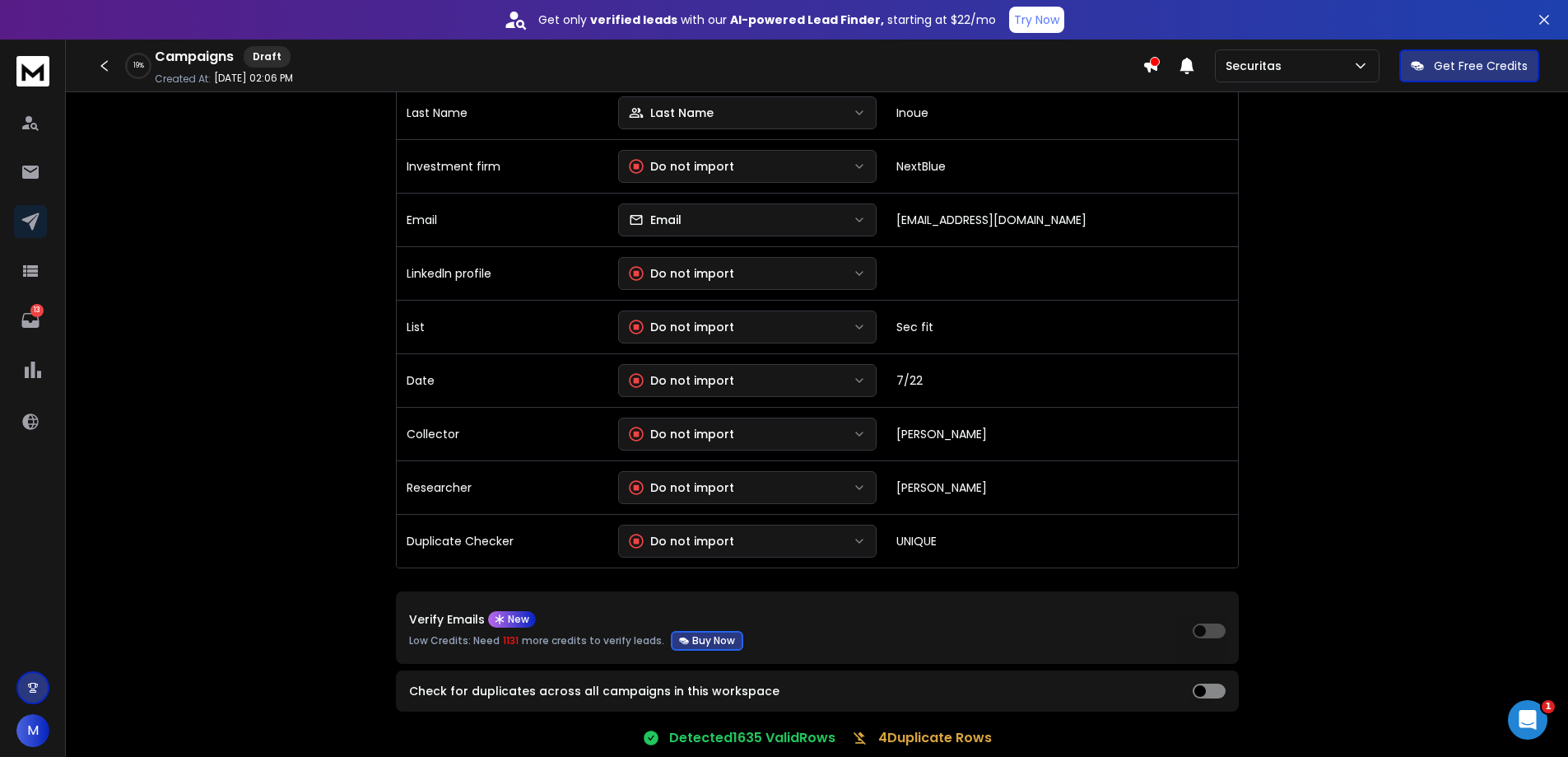
scroll to position [427, 0]
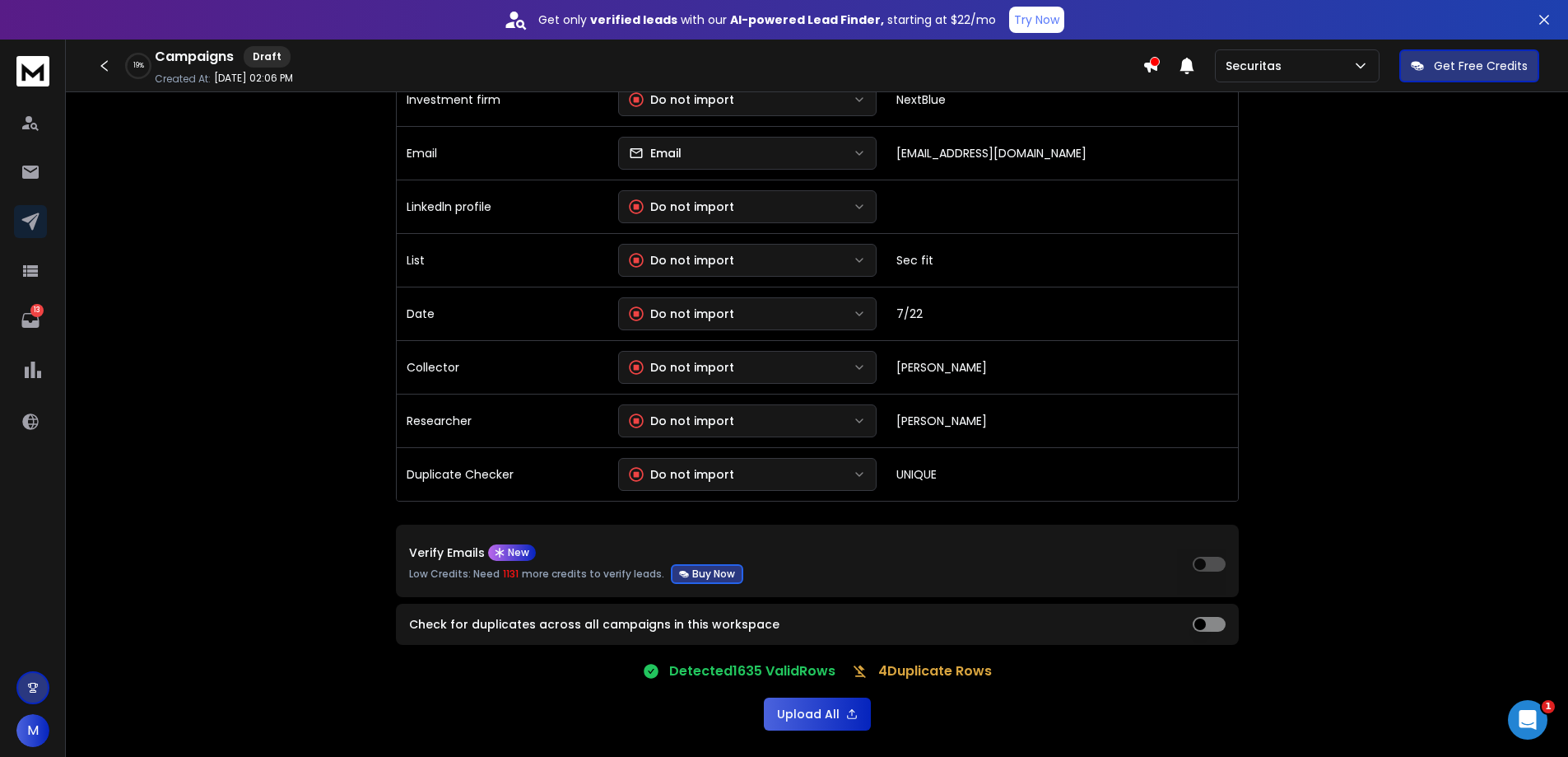
click at [796, 714] on button "Upload All" at bounding box center [817, 714] width 107 height 33
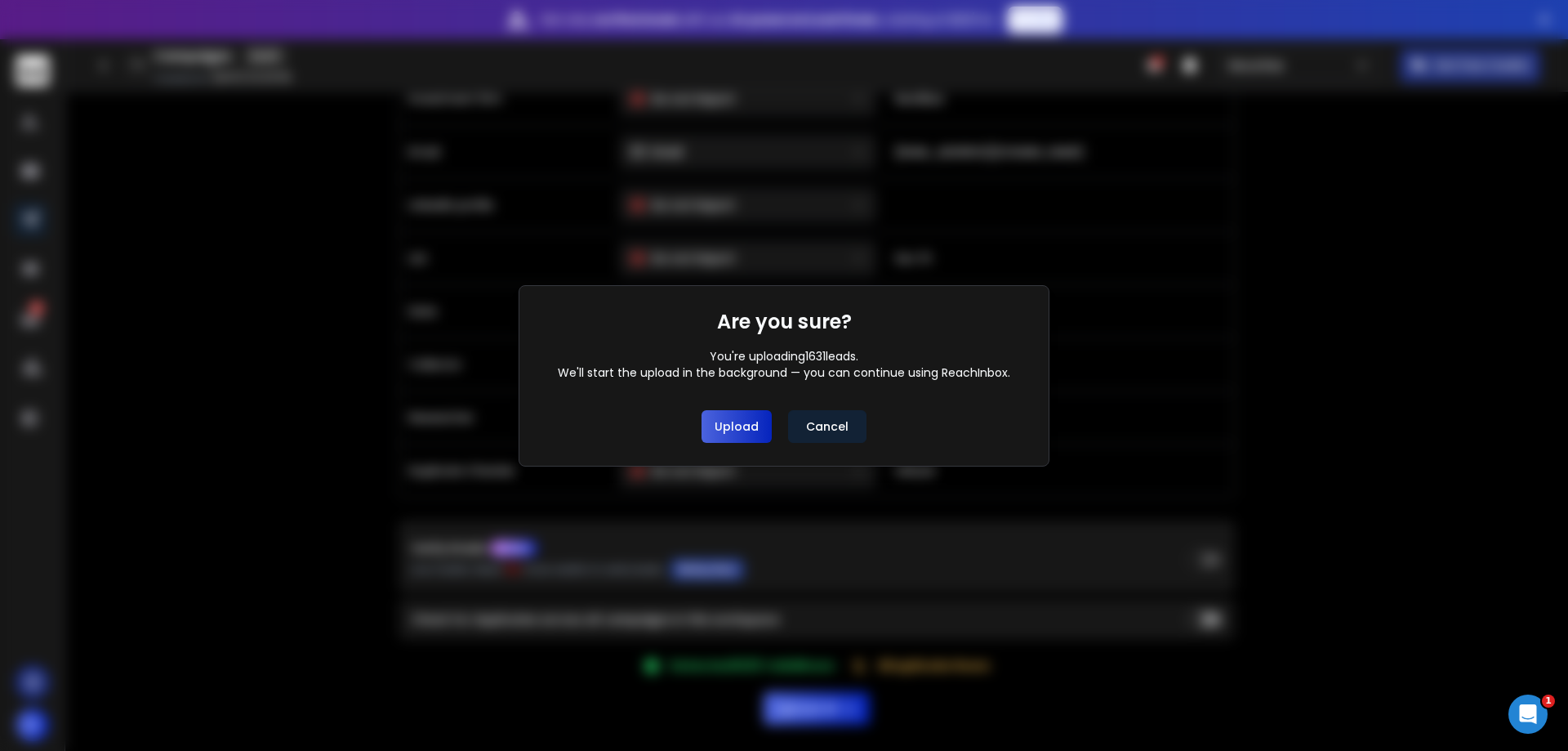
click at [722, 432] on button "Upload" at bounding box center [737, 426] width 70 height 32
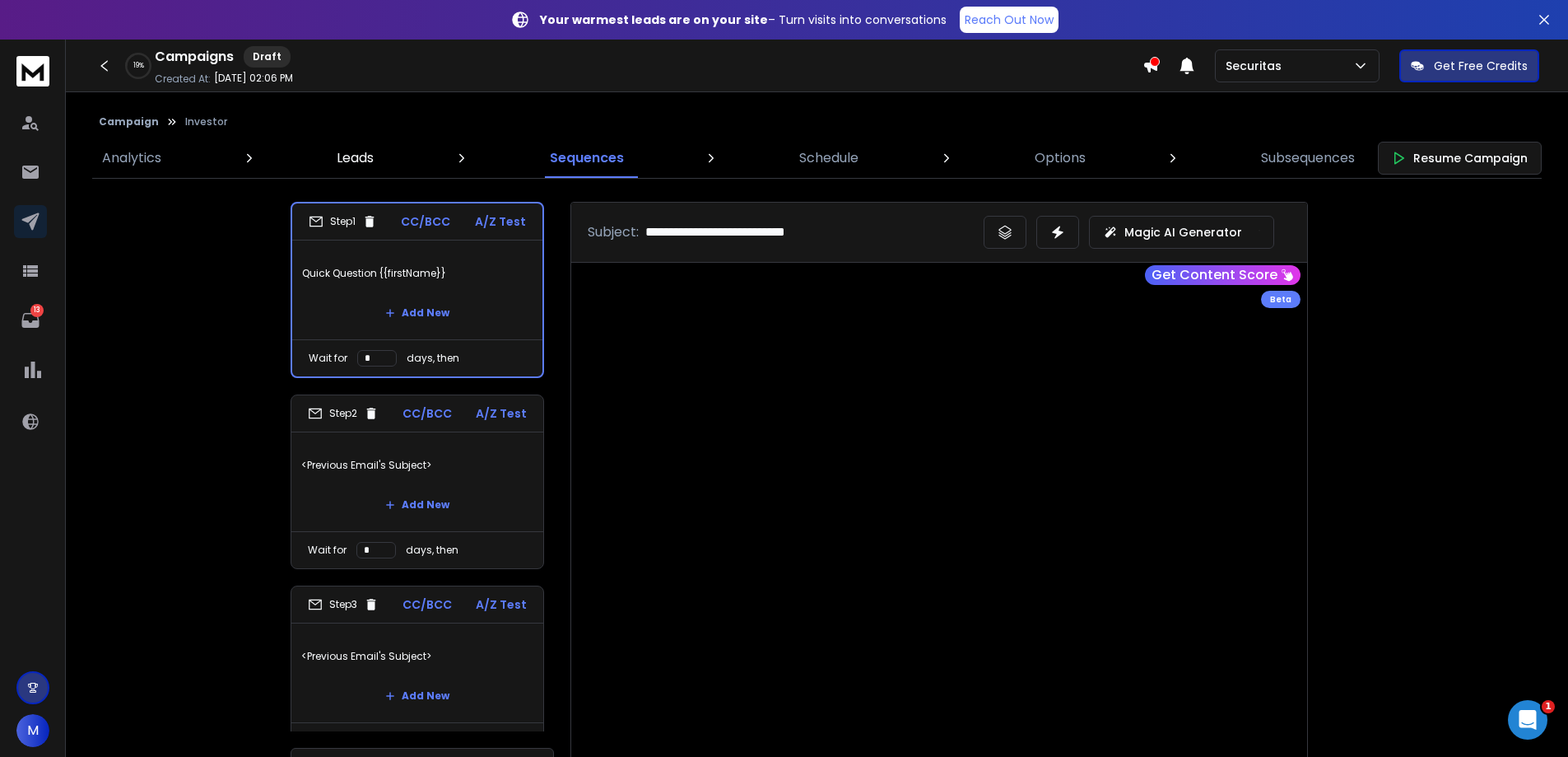
click at [379, 157] on link "Leads" at bounding box center [356, 157] width 57 height 40
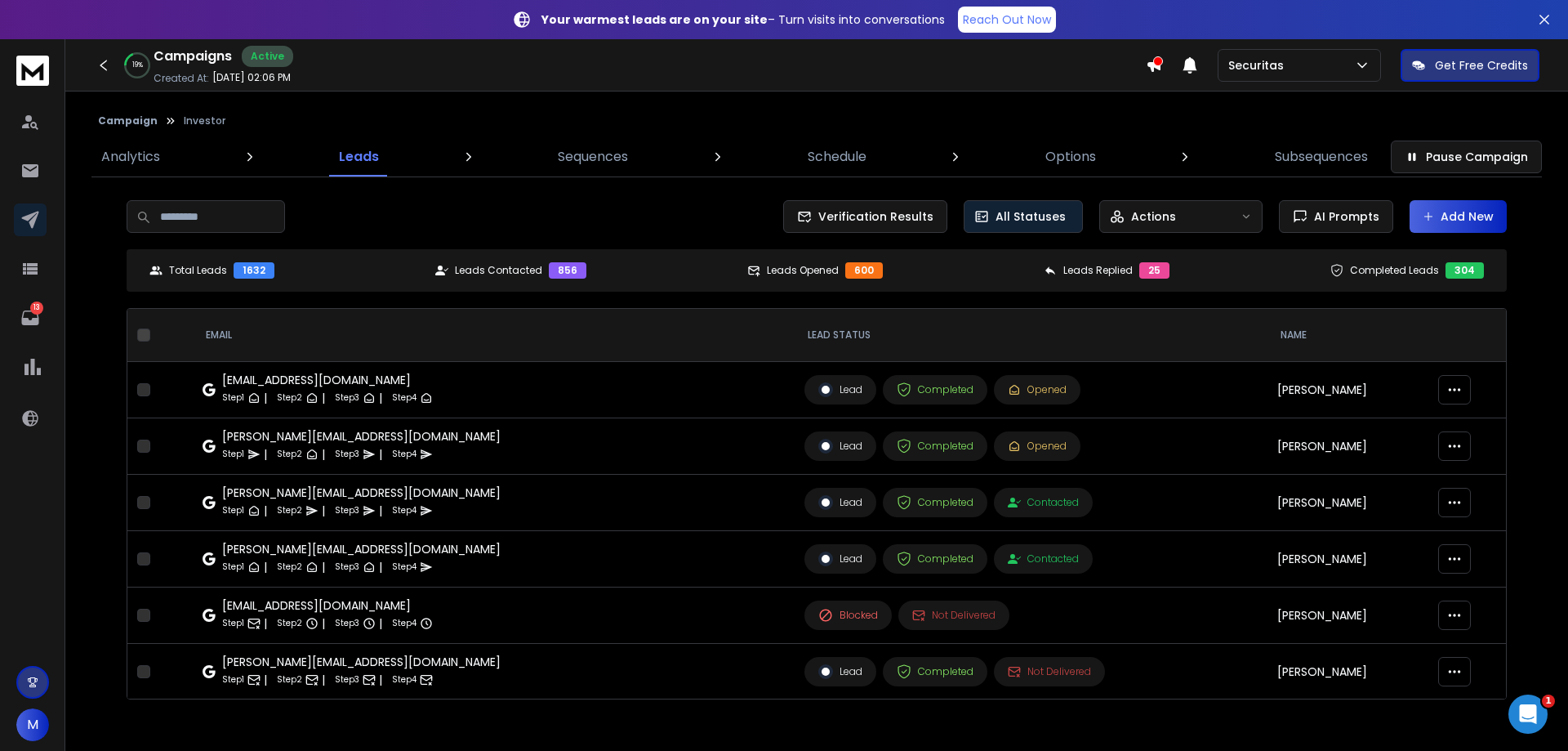
click at [1021, 222] on p "All Statuses" at bounding box center [1031, 216] width 70 height 17
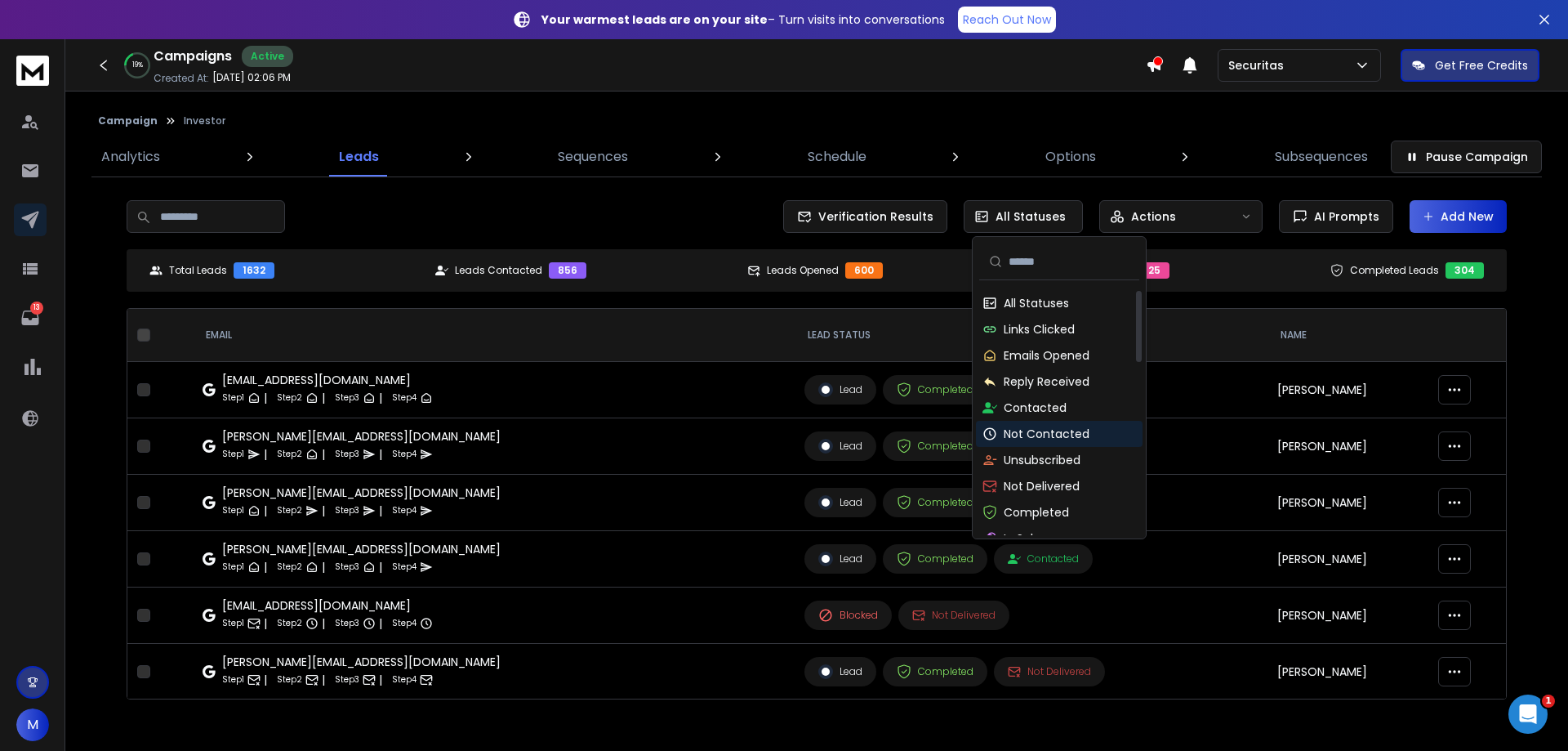
click at [1027, 436] on p "Not Contacted" at bounding box center [1047, 433] width 86 height 17
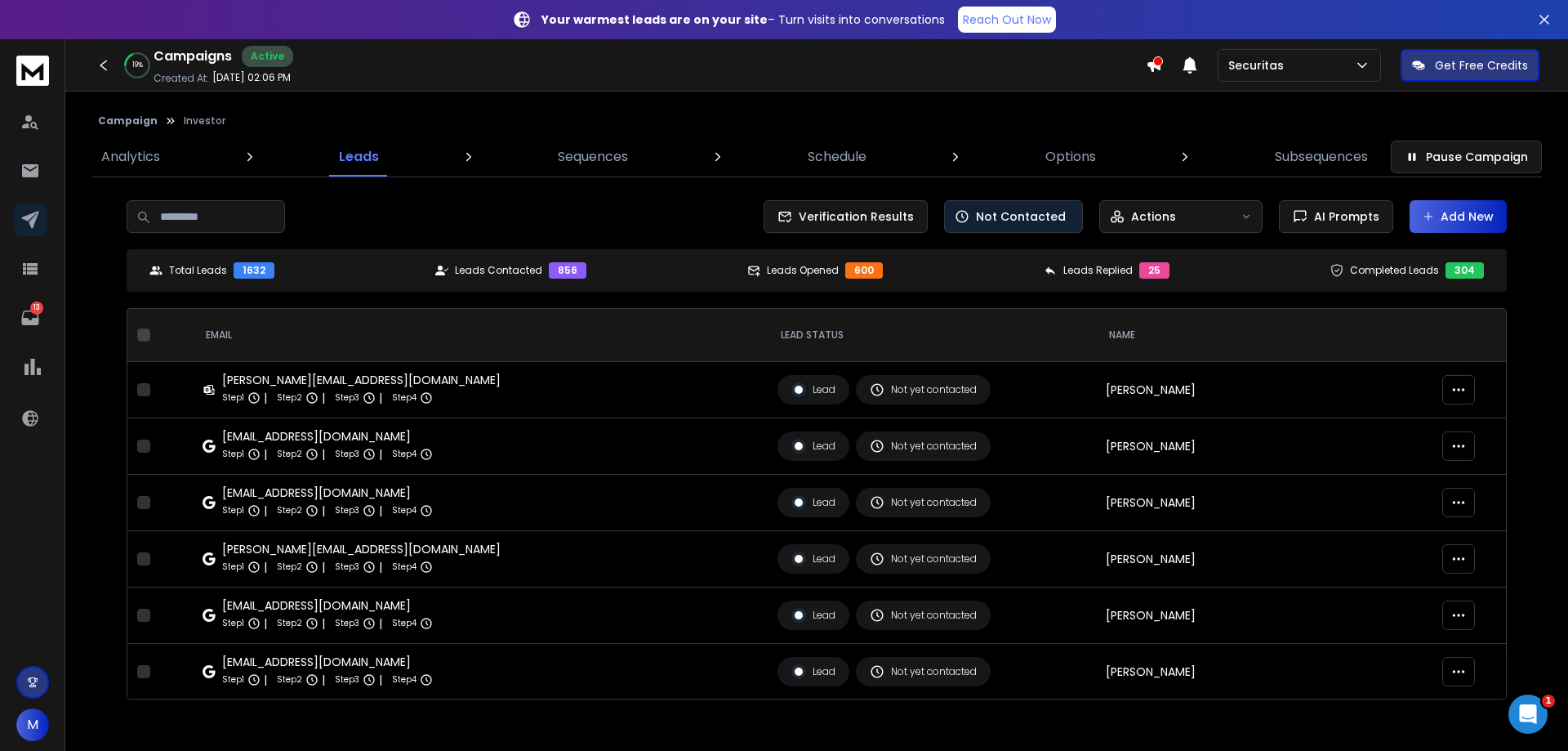
click at [1033, 217] on p "Not Contacted" at bounding box center [1021, 216] width 89 height 17
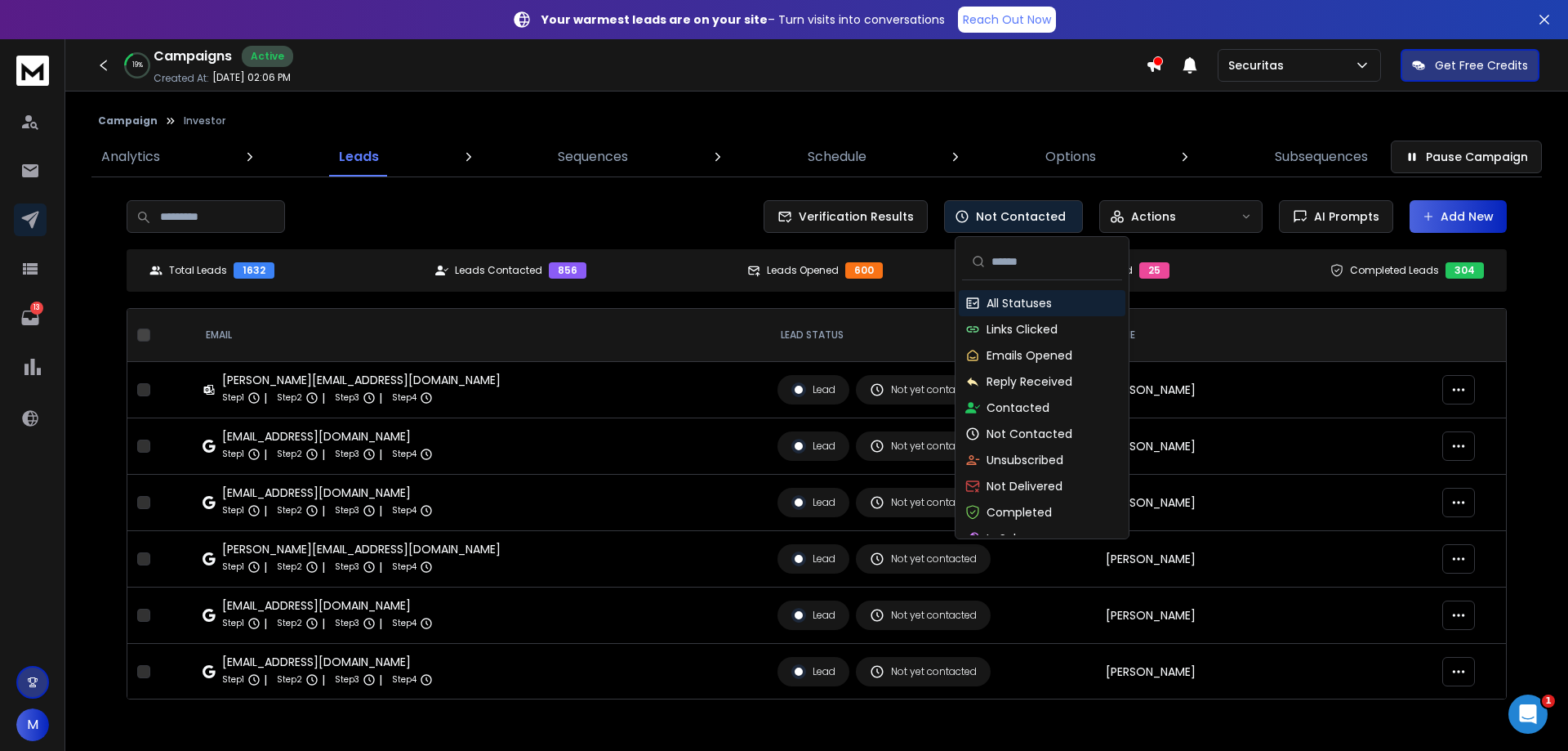
click at [1028, 213] on p "Not Contacted" at bounding box center [1021, 216] width 89 height 17
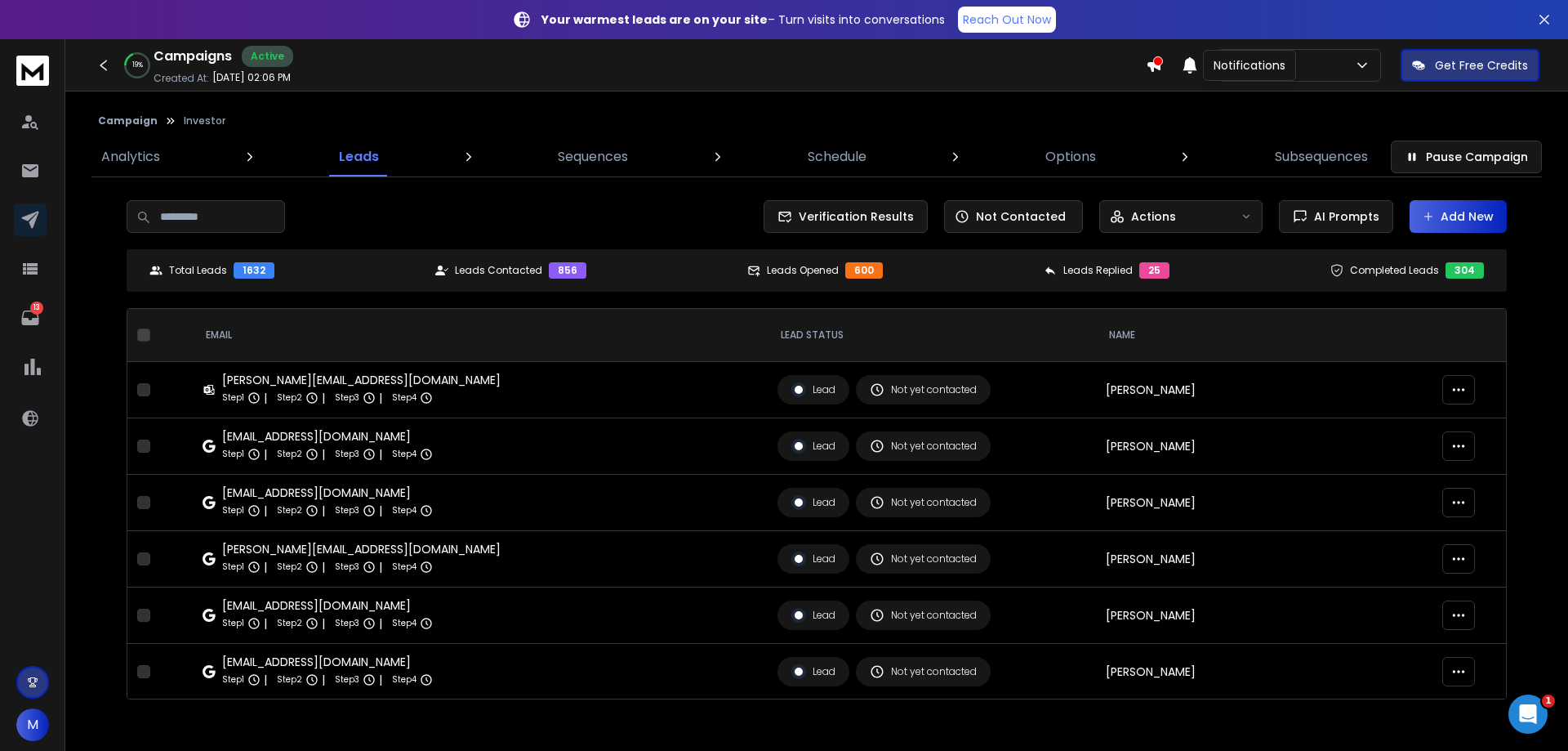
click at [1272, 58] on div "Notifications" at bounding box center [1249, 65] width 93 height 31
click at [1328, 65] on div "Securitas" at bounding box center [1300, 65] width 142 height 17
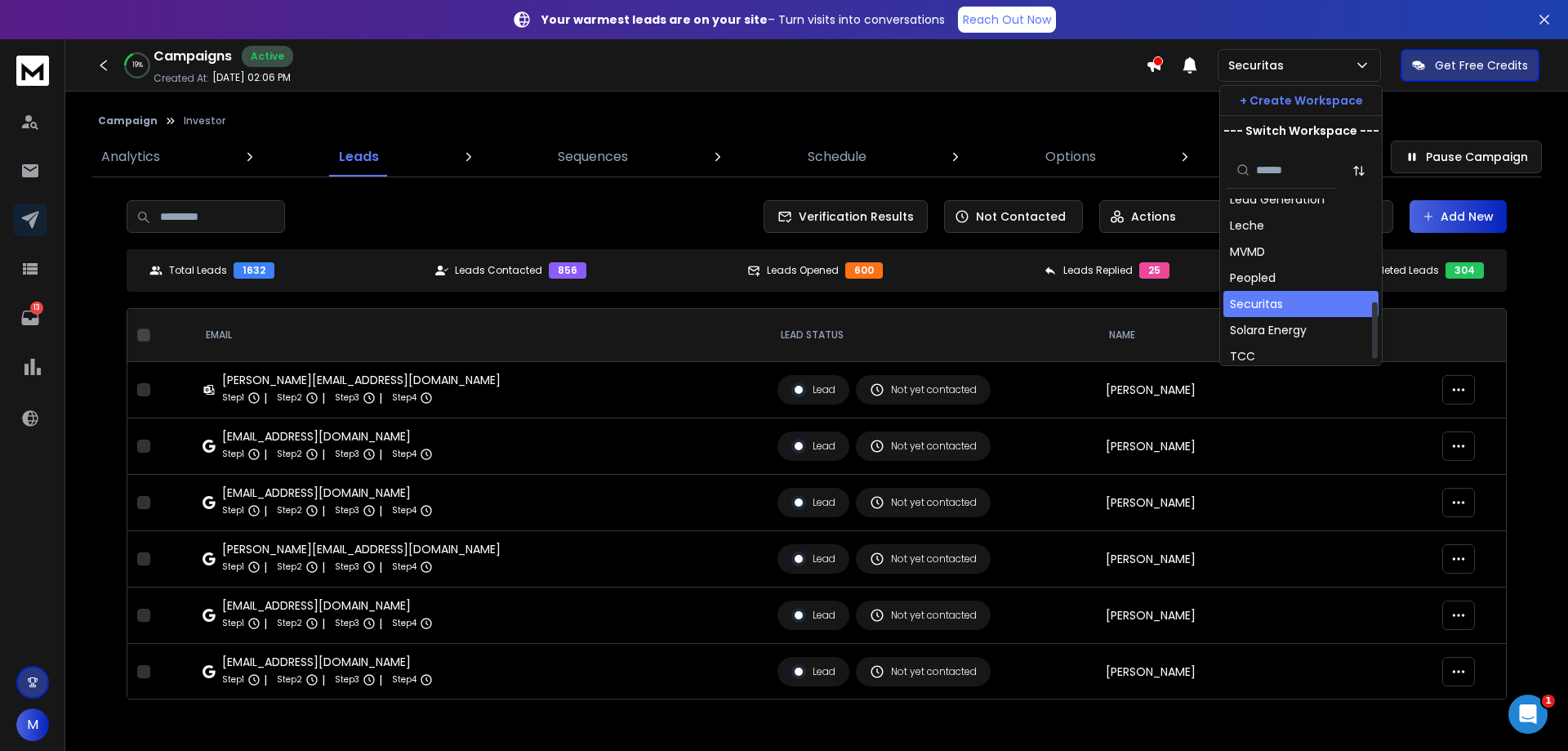
scroll to position [307, 0]
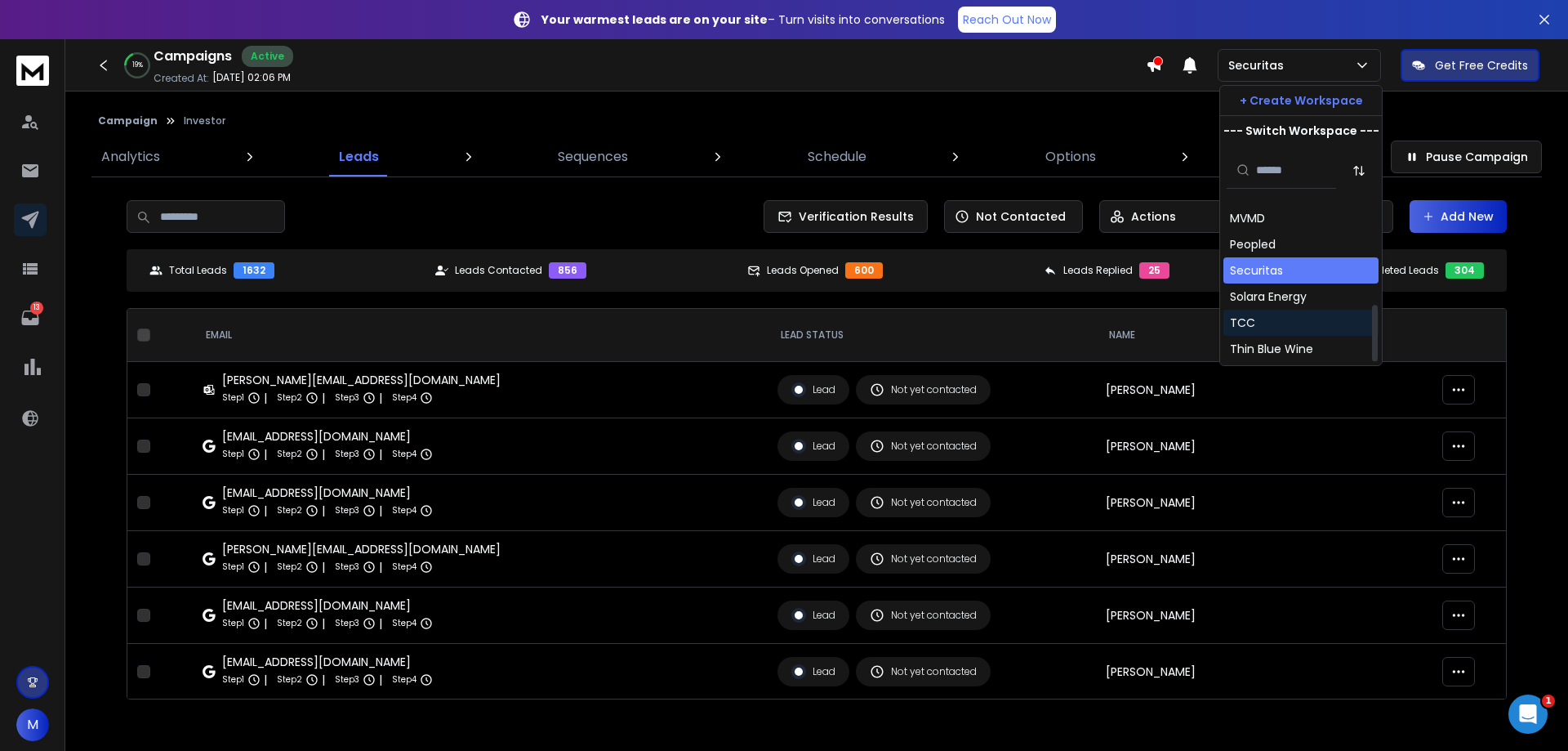
click at [1306, 324] on div "TCC" at bounding box center [1301, 323] width 155 height 26
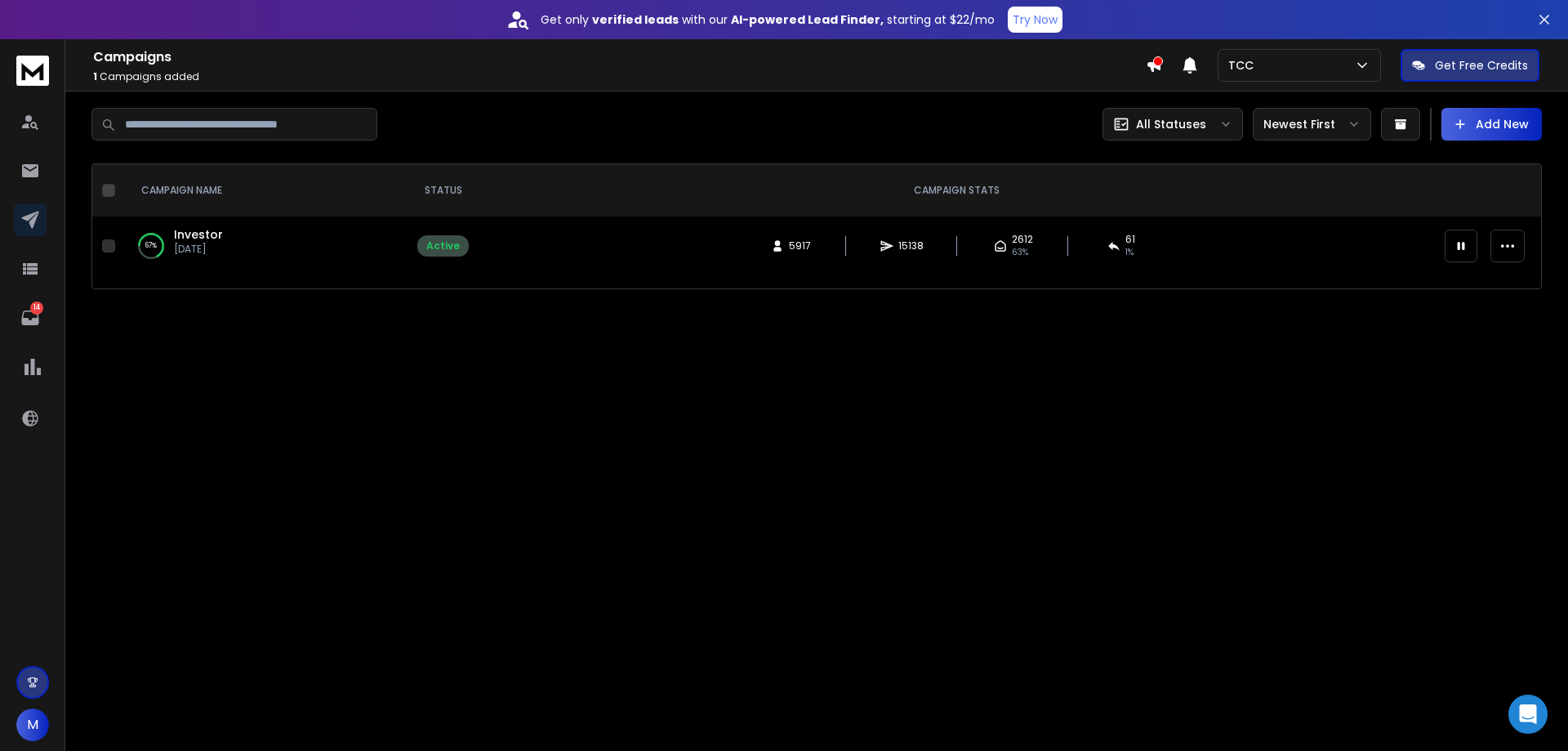
click at [286, 283] on caption at bounding box center [817, 282] width 1450 height 13
click at [277, 251] on div "67 % Investor [DATE]" at bounding box center [264, 246] width 254 height 39
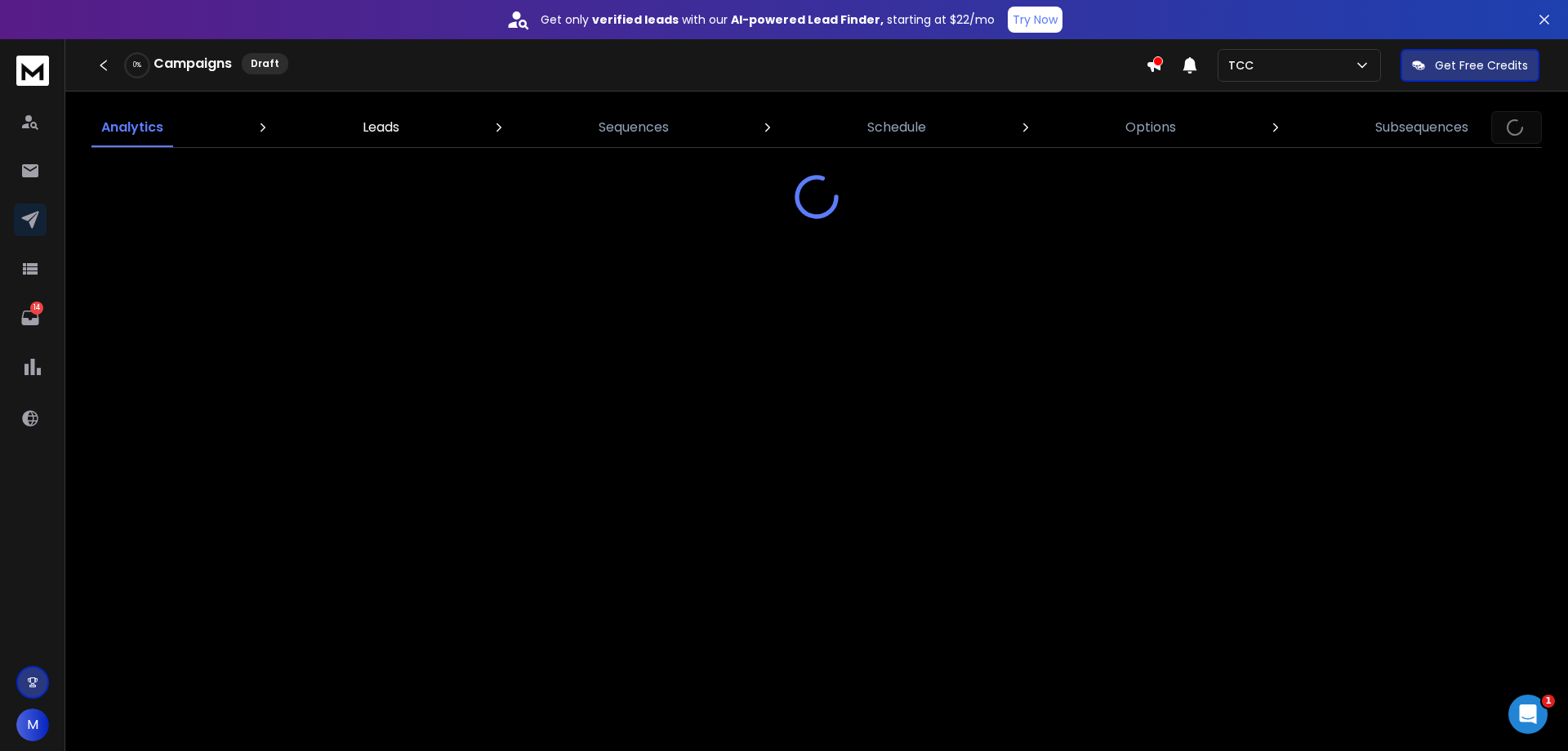
click at [385, 126] on p "Leads" at bounding box center [381, 127] width 37 height 19
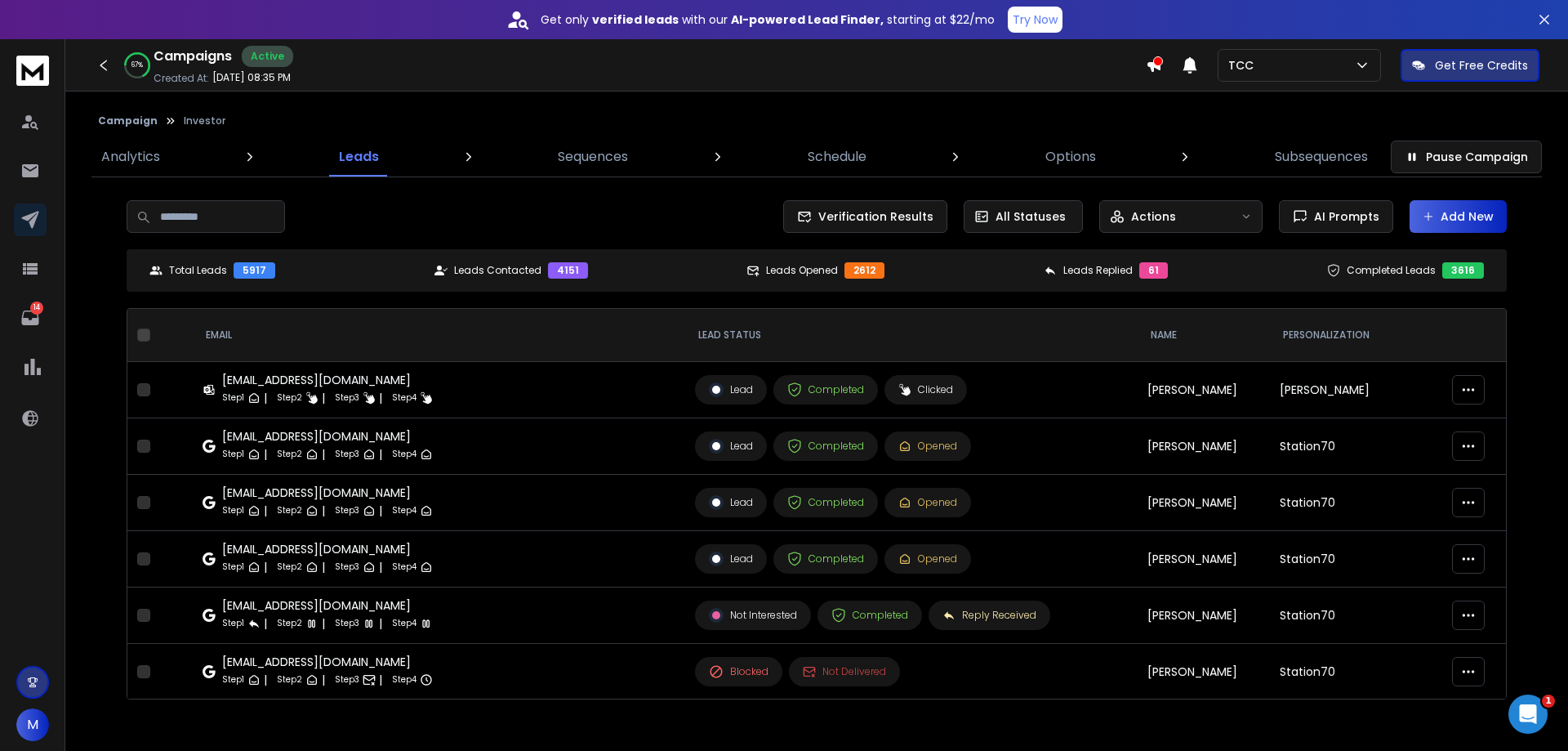
click at [1467, 217] on button "Add New" at bounding box center [1458, 216] width 97 height 32
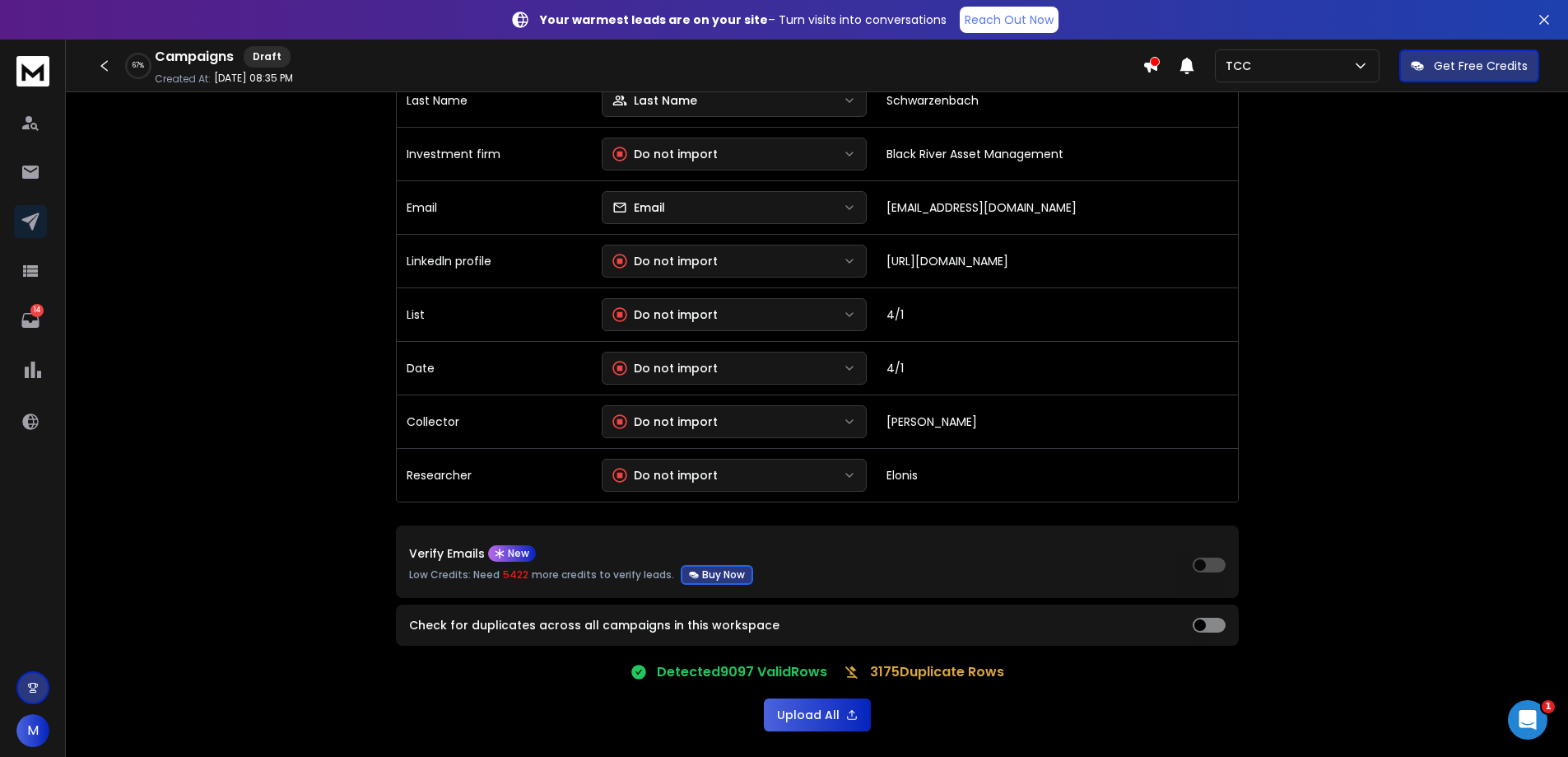
scroll to position [374, 0]
click at [790, 710] on button "Upload All" at bounding box center [817, 714] width 107 height 33
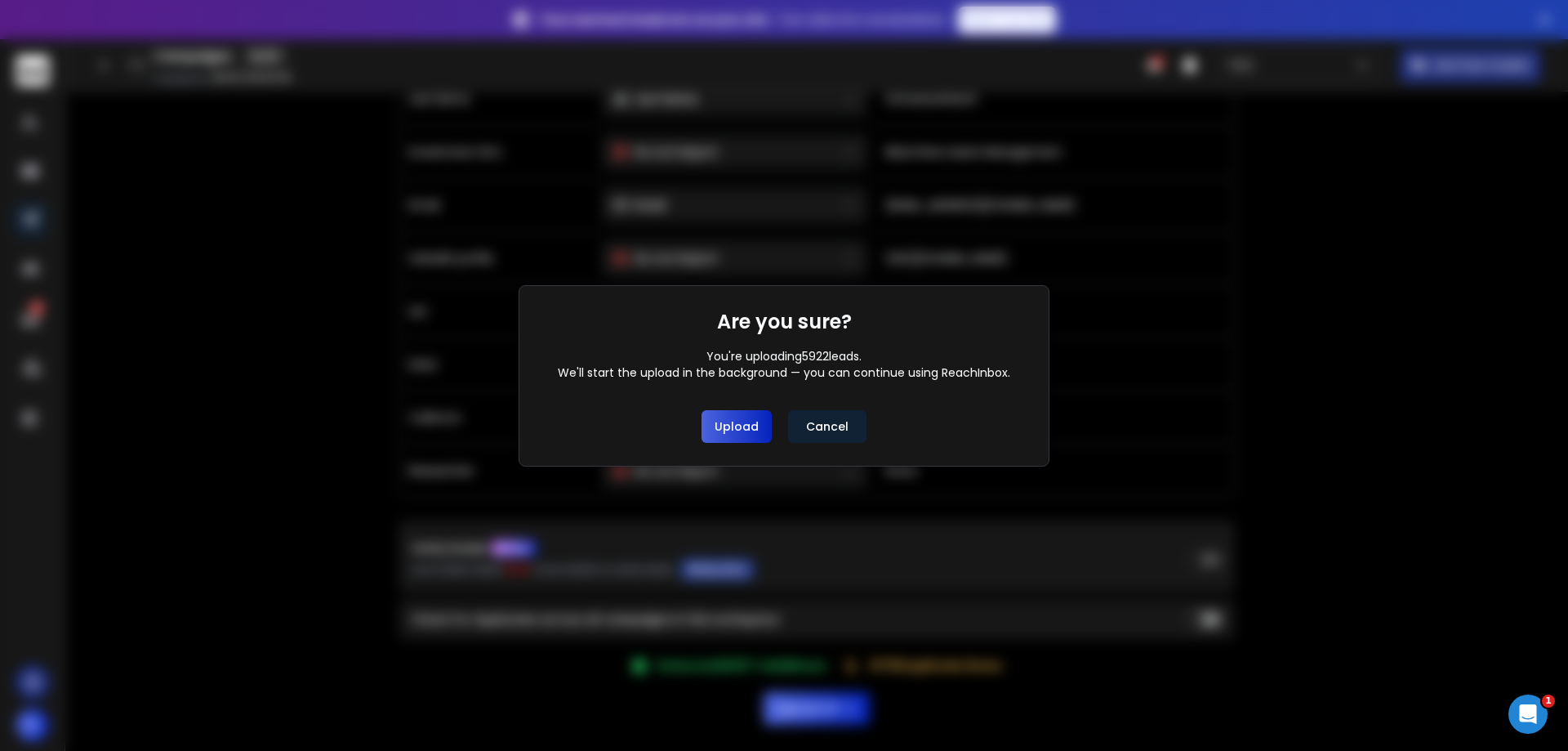
click at [720, 427] on button "Upload" at bounding box center [737, 426] width 70 height 32
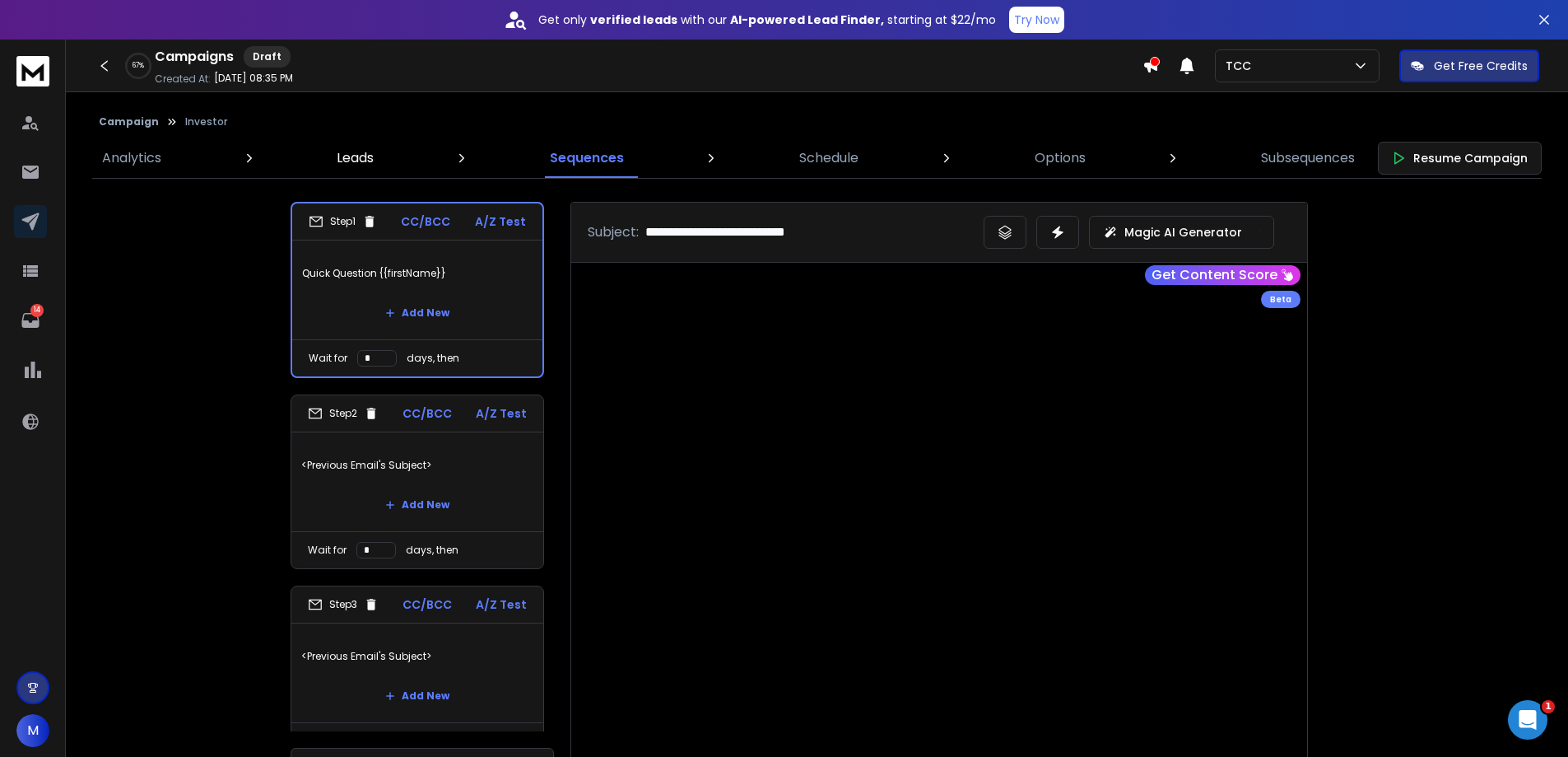
click at [359, 161] on p "Leads" at bounding box center [356, 158] width 37 height 19
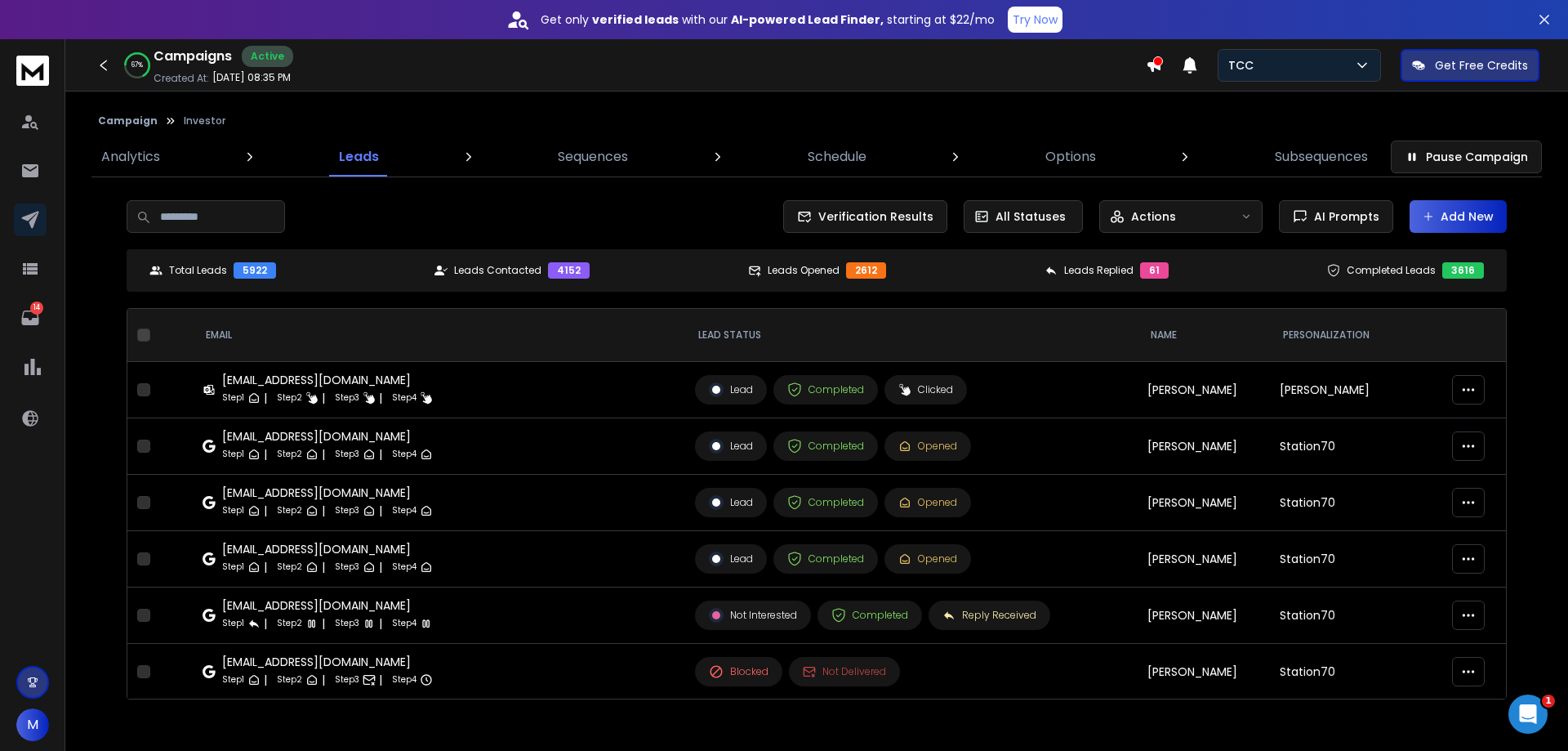
click at [1288, 75] on button "TCC" at bounding box center [1300, 65] width 163 height 32
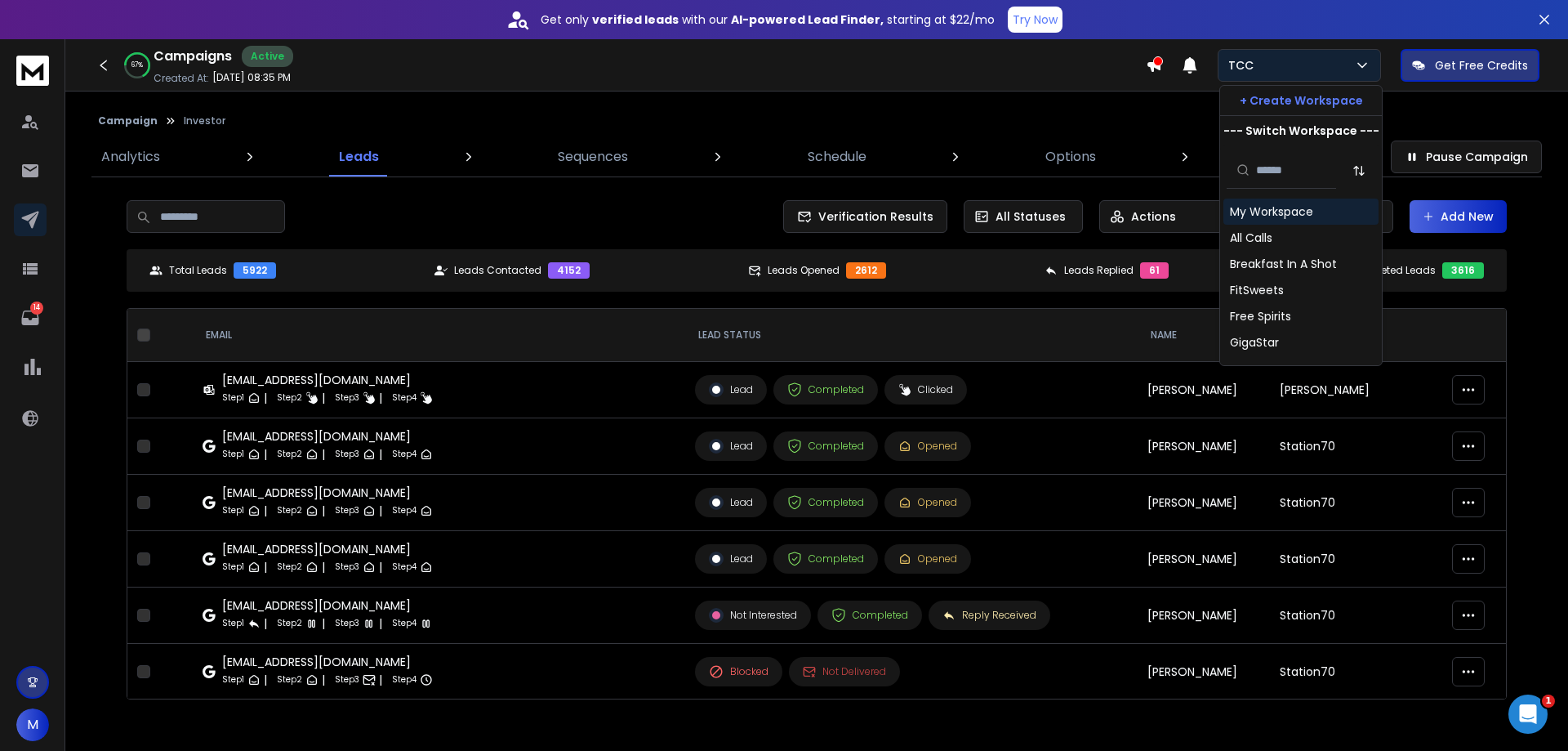
click at [1288, 75] on button "TCC" at bounding box center [1300, 65] width 163 height 32
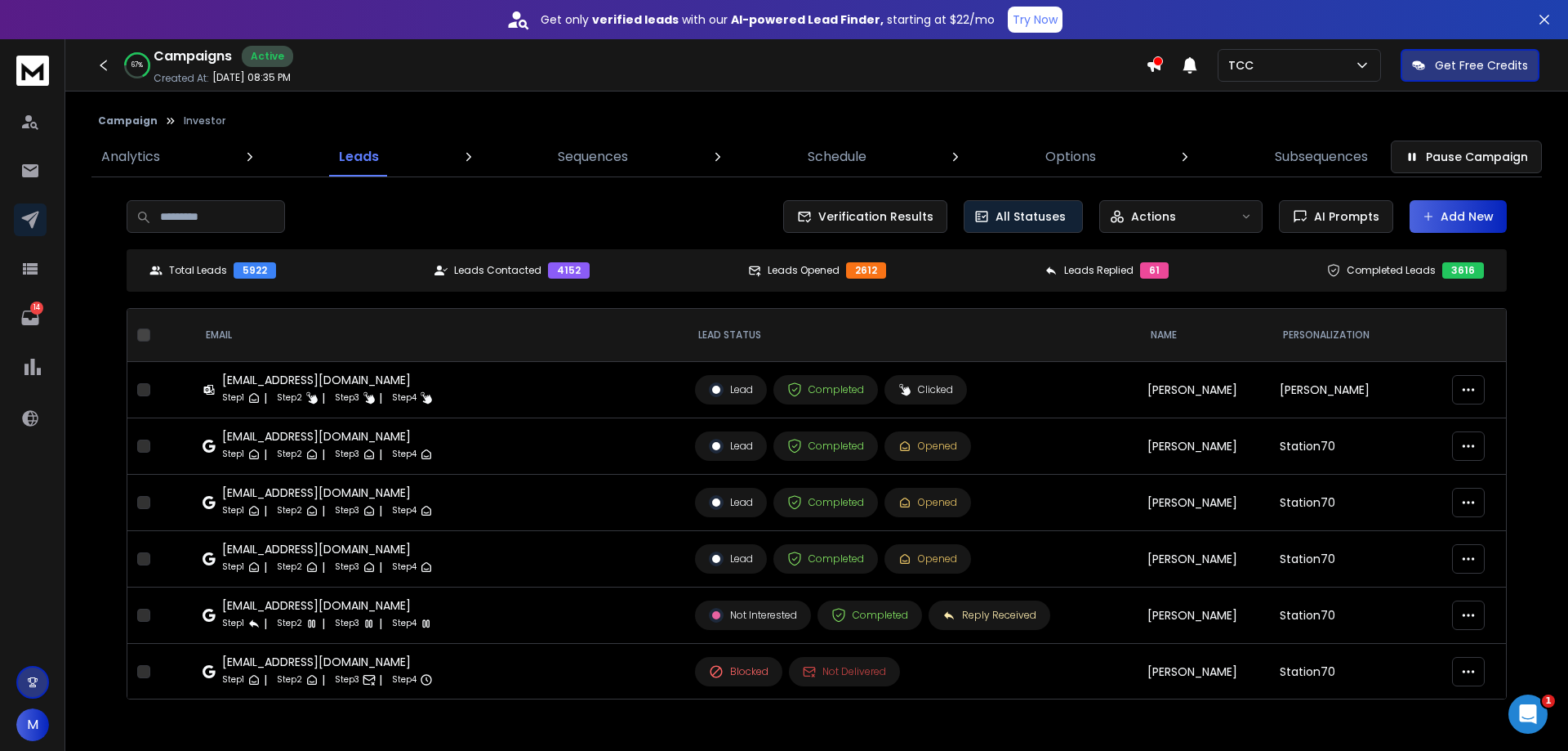
click at [1062, 214] on p "All Statuses" at bounding box center [1031, 216] width 70 height 17
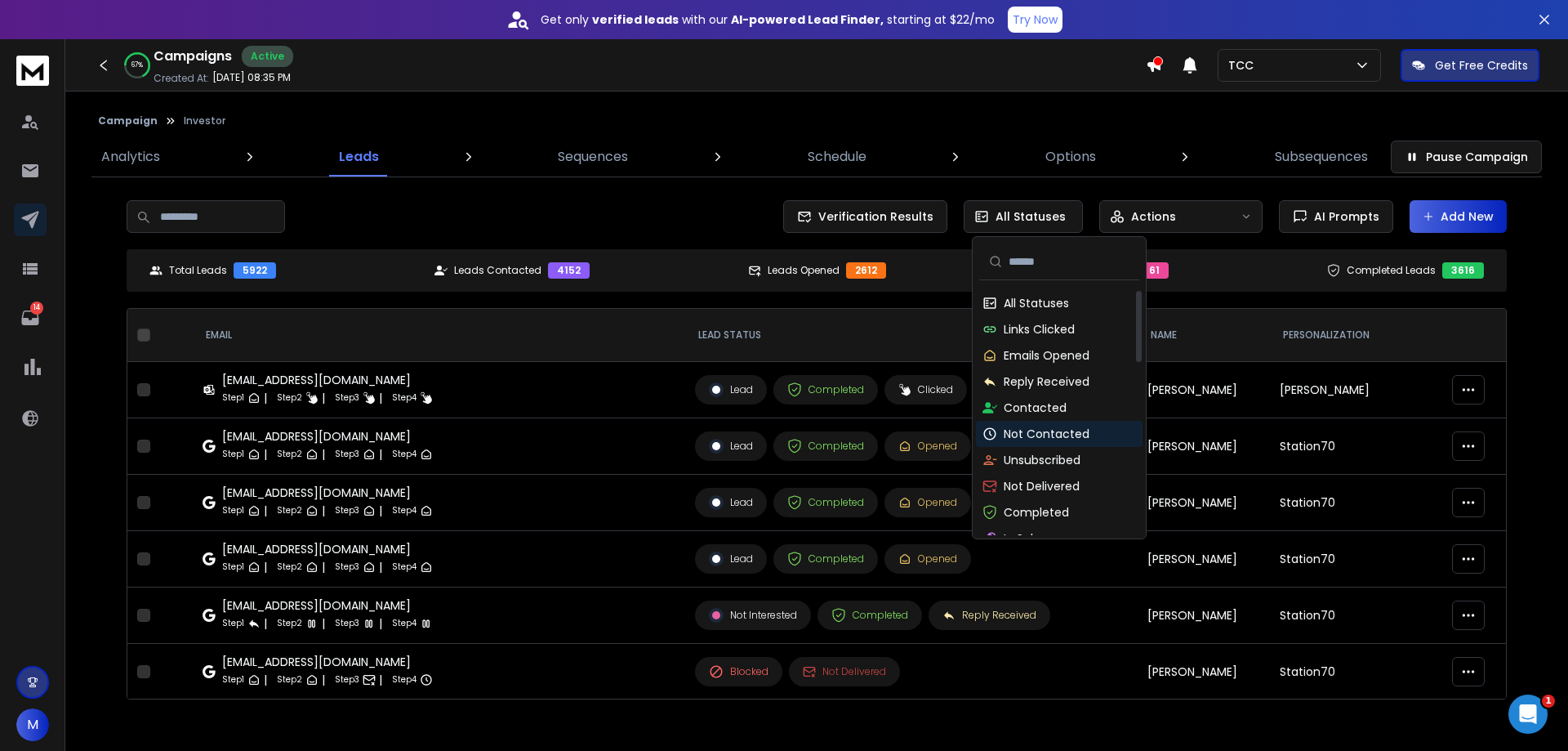
click at [1044, 430] on p "Not Contacted" at bounding box center [1047, 433] width 86 height 17
